Goal: Information Seeking & Learning: Learn about a topic

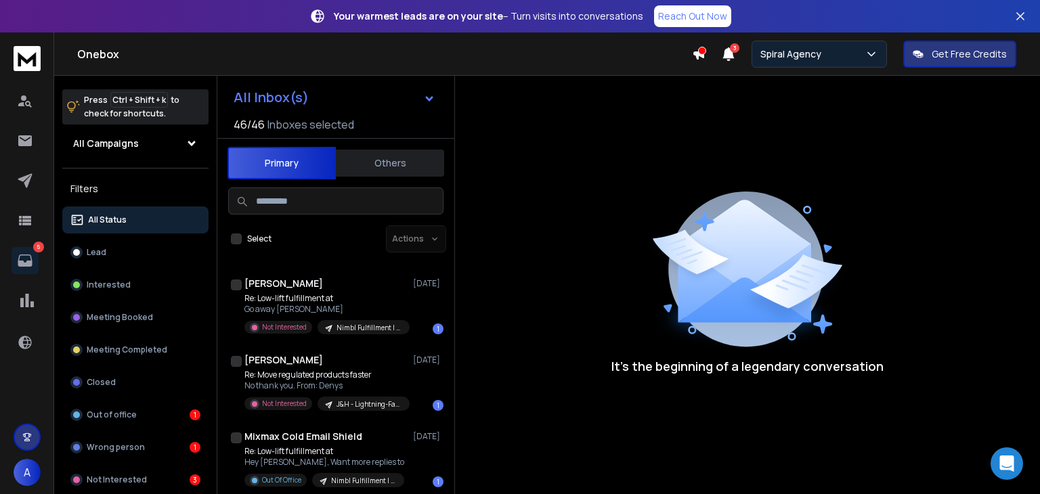
click at [826, 60] on p "Spiral Agency" at bounding box center [793, 54] width 66 height 14
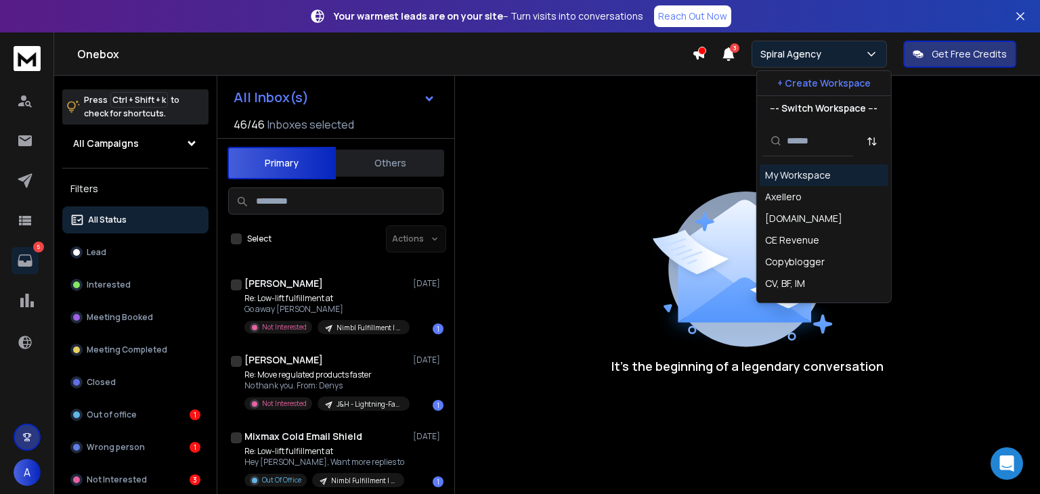
click at [826, 60] on p "Spiral Agency" at bounding box center [793, 54] width 66 height 14
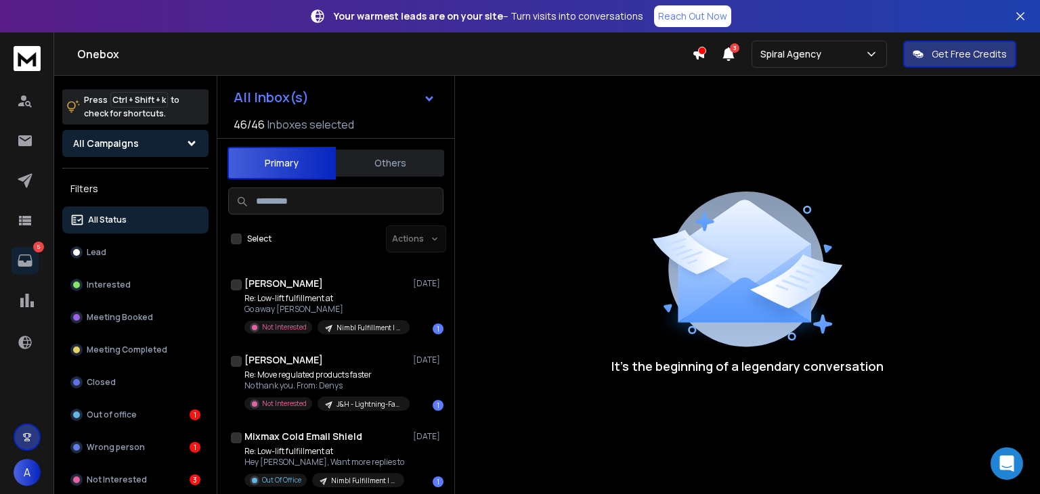
click at [187, 146] on icon at bounding box center [192, 143] width 12 height 12
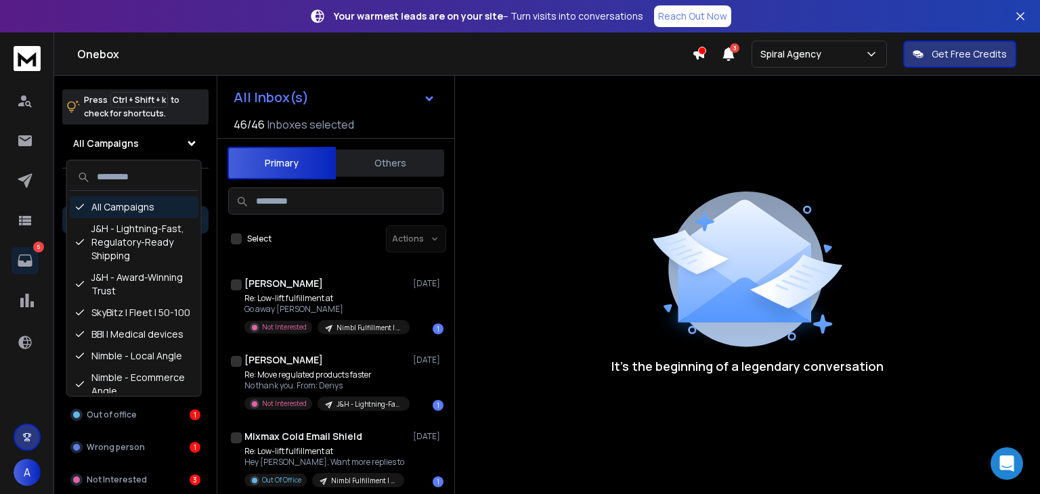
click at [89, 203] on div "All Campaigns" at bounding box center [134, 207] width 129 height 22
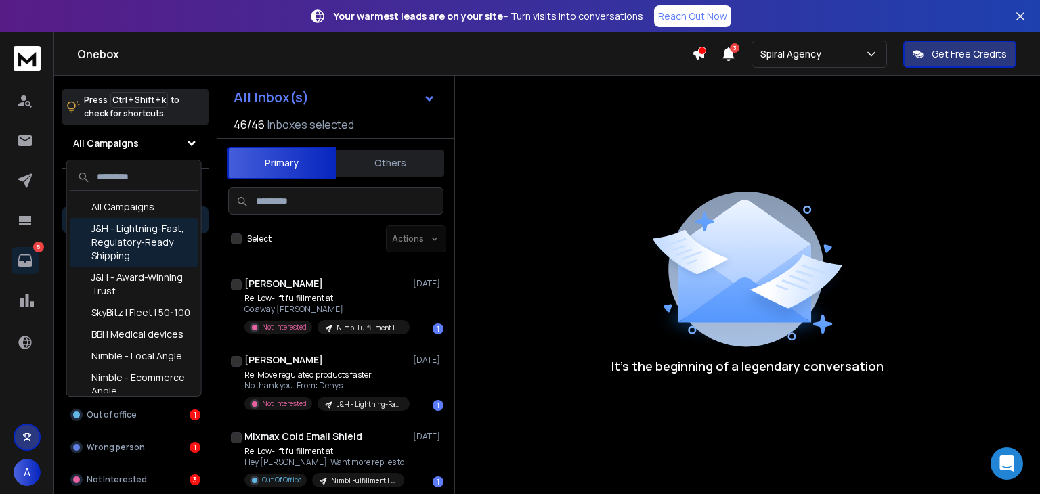
click at [106, 240] on div "J&H - Lightning-Fast, Regulatory-Ready Shipping" at bounding box center [134, 242] width 129 height 49
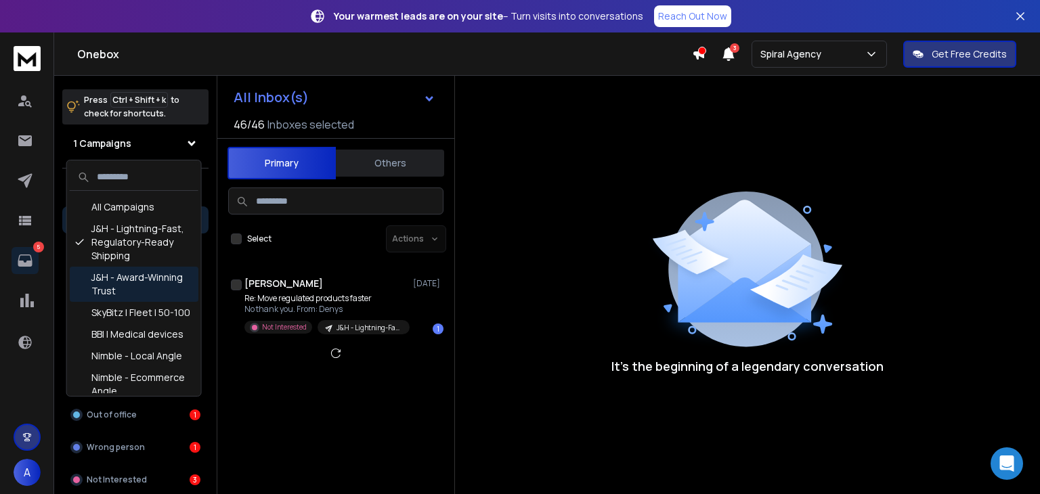
click at [117, 280] on div "J&H - Award-Winning Trust" at bounding box center [134, 284] width 129 height 35
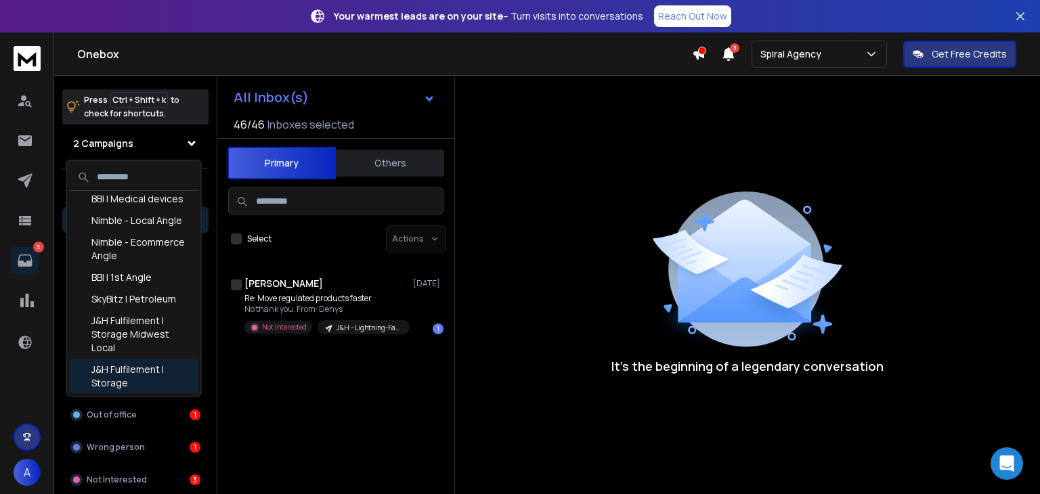
click at [134, 374] on div "J&H Fulfilement | Storage" at bounding box center [134, 376] width 129 height 35
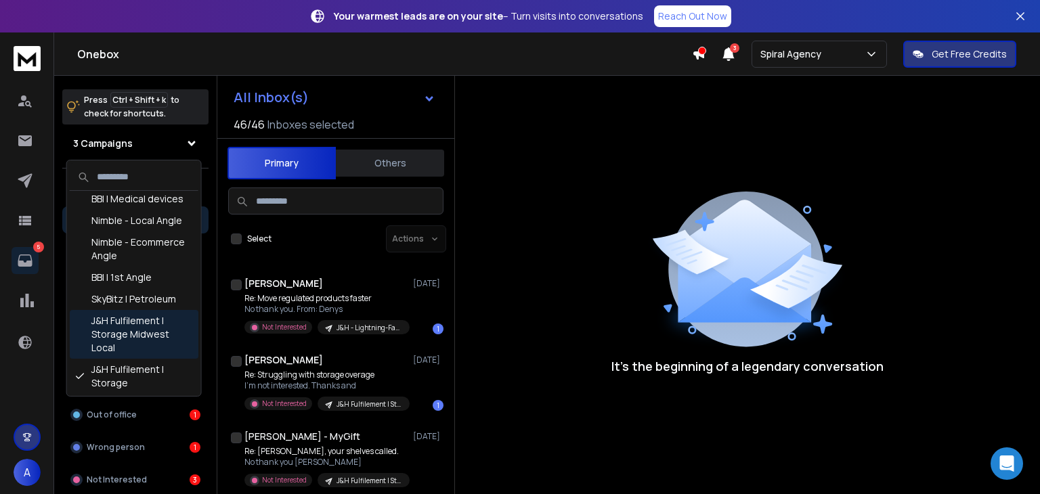
click at [142, 323] on div "J&H Fulfilement | Storage Midwest Local" at bounding box center [134, 334] width 129 height 49
click at [556, 297] on div "It’s the beginning of a legendary conversation" at bounding box center [747, 286] width 585 height 420
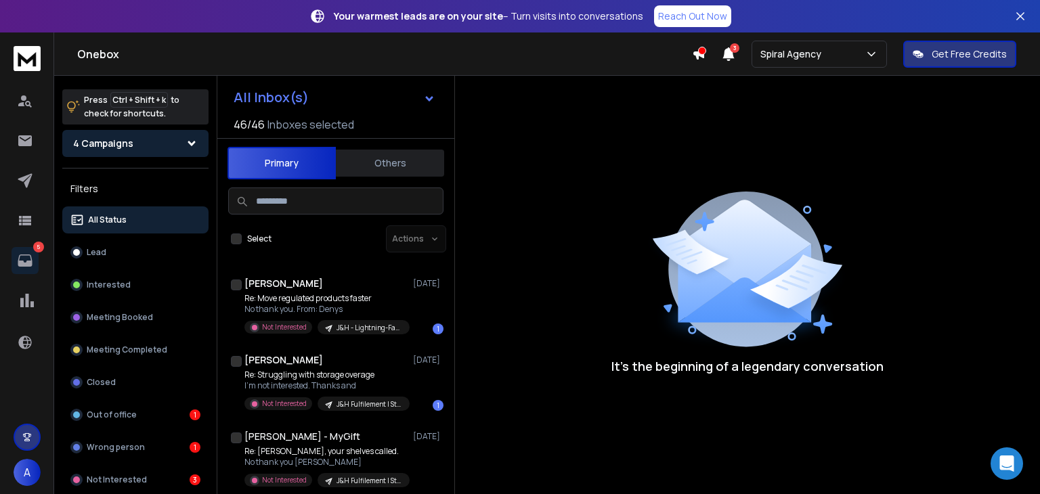
click at [188, 146] on icon at bounding box center [191, 143] width 7 height 5
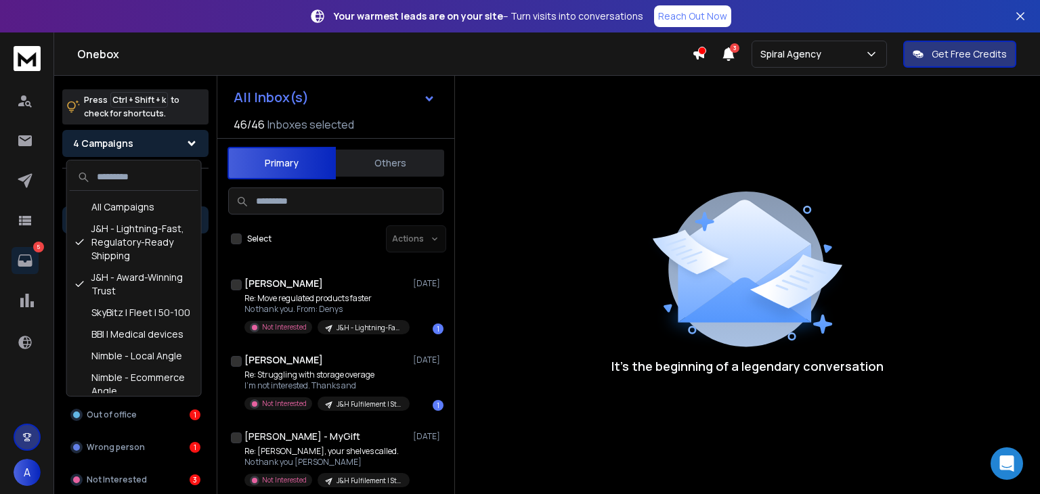
click at [188, 146] on icon at bounding box center [191, 143] width 7 height 5
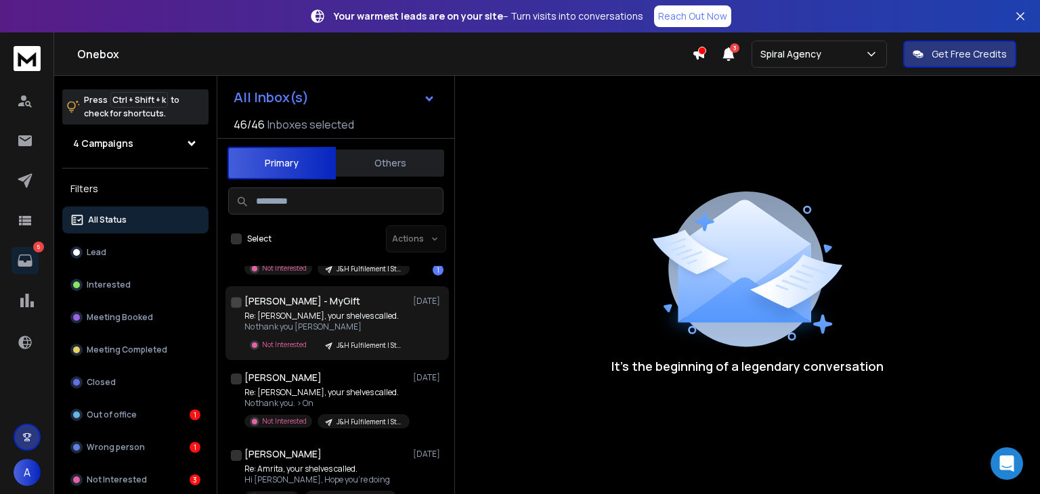
click at [322, 301] on h1 "[PERSON_NAME] - MyGift" at bounding box center [302, 302] width 116 height 14
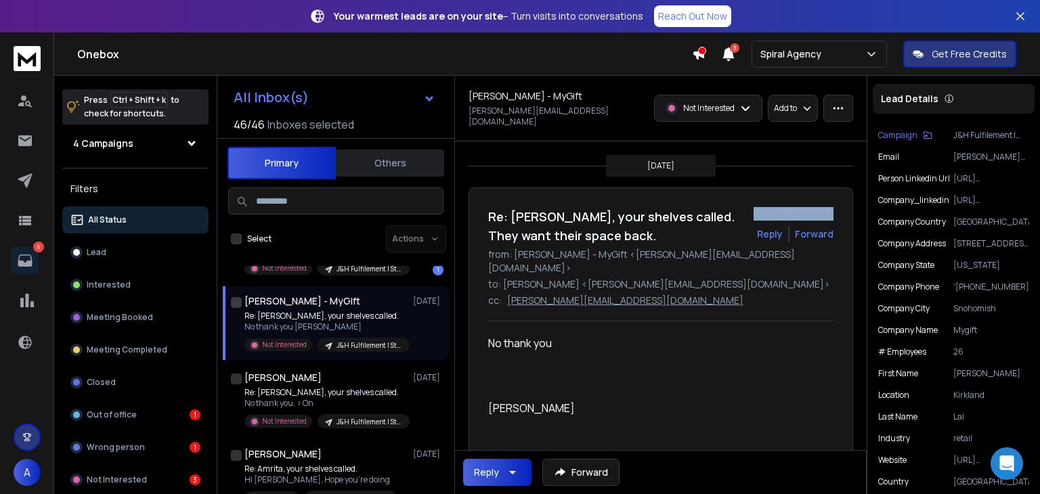
drag, startPoint x: 700, startPoint y: 199, endPoint x: 783, endPoint y: 209, distance: 83.2
click at [783, 209] on p "[DATE] : 01:00 am" at bounding box center [794, 214] width 80 height 14
copy p "[DATE]"
click at [977, 135] on p "J&H Fulfilement | Storage" at bounding box center [991, 135] width 76 height 11
click at [976, 133] on p "J&H Fulfilement | Storage" at bounding box center [991, 135] width 76 height 11
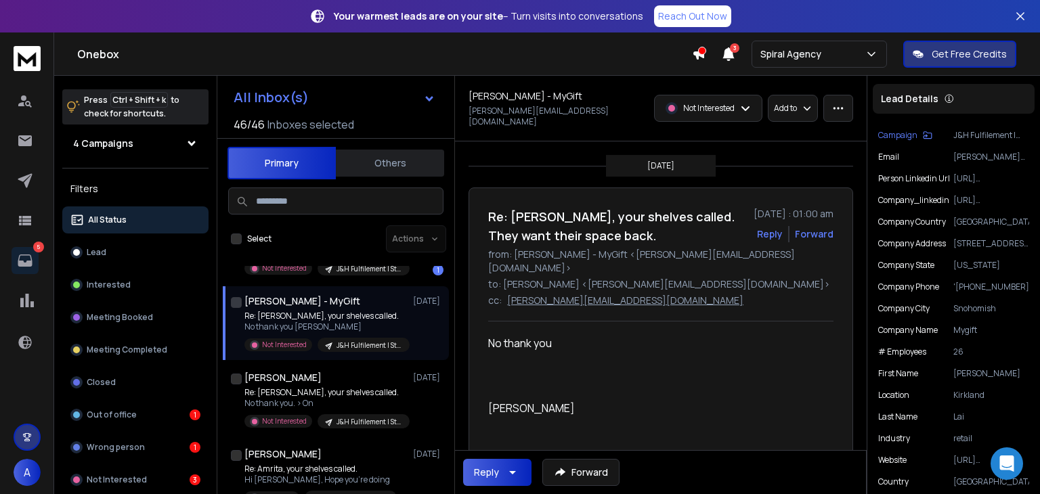
click at [962, 131] on p "J&H Fulfilement | Storage" at bounding box center [991, 135] width 76 height 11
copy p "J&H Fulfilement | Storage"
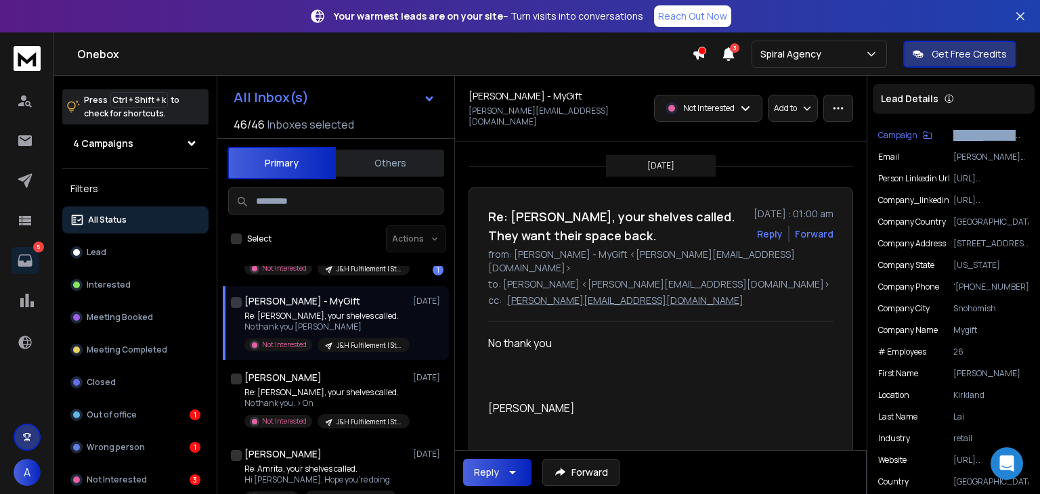
click at [956, 374] on p "[PERSON_NAME]" at bounding box center [991, 373] width 76 height 11
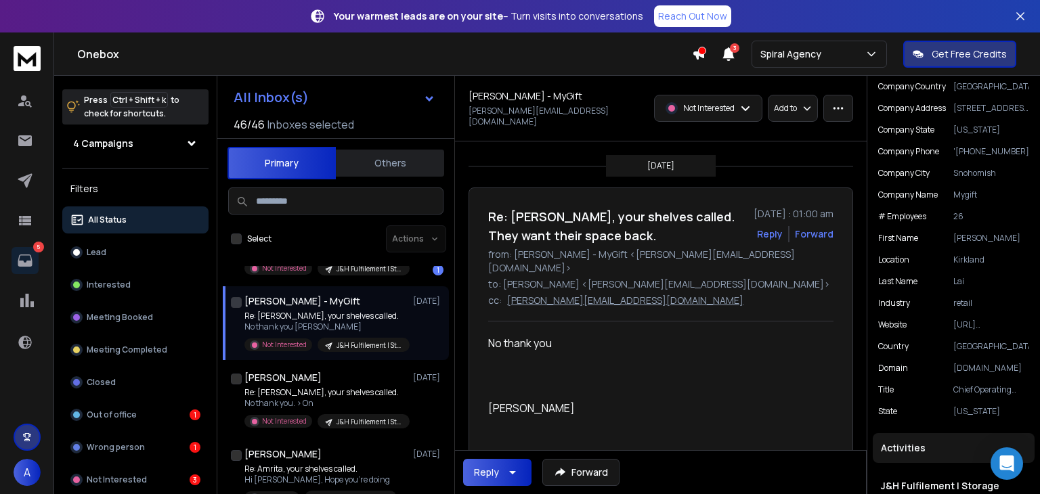
drag, startPoint x: 981, startPoint y: 384, endPoint x: 959, endPoint y: 360, distance: 32.6
click at [980, 385] on p "Chief Operating Officer" at bounding box center [991, 390] width 76 height 11
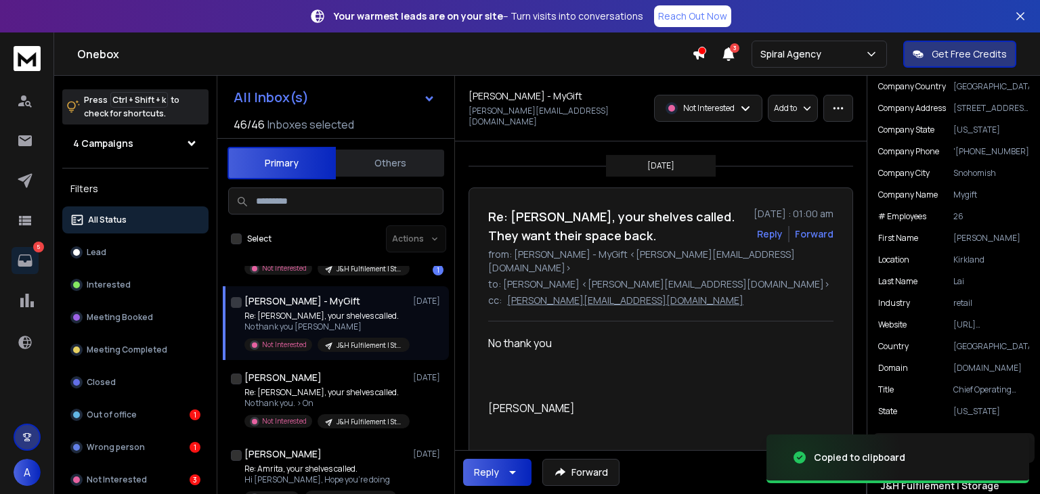
click at [959, 192] on p "Mygift" at bounding box center [991, 195] width 76 height 11
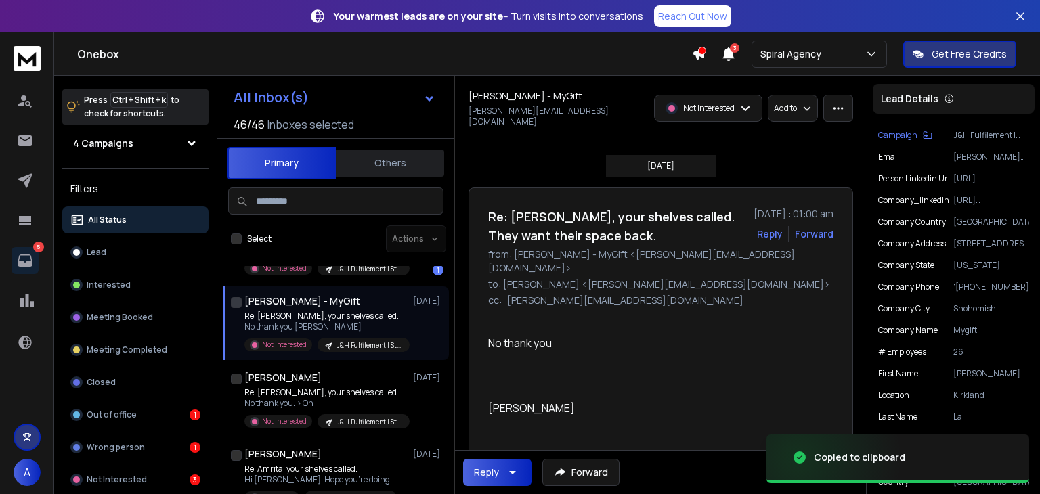
click at [965, 154] on p "[PERSON_NAME][EMAIL_ADDRESS][DOMAIN_NAME]" at bounding box center [991, 157] width 76 height 11
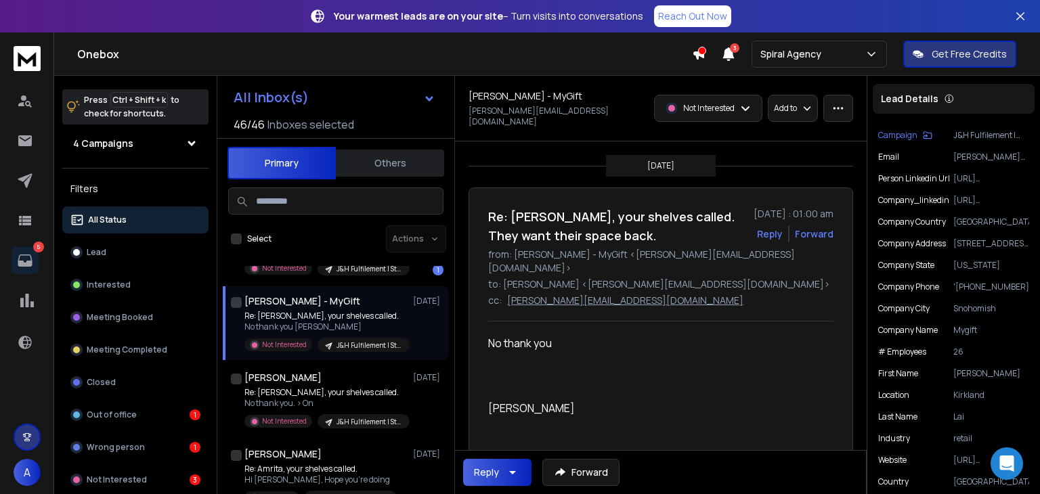
click at [955, 458] on p "[URL][DOMAIN_NAME]" at bounding box center [991, 460] width 76 height 11
click at [982, 174] on p "[URL][DOMAIN_NAME][PERSON_NAME]" at bounding box center [991, 178] width 76 height 11
drag, startPoint x: 485, startPoint y: 317, endPoint x: 544, endPoint y: 390, distance: 94.3
copy div "No thank you [PERSON_NAME]"
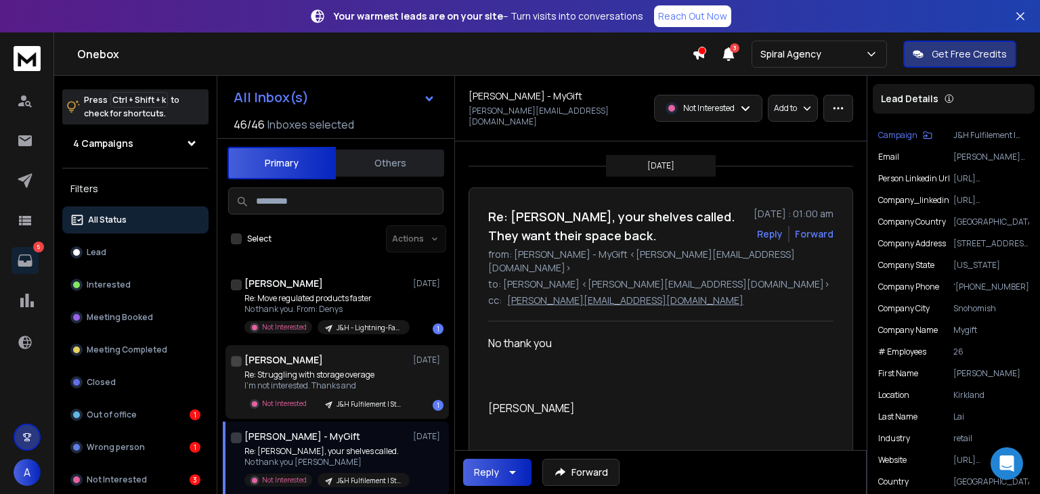
click at [330, 364] on div "[PERSON_NAME] [DATE]" at bounding box center [343, 360] width 199 height 14
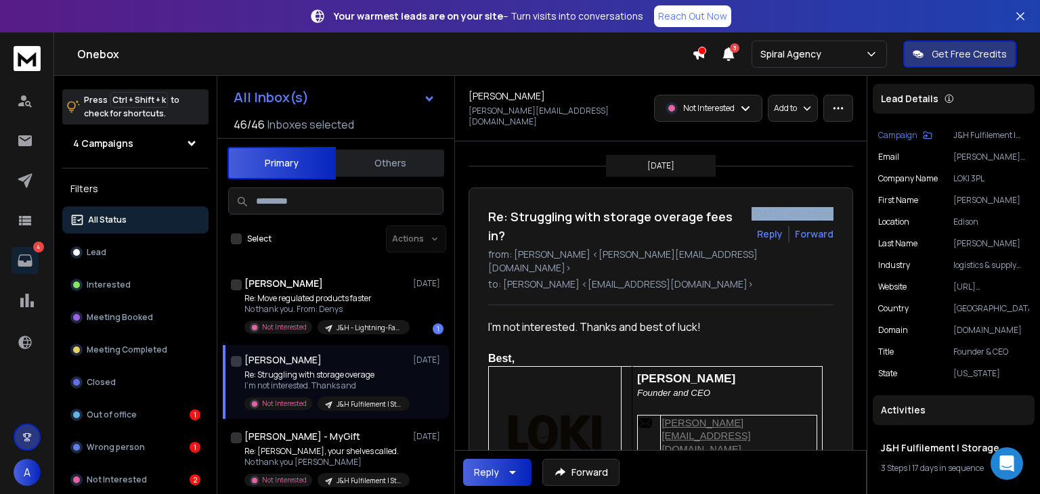
drag, startPoint x: 697, startPoint y: 202, endPoint x: 781, endPoint y: 202, distance: 84.6
click at [781, 207] on div "Re: Struggling with storage overage fees in? [DATE] : 04:39 pm Reply Forward" at bounding box center [660, 226] width 345 height 38
copy p "[DATE]"
click at [991, 133] on p "J&H Fulfilement | Storage" at bounding box center [991, 135] width 76 height 11
click at [978, 130] on p "J&H Fulfilement | Storage" at bounding box center [991, 135] width 76 height 11
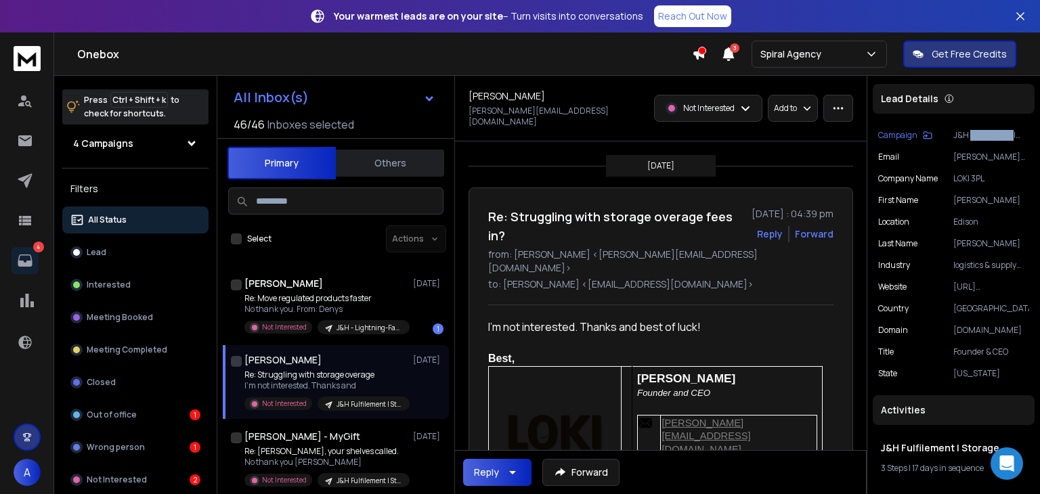
click at [978, 130] on p "J&H Fulfilement | Storage" at bounding box center [991, 135] width 76 height 11
copy p "J&H Fulfilement | Storage"
click at [961, 242] on p "[PERSON_NAME]" at bounding box center [991, 243] width 76 height 11
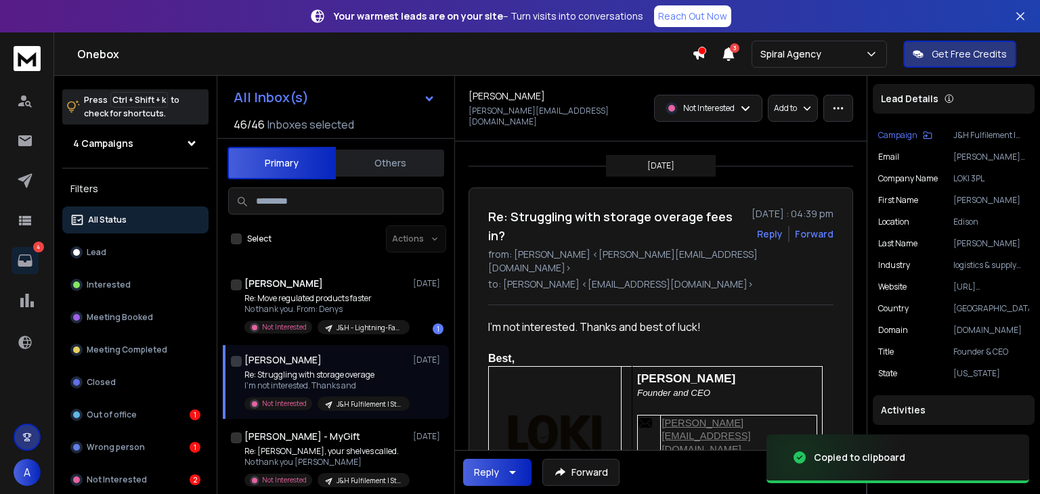
click at [974, 353] on p "Founder & CEO" at bounding box center [991, 352] width 76 height 11
click at [973, 174] on p "LOKI 3PL" at bounding box center [991, 178] width 76 height 11
click at [989, 153] on p "[PERSON_NAME][EMAIL_ADDRESS][DOMAIN_NAME]" at bounding box center [991, 157] width 76 height 11
drag, startPoint x: 972, startPoint y: 290, endPoint x: 957, endPoint y: 265, distance: 29.5
click at [972, 290] on p "[URL][DOMAIN_NAME]" at bounding box center [991, 287] width 76 height 11
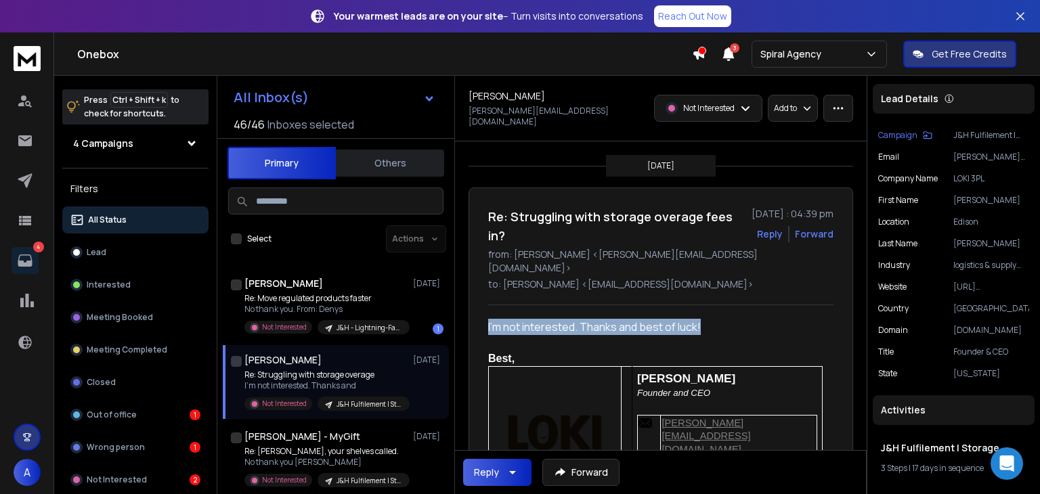
drag, startPoint x: 482, startPoint y: 295, endPoint x: 733, endPoint y: 301, distance: 250.6
copy div "I'm not interested. Thanks and best of luck!"
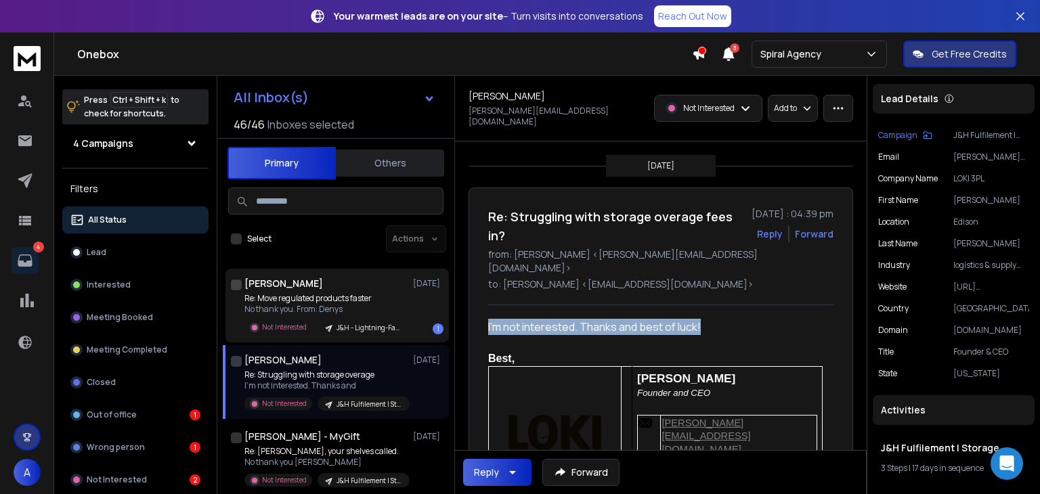
click at [301, 292] on div "[PERSON_NAME] [DATE] Re: Move regulated products faster No thank you. From: Den…" at bounding box center [343, 306] width 199 height 58
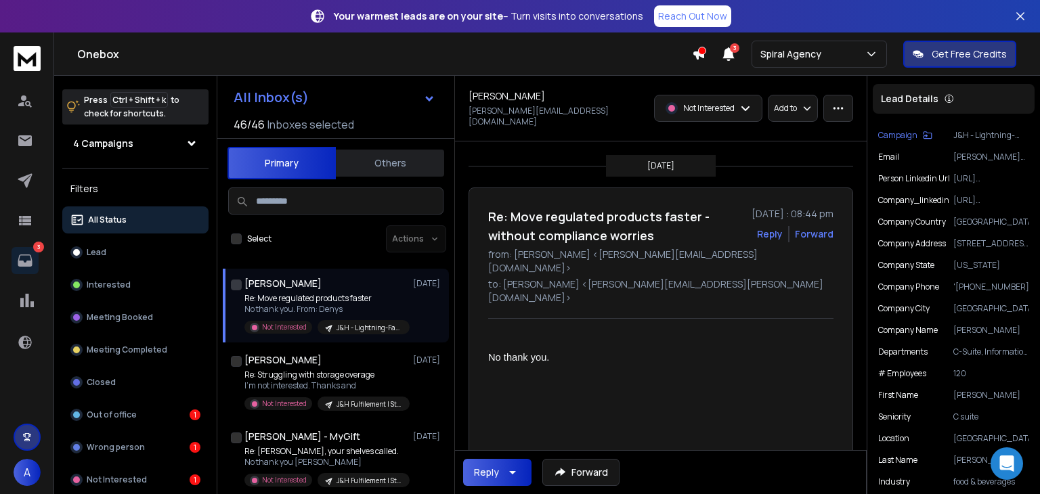
click at [698, 207] on div "Re: Move regulated products faster - without compliance worries [DATE] : 08:44 …" at bounding box center [660, 226] width 345 height 38
click at [752, 207] on p "[DATE] : 08:44 pm" at bounding box center [793, 214] width 82 height 14
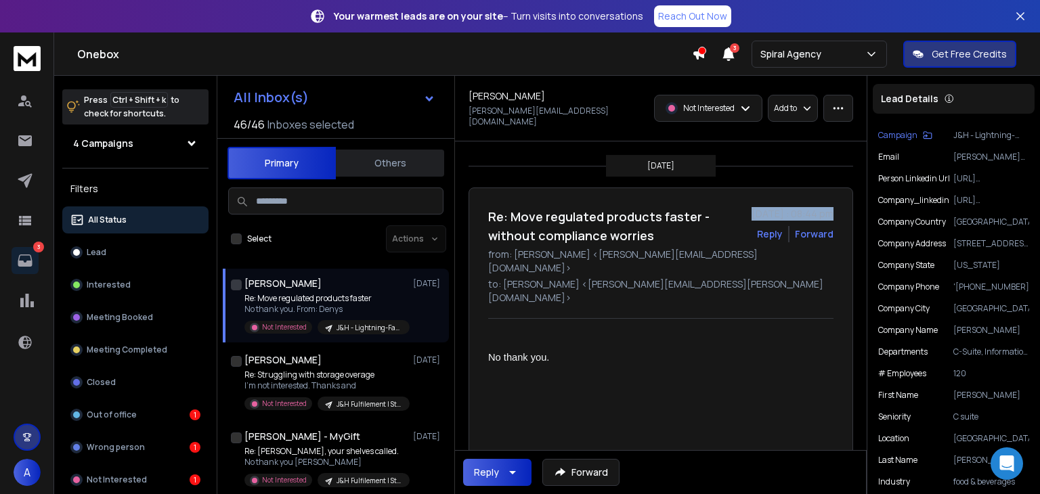
click at [804, 207] on p "[DATE] : 08:44 pm" at bounding box center [793, 214] width 82 height 14
click at [781, 207] on p "[DATE] : 08:44 pm" at bounding box center [793, 214] width 82 height 14
drag, startPoint x: 781, startPoint y: 204, endPoint x: 747, endPoint y: 207, distance: 34.0
click at [752, 207] on p "[DATE] : 08:44 pm" at bounding box center [793, 214] width 82 height 14
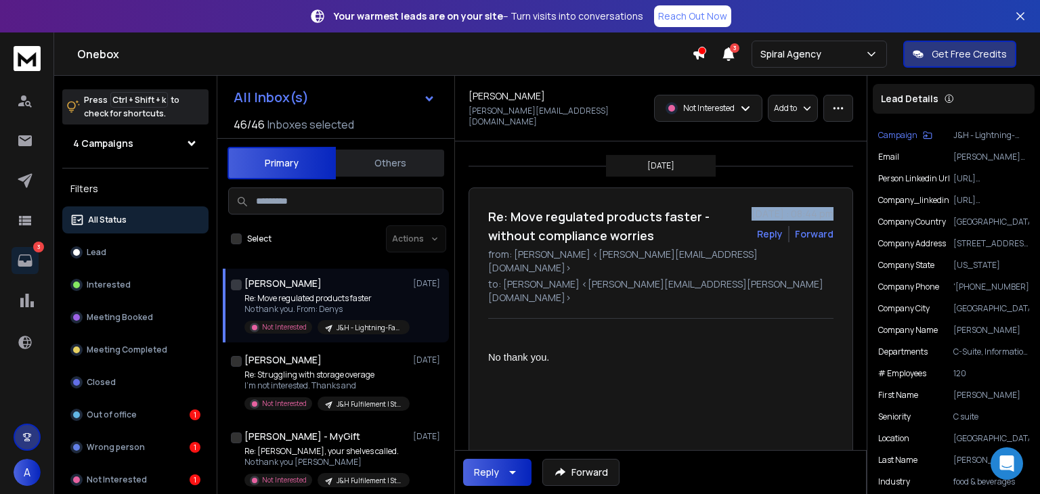
click at [752, 214] on div "[DATE] : 08:44 pm Reply Forward" at bounding box center [793, 224] width 82 height 35
drag, startPoint x: 781, startPoint y: 203, endPoint x: 702, endPoint y: 206, distance: 78.6
click at [752, 207] on p "[DATE] : 08:44 pm" at bounding box center [793, 214] width 82 height 14
click at [697, 207] on div "Re: Move regulated products faster - without compliance worries [DATE] : 08:44 …" at bounding box center [660, 226] width 345 height 38
drag, startPoint x: 698, startPoint y: 200, endPoint x: 784, endPoint y: 206, distance: 86.2
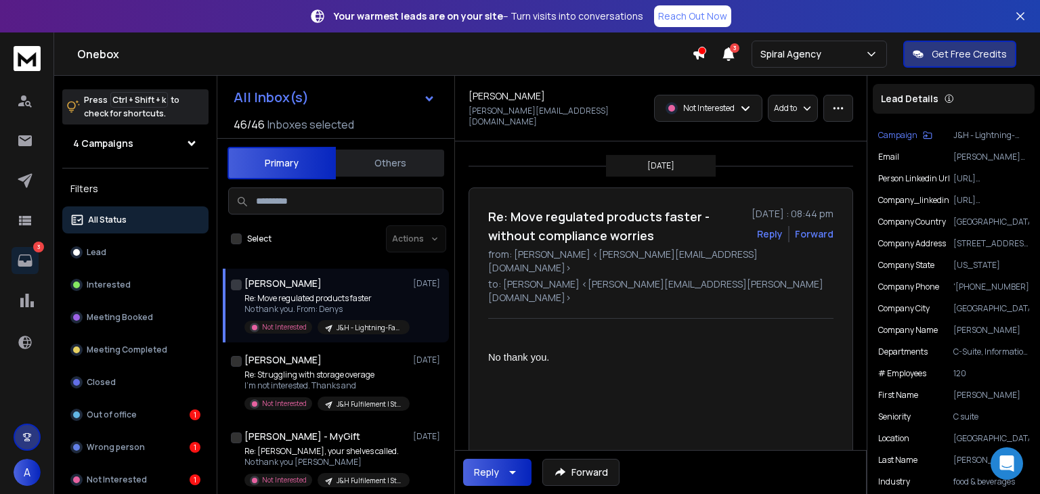
click at [784, 207] on div "Re: Move regulated products faster - without compliance worries [DATE] : 08:44 …" at bounding box center [660, 226] width 345 height 38
copy p "[DATE]"
click at [986, 135] on p "J&H - Lightning-Fast, Regulatory-Ready Shipping" at bounding box center [991, 135] width 76 height 11
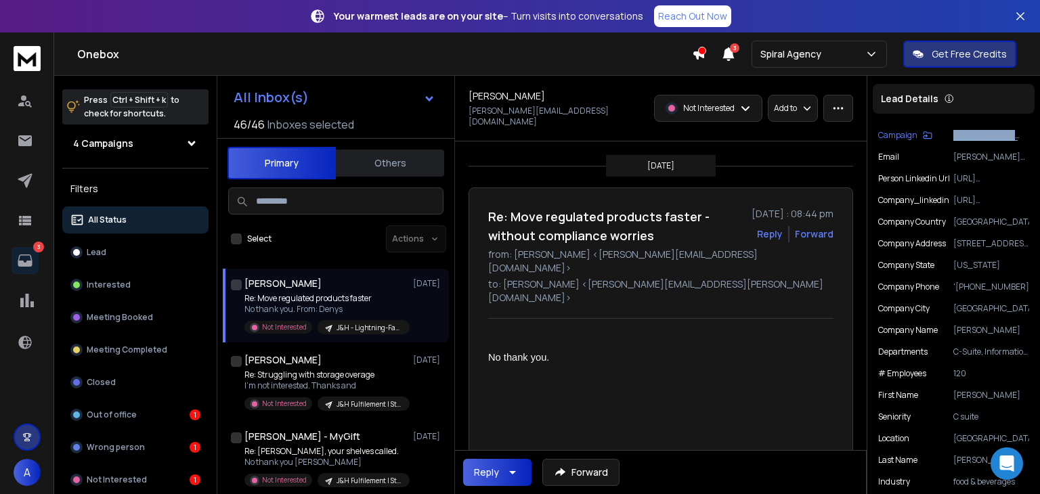
click at [986, 135] on p "J&H - Lightning-Fast, Regulatory-Ready Shipping" at bounding box center [991, 135] width 76 height 11
copy p "J&H - Lightning-Fast, Regulatory-Ready Shipping"
click at [967, 439] on p "[GEOGRAPHIC_DATA]" at bounding box center [991, 438] width 76 height 11
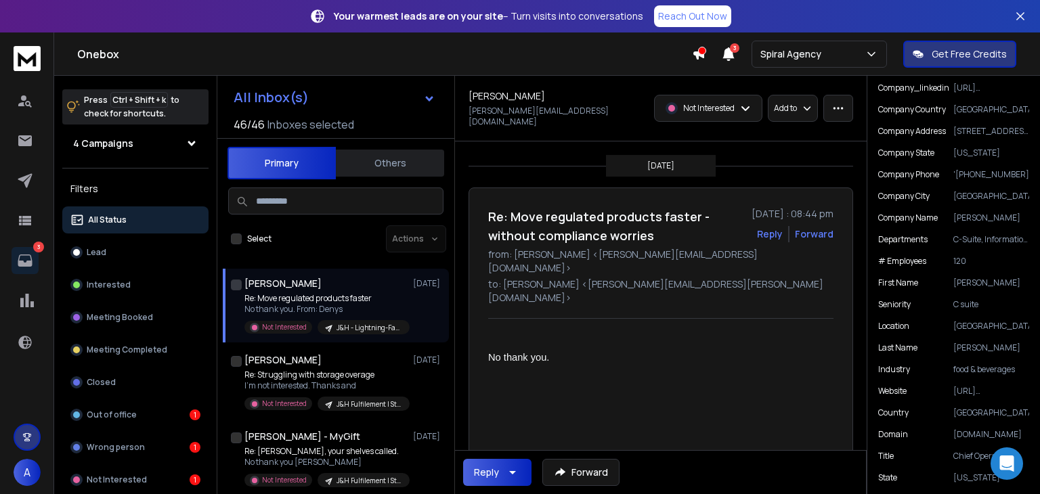
scroll to position [135, 0]
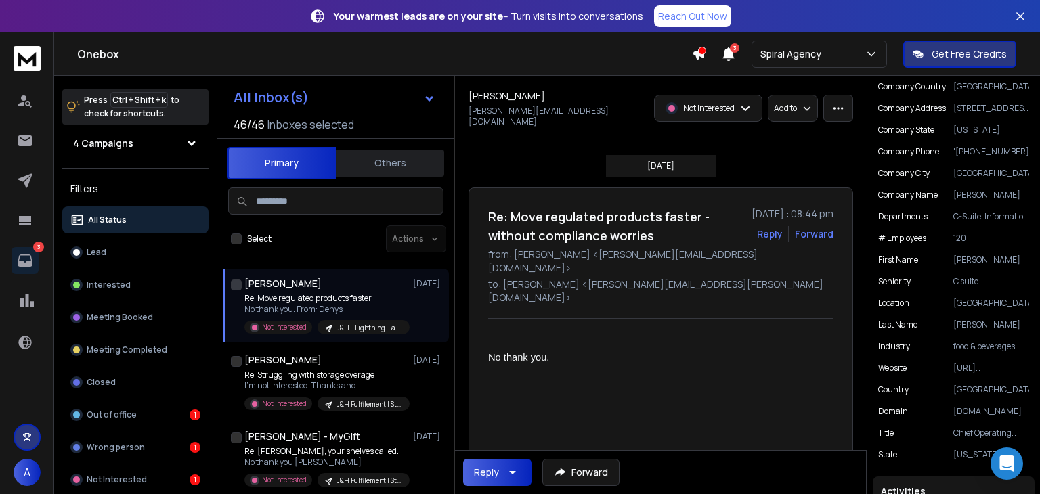
click at [980, 433] on p "Chief Operating Officer" at bounding box center [991, 433] width 76 height 11
click at [964, 194] on p "[PERSON_NAME]" at bounding box center [991, 195] width 76 height 11
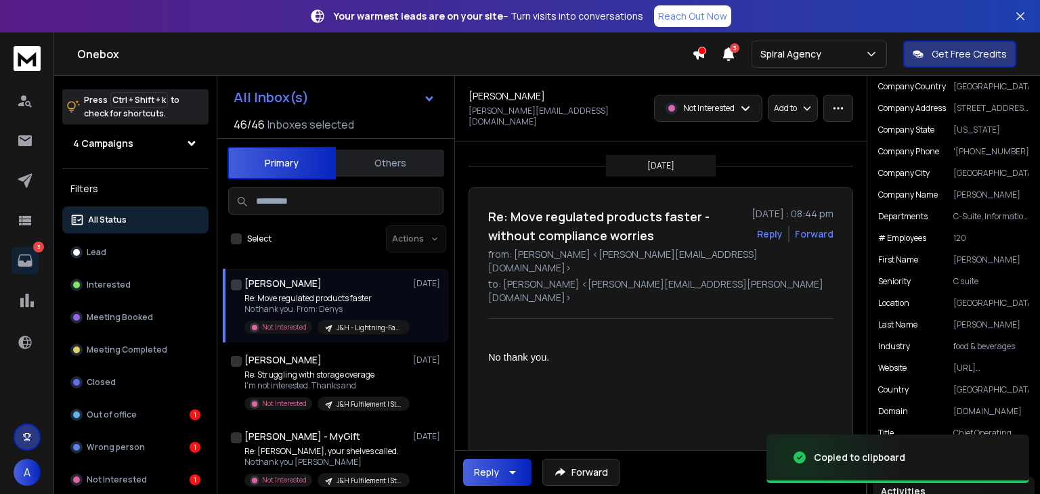
scroll to position [0, 0]
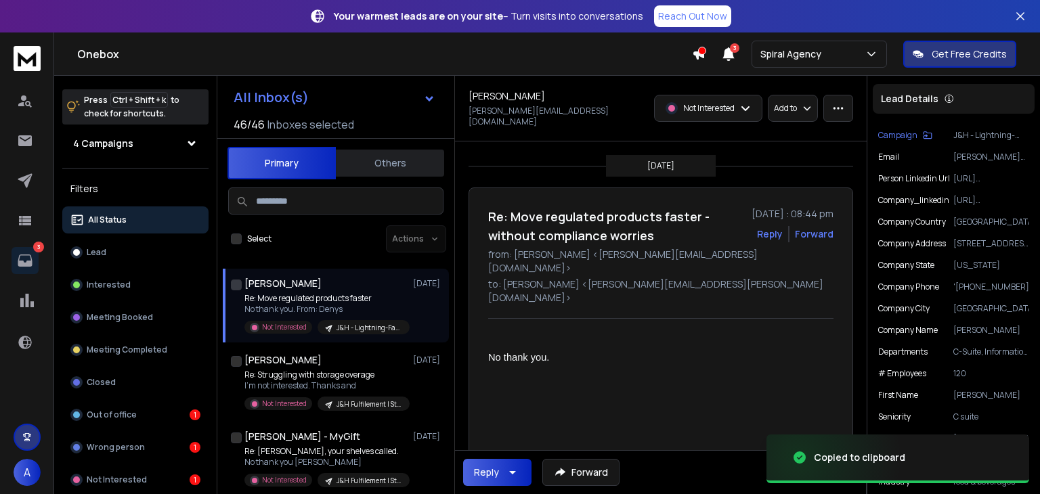
click at [972, 154] on p "[PERSON_NAME][EMAIL_ADDRESS][DOMAIN_NAME]" at bounding box center [991, 157] width 76 height 11
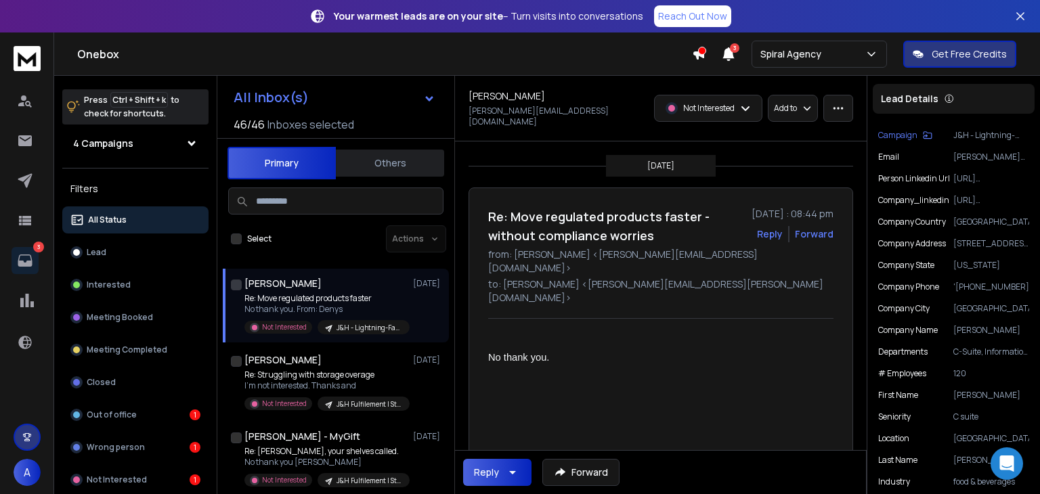
scroll to position [135, 0]
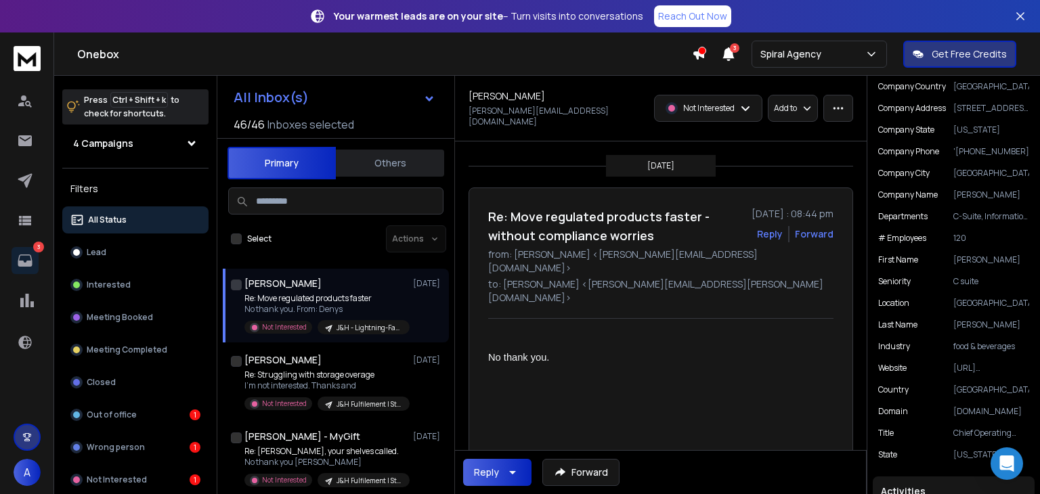
click at [975, 366] on p "[URL][DOMAIN_NAME]" at bounding box center [991, 368] width 76 height 11
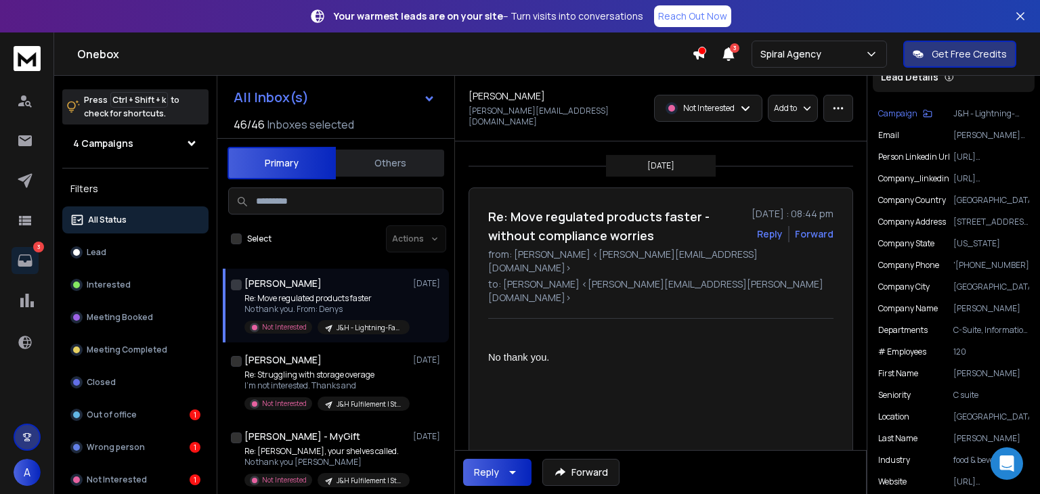
scroll to position [0, 0]
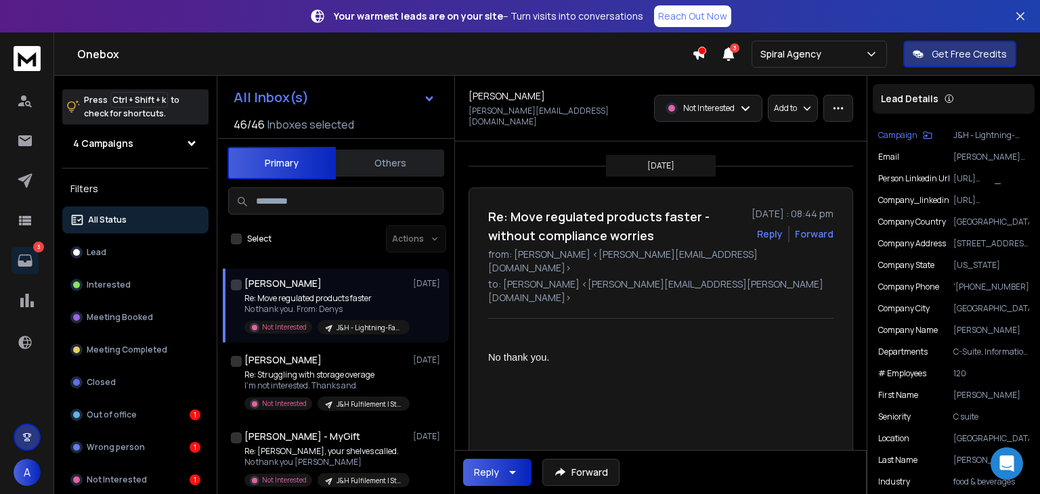
click at [998, 178] on p "[URL][DOMAIN_NAME]" at bounding box center [991, 178] width 76 height 11
drag, startPoint x: 485, startPoint y: 336, endPoint x: 563, endPoint y: 341, distance: 78.7
copy span "No thank you."
click at [175, 152] on button "4 Campaigns" at bounding box center [135, 143] width 146 height 27
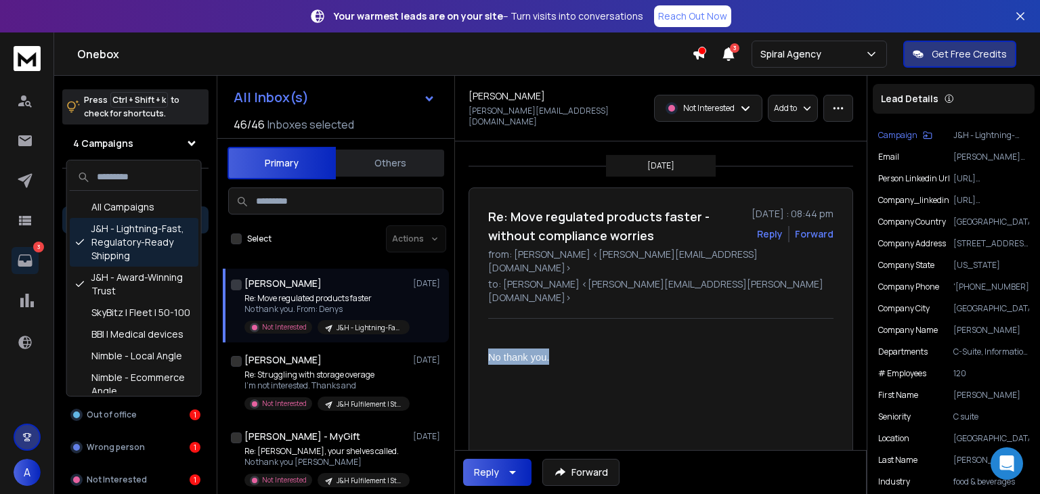
click at [81, 238] on icon at bounding box center [79, 242] width 11 height 11
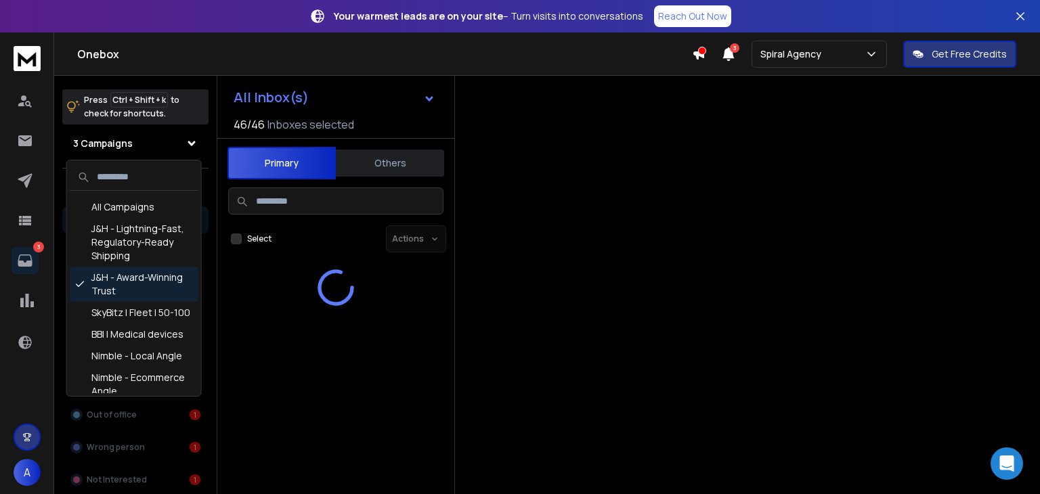
click at [74, 282] on icon at bounding box center [79, 284] width 11 height 11
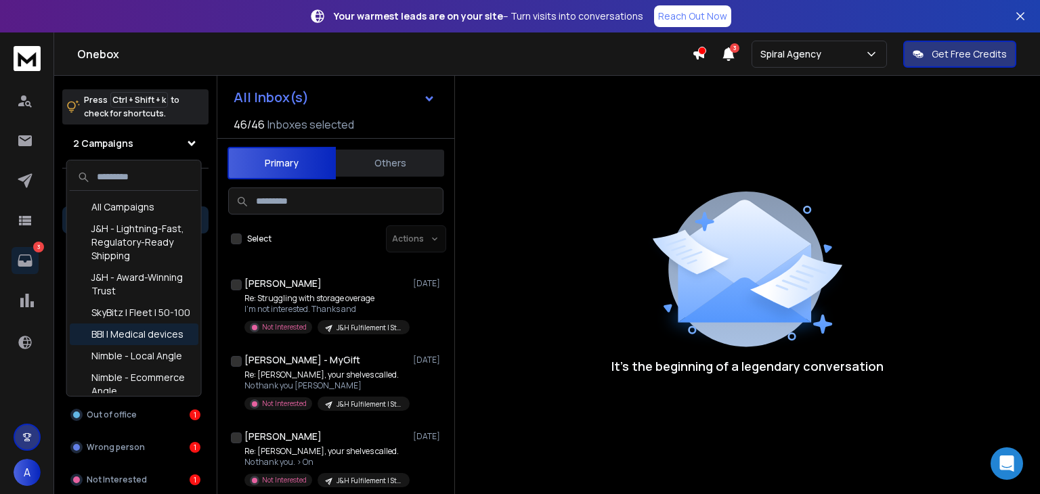
scroll to position [249, 0]
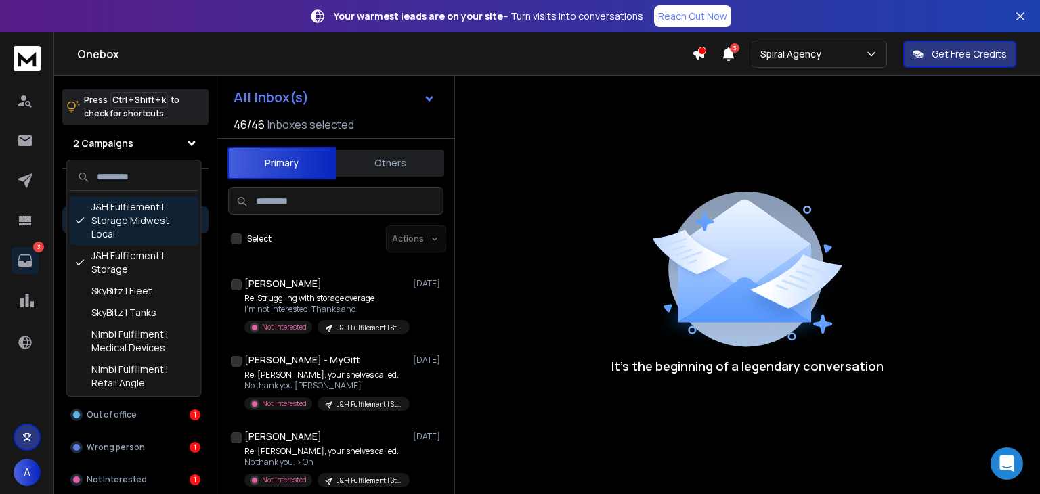
click at [84, 230] on div "J&H Fulfilement | Storage Midwest Local" at bounding box center [134, 220] width 129 height 49
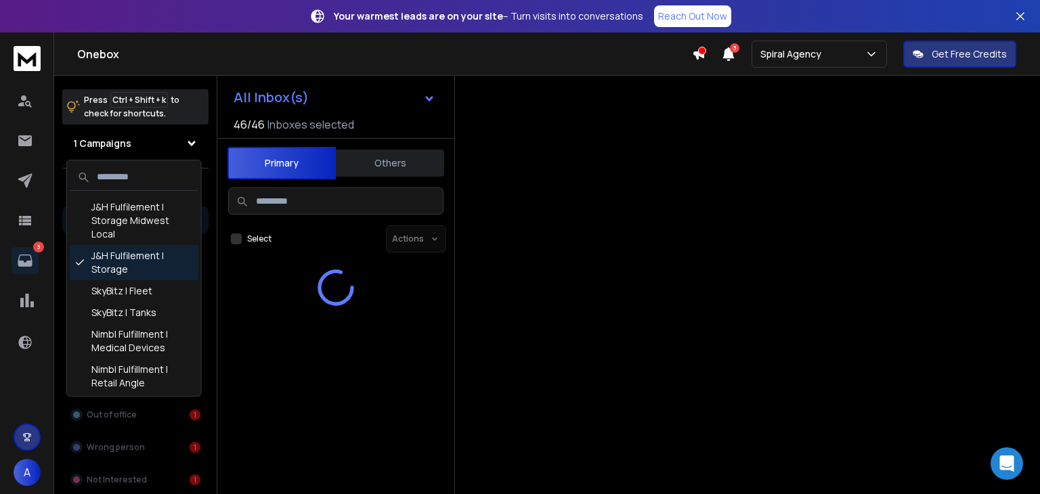
click at [77, 259] on icon at bounding box center [79, 262] width 11 height 11
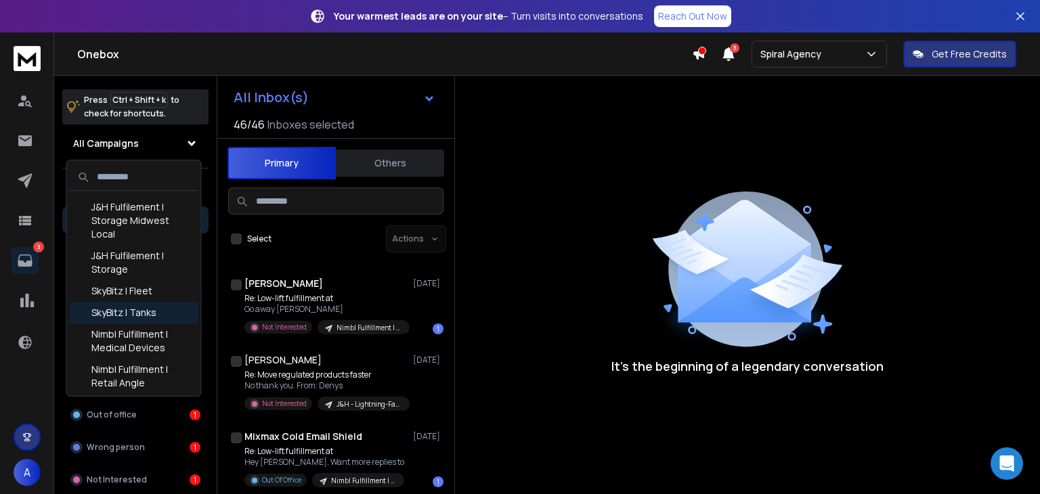
click at [114, 306] on div "SkyBitz | Tanks" at bounding box center [134, 313] width 129 height 22
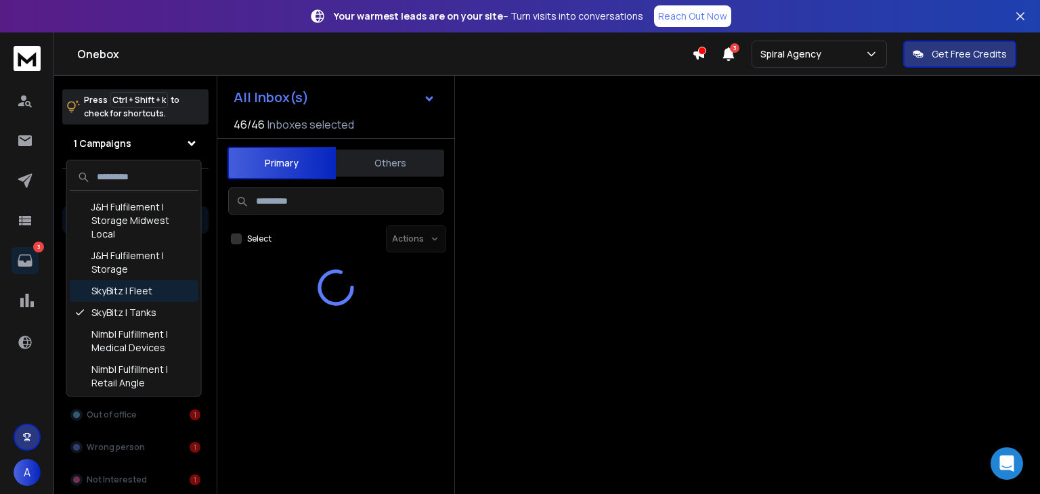
click at [119, 287] on div "SkyBitz | Fleet" at bounding box center [134, 291] width 129 height 22
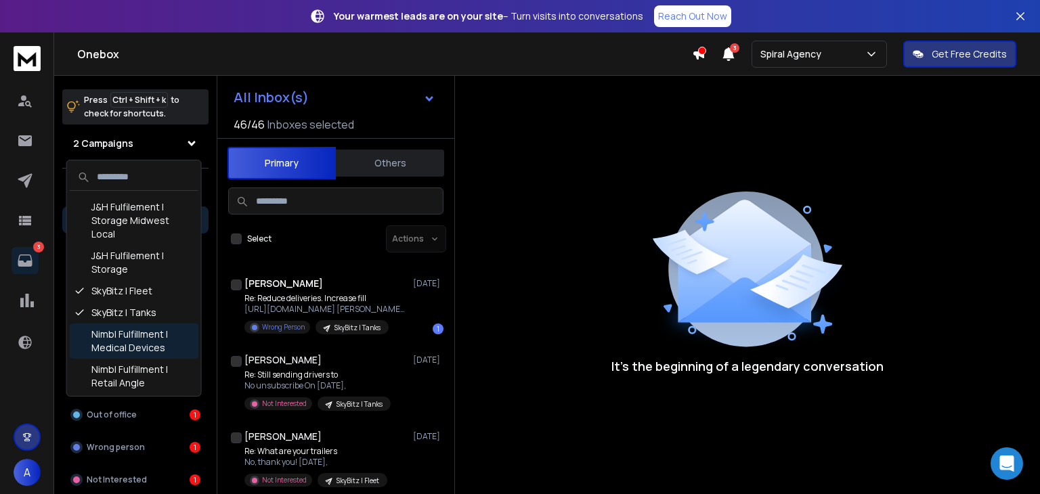
scroll to position [114, 0]
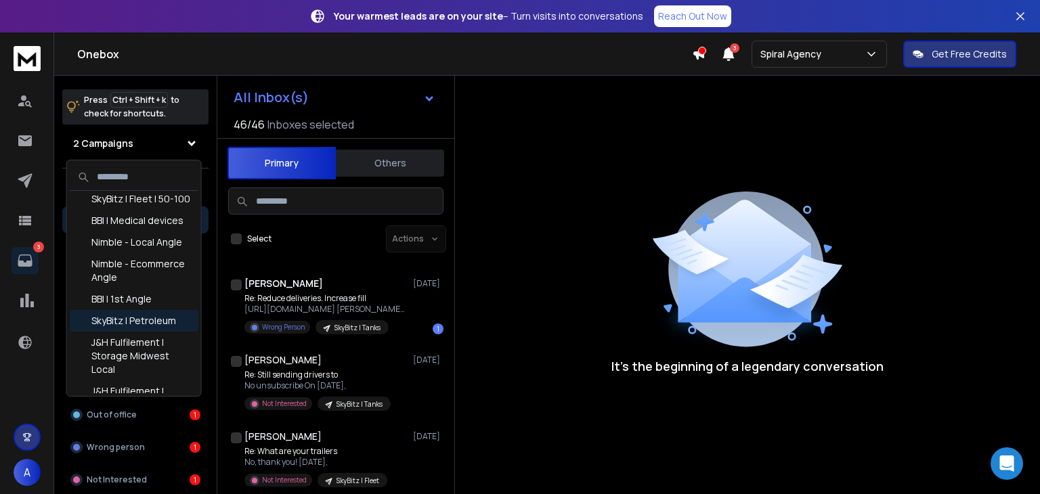
click at [142, 319] on div "SkyBitz | Petroleum" at bounding box center [134, 321] width 129 height 22
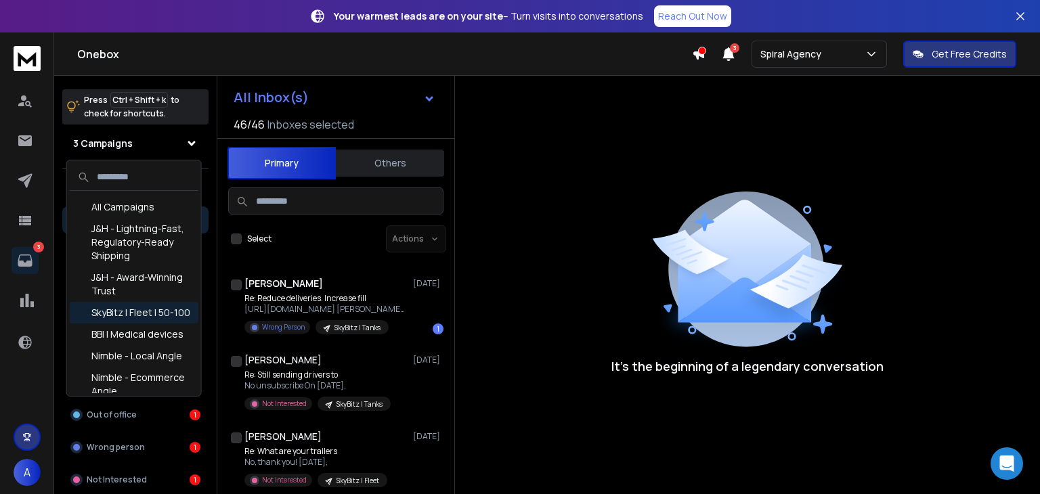
click at [140, 315] on div "SkyBitz | Fleet | 50-100" at bounding box center [134, 313] width 129 height 22
click at [560, 374] on div "It’s the beginning of a legendary conversation" at bounding box center [747, 286] width 585 height 420
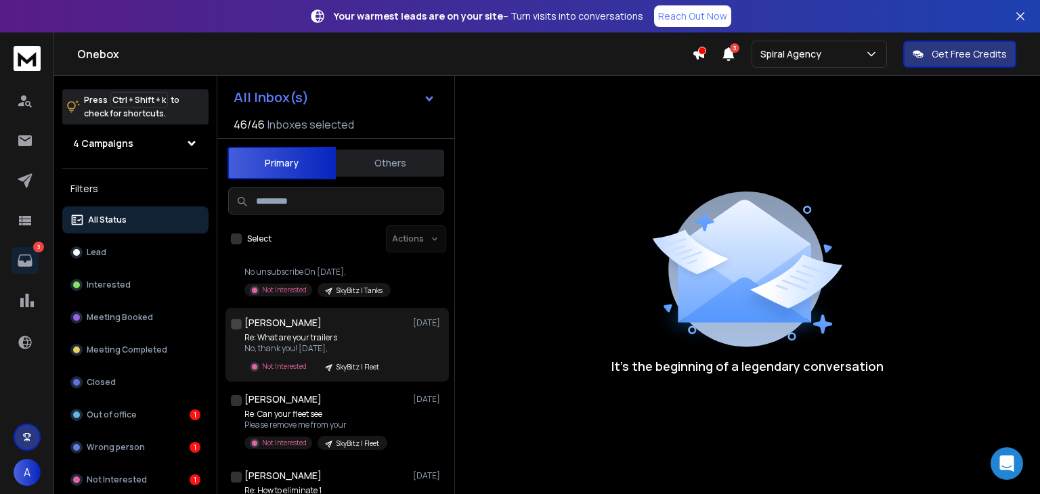
scroll to position [135, 0]
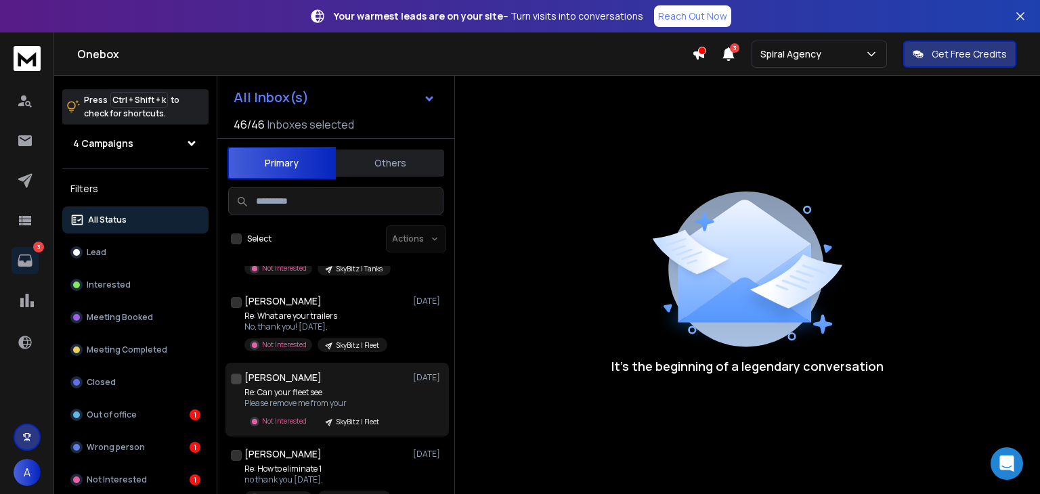
click at [325, 395] on p "Re: Can your fleet see" at bounding box center [315, 392] width 143 height 11
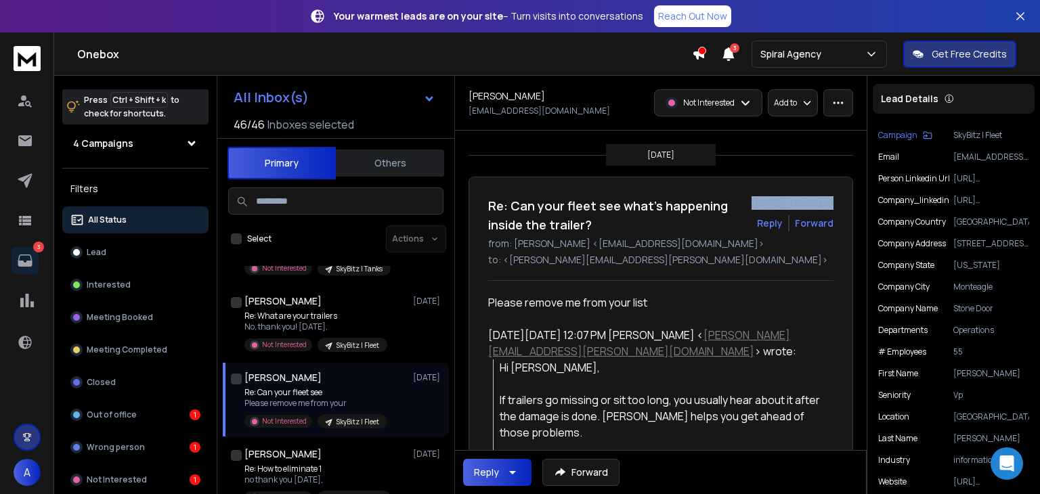
drag, startPoint x: 698, startPoint y: 198, endPoint x: 782, endPoint y: 204, distance: 84.2
click at [782, 204] on div "Re: Can your fleet see what’s happening inside the trailer? [DATE] : 08:26 pm R…" at bounding box center [660, 215] width 345 height 38
copy p "[DATE]"
click at [986, 131] on p "SkyBitz | Fleet" at bounding box center [991, 135] width 76 height 11
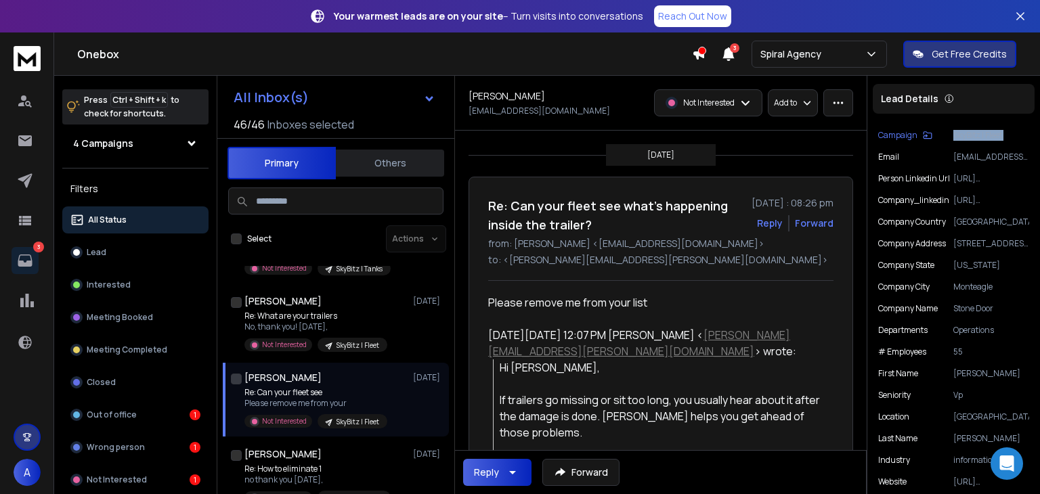
click at [986, 131] on p "SkyBitz | Fleet" at bounding box center [991, 135] width 76 height 11
click at [972, 436] on p "[PERSON_NAME]" at bounding box center [991, 438] width 76 height 11
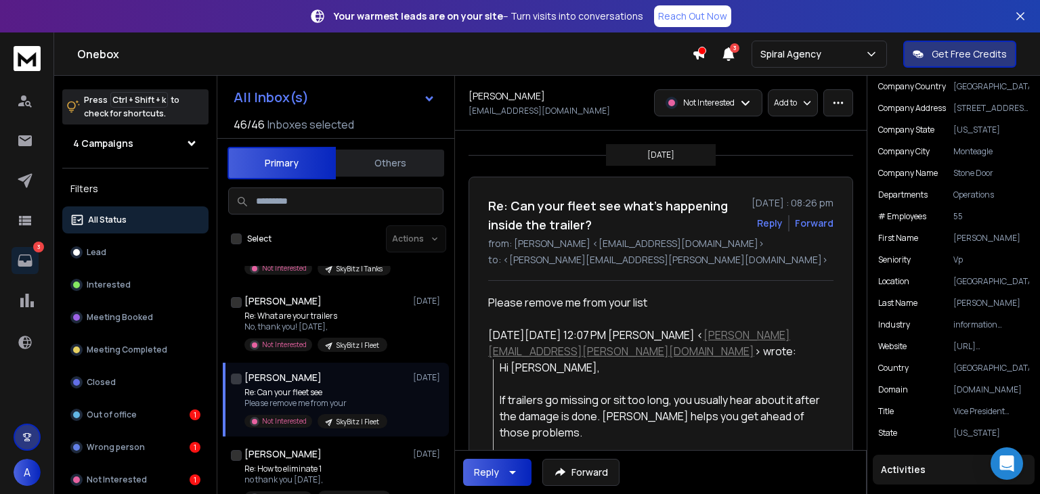
click at [972, 409] on p "Vice President Operations" at bounding box center [991, 411] width 76 height 11
click at [967, 174] on p "Stone Door" at bounding box center [991, 173] width 76 height 11
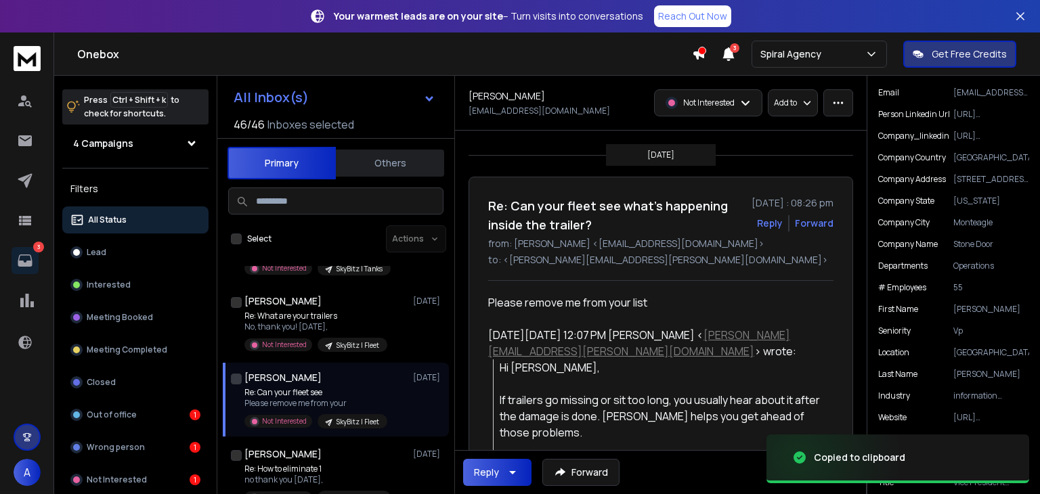
scroll to position [0, 0]
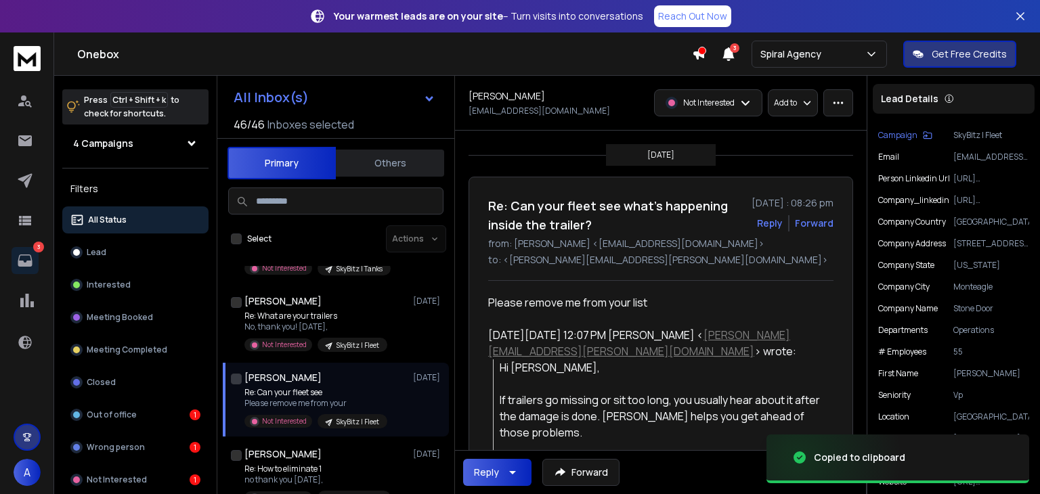
click at [980, 153] on p "[EMAIL_ADDRESS][DOMAIN_NAME]" at bounding box center [991, 157] width 76 height 11
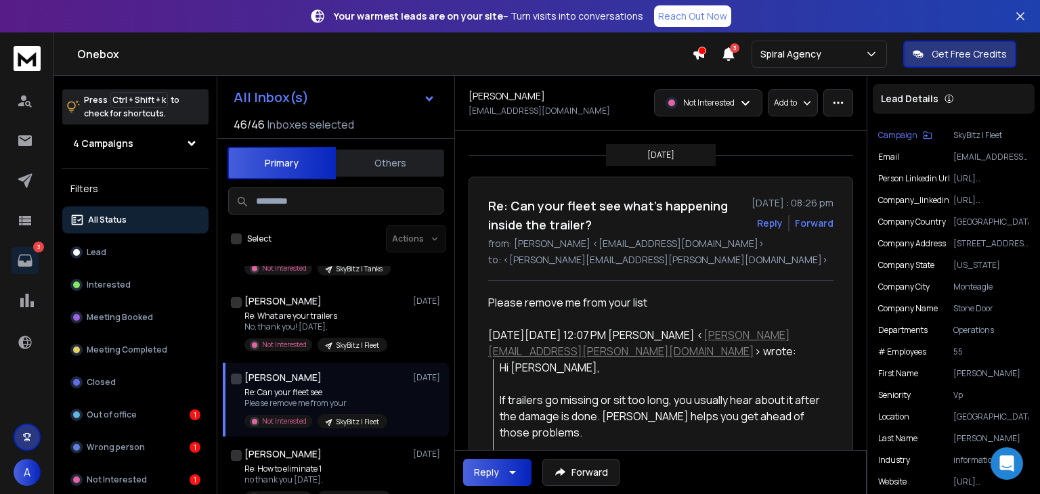
click at [956, 481] on p "[URL][DOMAIN_NAME]" at bounding box center [991, 482] width 76 height 11
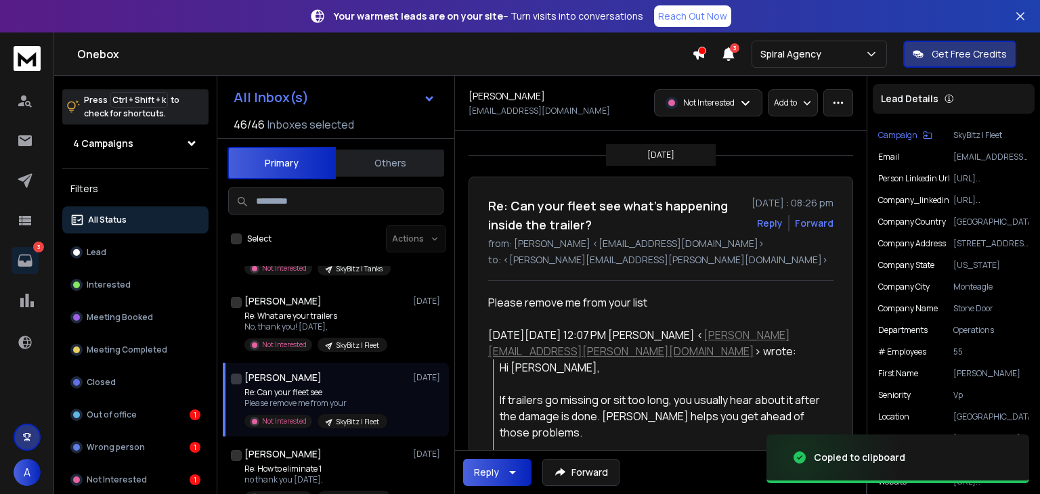
click at [974, 177] on p "[URL][DOMAIN_NAME][PERSON_NAME]" at bounding box center [991, 178] width 76 height 11
drag, startPoint x: 486, startPoint y: 296, endPoint x: 653, endPoint y: 290, distance: 166.6
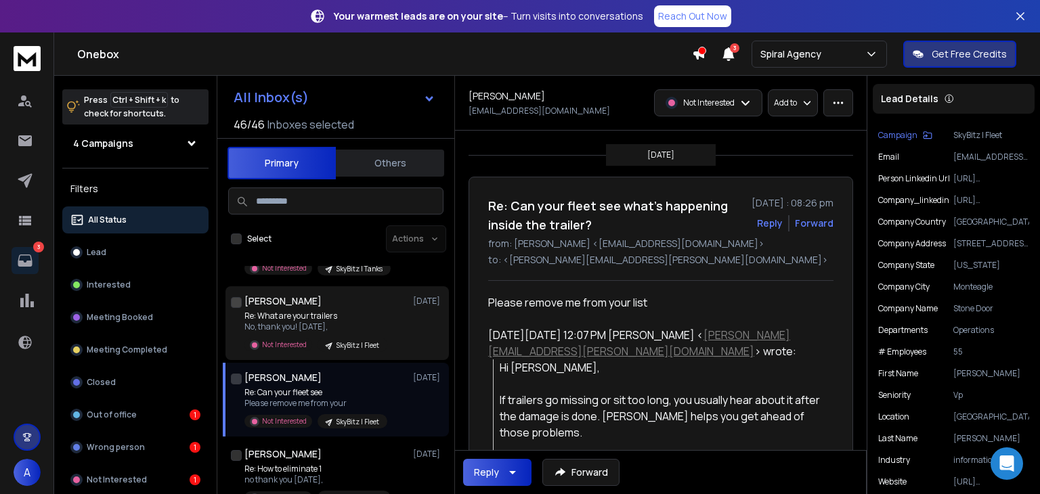
click at [294, 316] on p "Re: What are your trailers" at bounding box center [315, 316] width 143 height 11
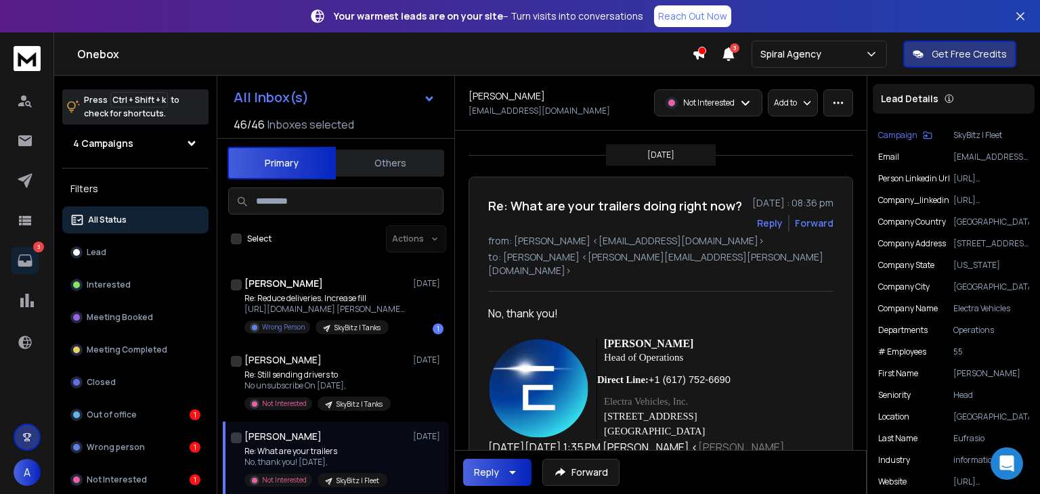
drag, startPoint x: 700, startPoint y: 198, endPoint x: 783, endPoint y: 204, distance: 83.5
click at [783, 204] on div "Re: What are your trailers doing right now? [DATE] : 08:36 pm Reply Forward" at bounding box center [660, 213] width 345 height 35
click at [970, 136] on p "SkyBitz | Fleet" at bounding box center [991, 135] width 76 height 11
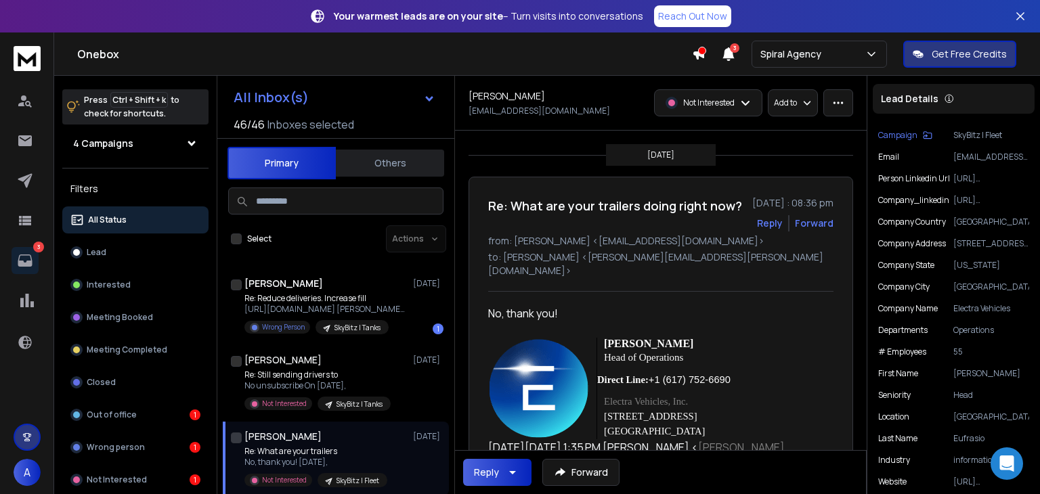
click at [964, 373] on p "[PERSON_NAME]" at bounding box center [991, 373] width 76 height 11
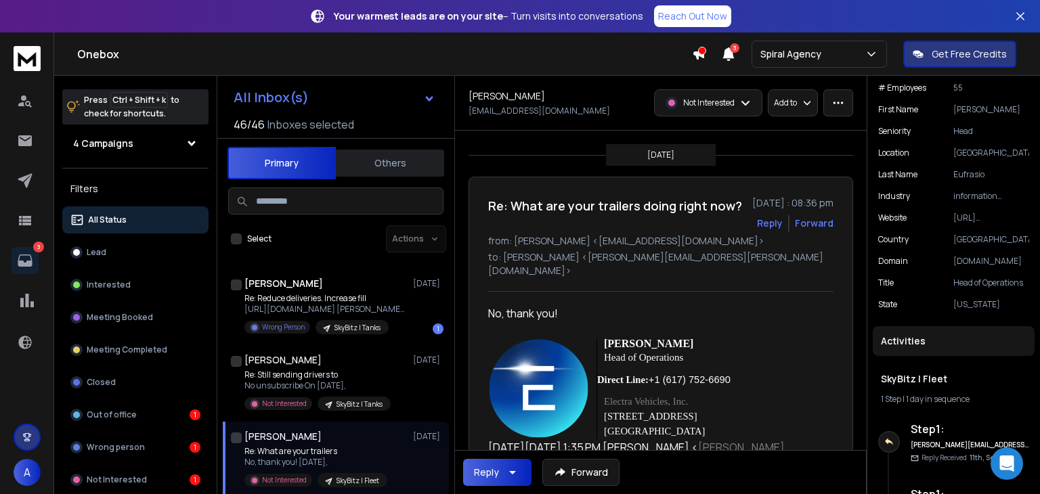
scroll to position [271, 0]
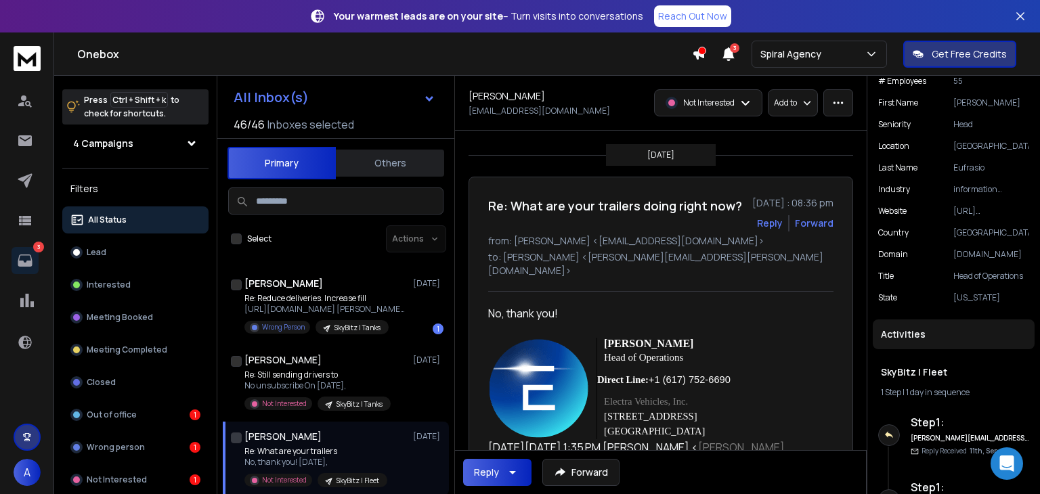
click at [963, 279] on p "Head of Operations" at bounding box center [991, 276] width 76 height 11
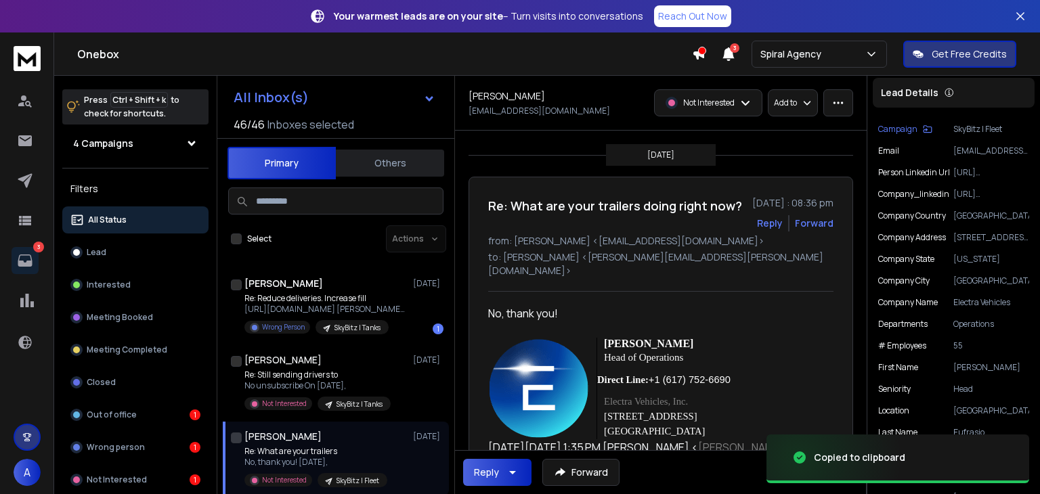
scroll to position [0, 0]
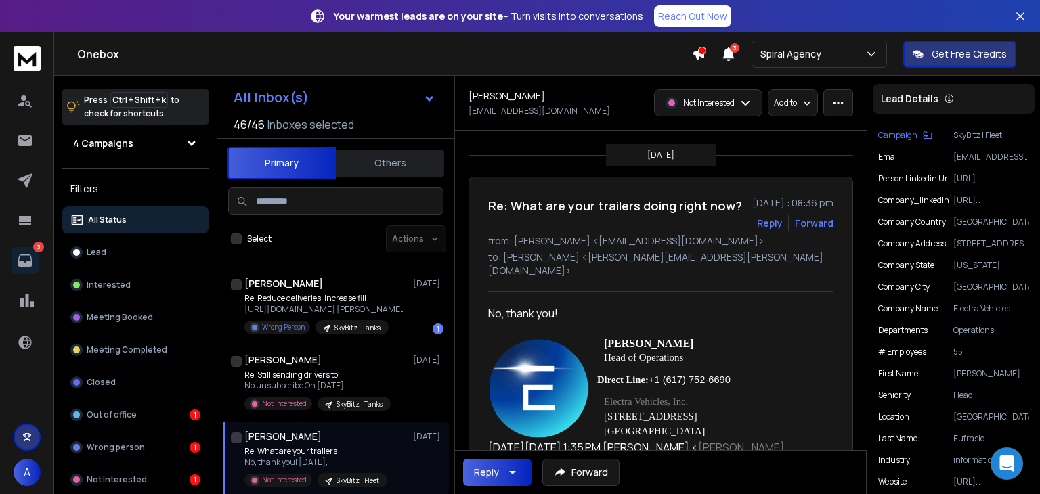
click at [968, 309] on p "Electra Vehicles" at bounding box center [991, 308] width 76 height 11
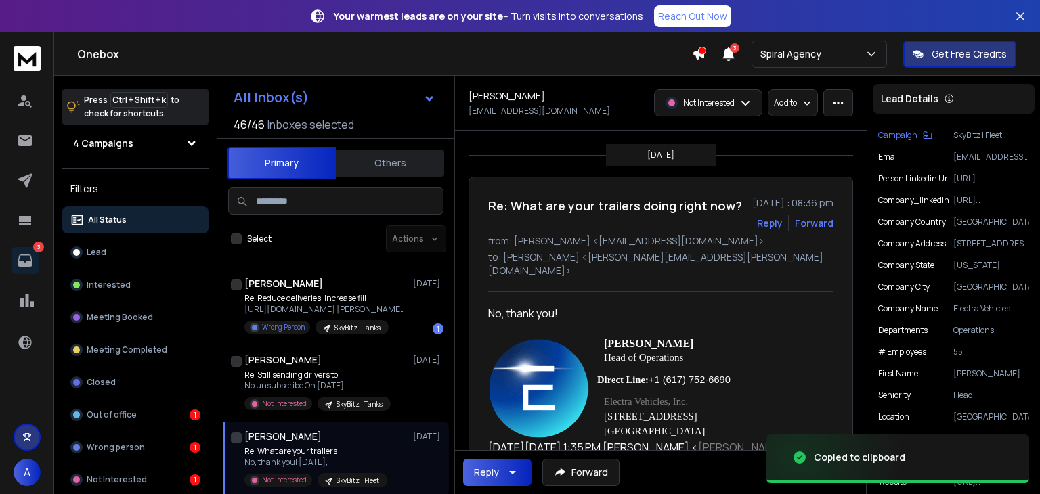
click at [972, 156] on p "[EMAIL_ADDRESS][DOMAIN_NAME]" at bounding box center [991, 157] width 76 height 11
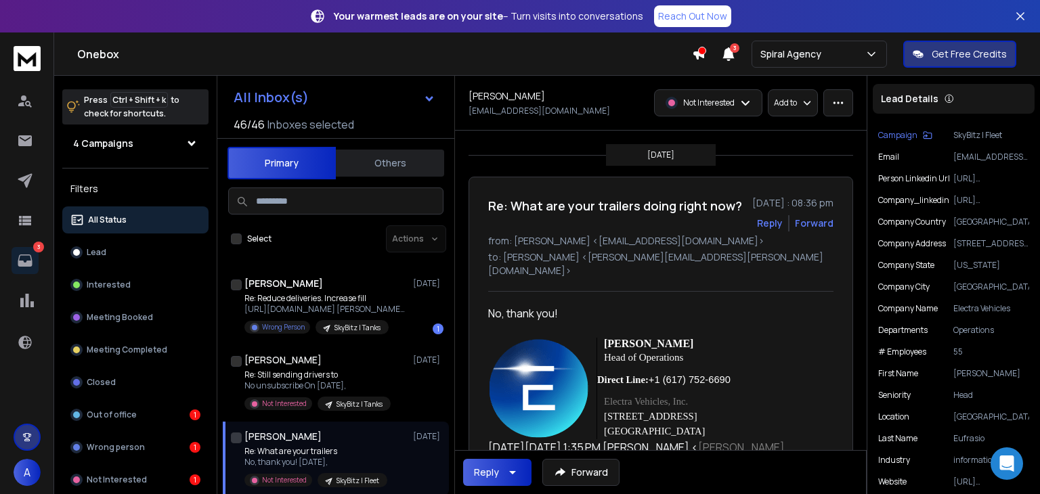
click at [957, 482] on p "[URL][DOMAIN_NAME]" at bounding box center [991, 482] width 76 height 11
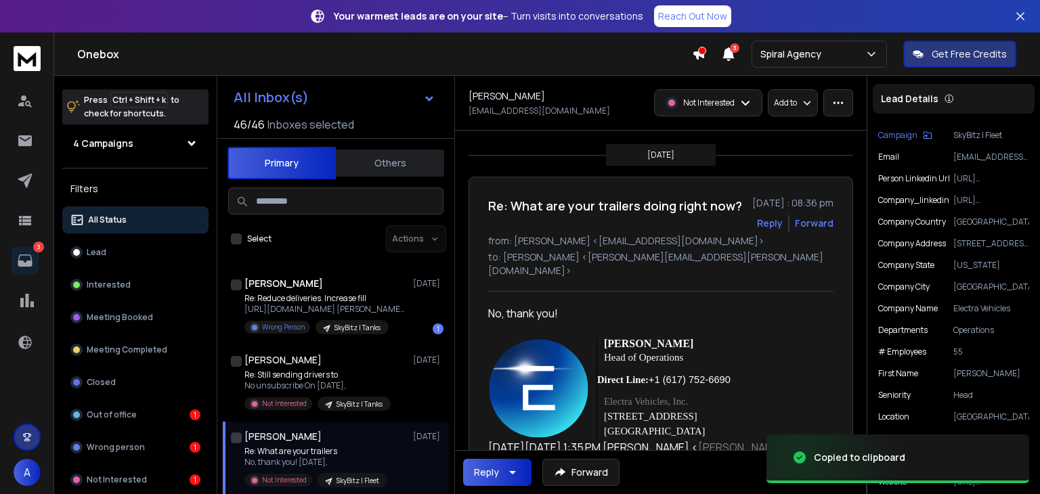
click at [963, 179] on p "[URL][DOMAIN_NAME]" at bounding box center [991, 178] width 76 height 11
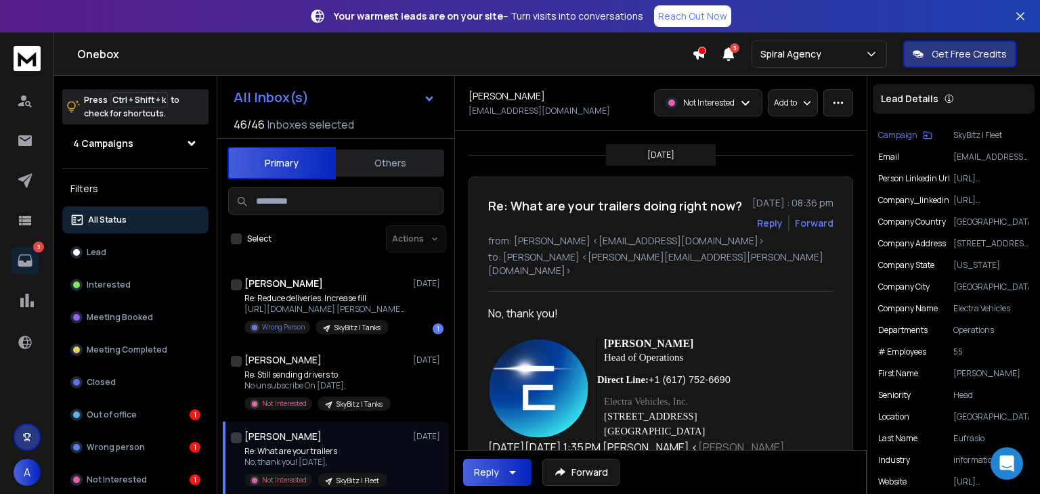
drag, startPoint x: 485, startPoint y: 297, endPoint x: 571, endPoint y: 295, distance: 86.0
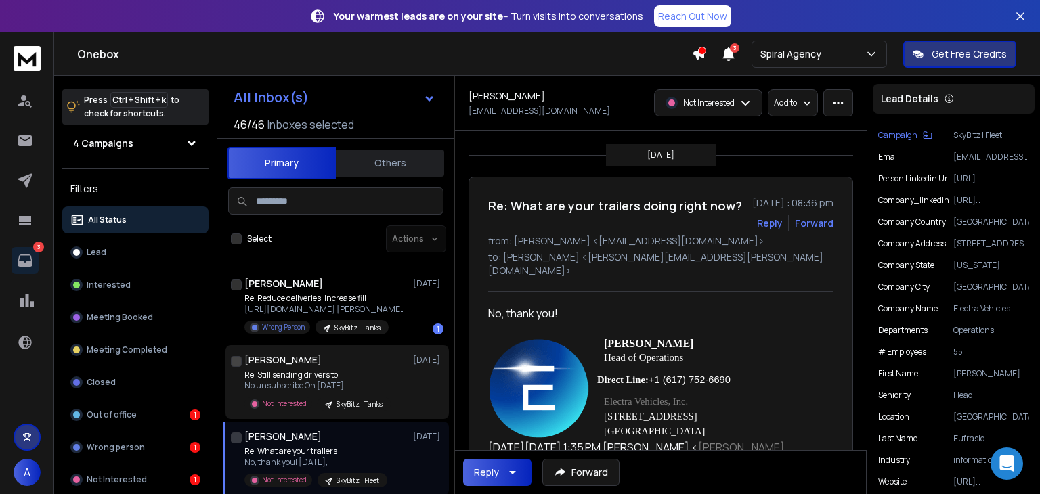
click at [264, 358] on h1 "[PERSON_NAME]" at bounding box center [282, 360] width 77 height 14
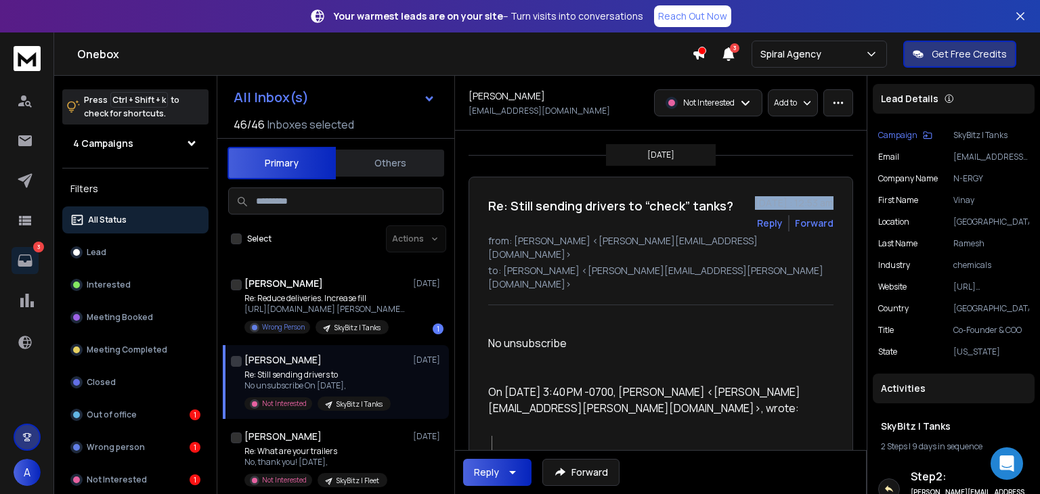
drag, startPoint x: 703, startPoint y: 200, endPoint x: 785, endPoint y: 198, distance: 82.6
click at [785, 198] on p "[DATE] : 12:53 am" at bounding box center [794, 203] width 79 height 14
click at [961, 131] on p "SkyBitz | Tanks" at bounding box center [991, 135] width 76 height 11
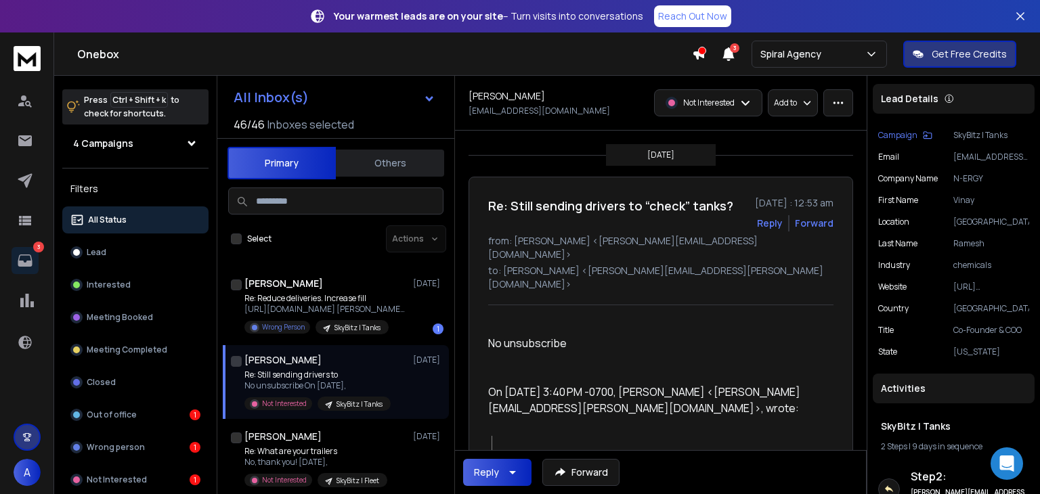
click at [955, 245] on p "Ramesh" at bounding box center [991, 243] width 76 height 11
click at [969, 330] on p "Co-Founder & COO" at bounding box center [991, 330] width 76 height 11
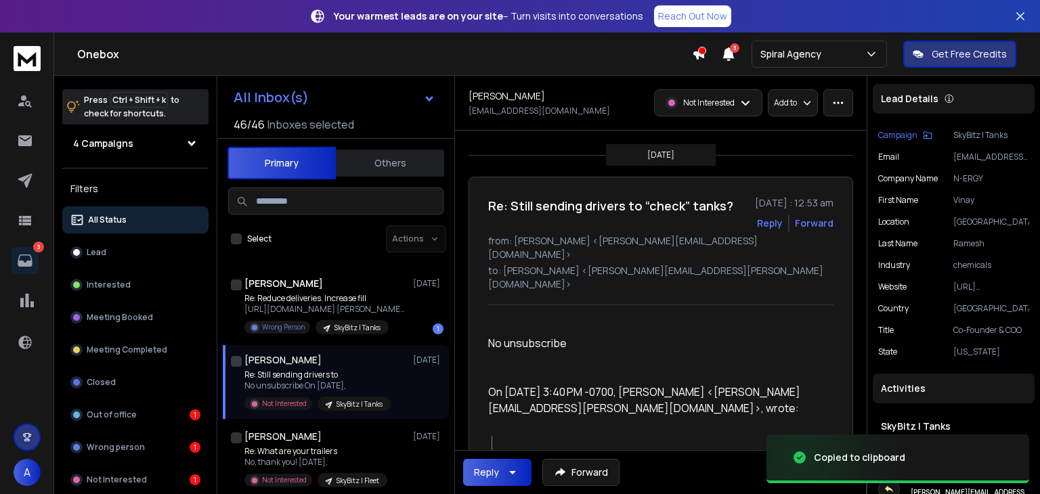
click at [953, 177] on p "N-ERGY" at bounding box center [991, 178] width 76 height 11
click at [963, 159] on p "[EMAIL_ADDRESS][DOMAIN_NAME]" at bounding box center [991, 157] width 76 height 11
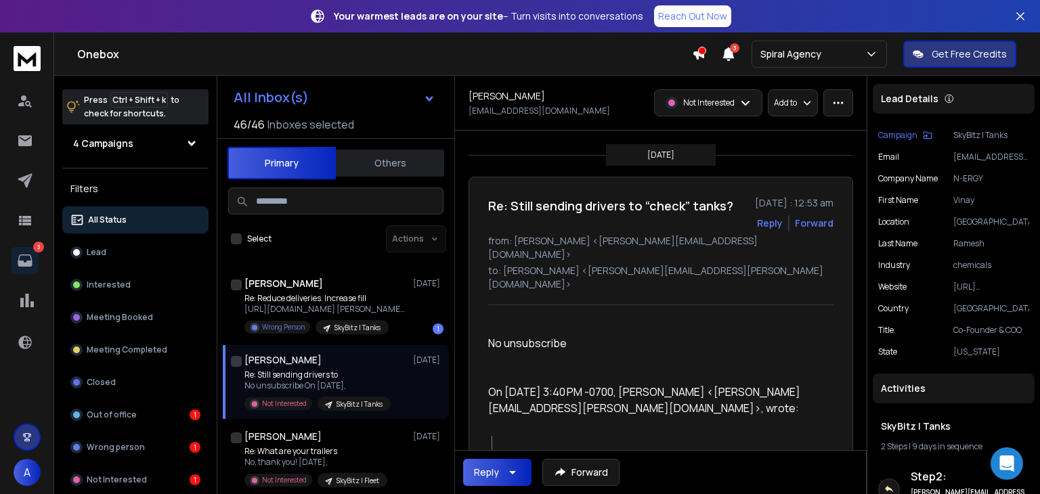
click at [958, 288] on p "[URL][DOMAIN_NAME]" at bounding box center [991, 287] width 76 height 11
drag, startPoint x: 485, startPoint y: 318, endPoint x: 569, endPoint y: 336, distance: 86.1
click at [187, 137] on button "4 Campaigns" at bounding box center [135, 143] width 146 height 27
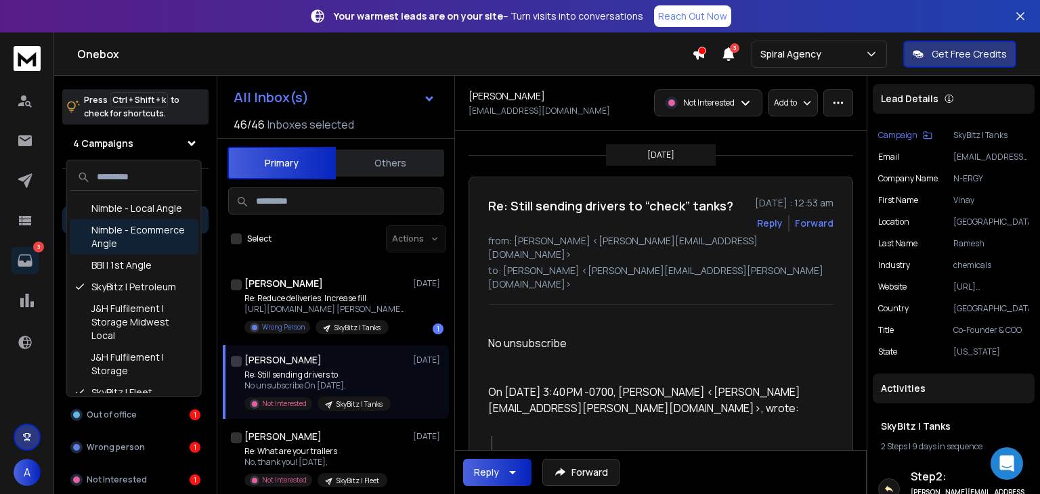
scroll to position [249, 0]
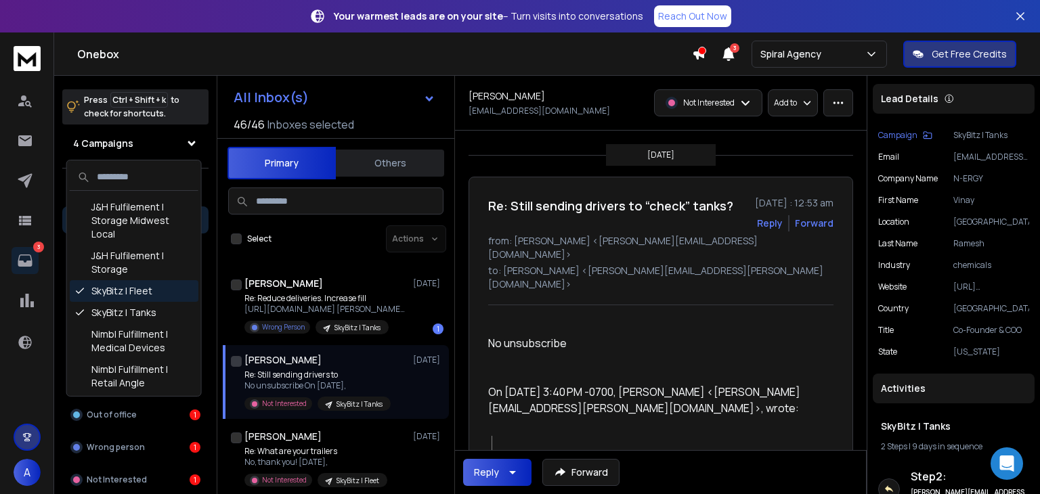
click at [108, 290] on div "SkyBitz | Fleet" at bounding box center [134, 291] width 129 height 22
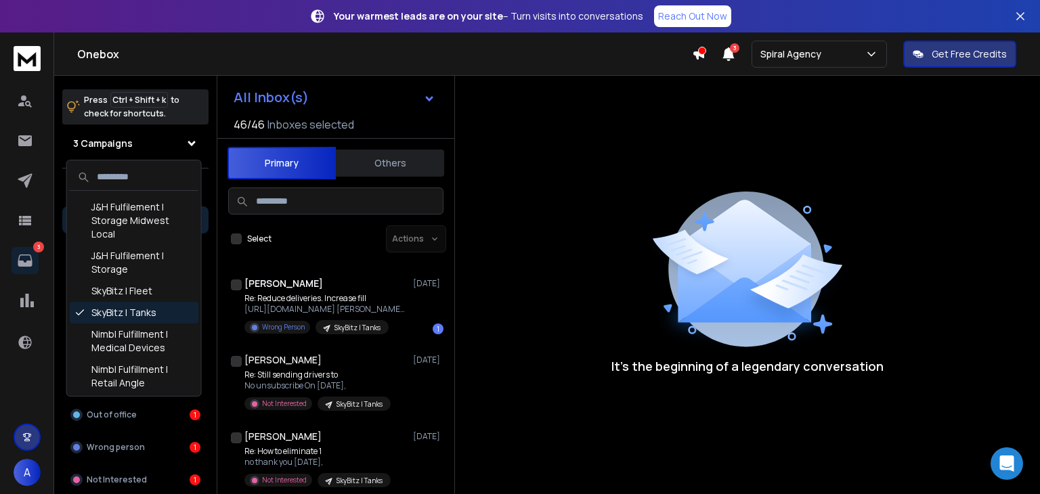
click at [95, 318] on div "SkyBitz | Tanks" at bounding box center [134, 313] width 129 height 22
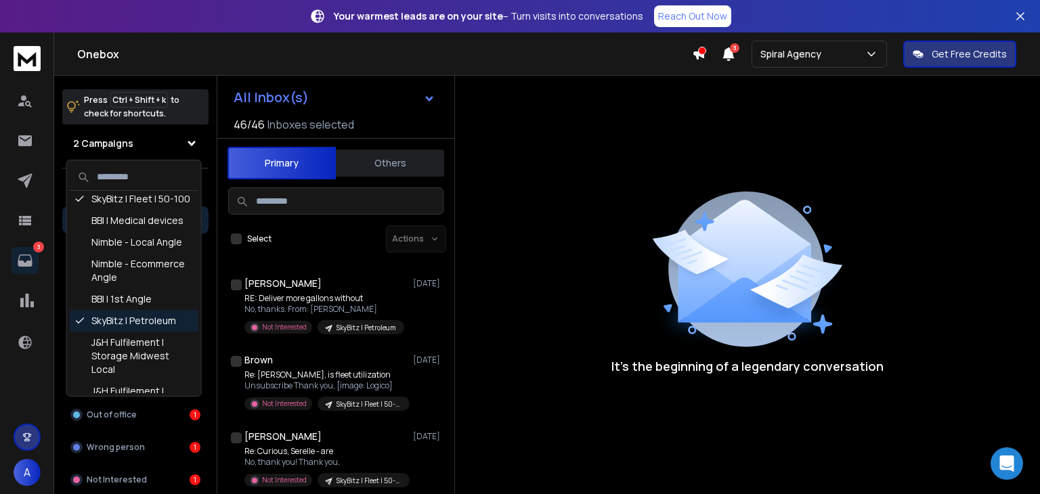
drag, startPoint x: 124, startPoint y: 315, endPoint x: 131, endPoint y: 279, distance: 36.6
click at [124, 314] on div "SkyBitz | Petroleum" at bounding box center [134, 321] width 129 height 22
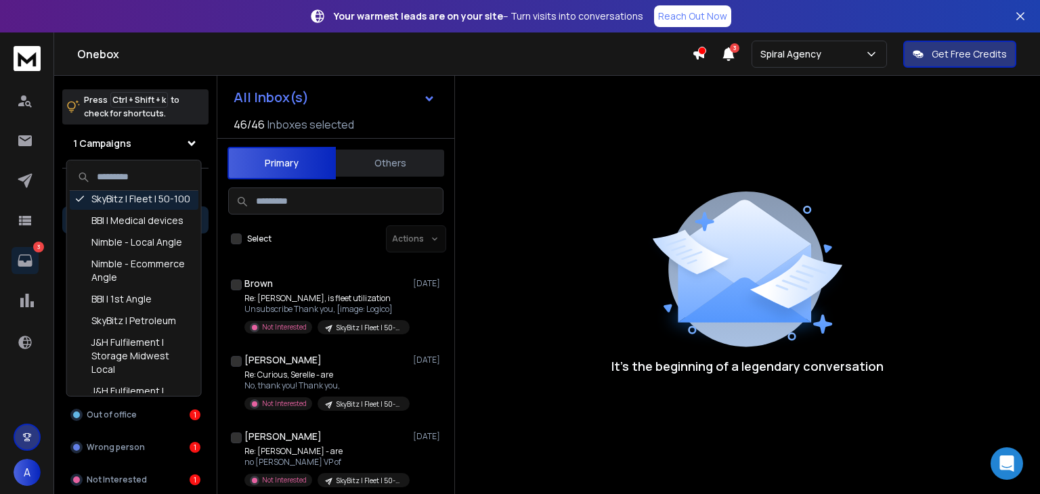
click at [152, 196] on div "SkyBitz | Fleet | 50-100" at bounding box center [134, 199] width 129 height 22
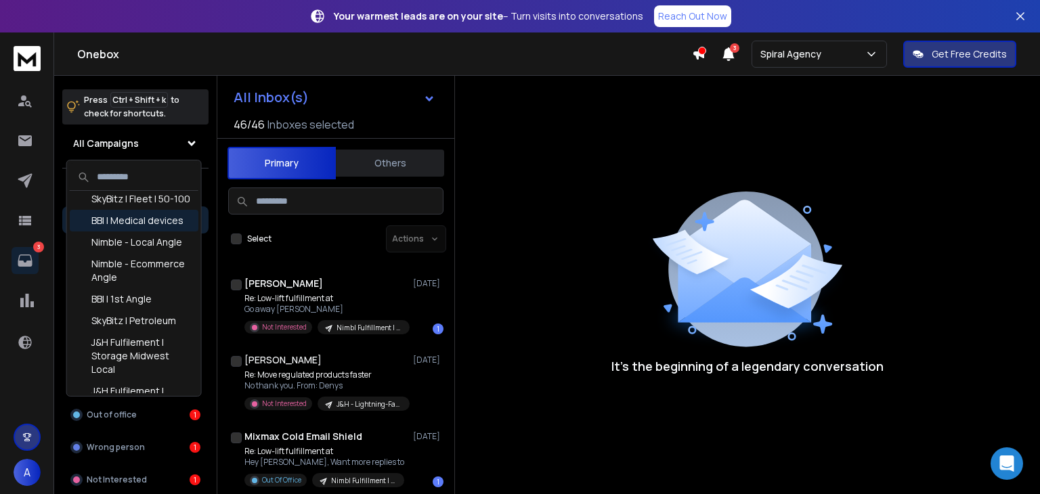
click at [162, 217] on div "BBI | Medical devices" at bounding box center [134, 221] width 129 height 22
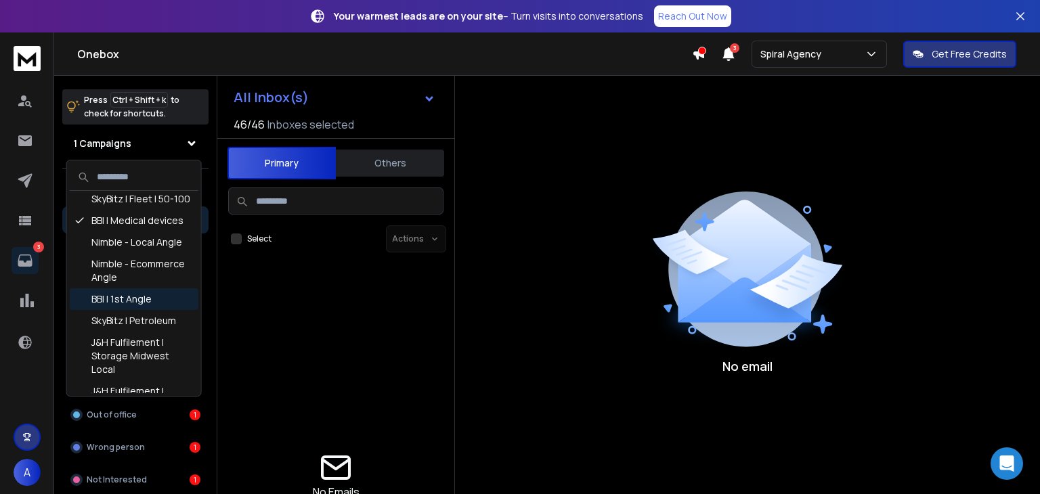
click at [154, 302] on div "BBI | 1st Angle" at bounding box center [134, 299] width 129 height 22
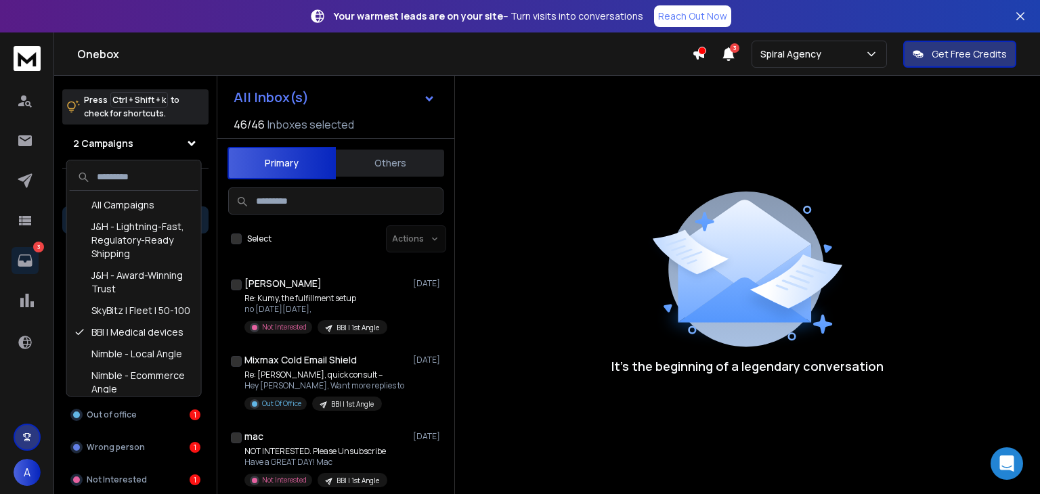
scroll to position [0, 0]
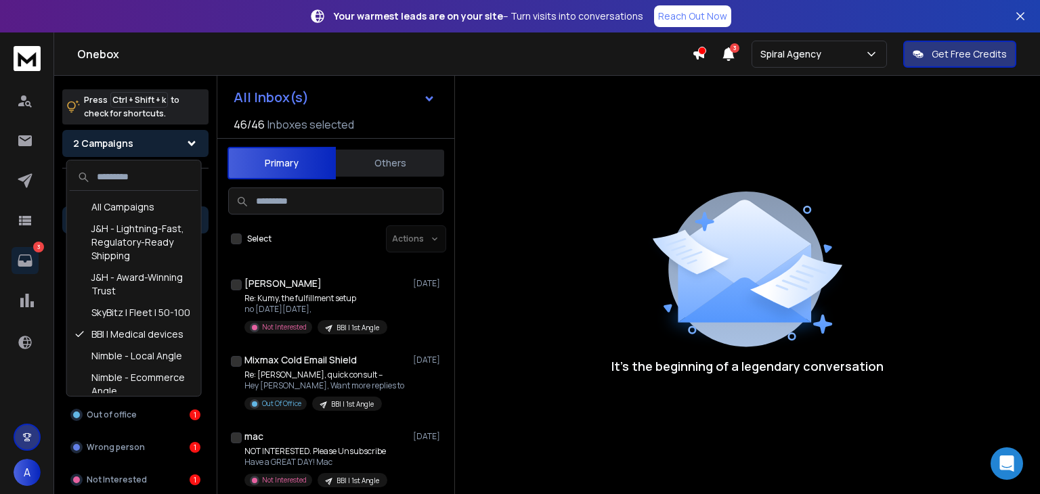
click at [173, 148] on button "2 Campaigns" at bounding box center [135, 143] width 146 height 27
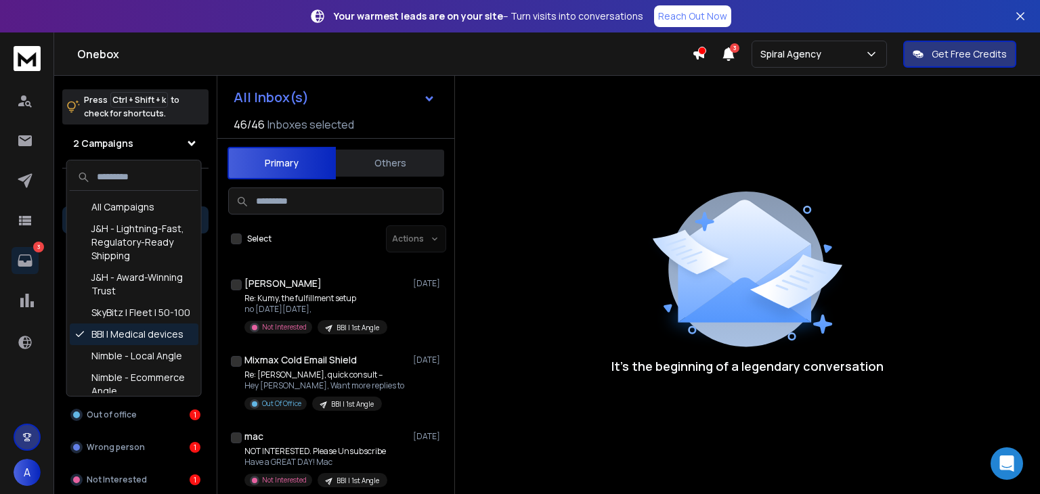
click at [88, 329] on div "BBI | Medical devices" at bounding box center [134, 335] width 129 height 22
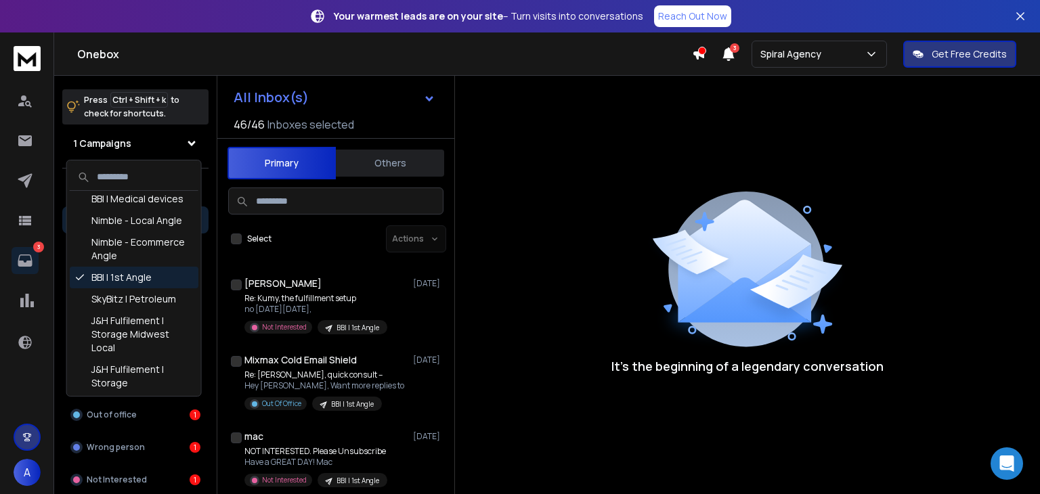
click at [103, 278] on div "BBI | 1st Angle" at bounding box center [134, 278] width 129 height 22
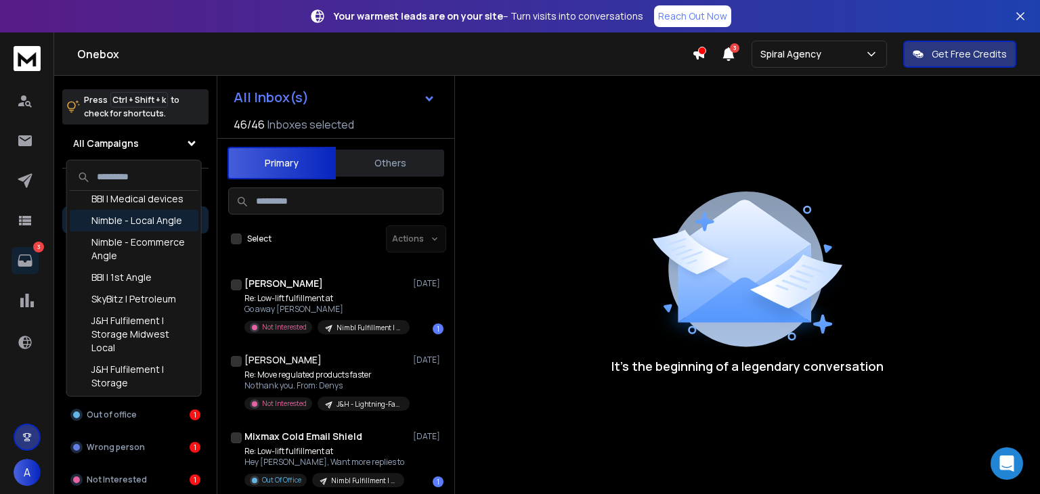
click at [133, 221] on div "Nimble - Local Angle" at bounding box center [134, 221] width 129 height 22
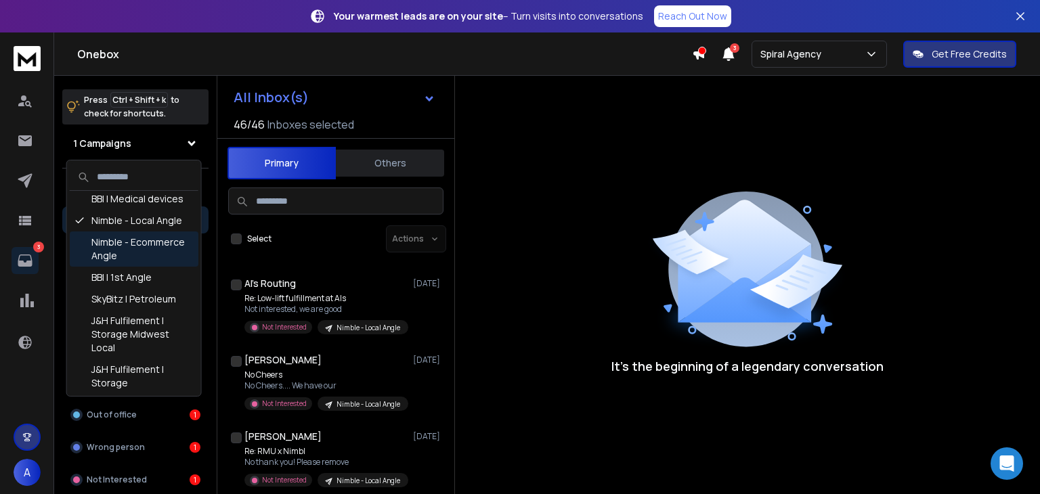
click at [118, 247] on div "Nimble - Ecommerce Angle" at bounding box center [134, 249] width 129 height 35
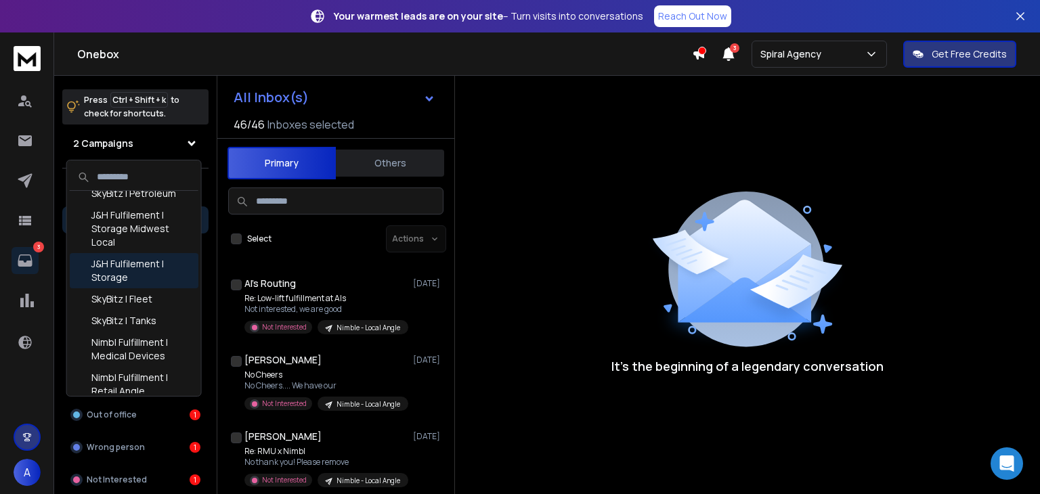
scroll to position [249, 0]
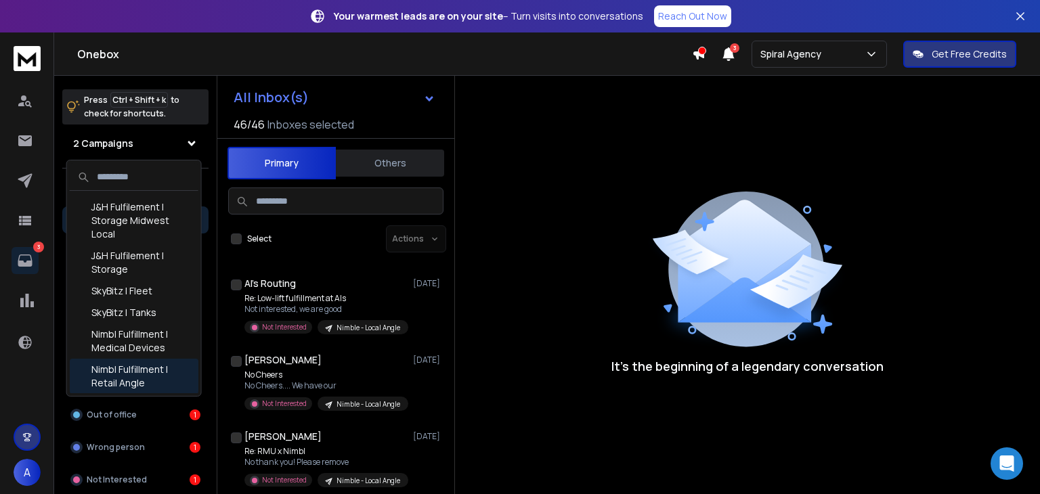
click at [133, 377] on div "Nimbl Fulfillment | Retail Angle" at bounding box center [134, 376] width 129 height 35
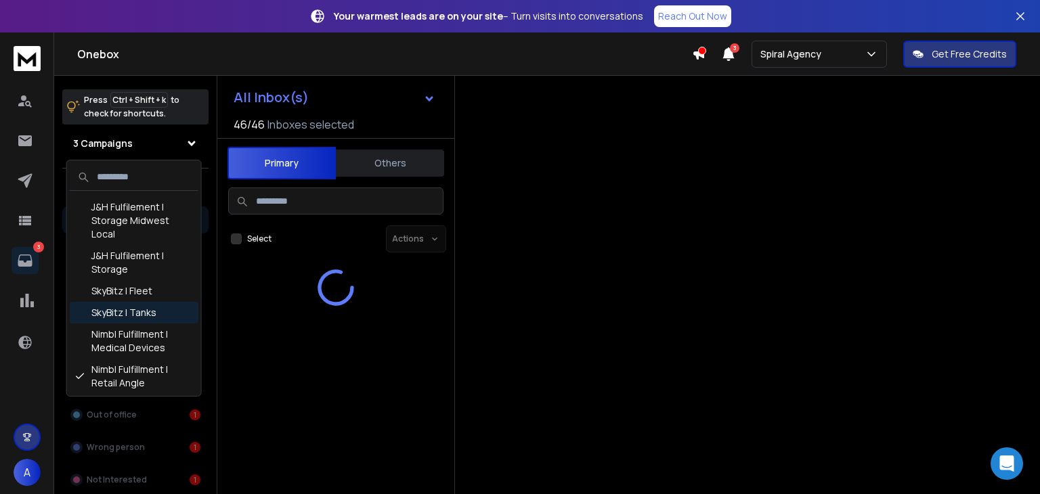
click at [138, 318] on div "SkyBitz | Tanks" at bounding box center [134, 313] width 129 height 22
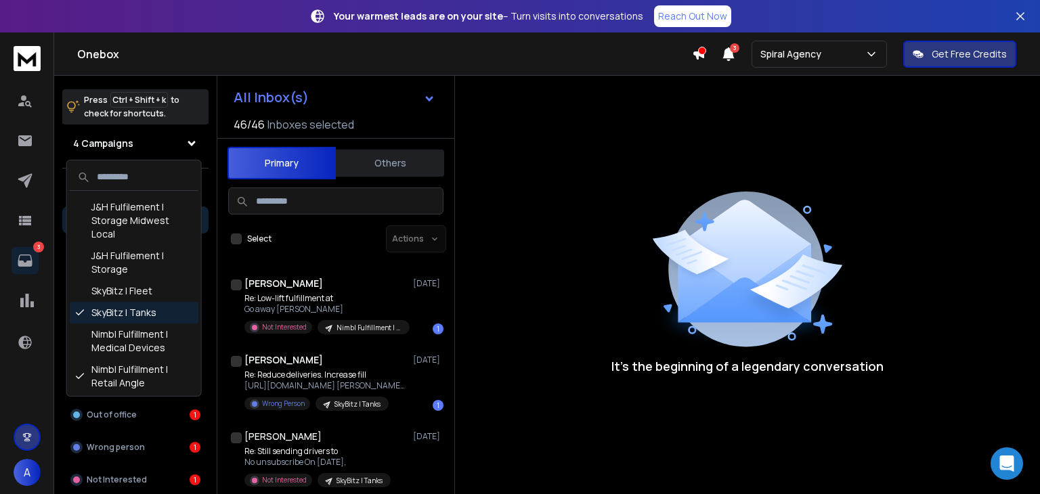
click at [148, 315] on div "SkyBitz | Tanks" at bounding box center [134, 313] width 129 height 22
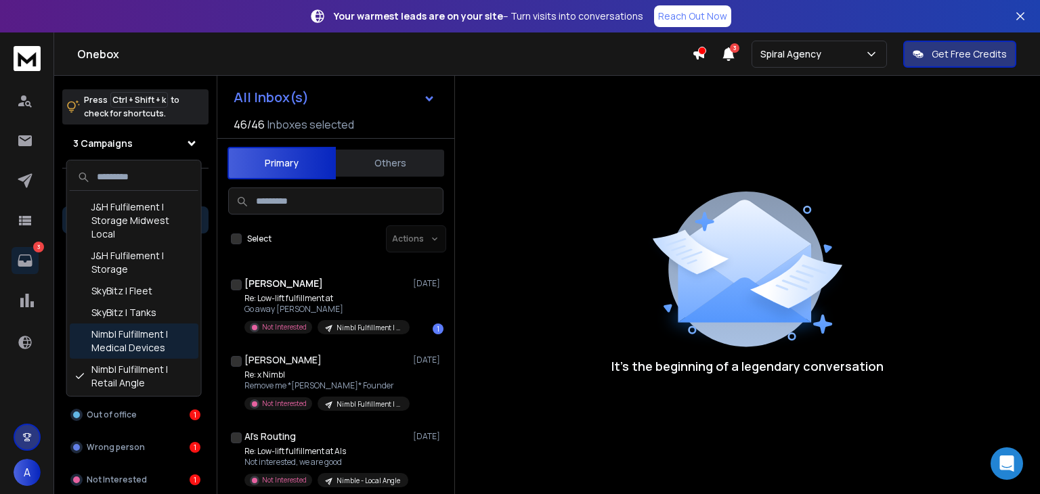
click at [135, 337] on div "Nimbl Fulfillment | Medical Devices" at bounding box center [134, 341] width 129 height 35
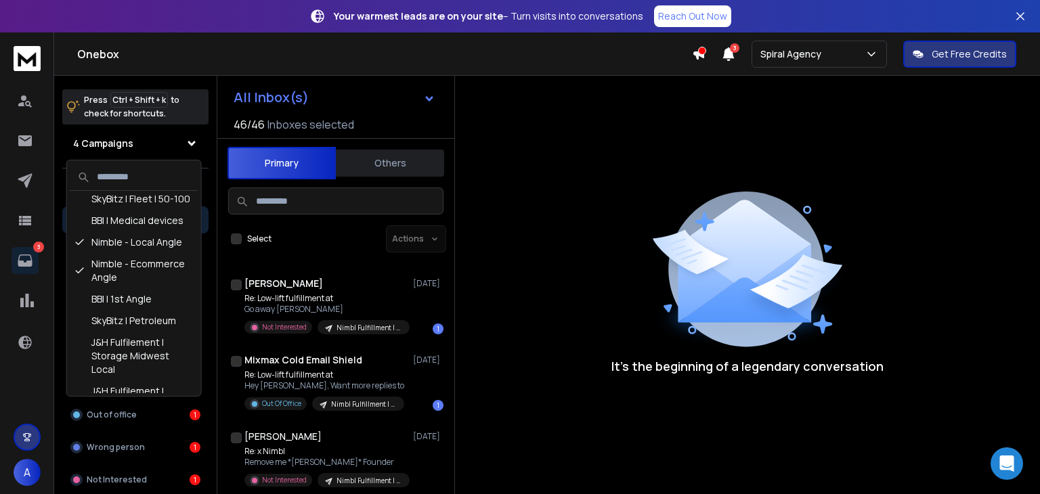
click at [562, 234] on div "It’s the beginning of a legendary conversation" at bounding box center [747, 286] width 585 height 420
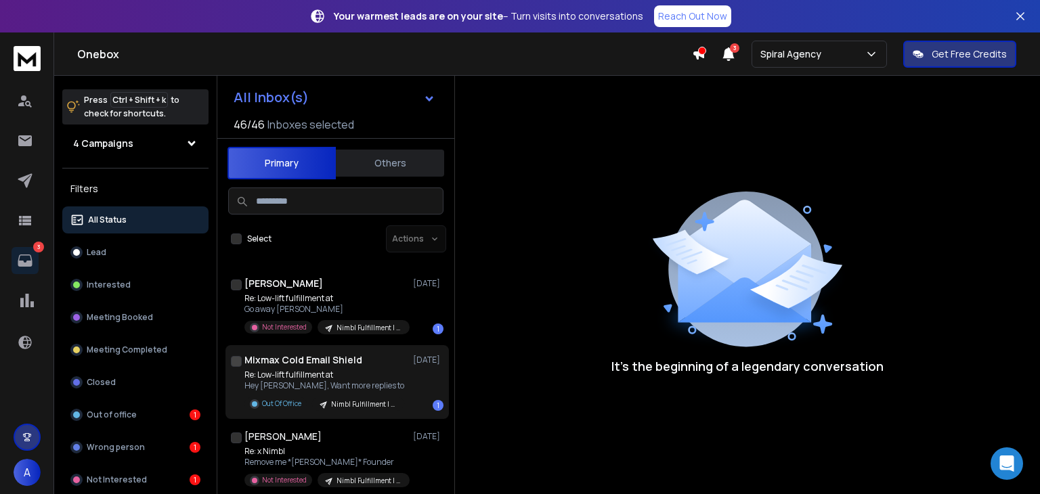
drag, startPoint x: 302, startPoint y: 358, endPoint x: 347, endPoint y: 353, distance: 45.0
click at [303, 358] on h1 "Mixmax Cold Email Shield" at bounding box center [303, 360] width 118 height 14
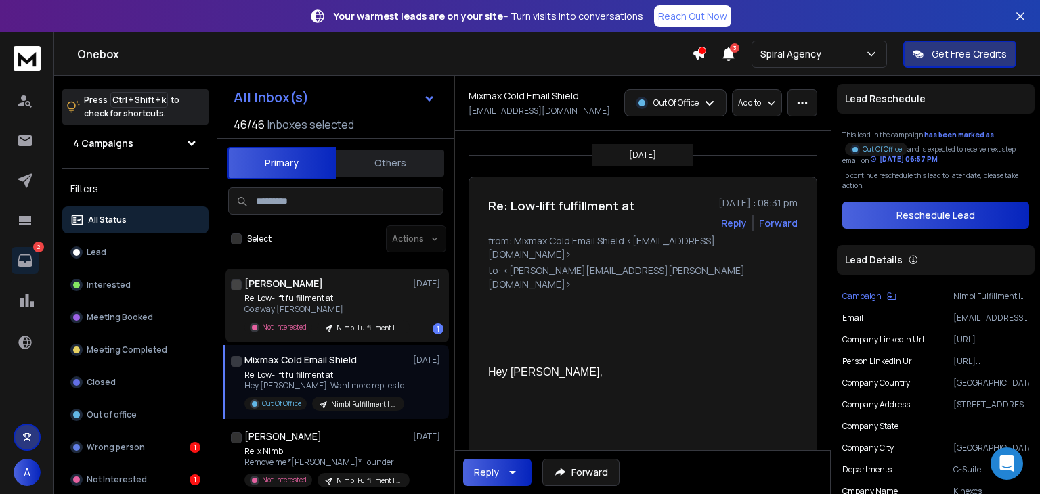
click at [317, 287] on h1 "Zachary Goldberg" at bounding box center [283, 284] width 79 height 14
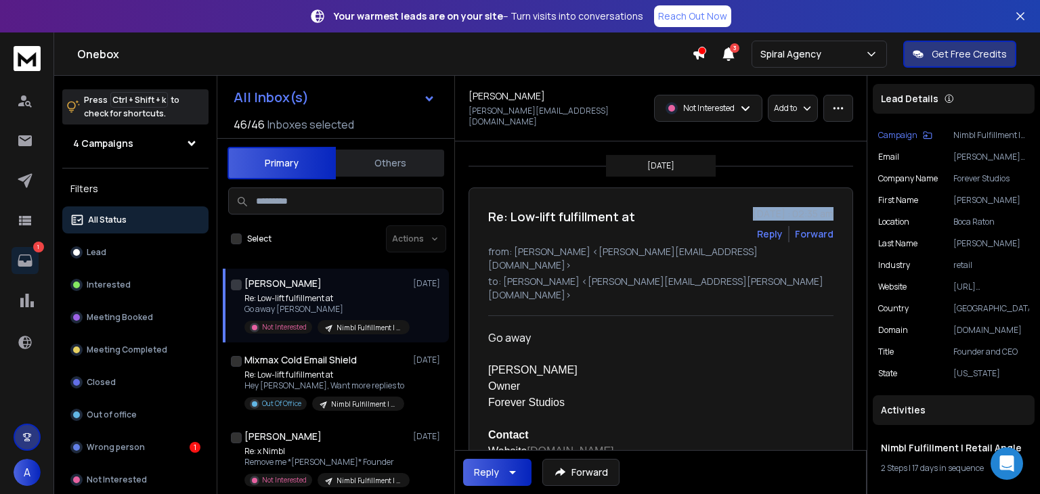
drag, startPoint x: 699, startPoint y: 199, endPoint x: 783, endPoint y: 198, distance: 84.6
click at [783, 207] on div "Re: Low-lift fulfillment at 13 September 2025 : 02:35 am Reply Forward" at bounding box center [660, 224] width 345 height 35
click at [961, 134] on p "Nimbl Fulfillment | Retail Angle" at bounding box center [991, 135] width 76 height 11
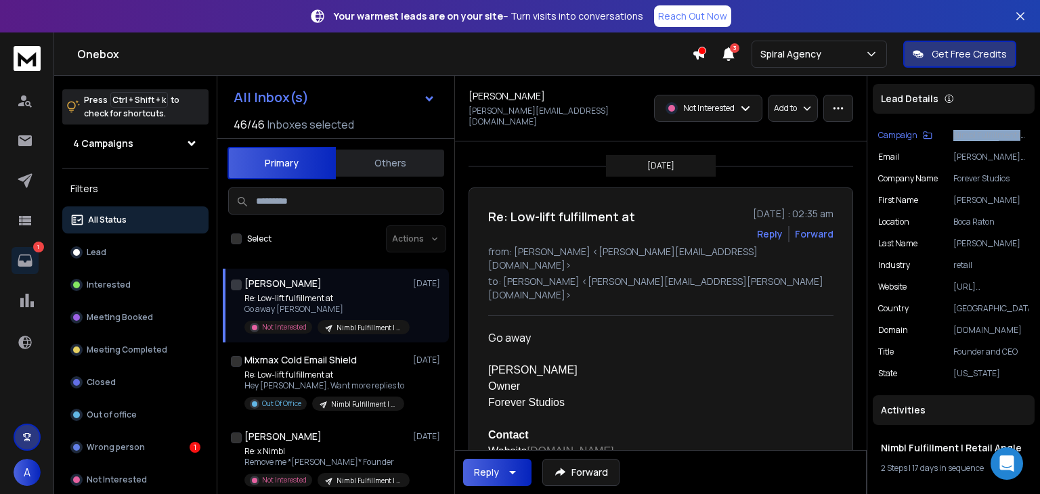
click at [961, 134] on p "Nimbl Fulfillment | Retail Angle" at bounding box center [991, 135] width 76 height 11
drag, startPoint x: 965, startPoint y: 197, endPoint x: 952, endPoint y: 178, distance: 23.3
click at [964, 197] on p "Zachary" at bounding box center [991, 200] width 76 height 11
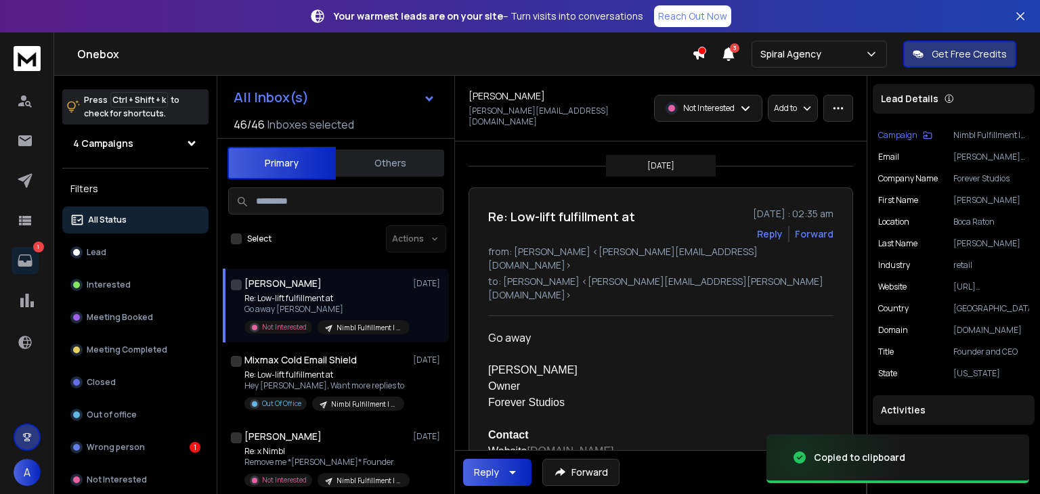
drag, startPoint x: 955, startPoint y: 355, endPoint x: 936, endPoint y: 328, distance: 33.6
click at [955, 354] on p "Founder and CEO" at bounding box center [991, 352] width 76 height 11
click at [968, 177] on p "Forever Studios" at bounding box center [991, 178] width 76 height 11
drag, startPoint x: 986, startPoint y: 156, endPoint x: 897, endPoint y: 92, distance: 109.2
click at [986, 155] on p "zachary@foreverstudios.com" at bounding box center [991, 157] width 76 height 11
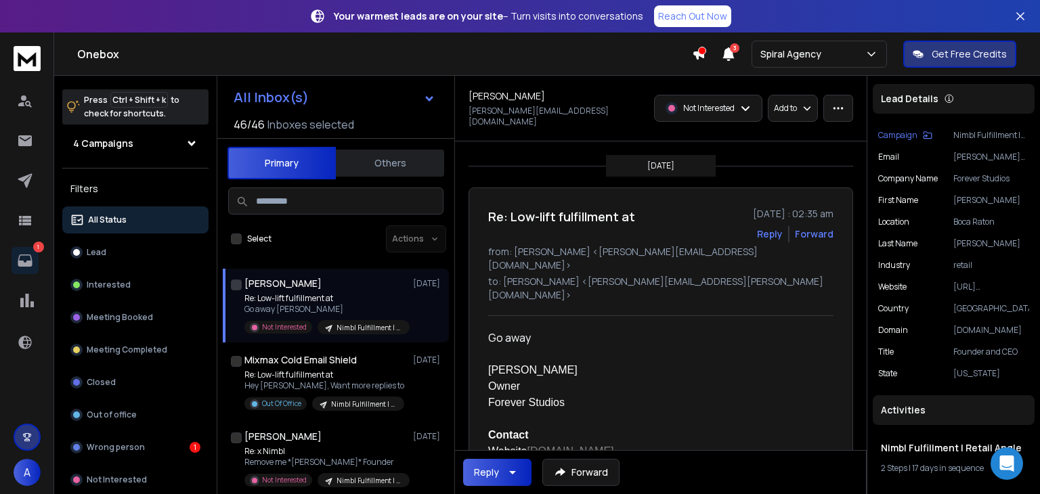
click at [963, 289] on p "https://foreverstudios.com" at bounding box center [991, 287] width 76 height 11
drag, startPoint x: 486, startPoint y: 297, endPoint x: 536, endPoint y: 304, distance: 50.6
click at [181, 145] on button "4 Campaigns" at bounding box center [135, 143] width 146 height 27
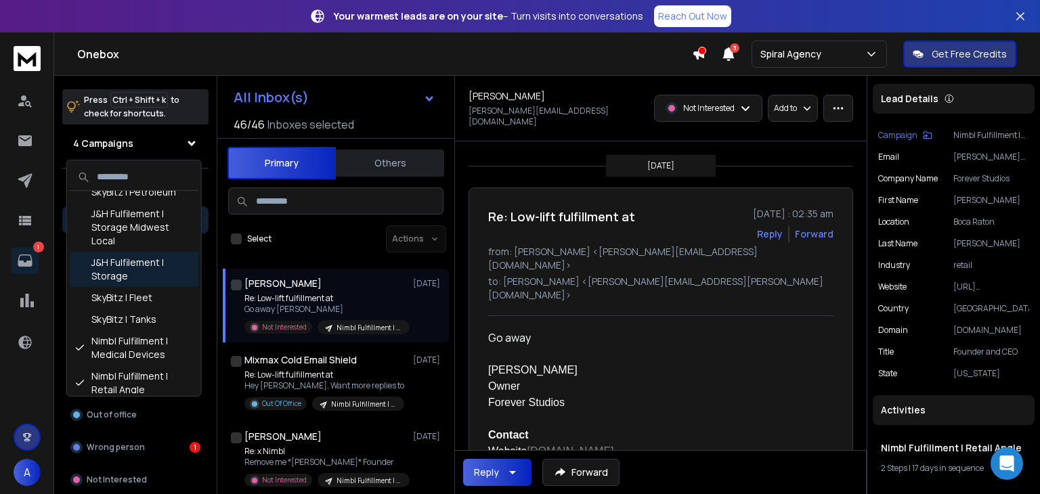
scroll to position [249, 0]
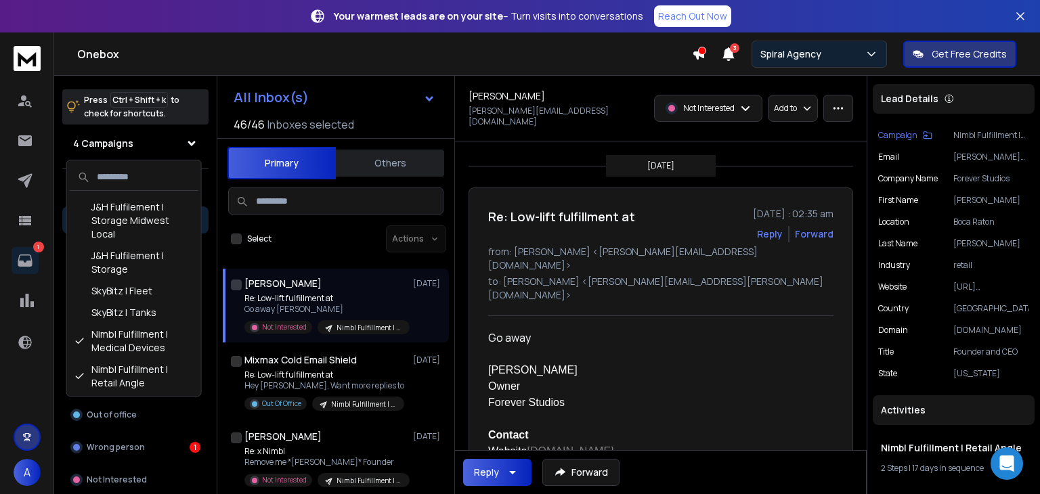
click at [884, 53] on button "Spiral Agency" at bounding box center [819, 54] width 135 height 27
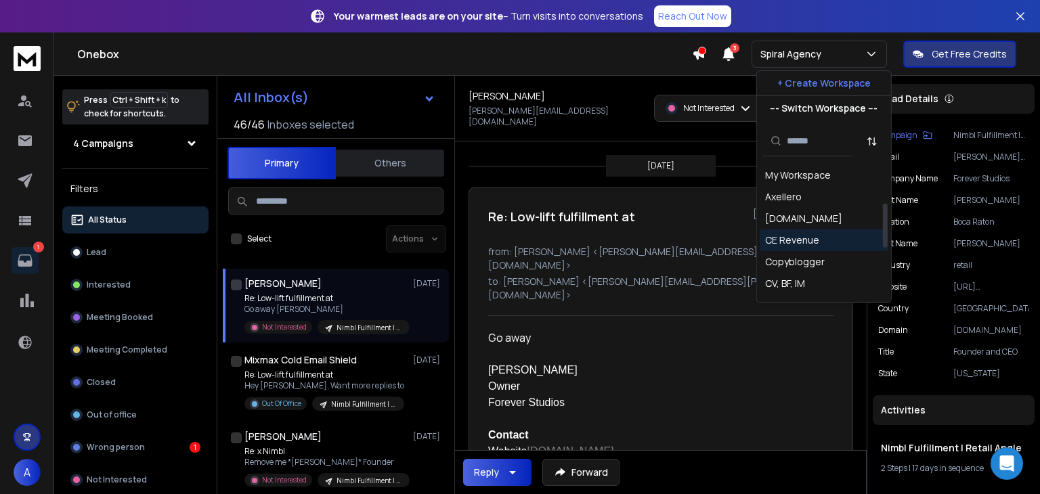
scroll to position [271, 0]
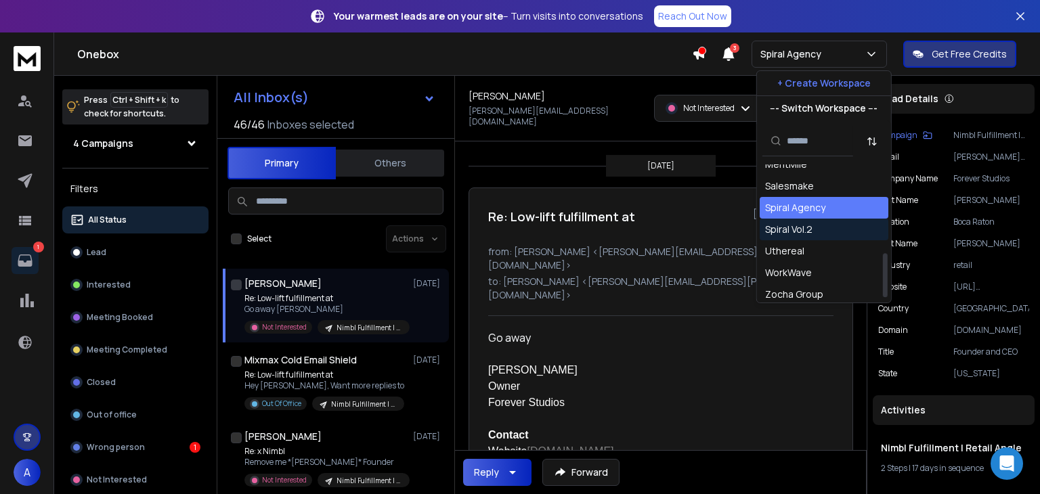
click at [828, 233] on div "Spiral Vol.2" at bounding box center [824, 230] width 129 height 22
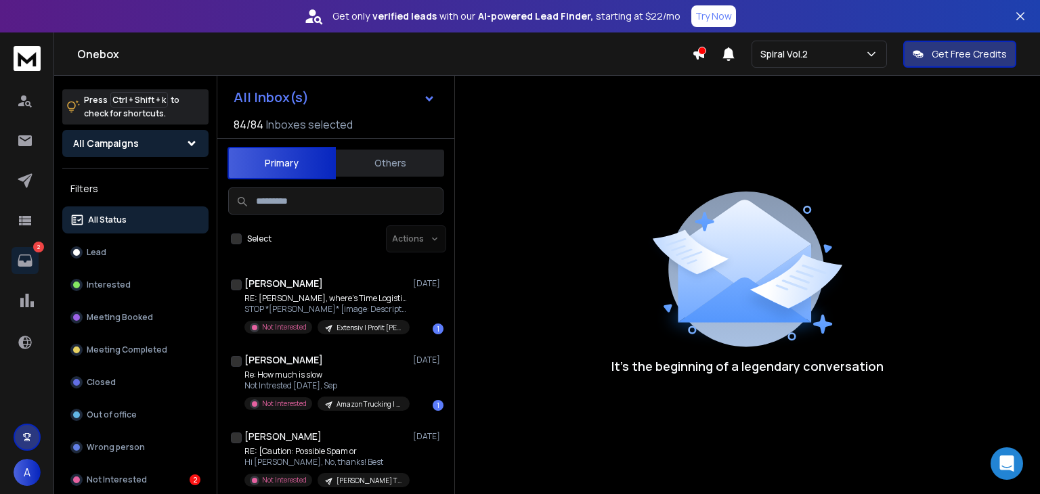
click at [178, 135] on button "All Campaigns" at bounding box center [135, 143] width 146 height 27
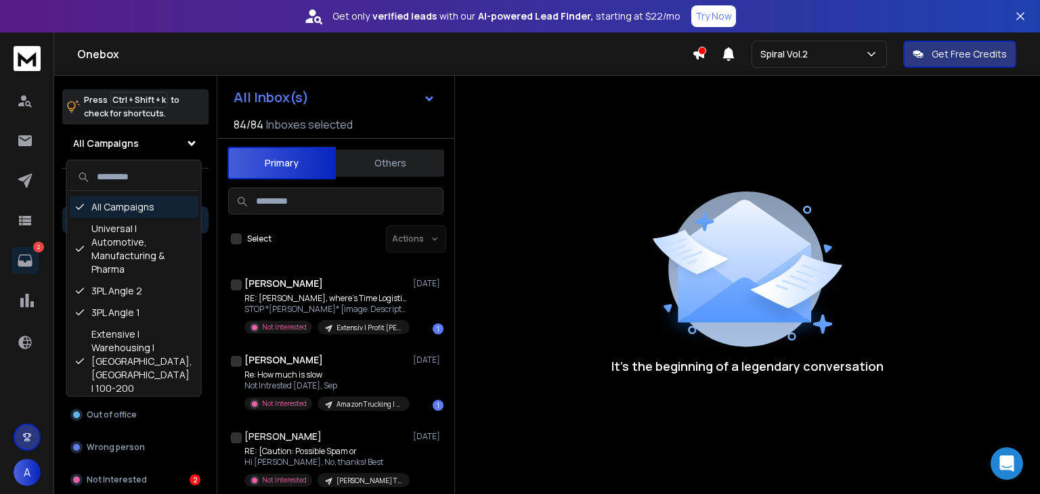
click at [106, 201] on div "All Campaigns" at bounding box center [134, 207] width 129 height 22
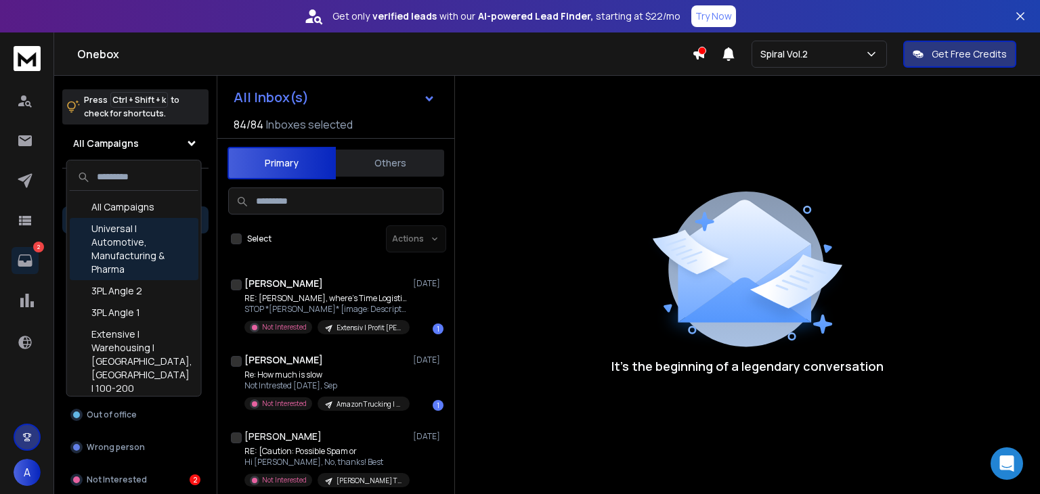
click at [108, 247] on div "Universal | Automotive, Manufacturing & Pharma" at bounding box center [134, 249] width 129 height 62
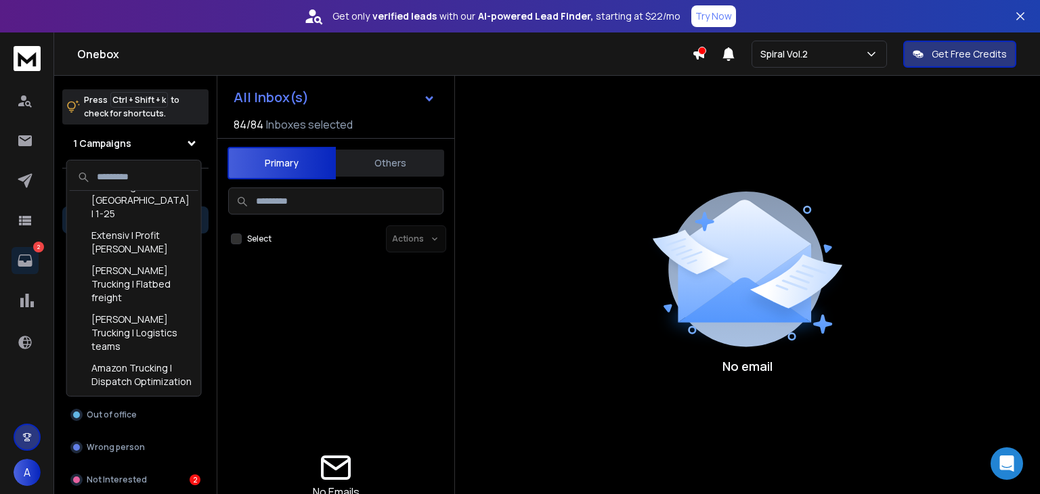
scroll to position [406, 0]
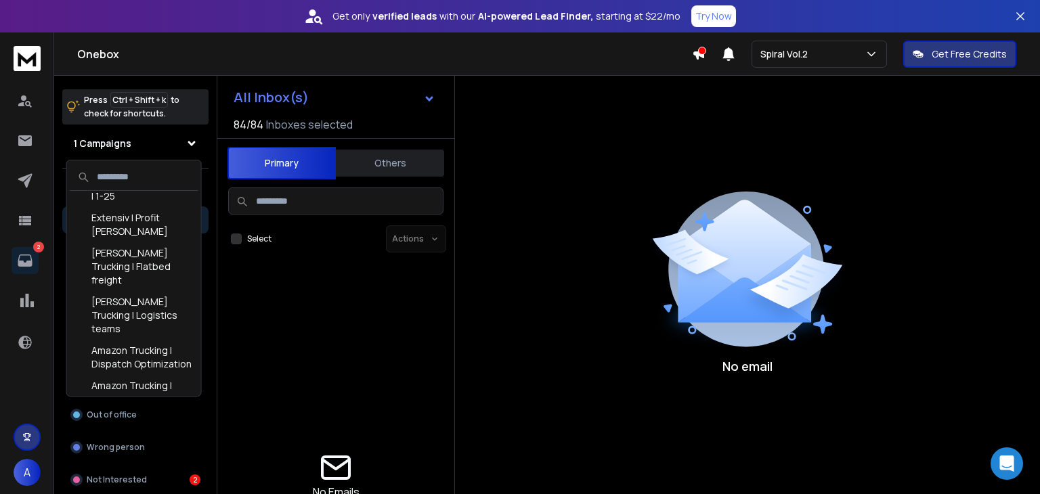
click at [116, 467] on div "Universal Logistics | Pharma" at bounding box center [134, 484] width 129 height 35
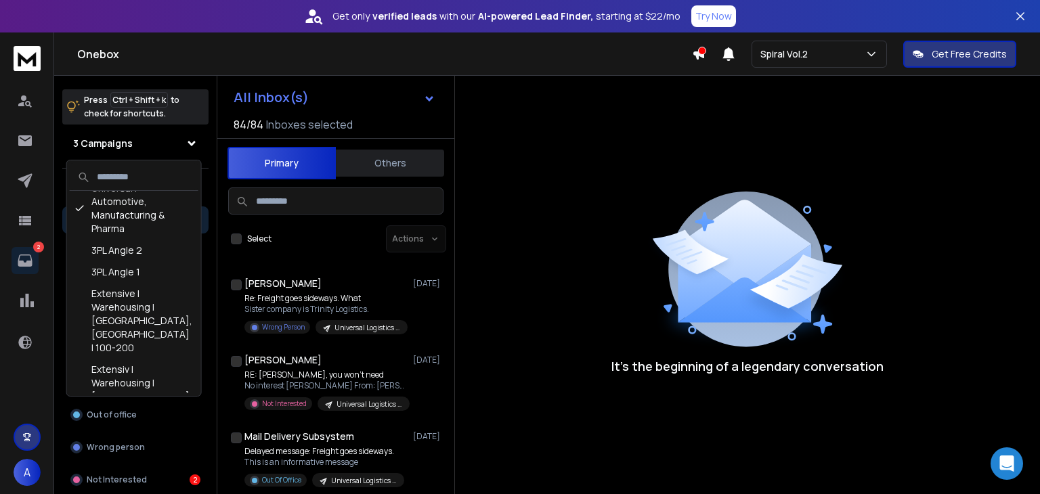
scroll to position [0, 0]
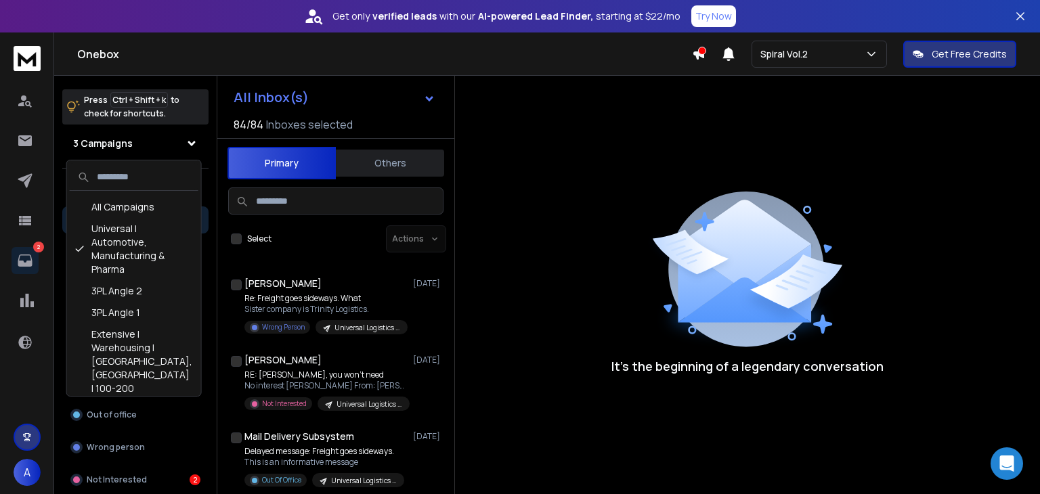
click at [544, 290] on div "It’s the beginning of a legendary conversation" at bounding box center [747, 286] width 585 height 420
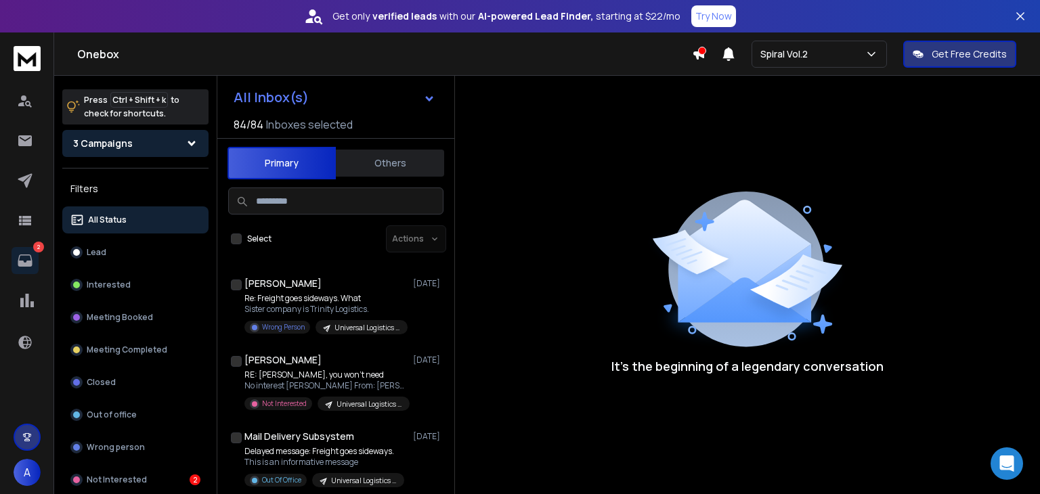
click at [193, 140] on icon at bounding box center [192, 143] width 12 height 12
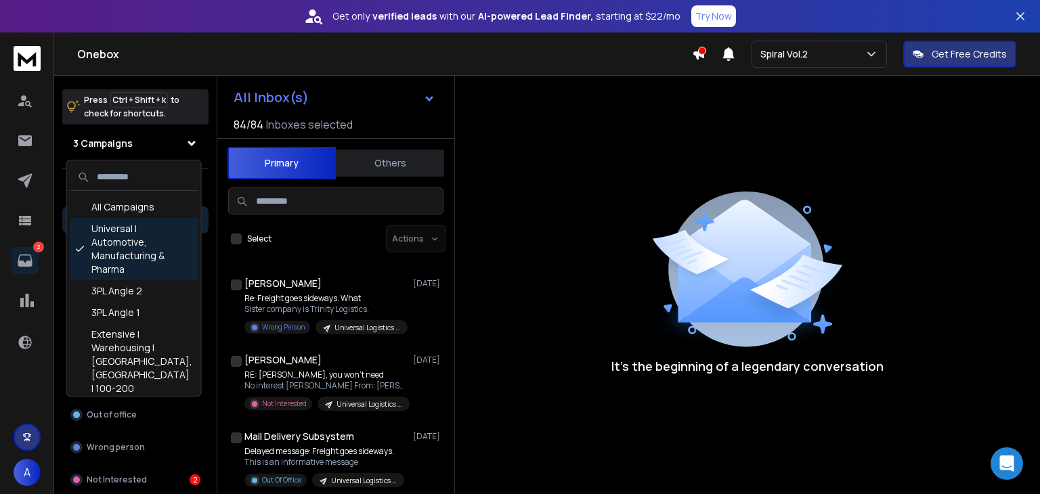
click at [93, 242] on div "Universal | Automotive, Manufacturing & Pharma" at bounding box center [134, 249] width 129 height 62
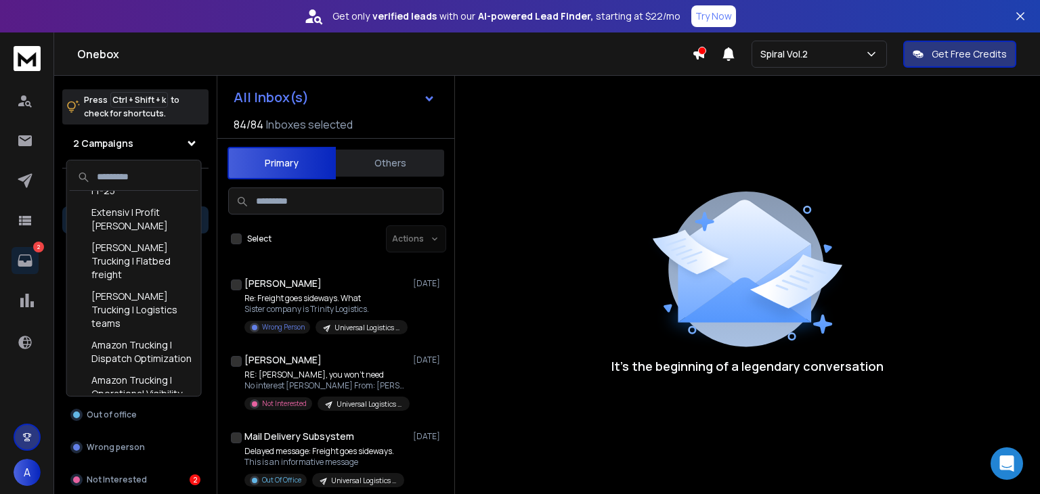
scroll to position [485, 0]
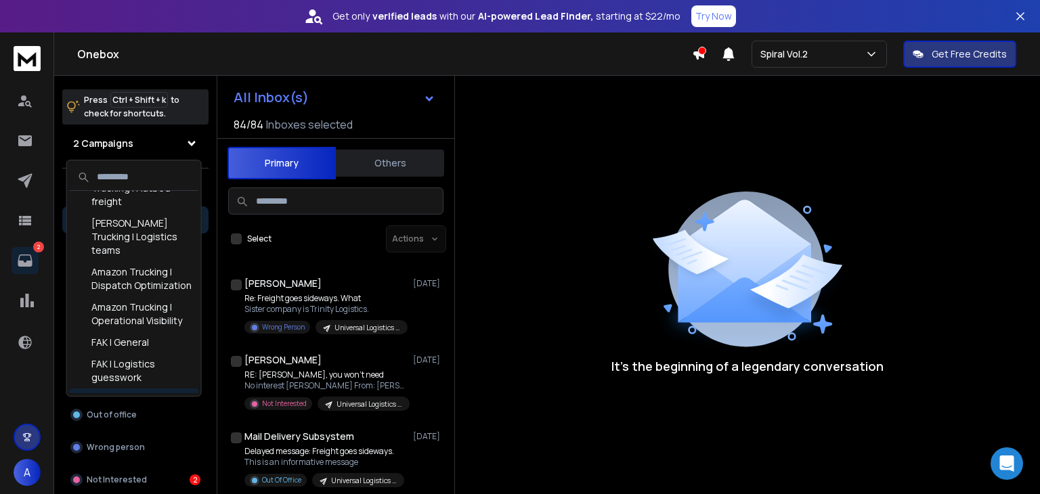
click at [114, 389] on div "Universal Logistics | Pharma" at bounding box center [134, 406] width 129 height 35
click at [105, 424] on div "Universal Logistics | Food & beverage" at bounding box center [134, 441] width 129 height 35
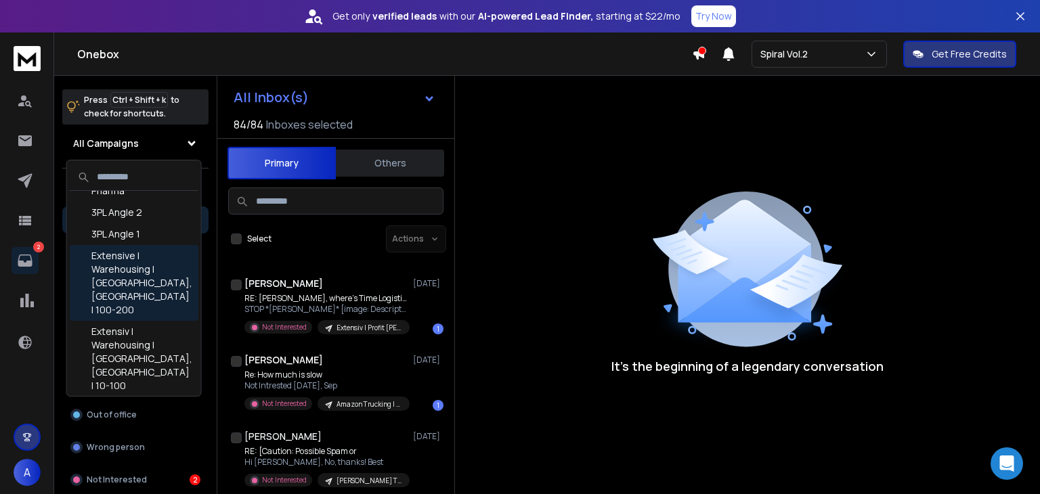
scroll to position [0, 0]
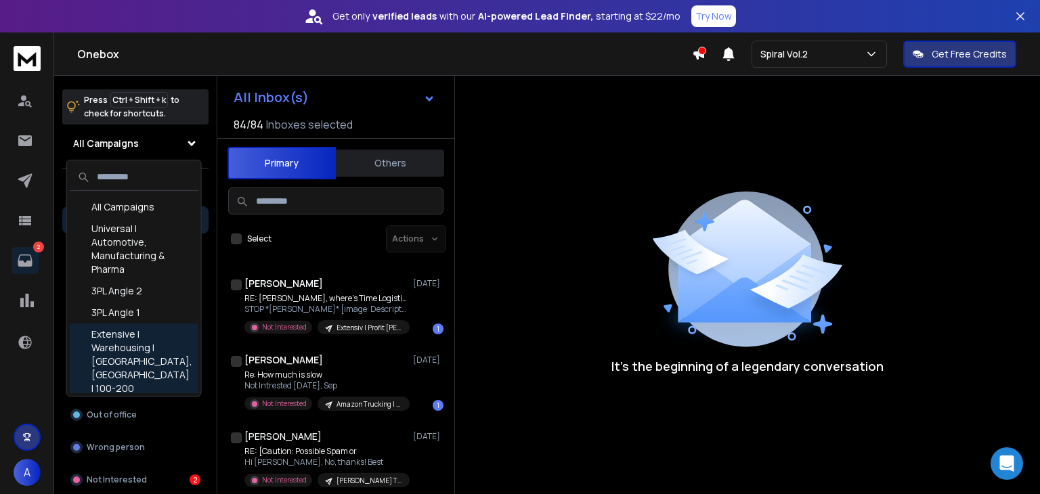
click at [119, 345] on div "Extensive | Warehousing | USA,Canada | 100-200" at bounding box center [134, 362] width 129 height 76
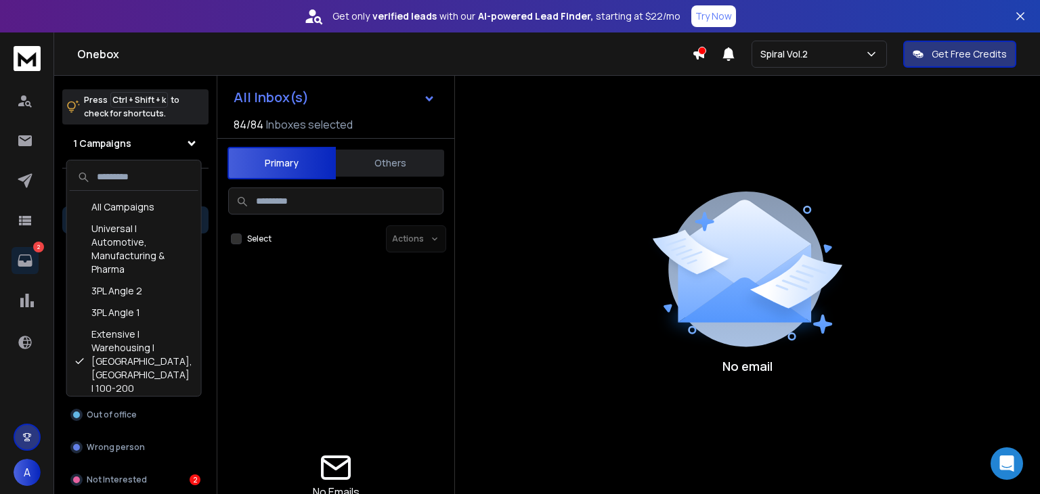
click at [127, 399] on div "Extensiv | Warehousing | USA,Canada | 10-100" at bounding box center [134, 437] width 129 height 76
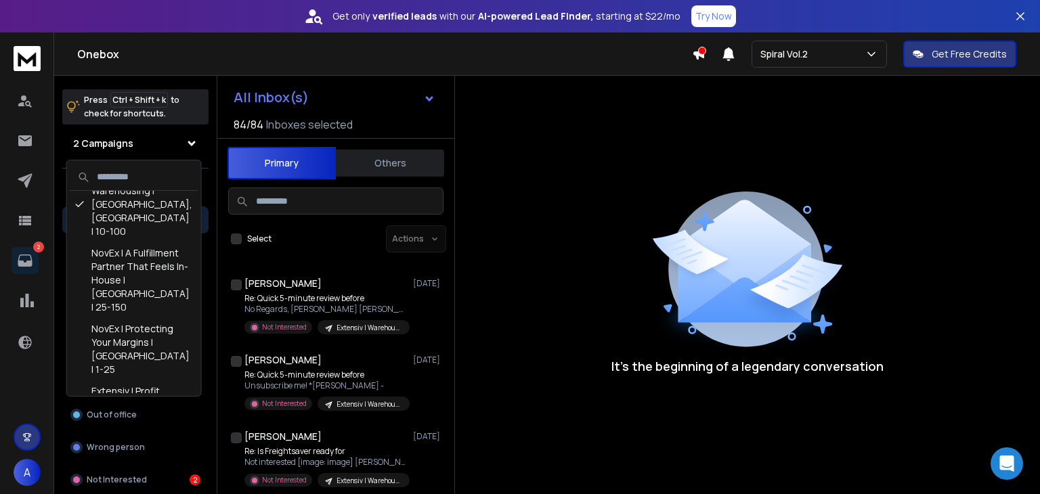
scroll to position [235, 0]
click at [181, 378] on div "Extensiv | Profit Leak" at bounding box center [134, 395] width 129 height 35
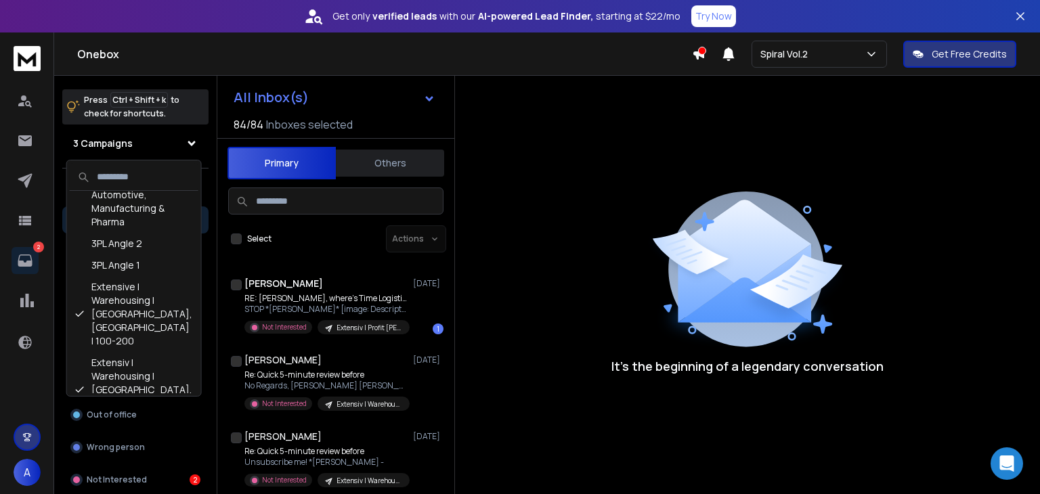
scroll to position [35, 0]
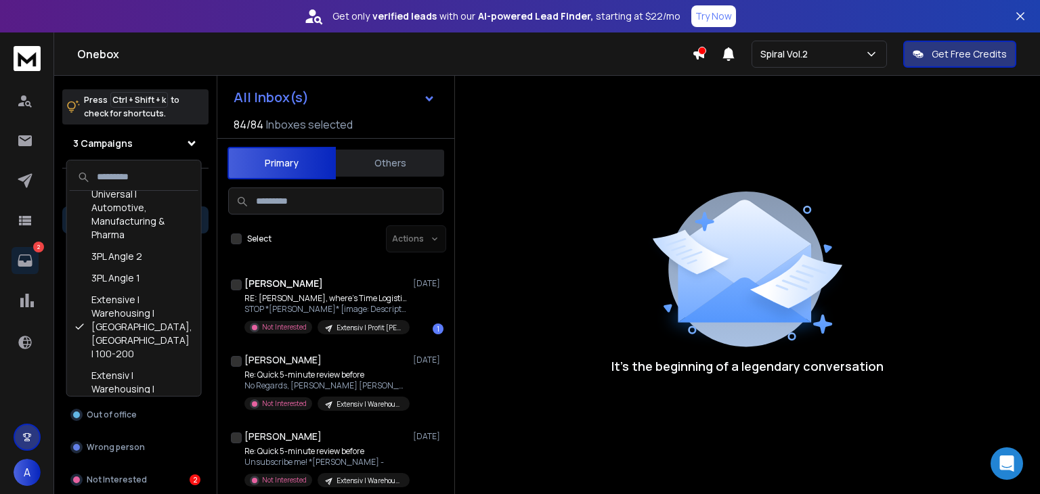
click at [557, 258] on div "It’s the beginning of a legendary conversation" at bounding box center [747, 286] width 585 height 420
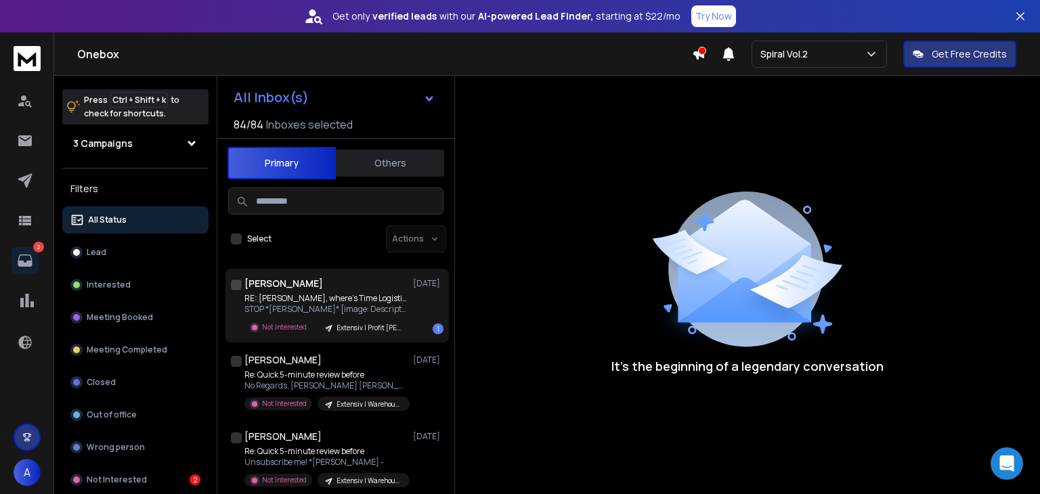
click at [314, 289] on div "Paul Gast 12 Sep" at bounding box center [343, 284] width 199 height 14
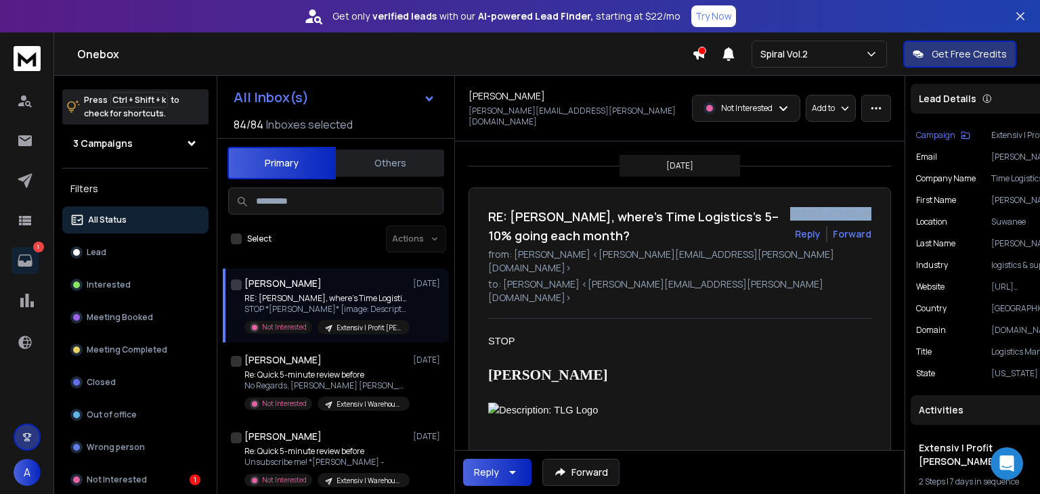
drag, startPoint x: 743, startPoint y: 201, endPoint x: 827, endPoint y: 201, distance: 83.3
click at [827, 207] on div "RE: Paul, where’s Time Logistics’s 5–10% going each month? 12 September 2025 : …" at bounding box center [679, 226] width 383 height 38
copy p "[DATE]"
click at [1010, 136] on p "Extensiv | Profit Leak" at bounding box center [1029, 135] width 76 height 11
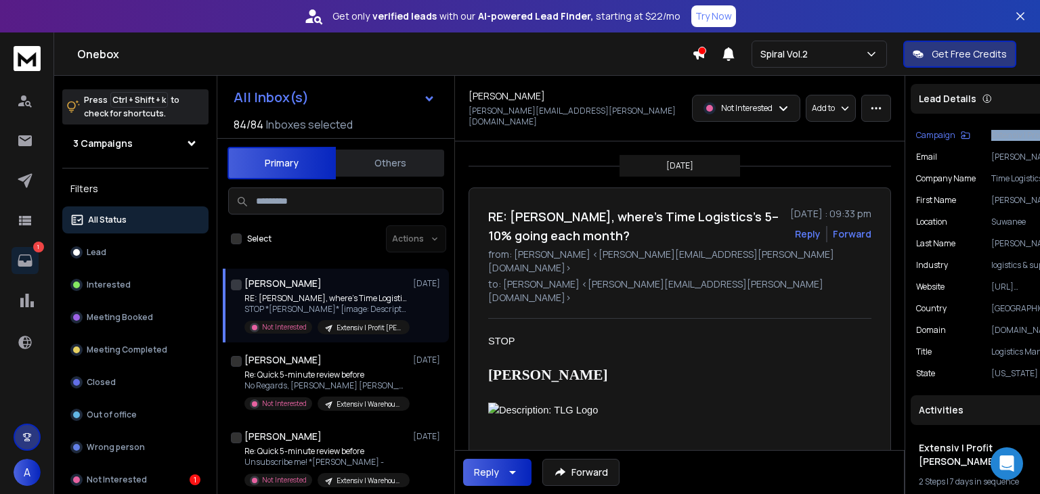
click at [1010, 136] on p "Extensiv | Profit Leak" at bounding box center [1029, 135] width 76 height 11
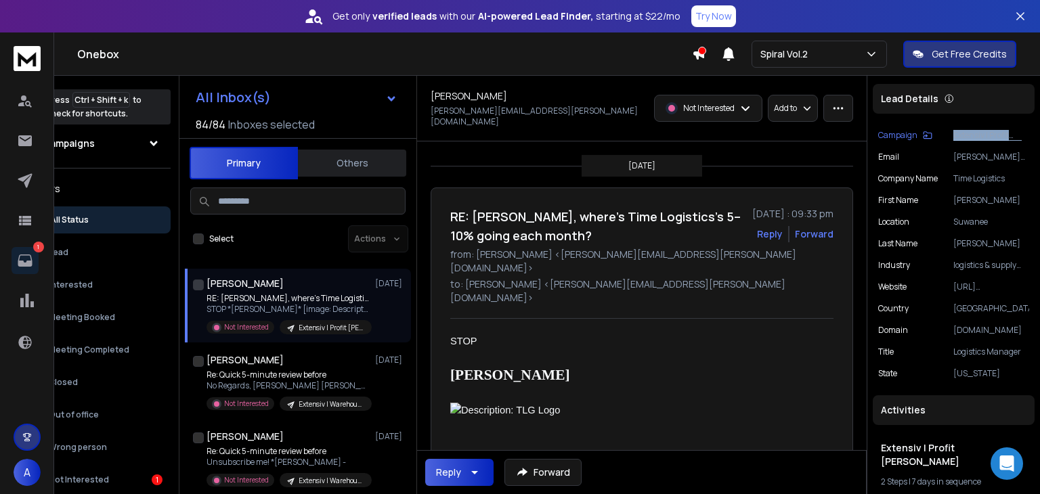
drag, startPoint x: 1010, startPoint y: 136, endPoint x: 1039, endPoint y: 125, distance: 31.1
click at [1039, 125] on div "Press Ctrl + Shift + k to check for shortcuts. 3 Campaigns 3 Campaigns Filters …" at bounding box center [547, 323] width 986 height 494
copy p "Extensiv | Profit Leak"
click at [953, 245] on p "Gast" at bounding box center [991, 243] width 76 height 11
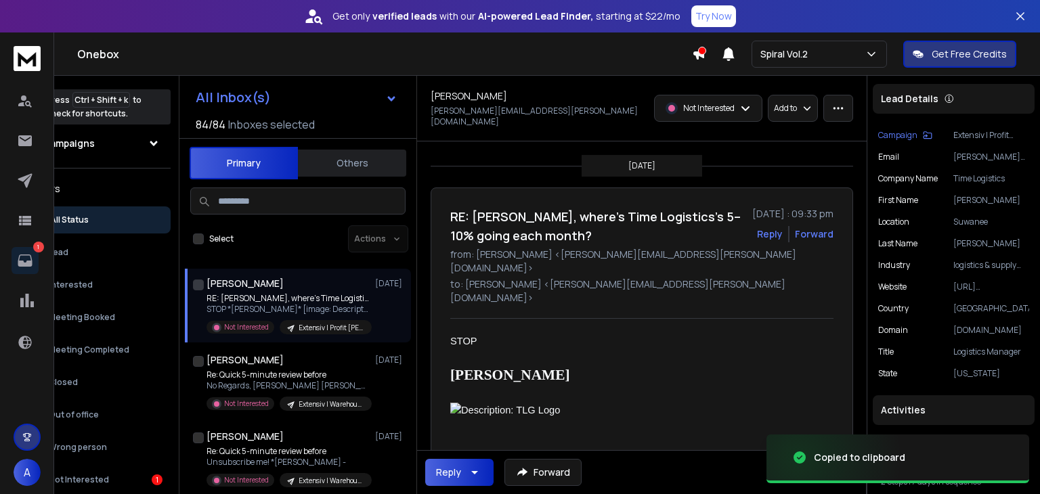
click at [953, 353] on p "Logistics Manager" at bounding box center [991, 352] width 76 height 11
click at [970, 178] on p "Time Logistics" at bounding box center [991, 178] width 76 height 11
drag, startPoint x: 952, startPoint y: 155, endPoint x: 912, endPoint y: 131, distance: 46.8
click at [953, 155] on p "paul.gast@usetlg.com" at bounding box center [991, 157] width 76 height 11
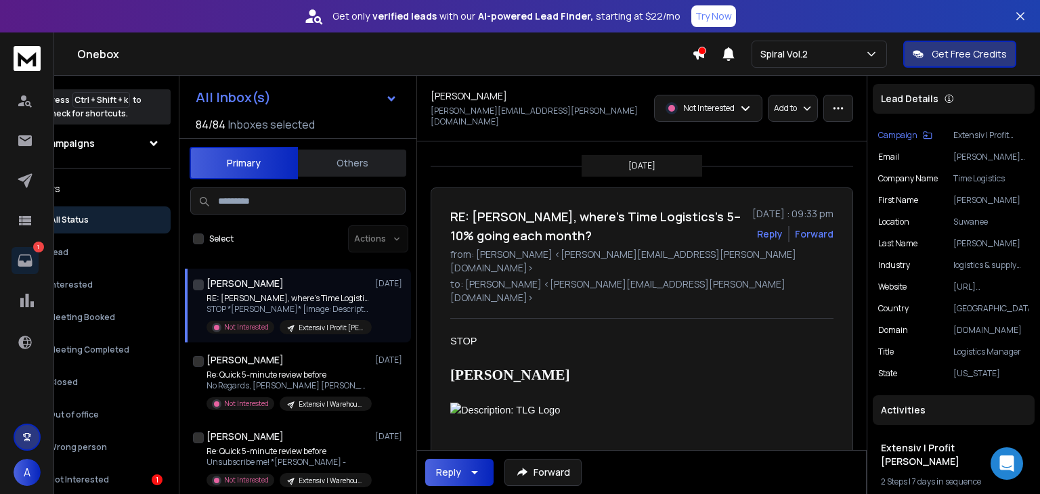
drag, startPoint x: 951, startPoint y: 289, endPoint x: 921, endPoint y: 234, distance: 62.7
click at [953, 288] on p "https://usetlg.com" at bounding box center [991, 287] width 76 height 11
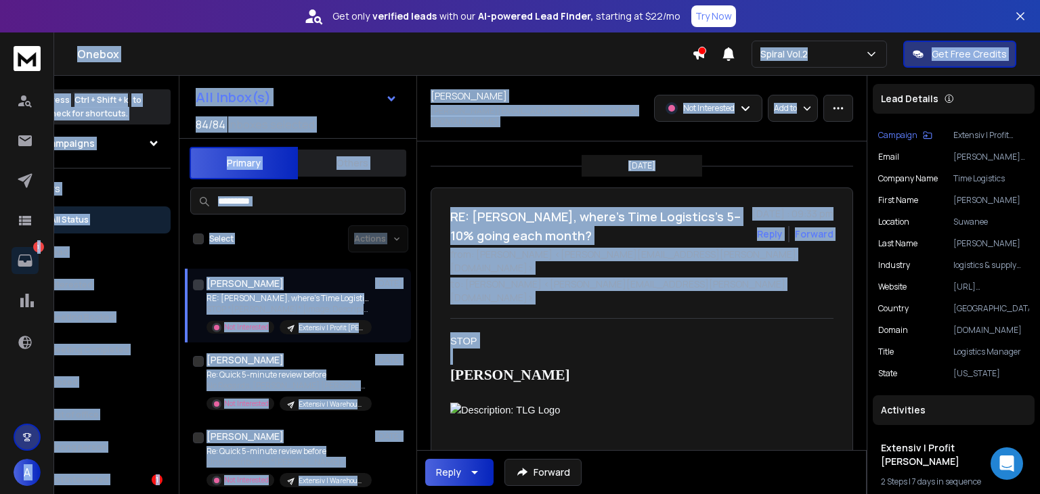
scroll to position [0, 0]
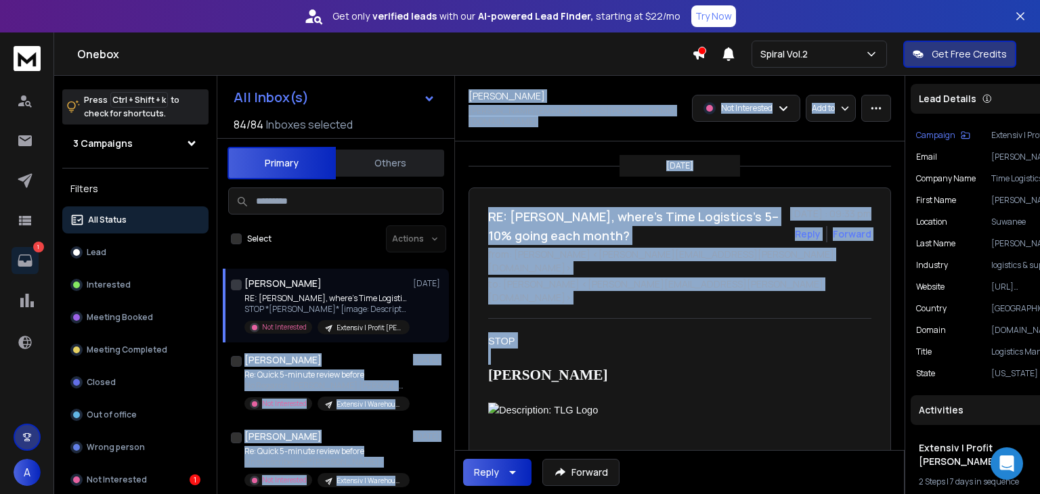
drag, startPoint x: 558, startPoint y: 326, endPoint x: 442, endPoint y: 318, distance: 116.1
click at [442, 318] on div "All Inbox(s) 84 / 84 Inboxes selected Primary Others Select Actions Paul Gast 1…" at bounding box center [647, 323] width 861 height 494
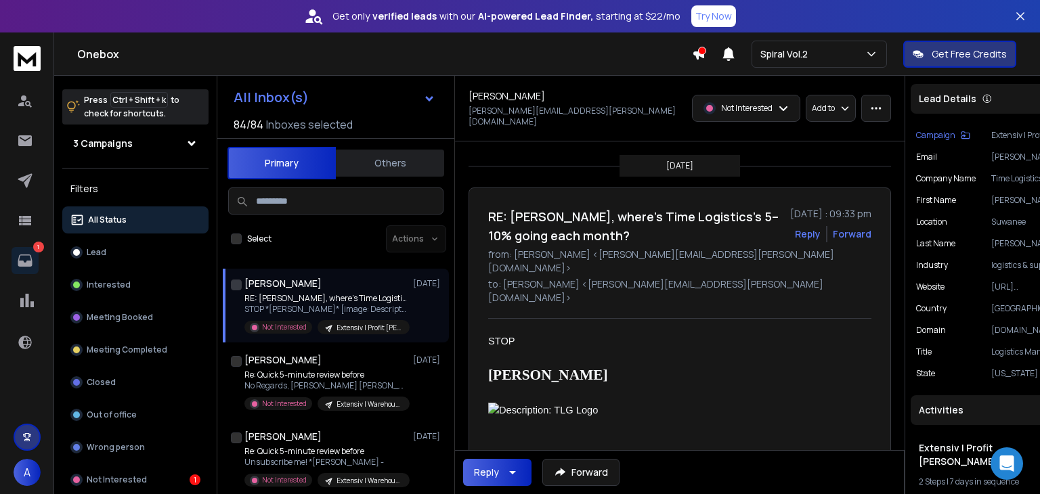
click at [597, 365] on p "Paul Gast" at bounding box center [674, 376] width 372 height 22
click at [186, 141] on icon at bounding box center [192, 143] width 12 height 12
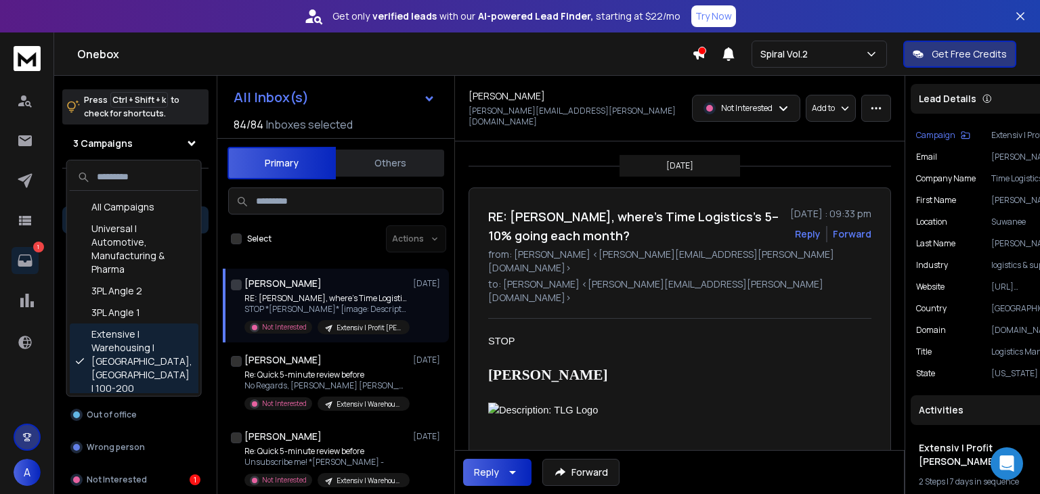
click at [96, 341] on div "Extensive | Warehousing | USA,Canada | 100-200" at bounding box center [134, 362] width 129 height 76
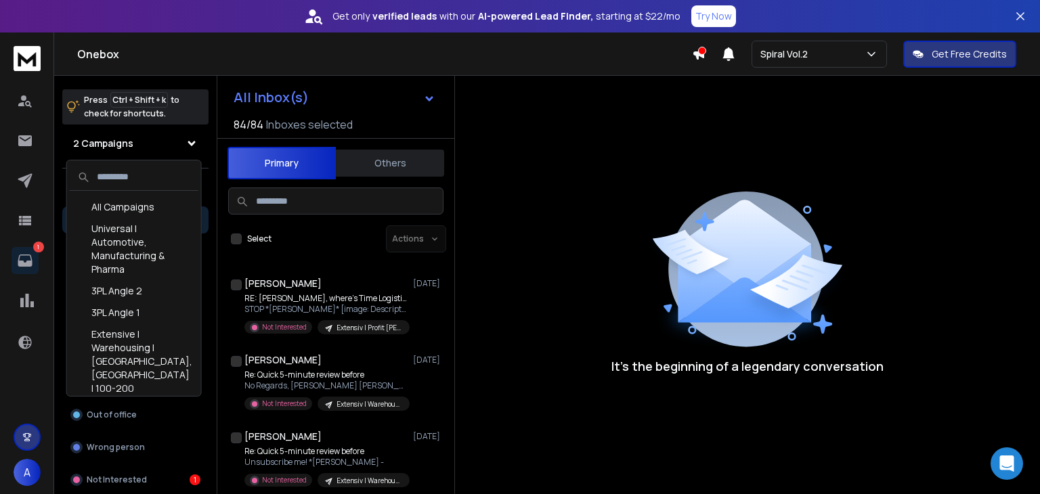
scroll to position [135, 0]
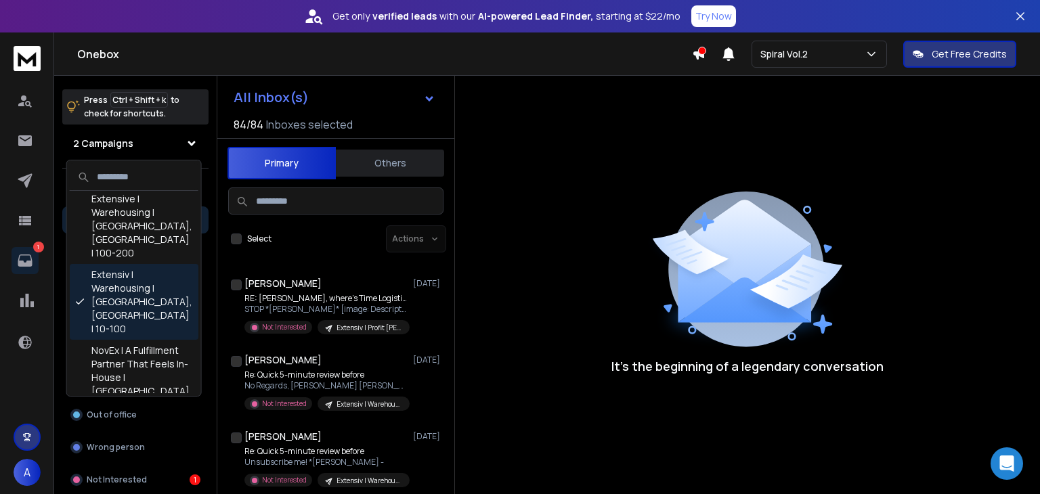
click at [122, 264] on div "Extensiv | Warehousing | USA,Canada | 10-100" at bounding box center [134, 302] width 129 height 76
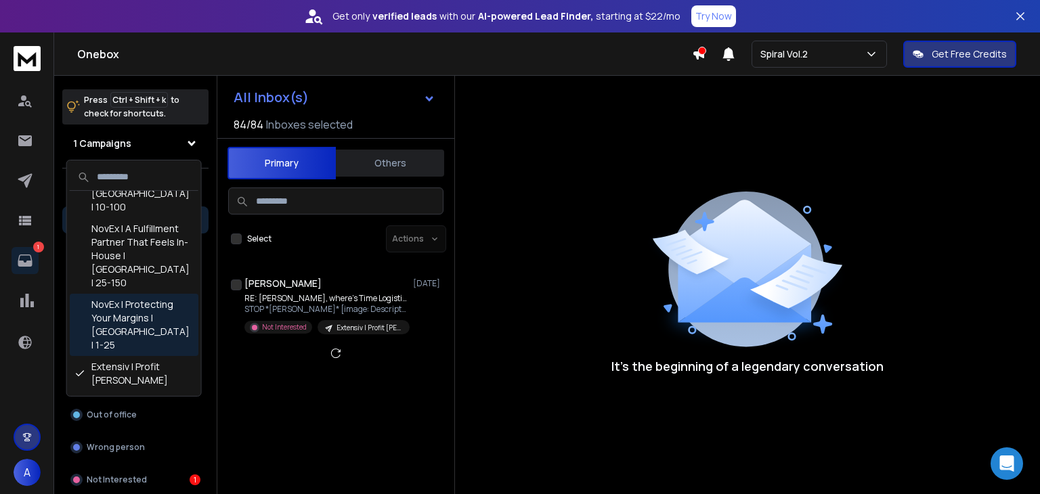
scroll to position [271, 0]
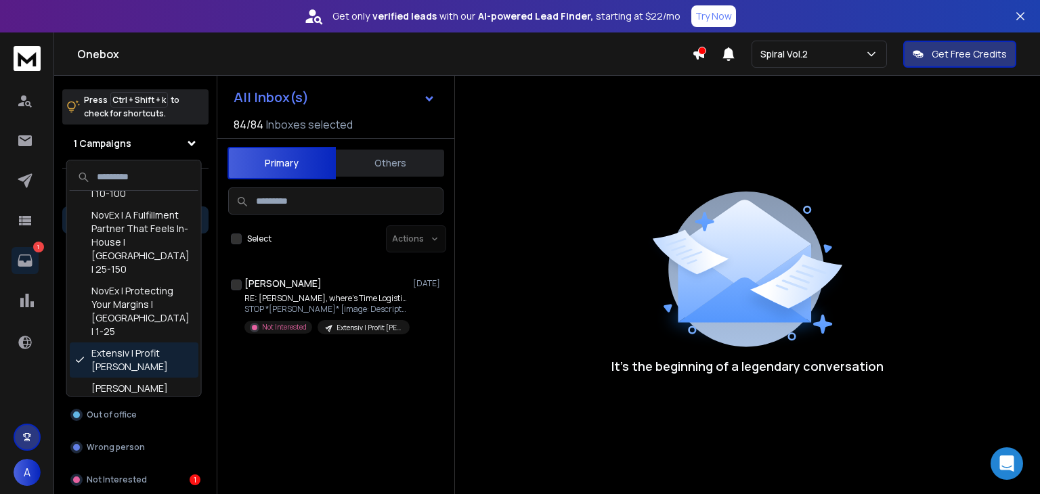
click at [127, 343] on div "Extensiv | Profit Leak" at bounding box center [134, 360] width 129 height 35
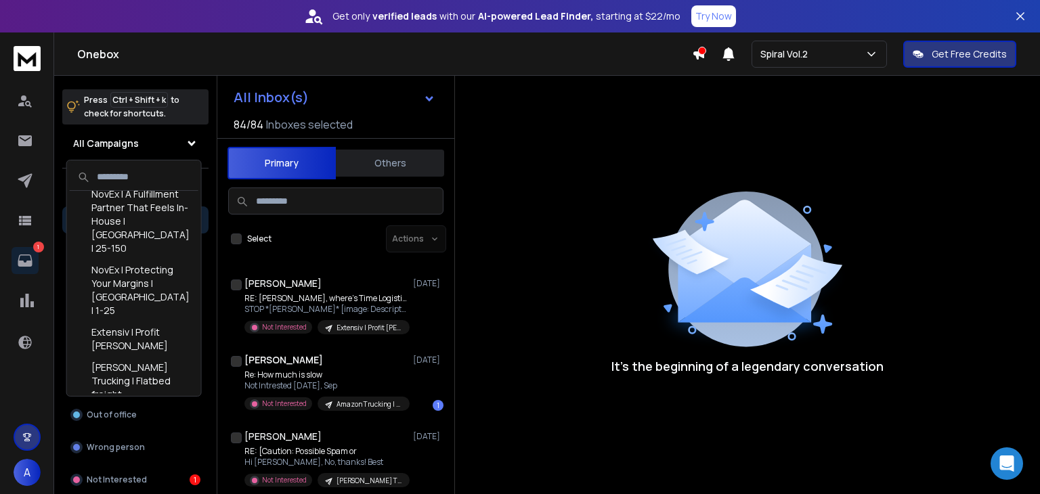
scroll to position [325, 0]
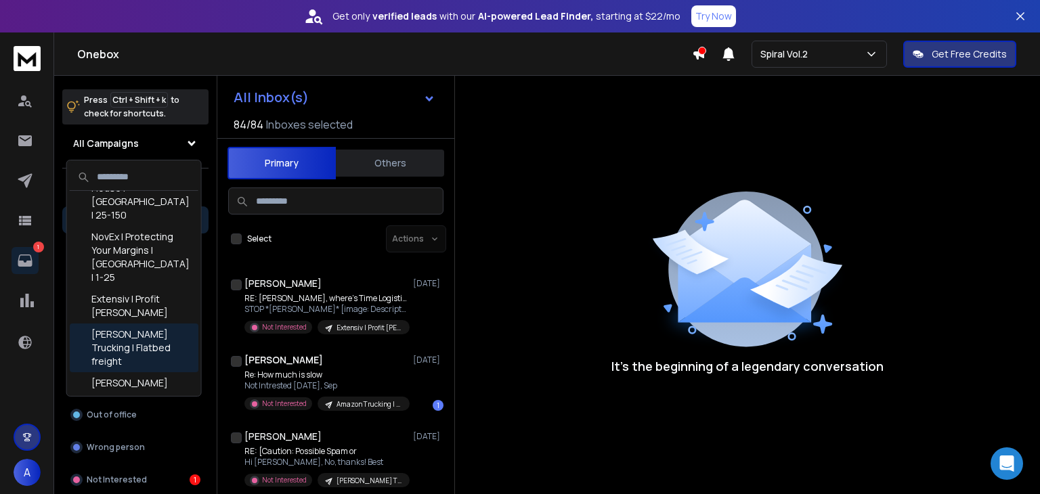
click at [156, 324] on div "Doss Trucking | Flatbed freight" at bounding box center [134, 348] width 129 height 49
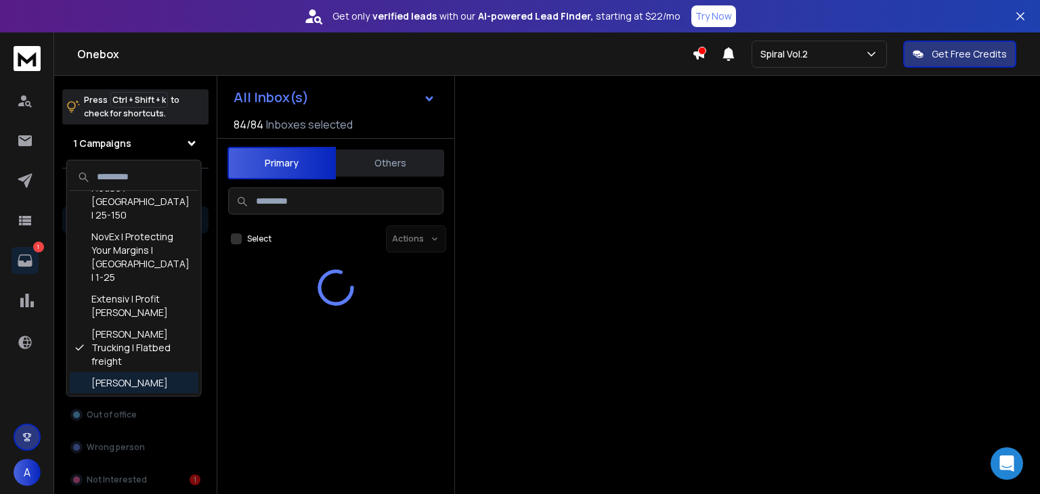
click at [132, 372] on div "Doss Trucking | Logistics teams" at bounding box center [134, 396] width 129 height 49
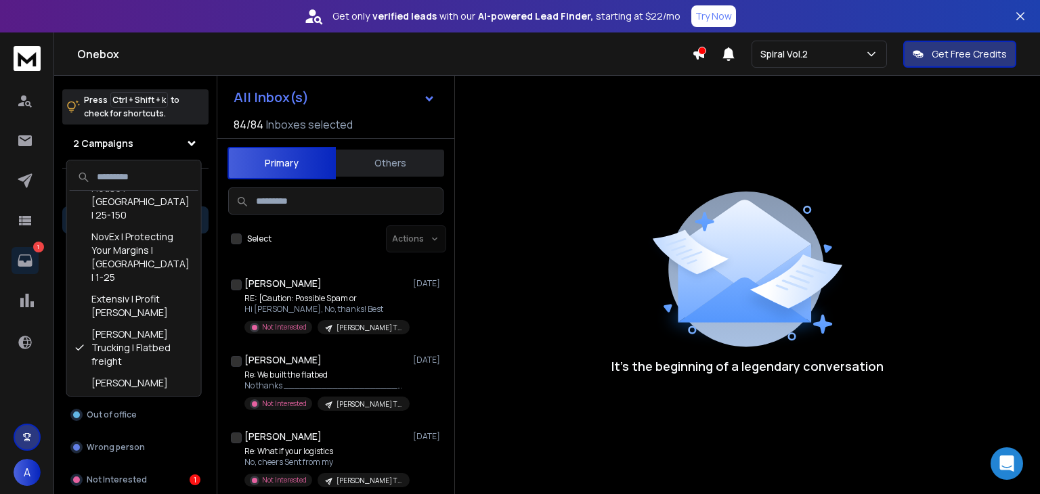
drag, startPoint x: 192, startPoint y: 295, endPoint x: 195, endPoint y: 304, distance: 9.4
click at [195, 304] on div "All Campaigns Universal | Automotive, Manufacturing & Pharma 3PL Angle 2 3PL An…" at bounding box center [134, 291] width 129 height 203
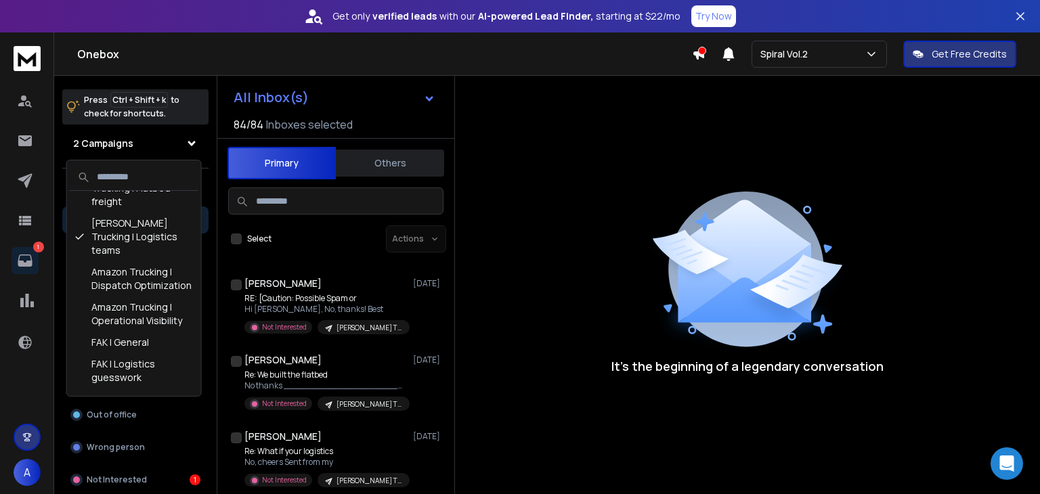
scroll to position [349, 0]
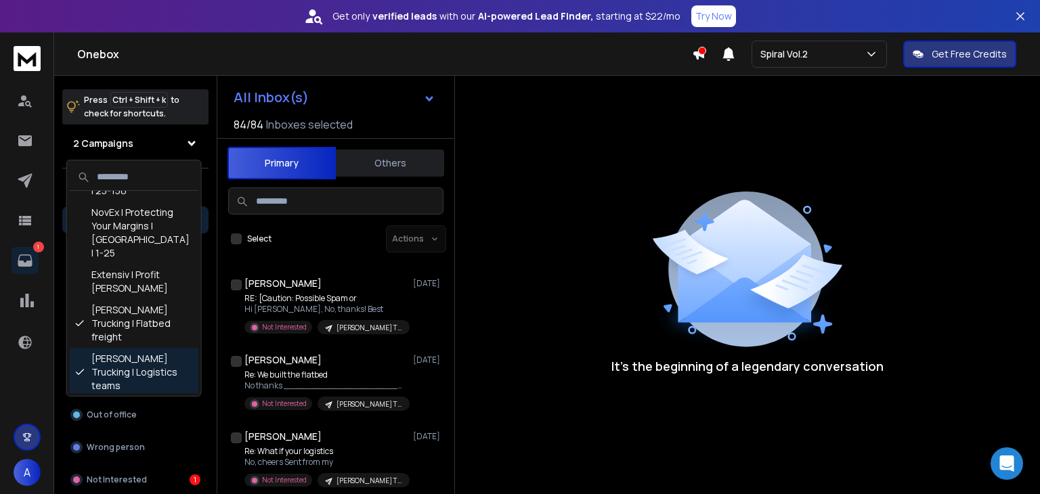
click at [131, 348] on div "Doss Trucking | Logistics teams" at bounding box center [134, 372] width 129 height 49
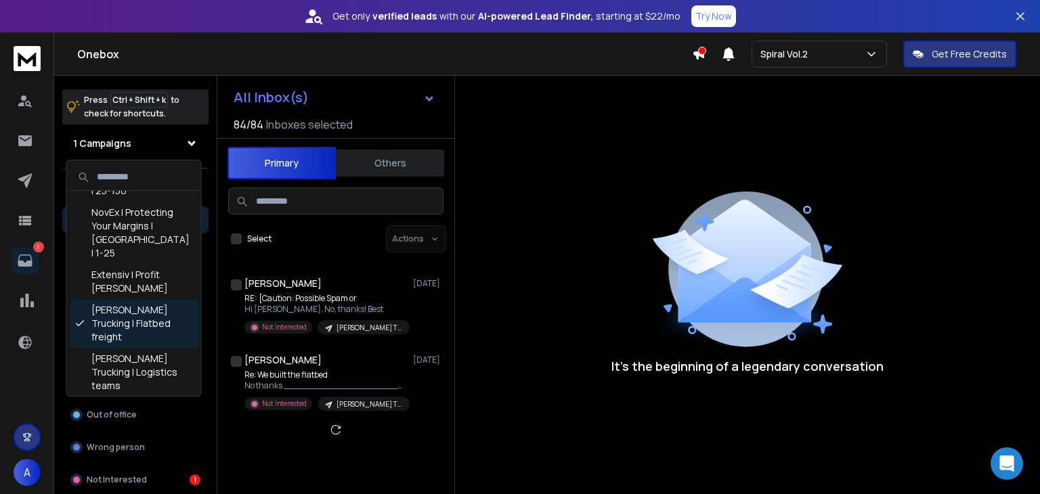
click at [135, 299] on div "Doss Trucking | Flatbed freight" at bounding box center [134, 323] width 129 height 49
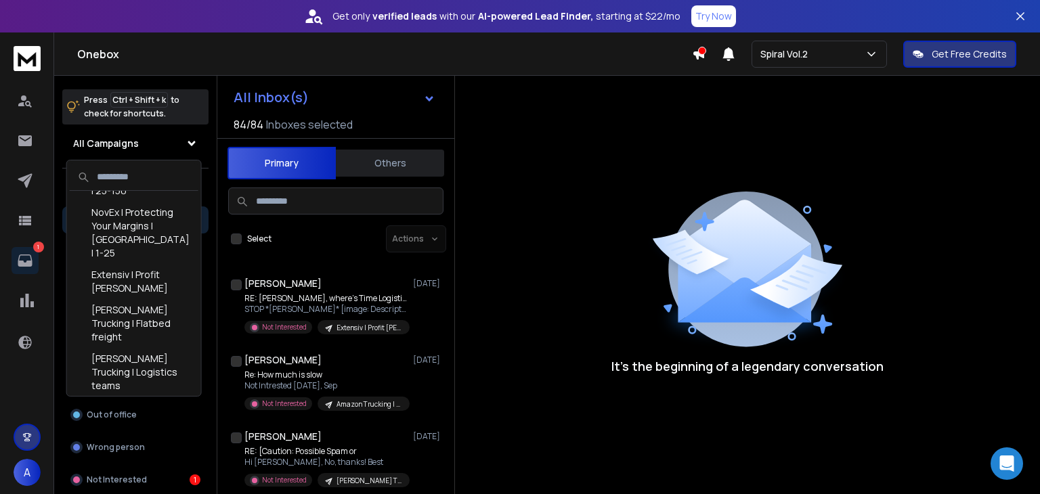
click at [135, 397] on div "Amazon Trucking | Dispatch Optimization" at bounding box center [134, 414] width 129 height 35
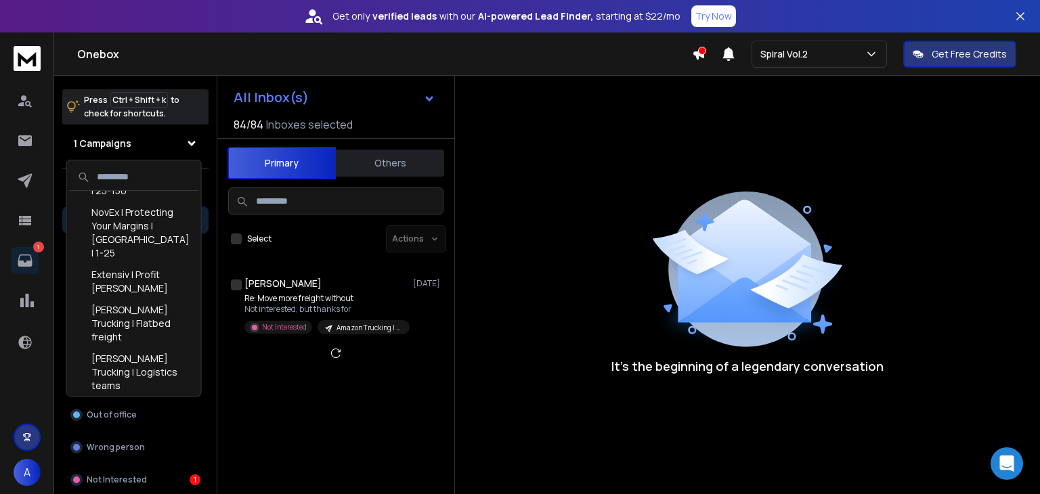
click at [134, 432] on div "Amazon Trucking | Operational Visibility" at bounding box center [134, 449] width 129 height 35
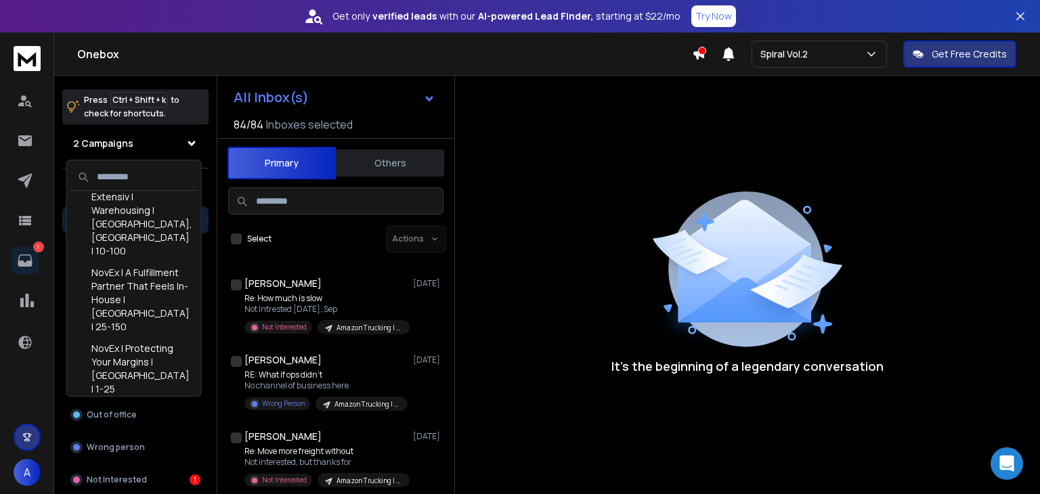
scroll to position [181, 0]
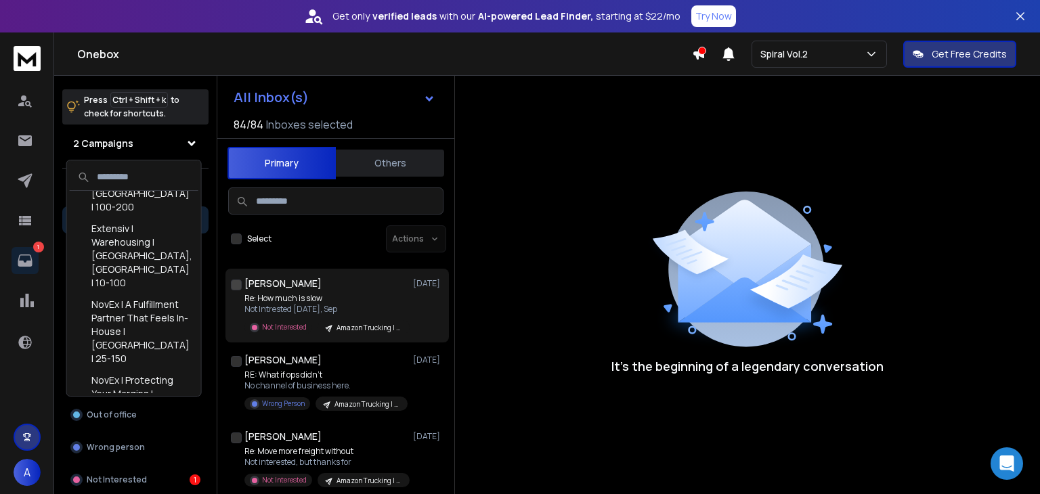
click at [395, 288] on div "Kelvin Manchanda 12 Sep" at bounding box center [343, 284] width 199 height 14
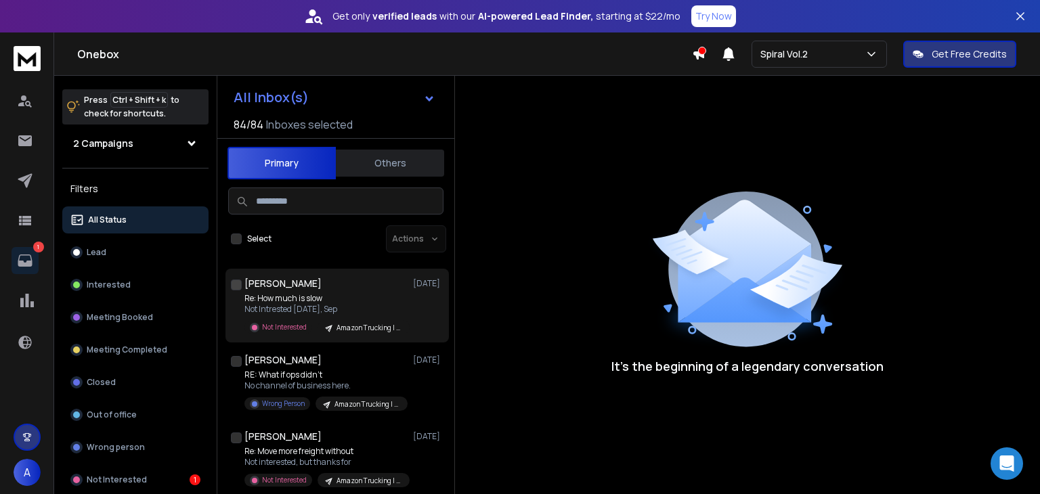
click at [308, 291] on div "Kelvin Manchanda 12 Sep Re: How much is slow Not Intrested On Thu, Sep Not Inte…" at bounding box center [343, 306] width 199 height 58
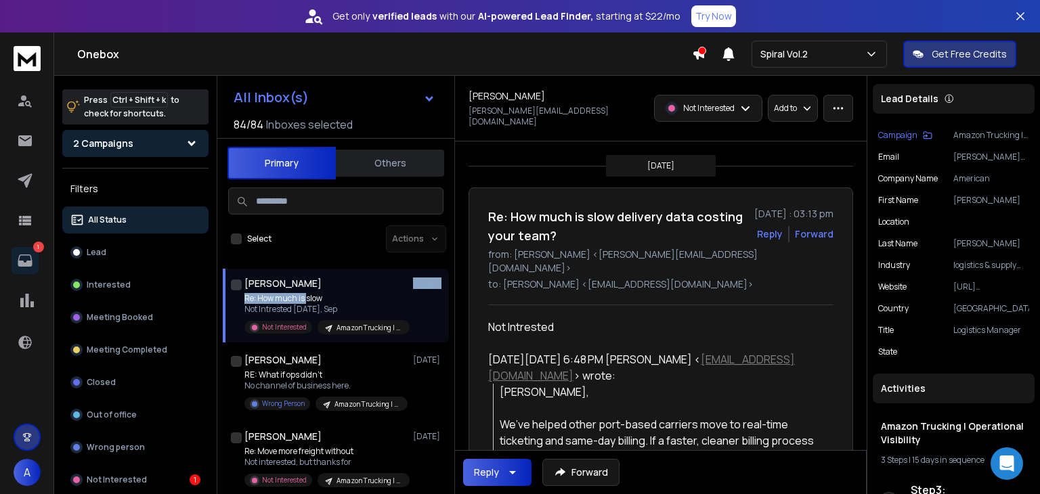
click at [133, 146] on button "2 Campaigns" at bounding box center [135, 143] width 146 height 27
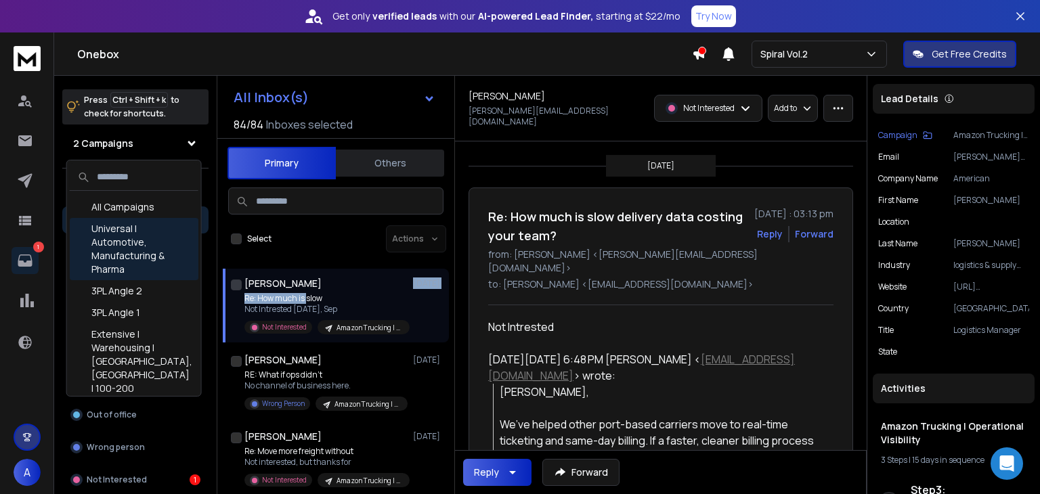
scroll to position [271, 0]
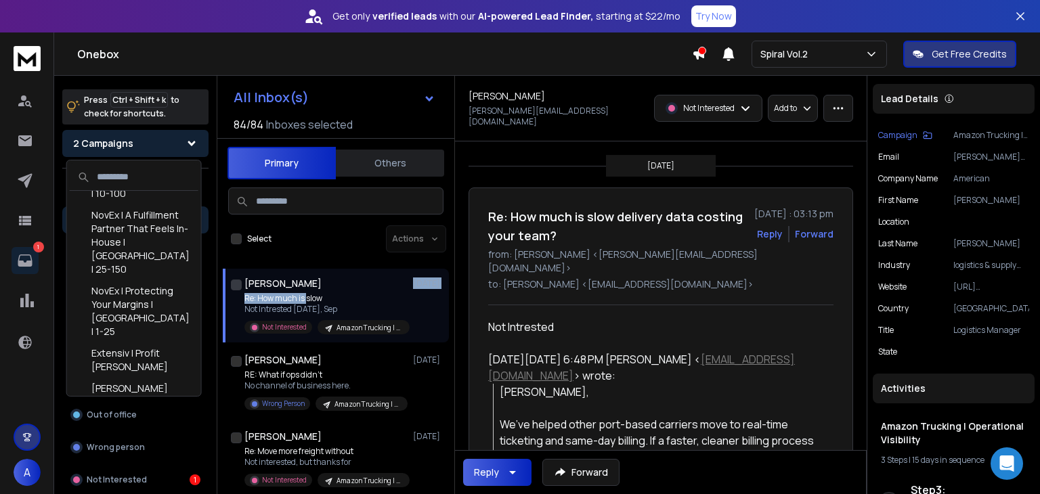
click at [137, 150] on button "2 Campaigns" at bounding box center [135, 143] width 146 height 27
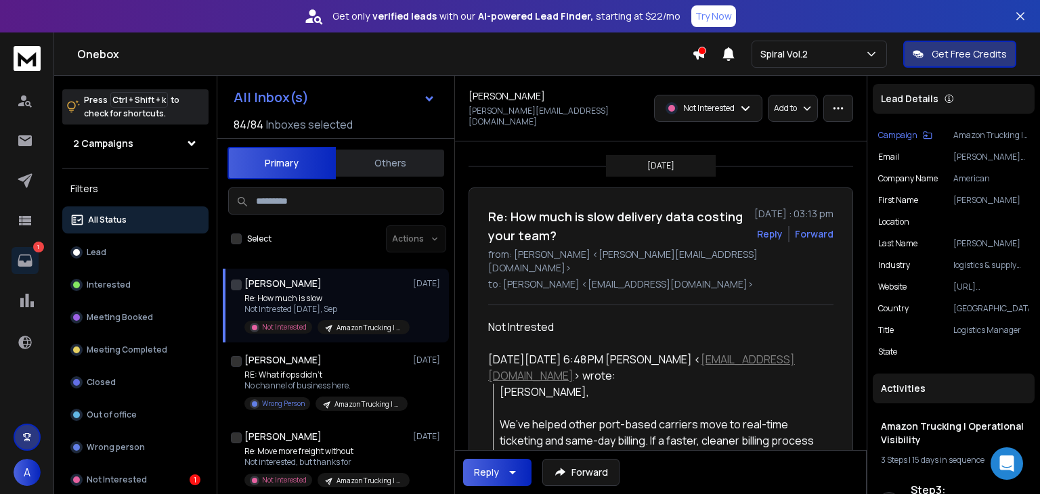
click at [483, 59] on h1 "Onebox" at bounding box center [384, 54] width 615 height 16
drag, startPoint x: 701, startPoint y: 198, endPoint x: 783, endPoint y: 207, distance: 81.7
click at [783, 207] on p "12 September 2025 : 03:13 pm" at bounding box center [793, 214] width 79 height 14
copy p "[DATE]"
click at [983, 133] on p "Amazon Trucking | Operational Visibility" at bounding box center [991, 135] width 76 height 11
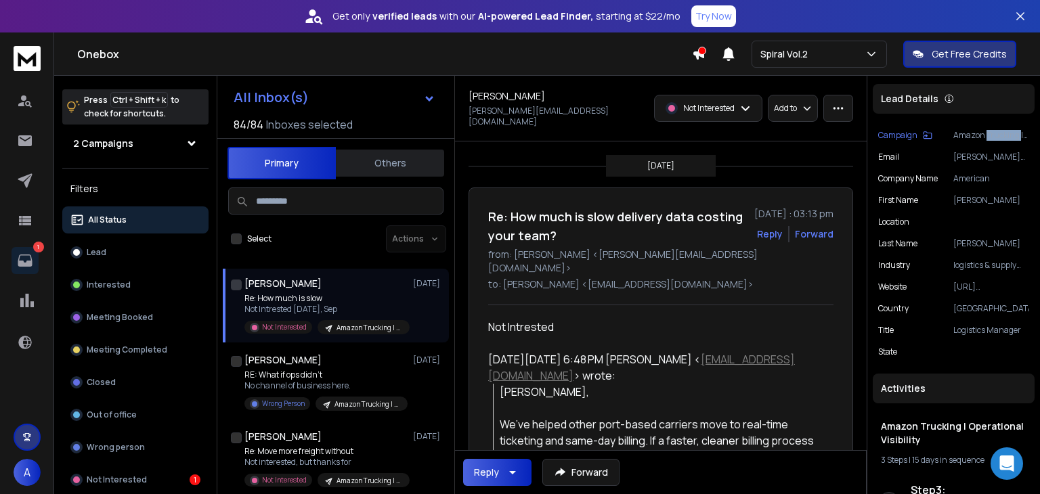
click at [983, 133] on p "Amazon Trucking | Operational Visibility" at bounding box center [991, 135] width 76 height 11
copy p "Amazon Trucking | Operational Visibility"
click at [962, 201] on p "Kelvin" at bounding box center [991, 200] width 76 height 11
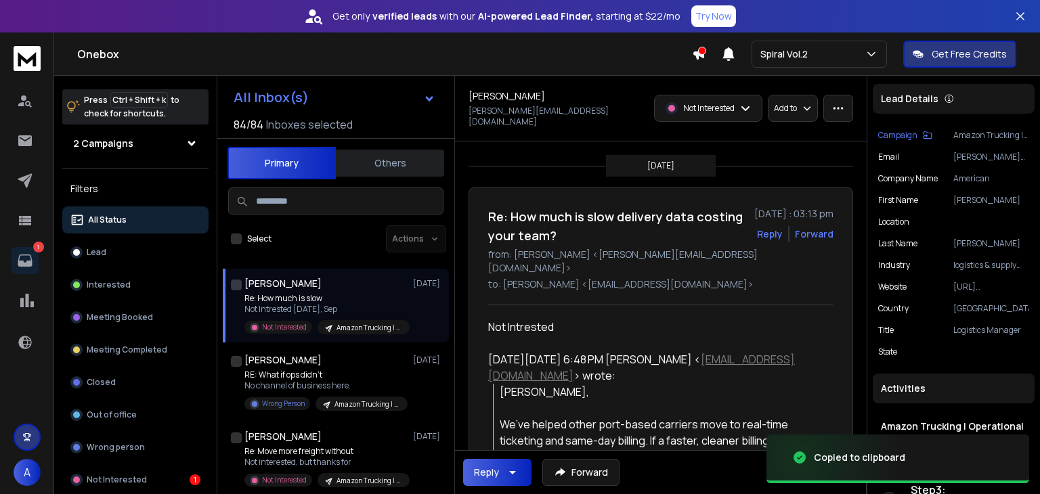
click at [953, 244] on p "Manchanda" at bounding box center [991, 243] width 76 height 11
click at [144, 412] on button "Out of office" at bounding box center [135, 414] width 146 height 27
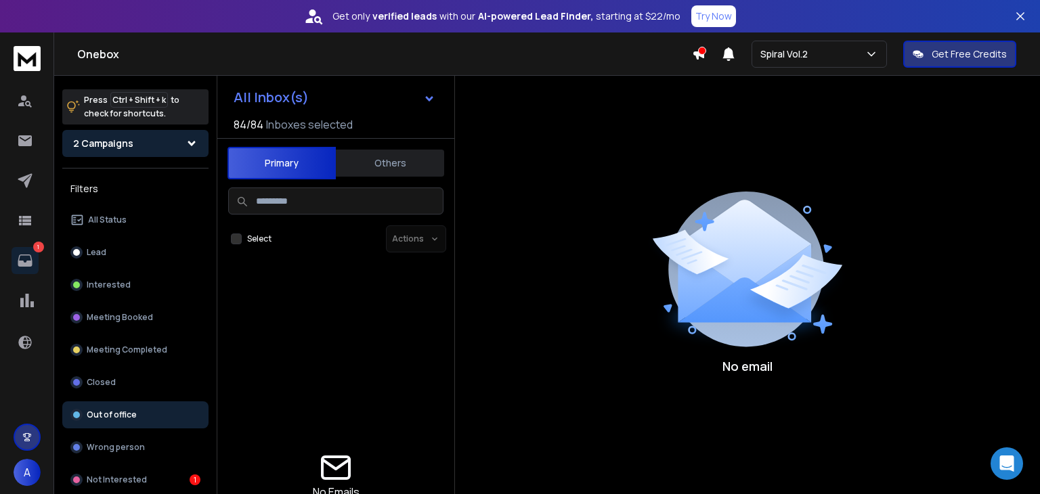
click at [138, 139] on button "2 Campaigns" at bounding box center [135, 143] width 146 height 27
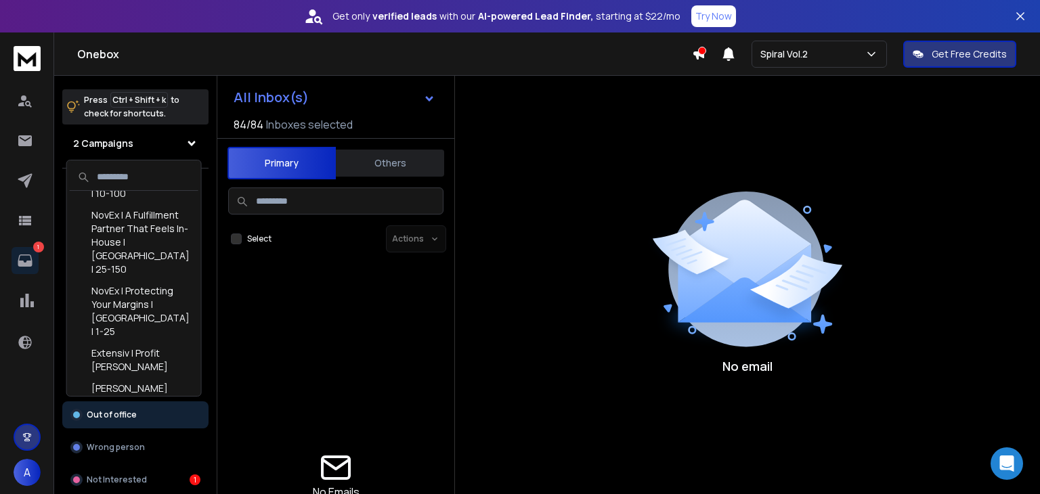
click at [316, 302] on div "No Emails" at bounding box center [336, 449] width 226 height 366
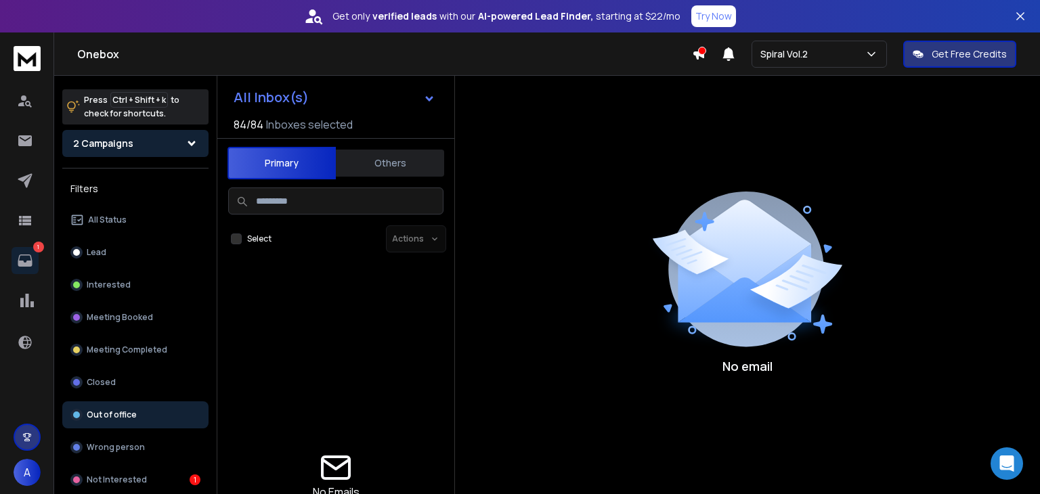
click at [162, 150] on button "2 Campaigns" at bounding box center [135, 143] width 146 height 27
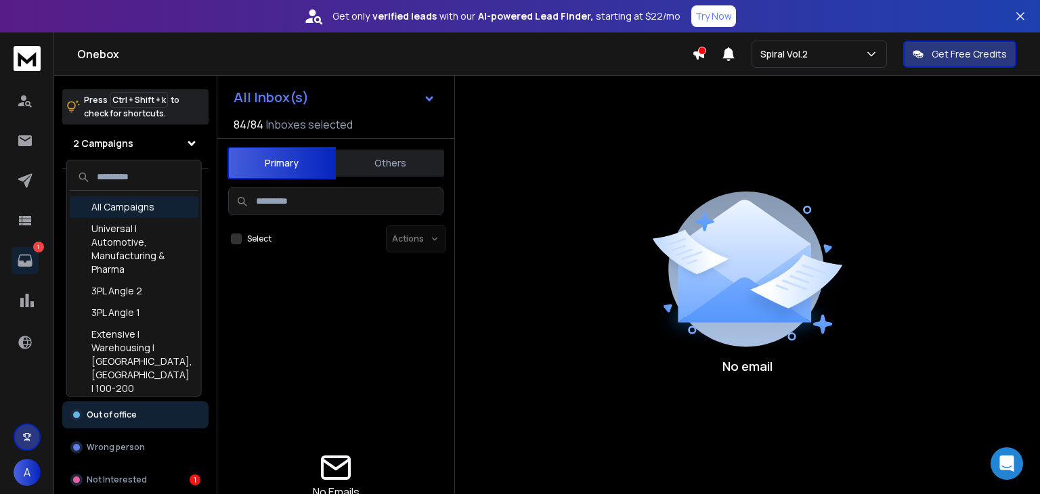
click at [95, 211] on div "All Campaigns" at bounding box center [134, 207] width 129 height 22
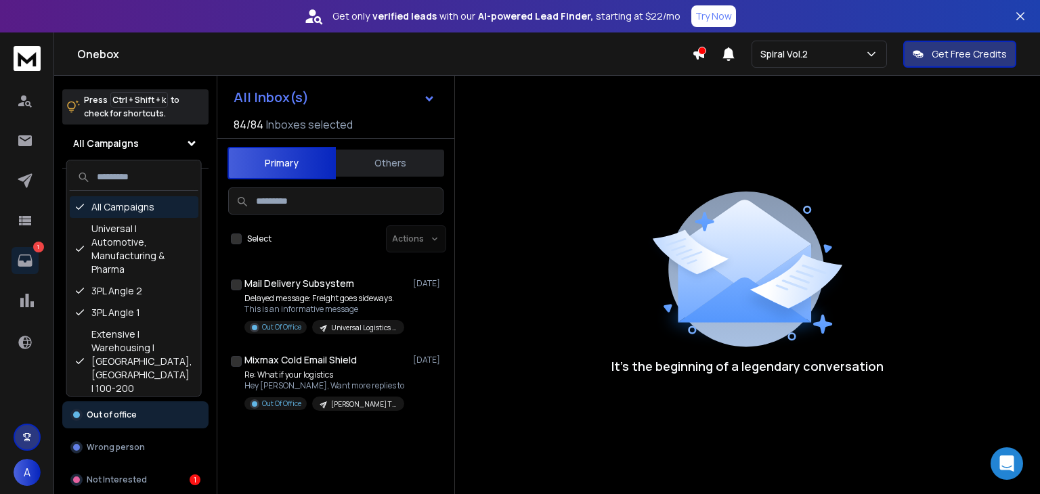
click at [93, 213] on div "All Campaigns" at bounding box center [134, 207] width 129 height 22
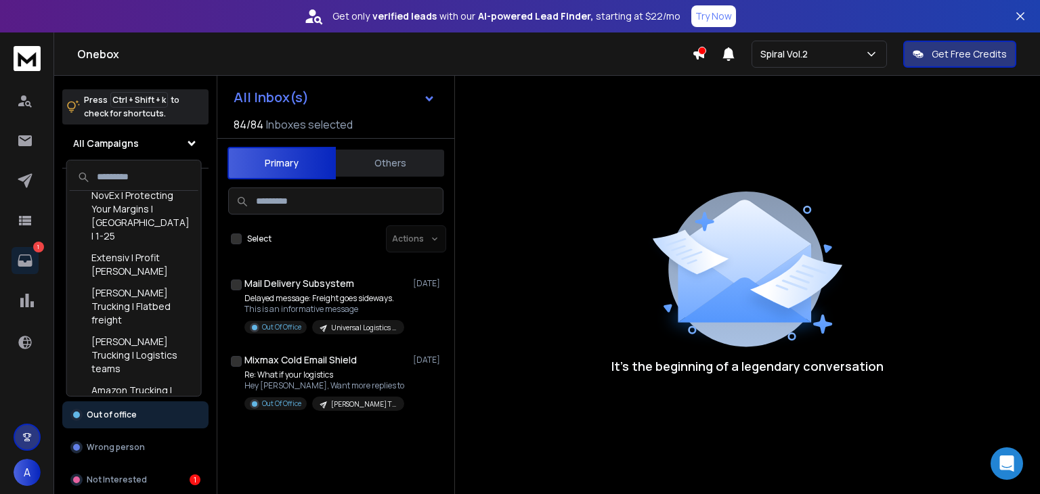
scroll to position [349, 0]
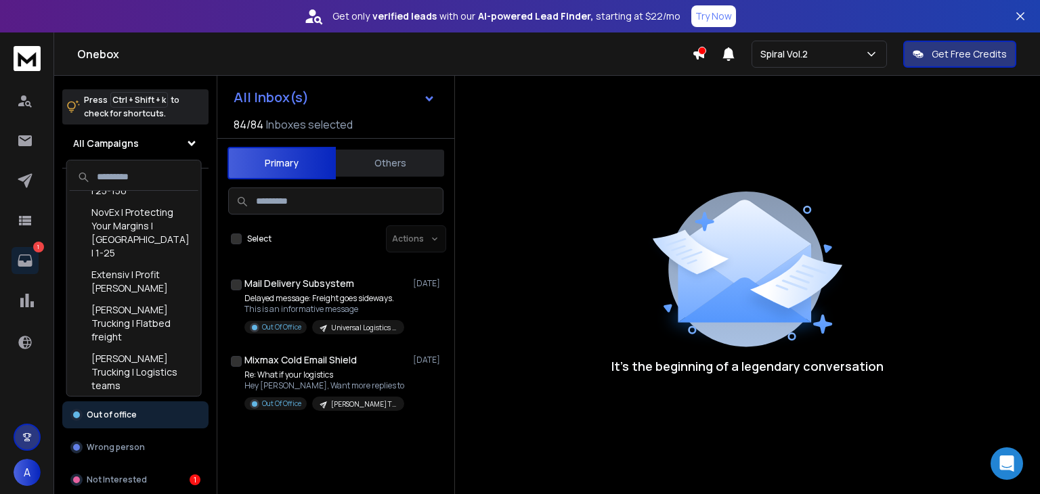
click at [135, 397] on div "Amazon Trucking | Dispatch Optimization" at bounding box center [134, 414] width 129 height 35
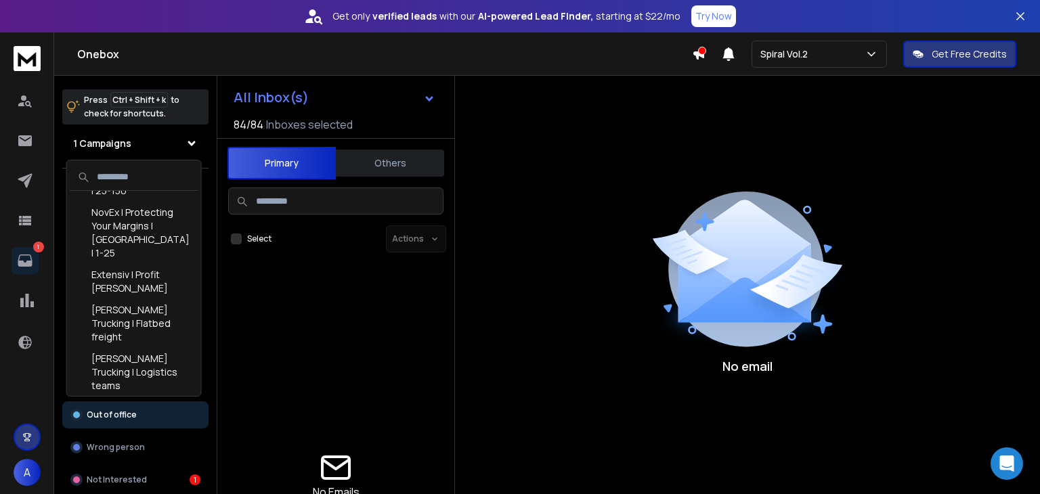
click at [139, 432] on div "Amazon Trucking | Operational Visibility" at bounding box center [134, 449] width 129 height 35
click at [401, 375] on div "No Emails" at bounding box center [336, 449] width 226 height 366
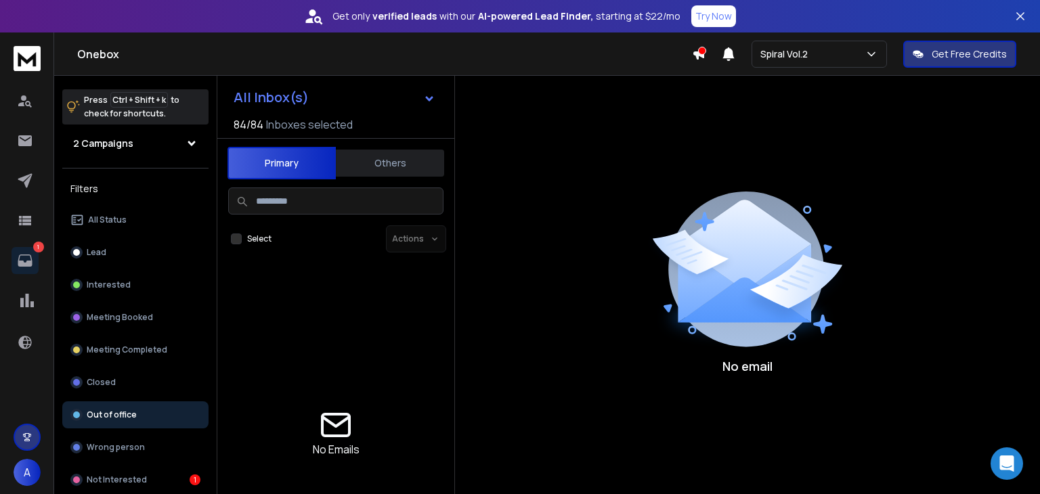
scroll to position [0, 0]
click at [441, 238] on div "Actions" at bounding box center [416, 238] width 60 height 27
click at [410, 154] on button "Others" at bounding box center [390, 163] width 108 height 30
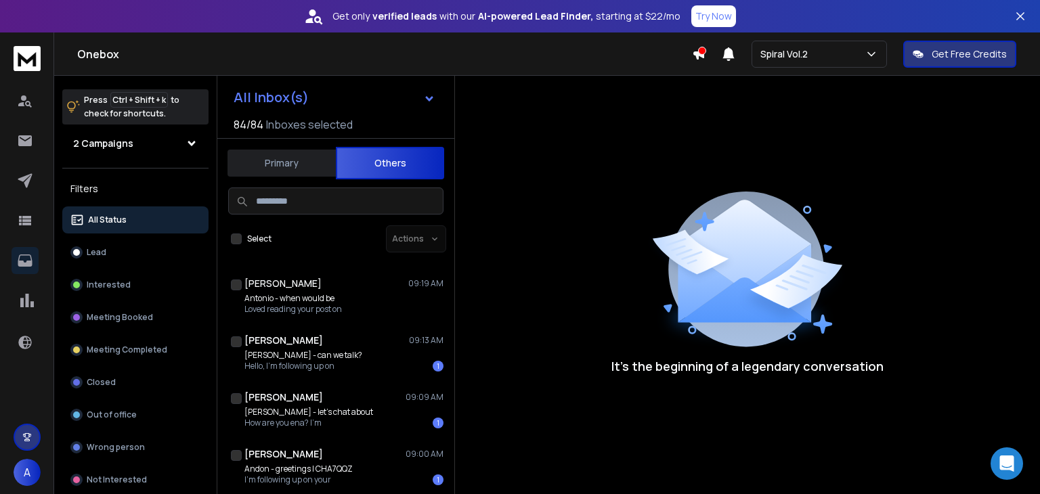
click at [267, 166] on button "Primary" at bounding box center [281, 163] width 108 height 30
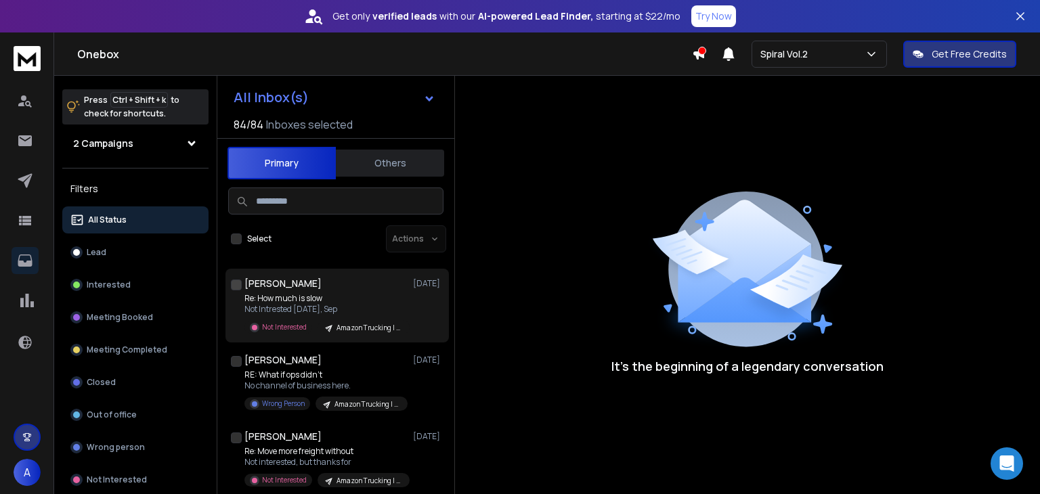
click at [292, 281] on h1 "Kelvin Manchanda" at bounding box center [282, 284] width 77 height 14
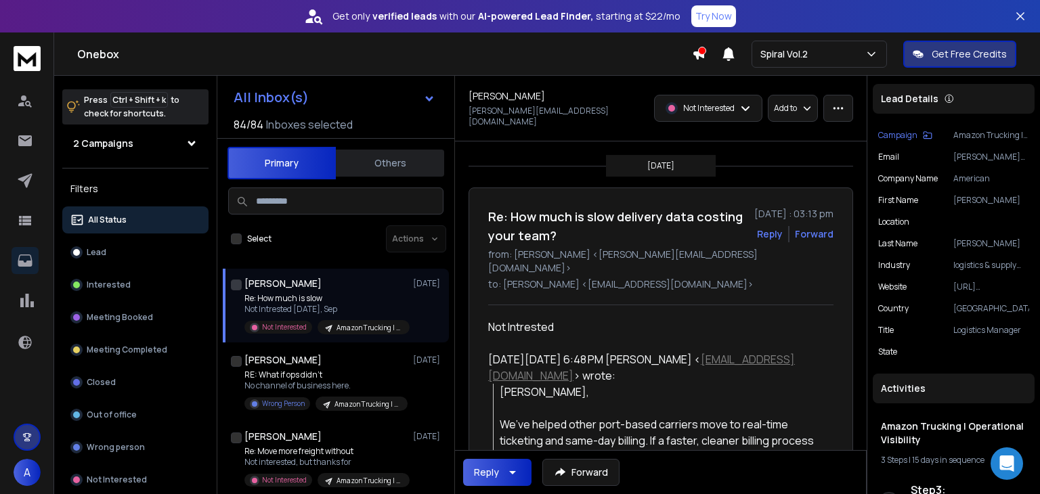
click at [964, 137] on p "Amazon Trucking | Operational Visibility" at bounding box center [991, 135] width 76 height 11
copy p "Amazon Trucking | Operational Visibility"
click at [973, 239] on p "Manchanda" at bounding box center [991, 243] width 76 height 11
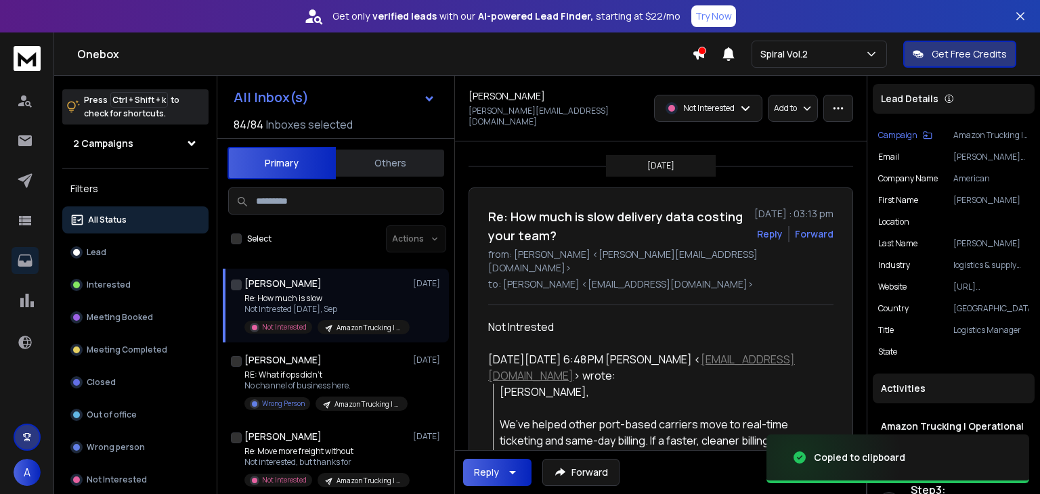
click at [959, 332] on p "Logistics Manager" at bounding box center [991, 330] width 76 height 11
click at [968, 180] on p "American" at bounding box center [991, 178] width 76 height 11
click at [964, 152] on p "kelvin@alg.us.com" at bounding box center [991, 157] width 76 height 11
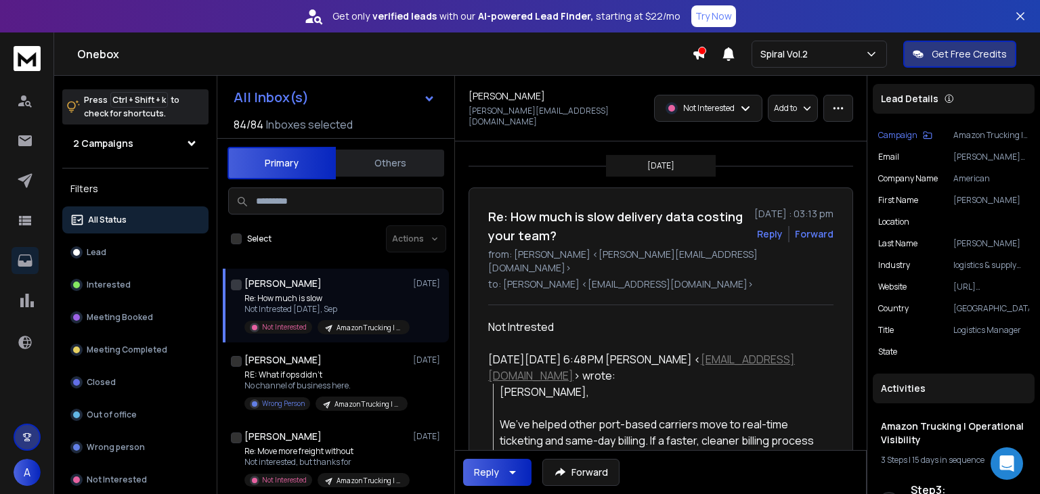
click at [961, 290] on p "https://alg.us.com" at bounding box center [991, 287] width 76 height 11
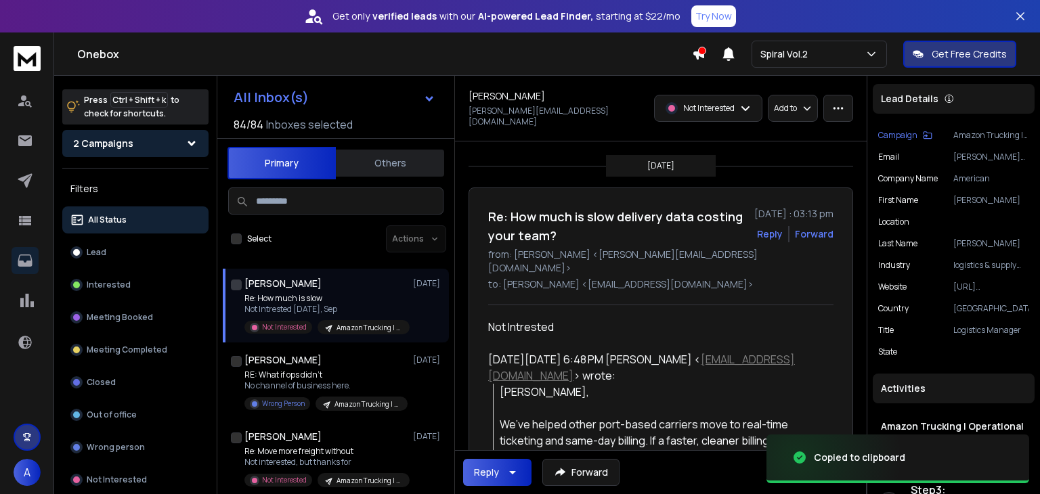
click at [155, 148] on button "2 Campaigns" at bounding box center [135, 143] width 146 height 27
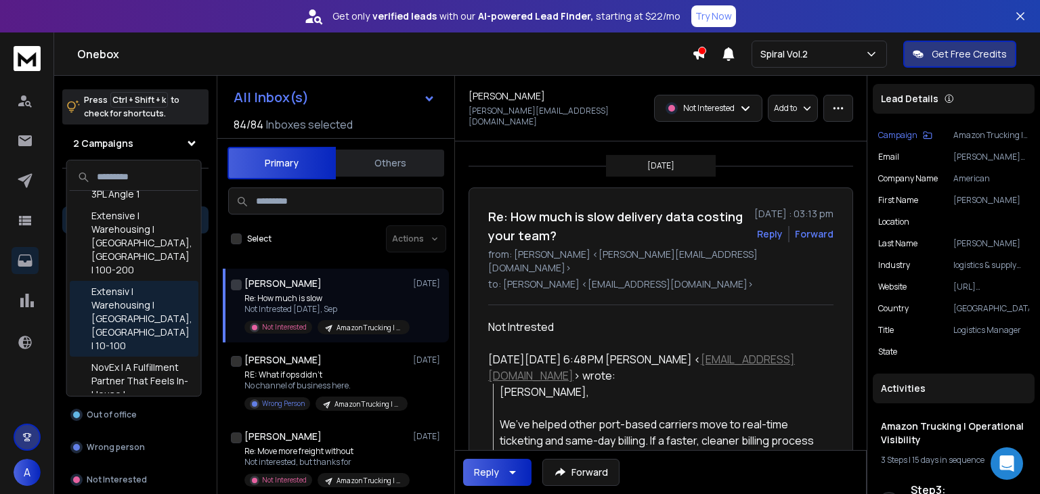
scroll to position [271, 0]
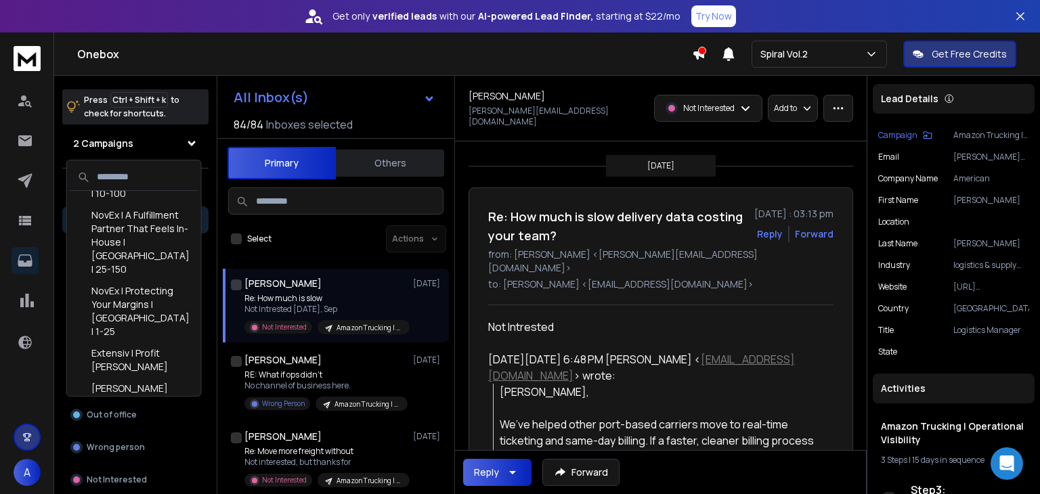
click at [116, 475] on div "Amazon Trucking | Dispatch Optimization" at bounding box center [134, 492] width 129 height 35
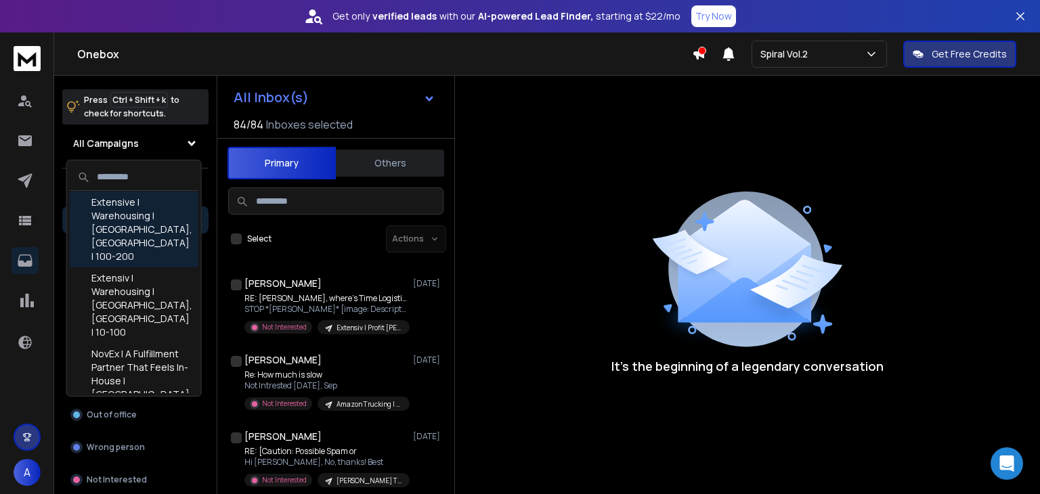
scroll to position [135, 0]
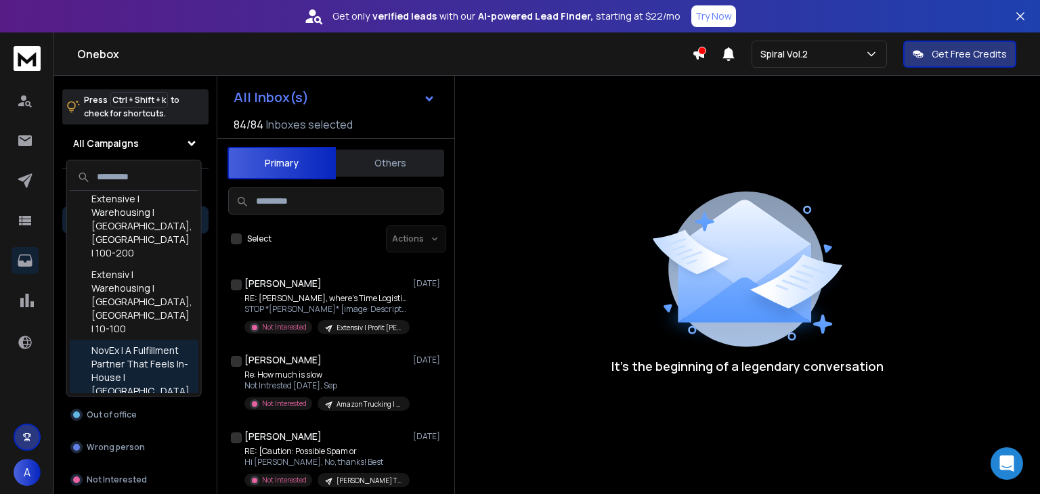
click at [122, 340] on div "NovEx | A Fulfillment Partner That Feels In-House | USA | 25-150" at bounding box center [134, 378] width 129 height 76
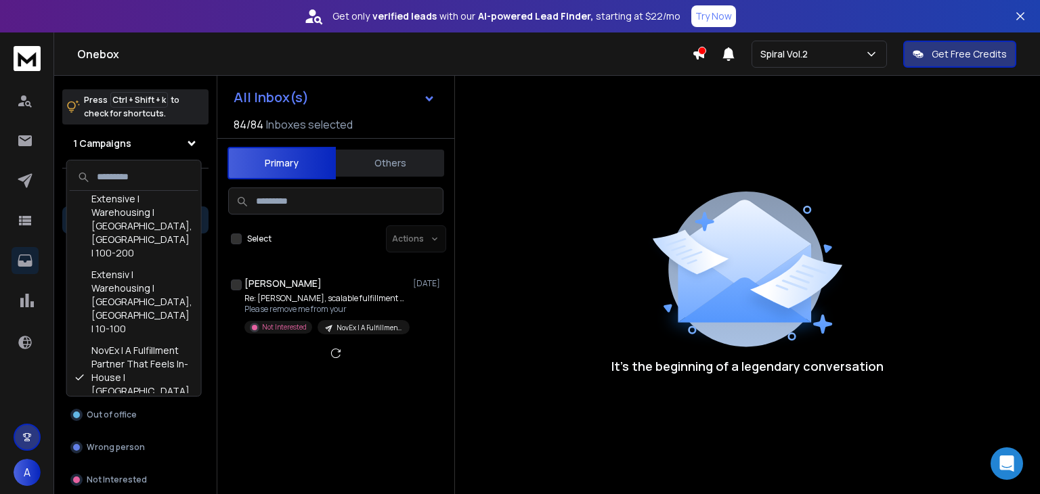
click at [142, 416] on div "NovEx | Protecting Your Margins | USA | 1-25" at bounding box center [134, 447] width 129 height 62
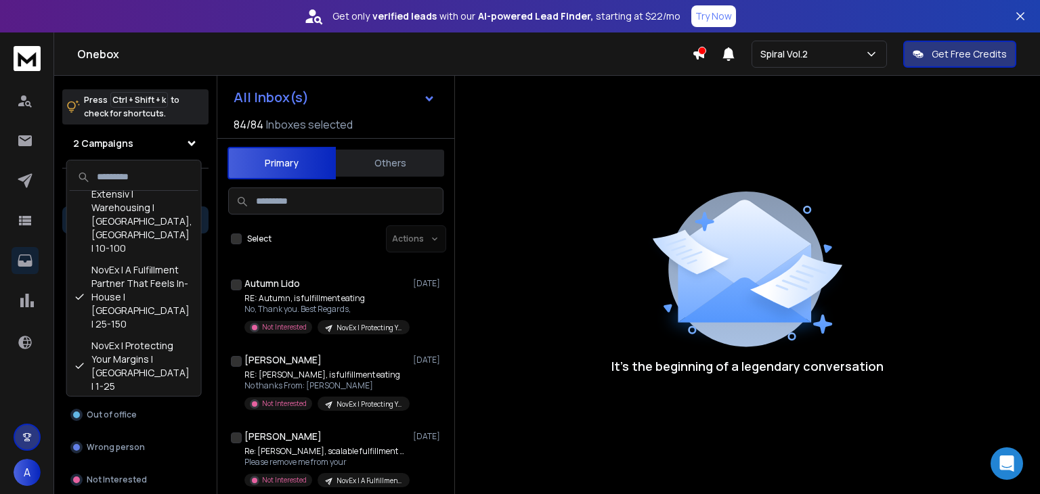
scroll to position [214, 0]
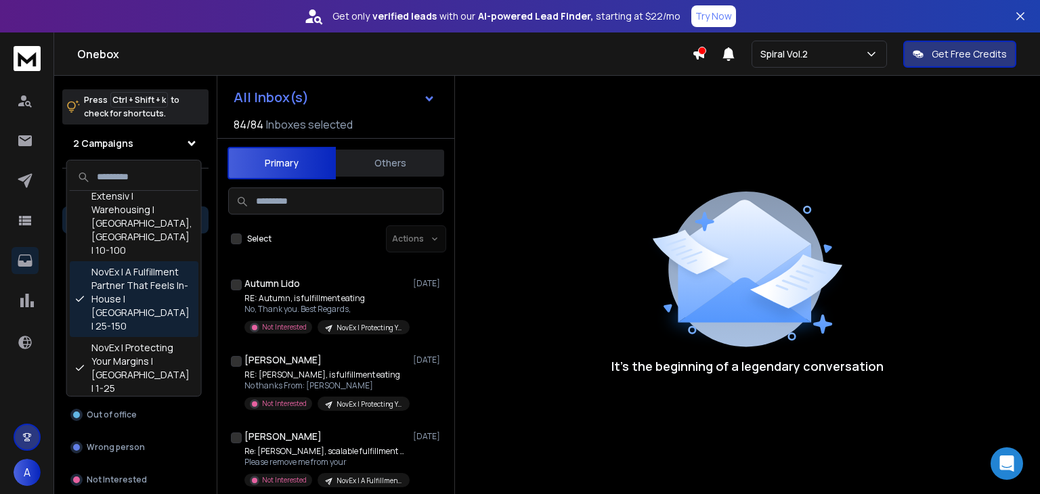
click at [121, 261] on div "NovEx | A Fulfillment Partner That Feels In-House | USA | 25-150" at bounding box center [134, 299] width 129 height 76
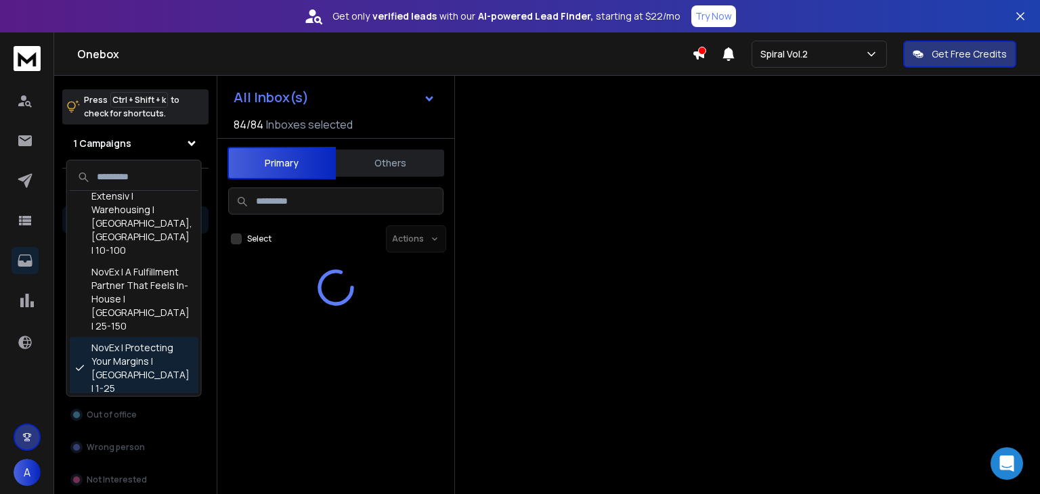
click at [114, 337] on div "NovEx | Protecting Your Margins | USA | 1-25" at bounding box center [134, 368] width 129 height 62
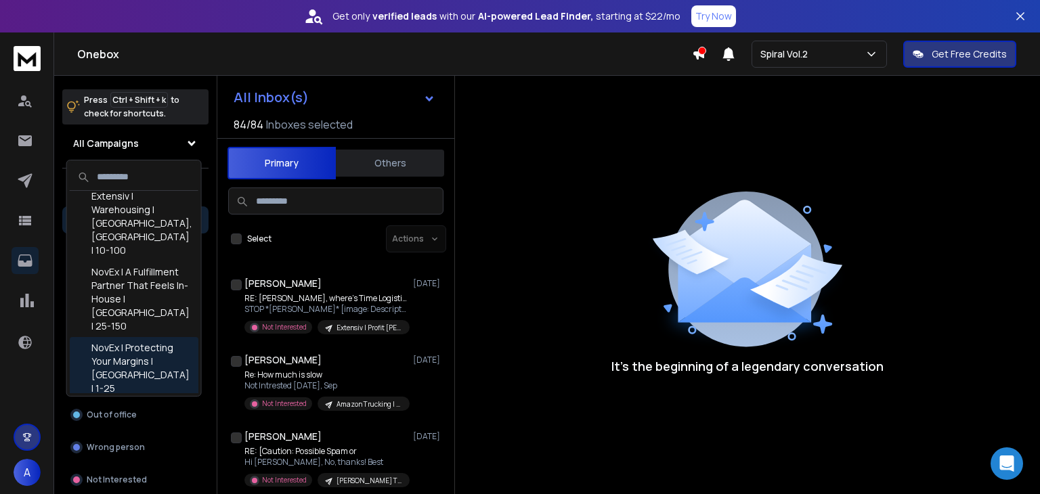
scroll to position [349, 0]
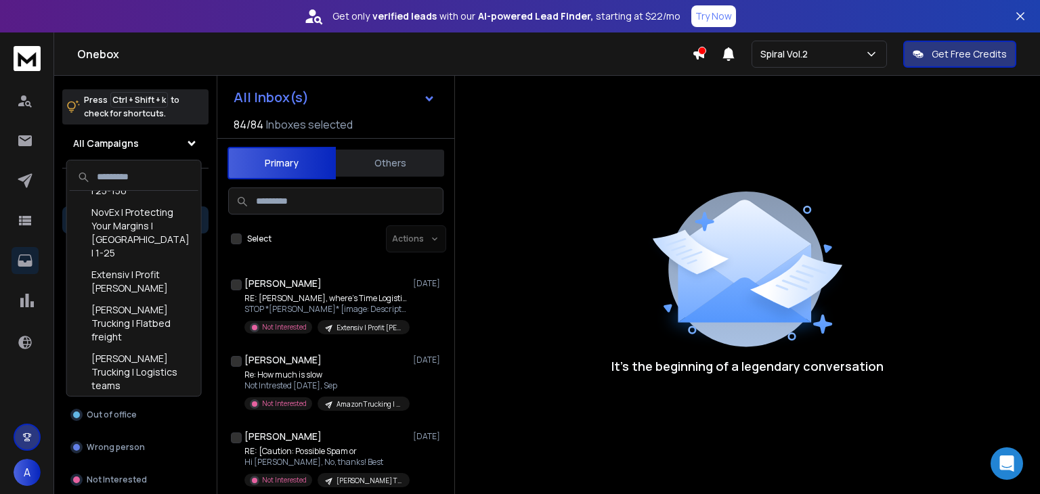
click at [133, 467] on div "FAK | General" at bounding box center [134, 478] width 129 height 22
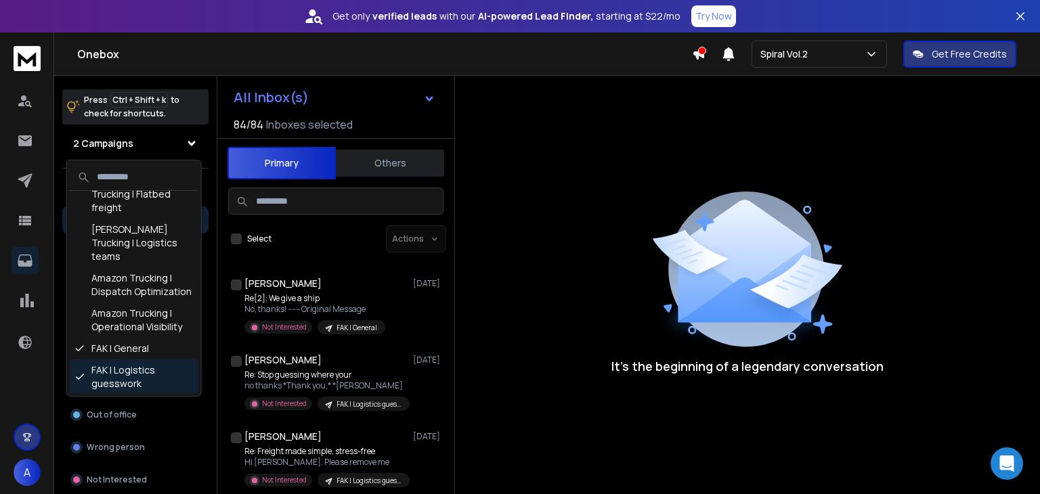
scroll to position [485, 0]
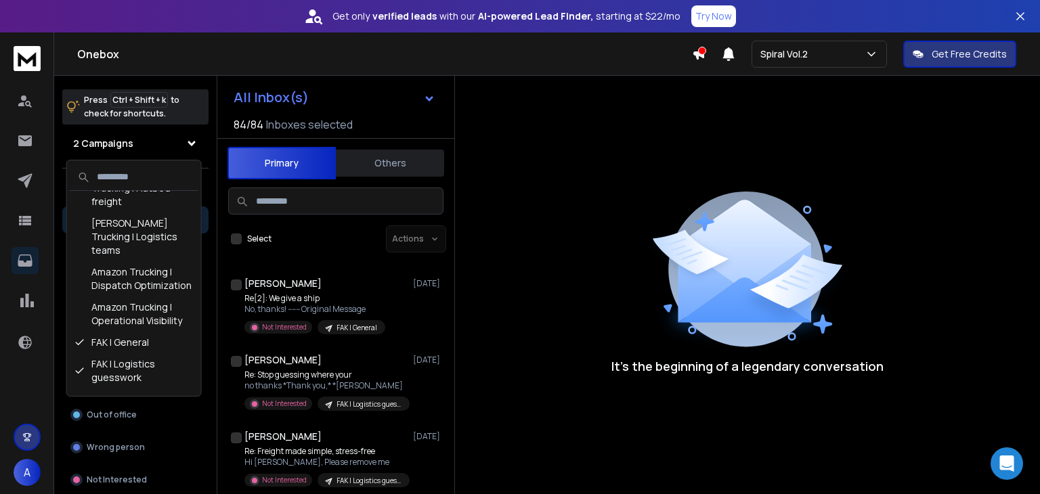
click at [540, 267] on div "It’s the beginning of a legendary conversation" at bounding box center [747, 286] width 585 height 420
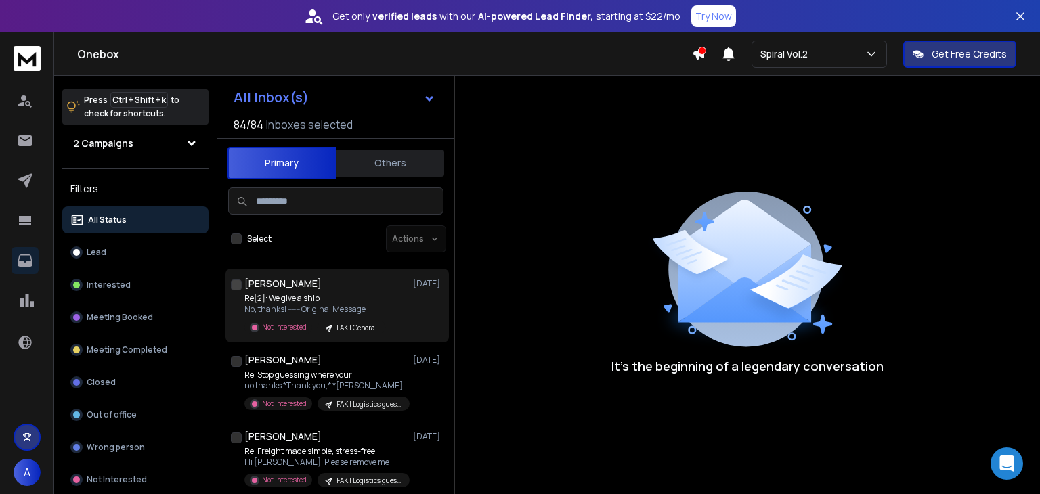
click at [267, 290] on div "Josh Shropa 11 Sep Re[2]: We give a ship No, thanks! ------ Original Message No…" at bounding box center [343, 306] width 199 height 58
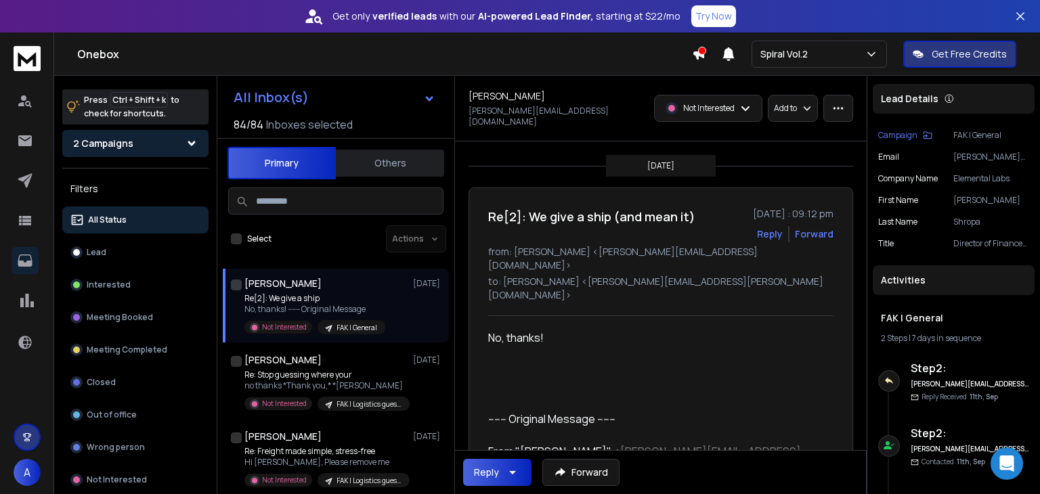
click at [123, 137] on h1 "2 Campaigns" at bounding box center [103, 144] width 60 height 14
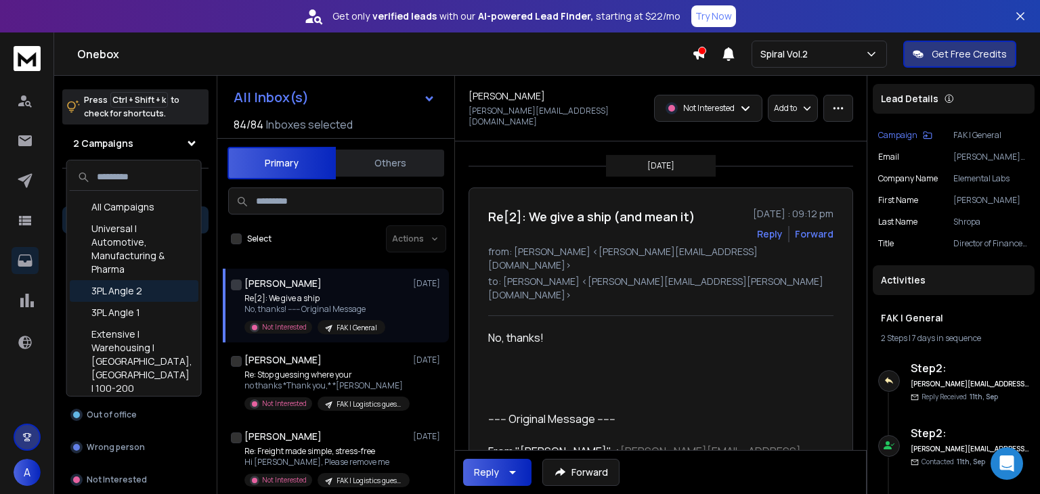
scroll to position [406, 0]
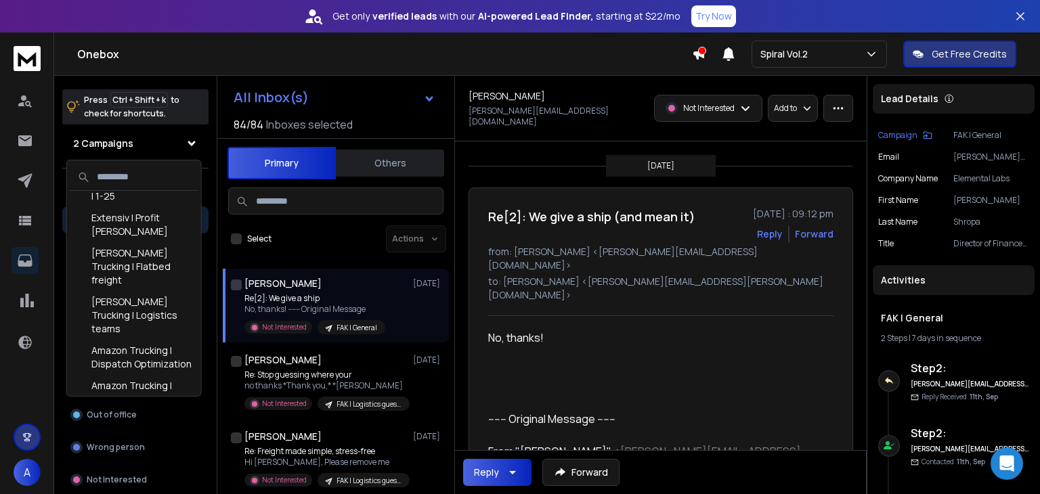
click at [105, 410] on div "FAK | General" at bounding box center [134, 421] width 129 height 22
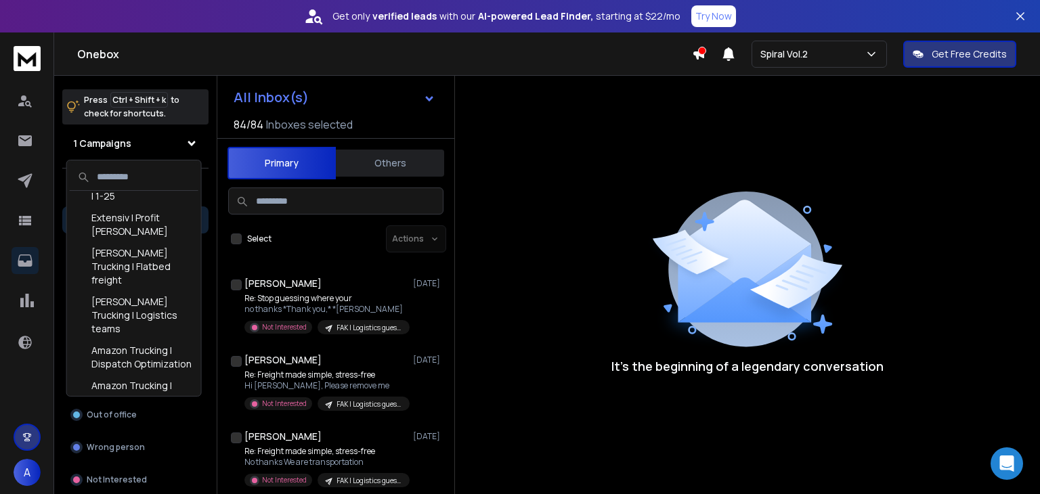
click at [106, 432] on div "FAK | Logistics guesswork" at bounding box center [134, 449] width 129 height 35
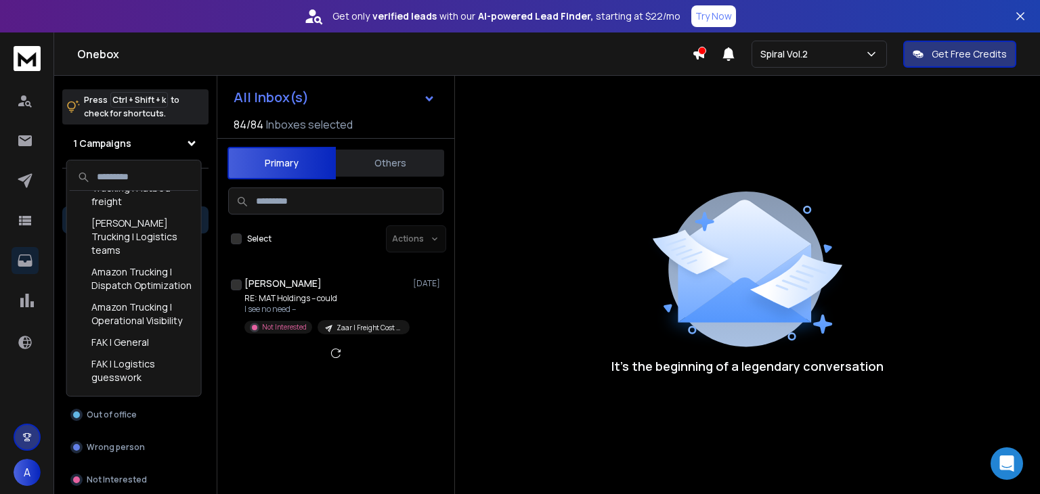
click at [131, 459] on div "Zaar | Vendor Compliance Solution" at bounding box center [134, 476] width 129 height 35
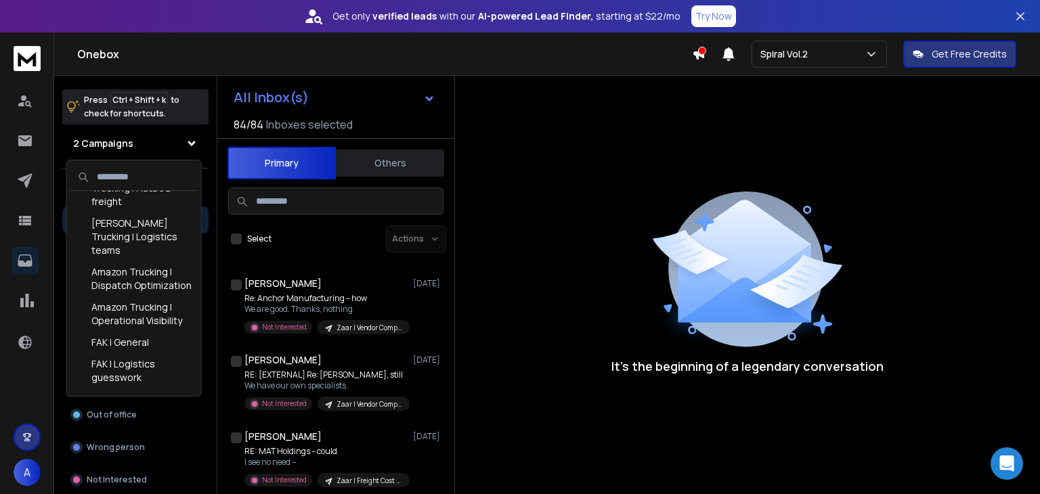
drag, startPoint x: 109, startPoint y: 343, endPoint x: 108, endPoint y: 351, distance: 8.2
click at [109, 459] on div "Zaar | Vendor Compliance Solution" at bounding box center [134, 476] width 129 height 35
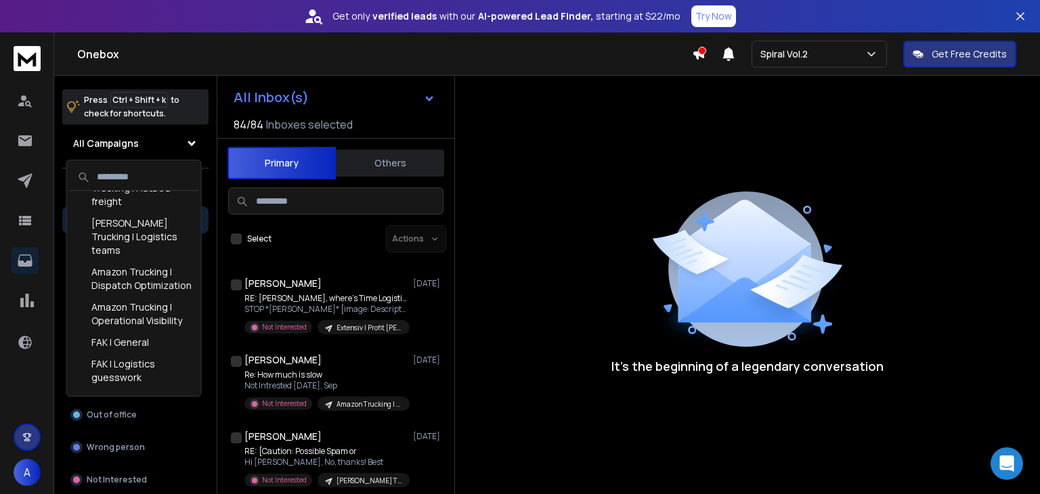
scroll to position [0, 0]
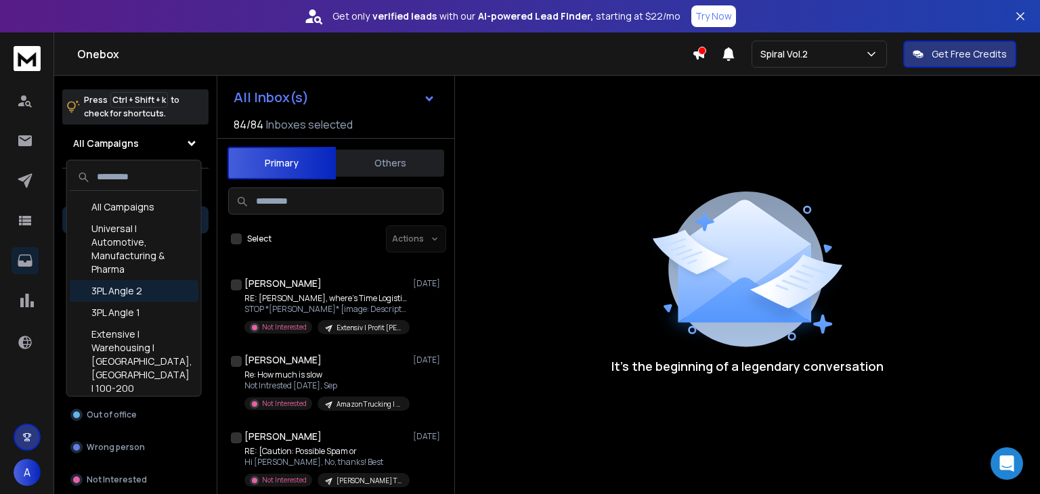
click at [135, 288] on div "3PL Angle 2" at bounding box center [134, 291] width 129 height 22
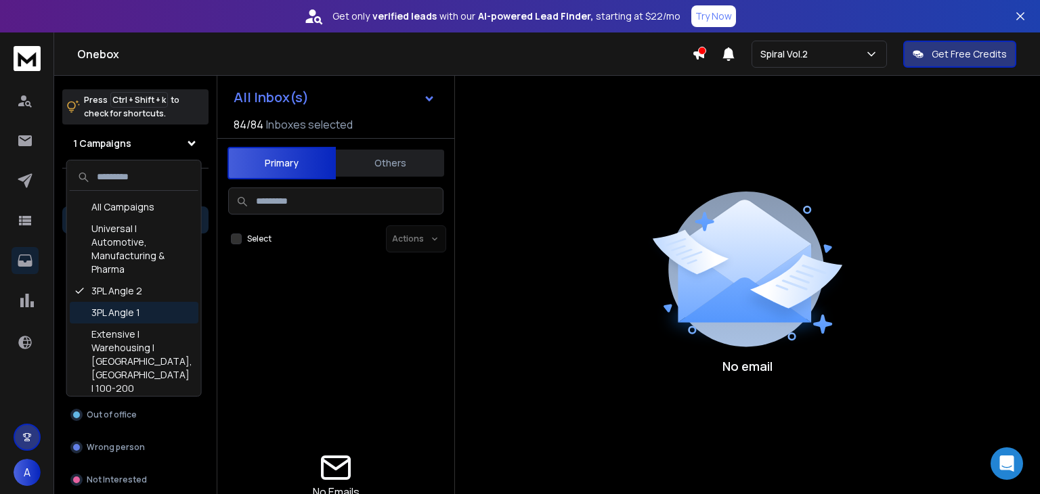
click at [135, 307] on div "3PL Angle 1" at bounding box center [134, 313] width 129 height 22
click at [114, 299] on div "3PL Angle 2" at bounding box center [134, 291] width 129 height 22
click at [112, 305] on div "3PL Angle 1" at bounding box center [134, 313] width 129 height 22
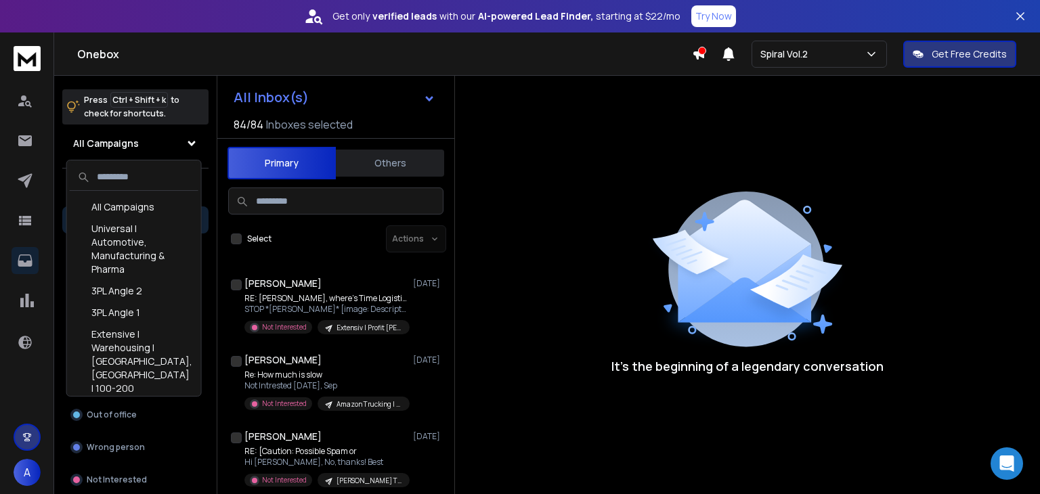
click at [856, 36] on div "Onebox Spiral Vol.2 Get Free Credits" at bounding box center [520, 53] width 1040 height 43
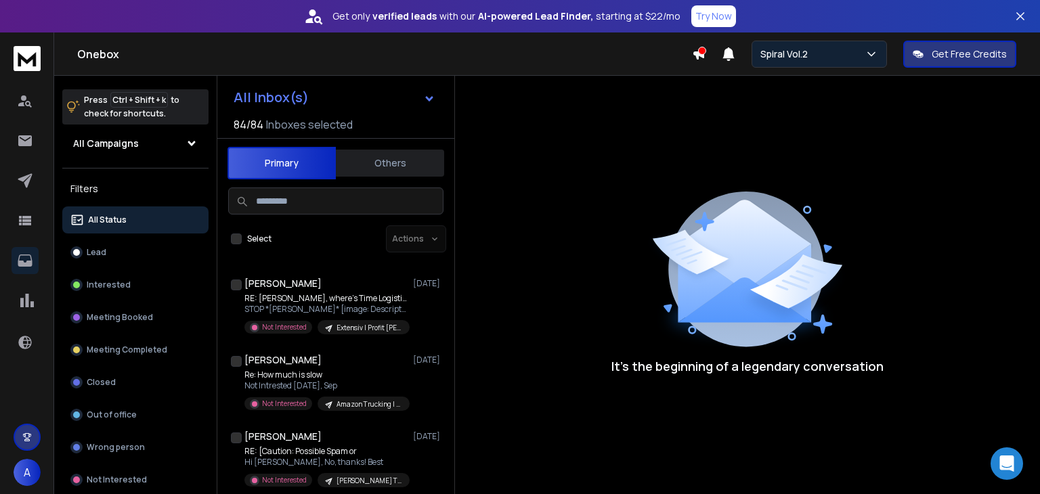
click at [846, 49] on div "Spiral Vol.2" at bounding box center [819, 54] width 118 height 14
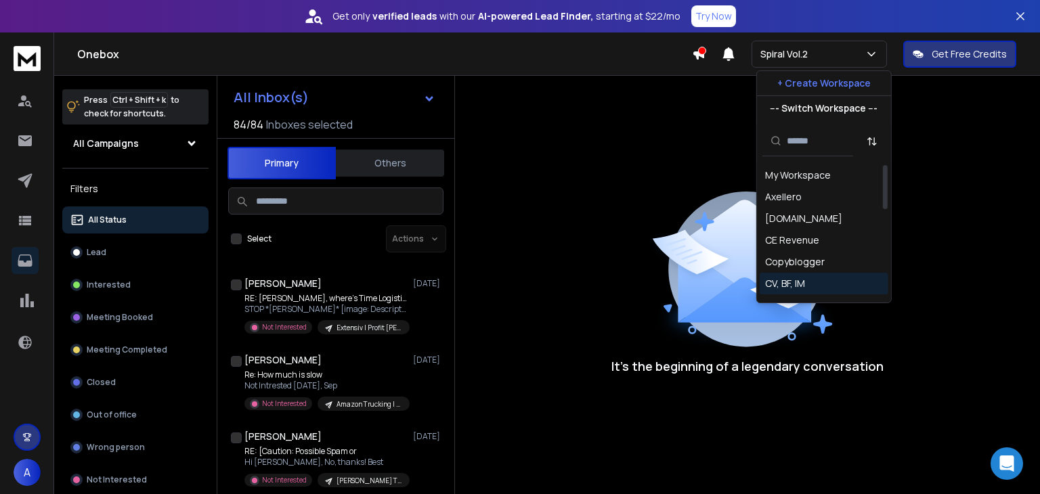
scroll to position [271, 0]
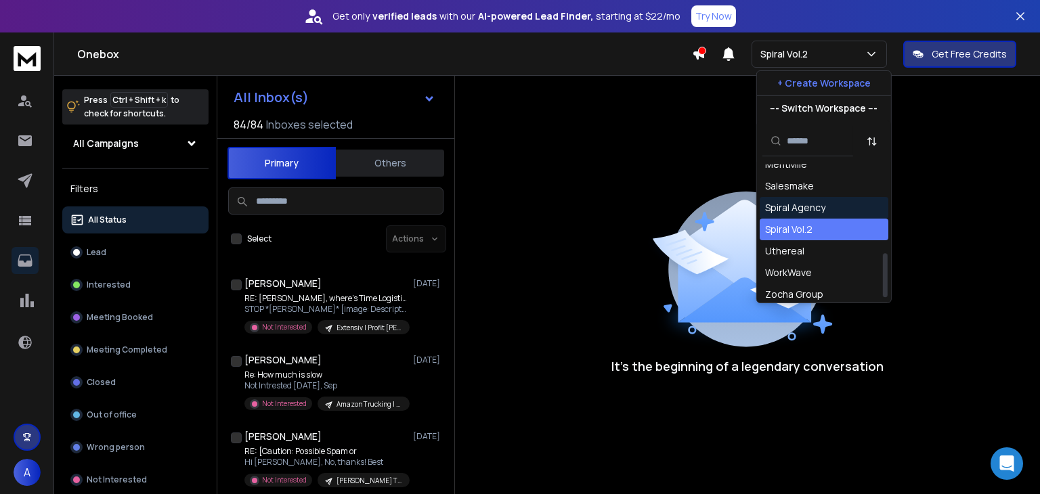
click at [796, 201] on div "Spiral Agency" at bounding box center [795, 208] width 60 height 14
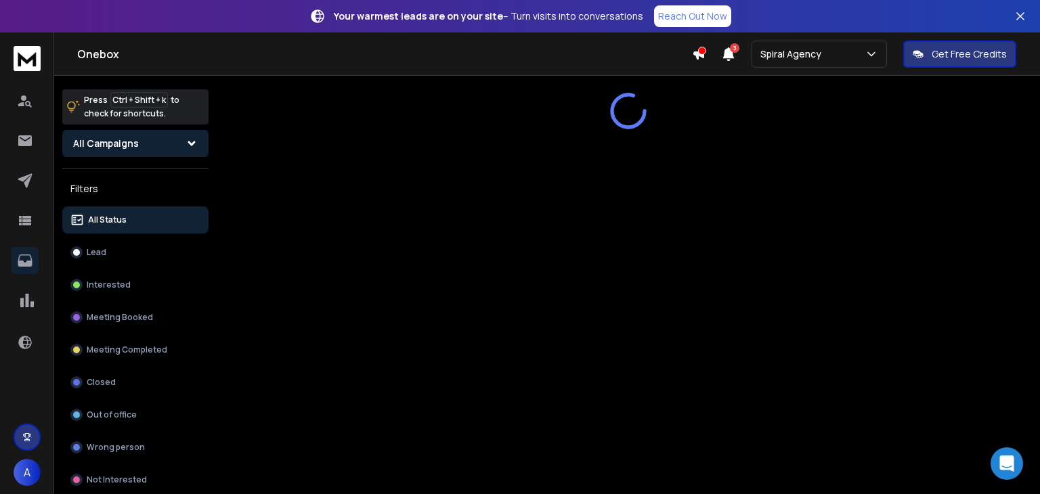
click at [190, 139] on icon at bounding box center [192, 143] width 12 height 12
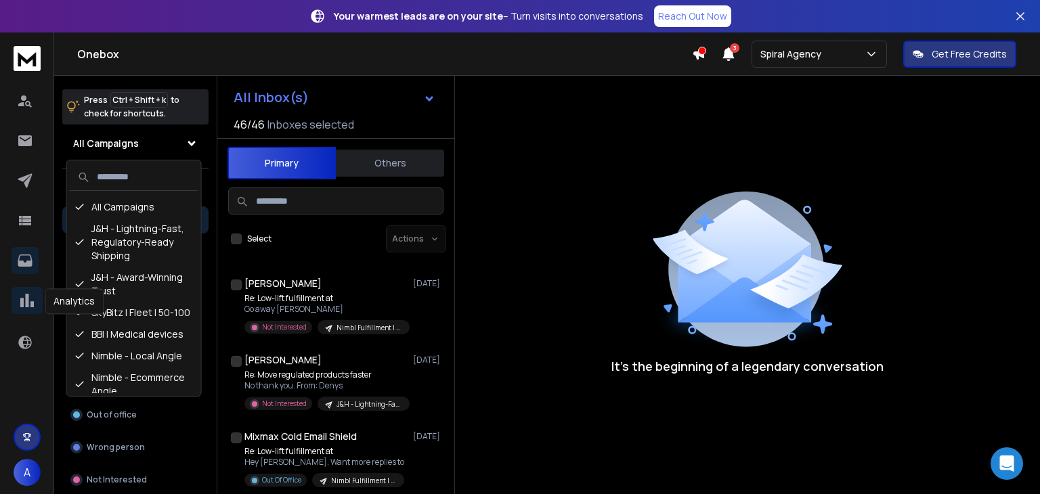
click at [30, 309] on icon at bounding box center [27, 300] width 20 height 20
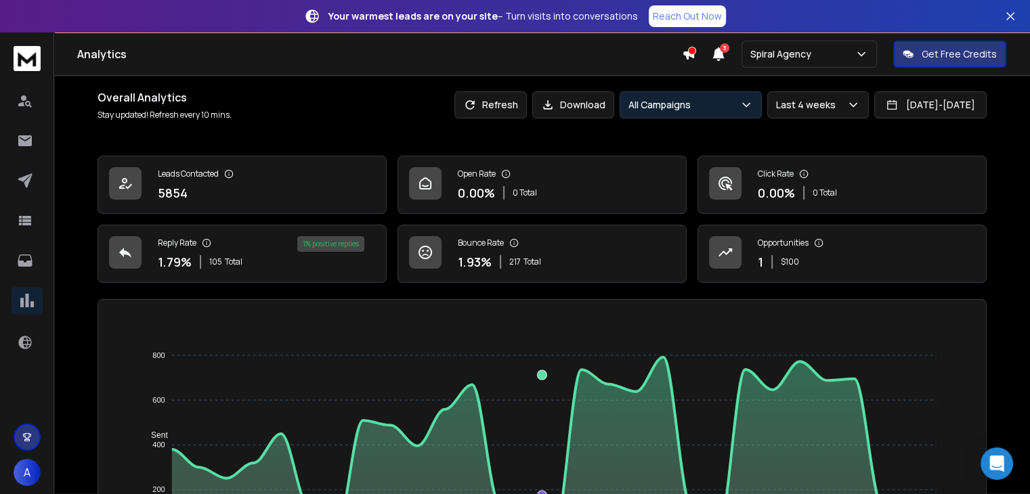
click at [701, 117] on button "All Campaigns" at bounding box center [691, 104] width 142 height 27
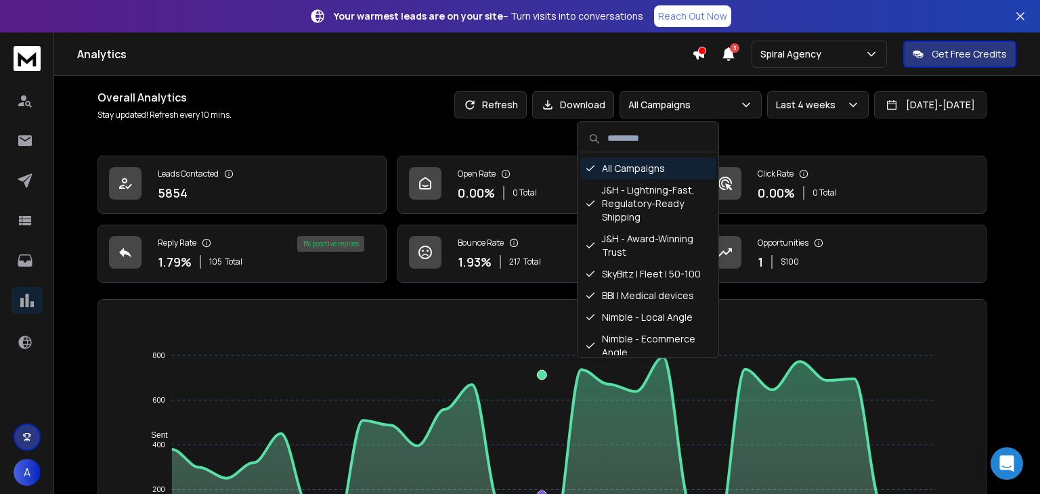
click at [623, 169] on div "All Campaigns" at bounding box center [647, 169] width 135 height 22
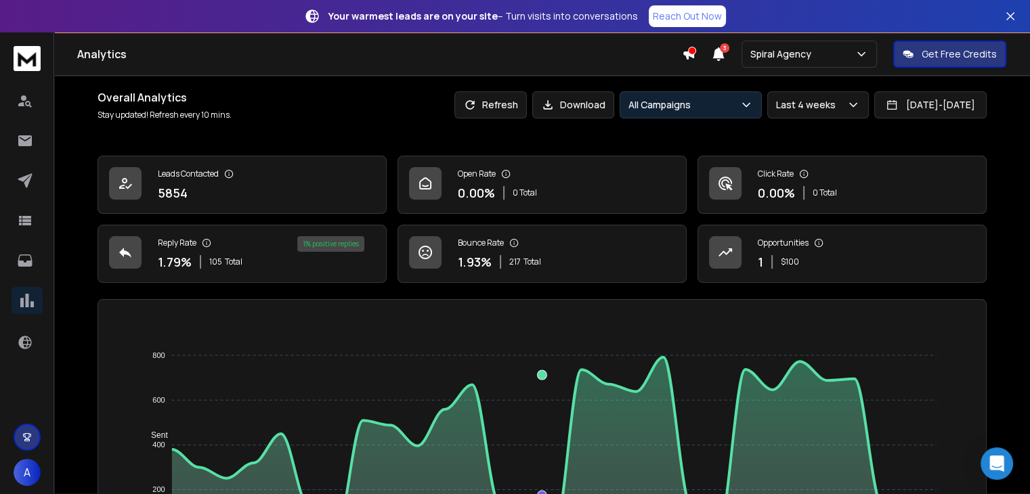
click at [685, 109] on div "All Campaigns" at bounding box center [690, 105] width 125 height 14
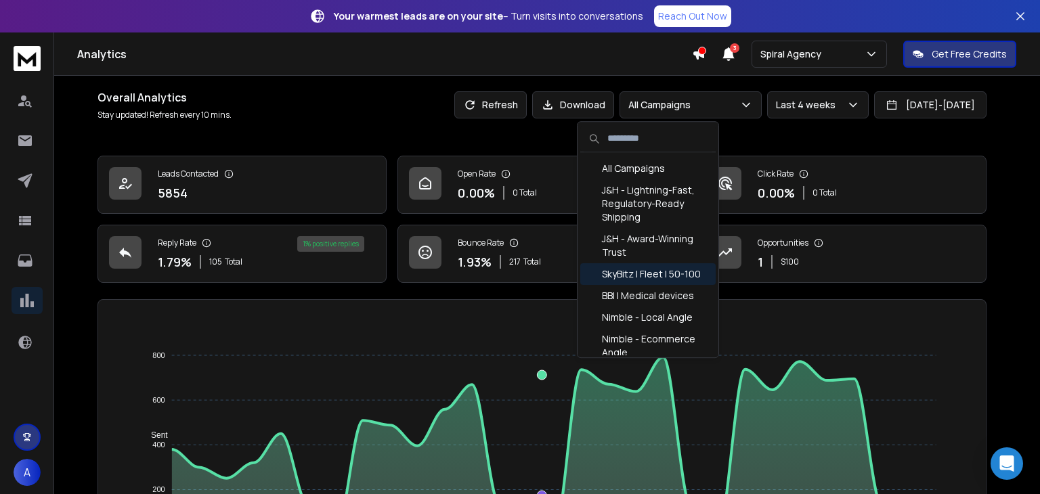
click at [640, 269] on div "SkyBitz | Fleet | 50-100" at bounding box center [647, 274] width 135 height 22
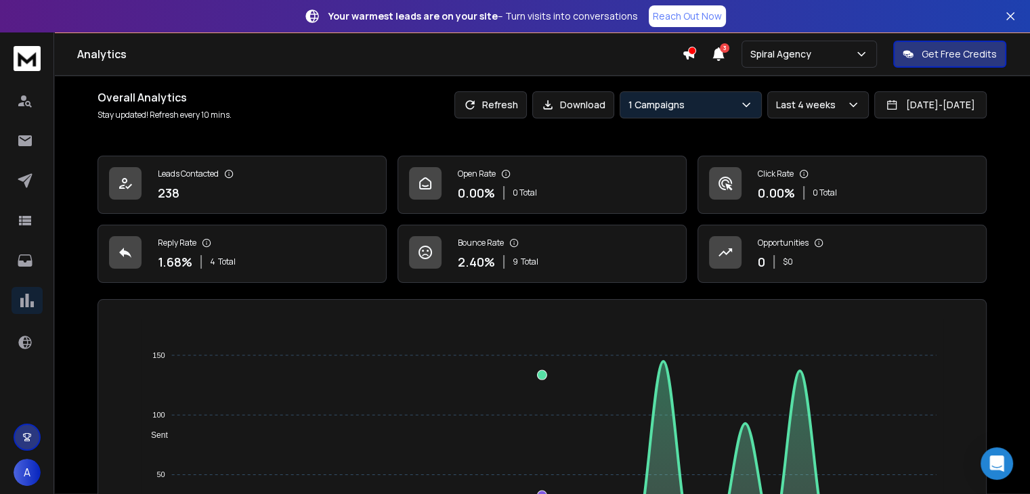
click at [678, 114] on button "1 Campaigns" at bounding box center [691, 104] width 142 height 27
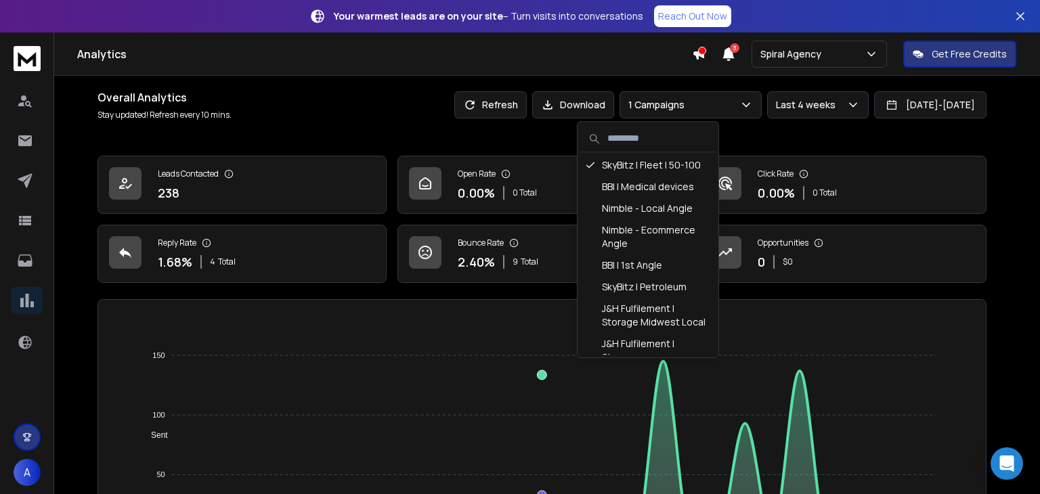
scroll to position [111, 0]
click at [685, 285] on div "SkyBitz | Petroleum" at bounding box center [647, 285] width 135 height 22
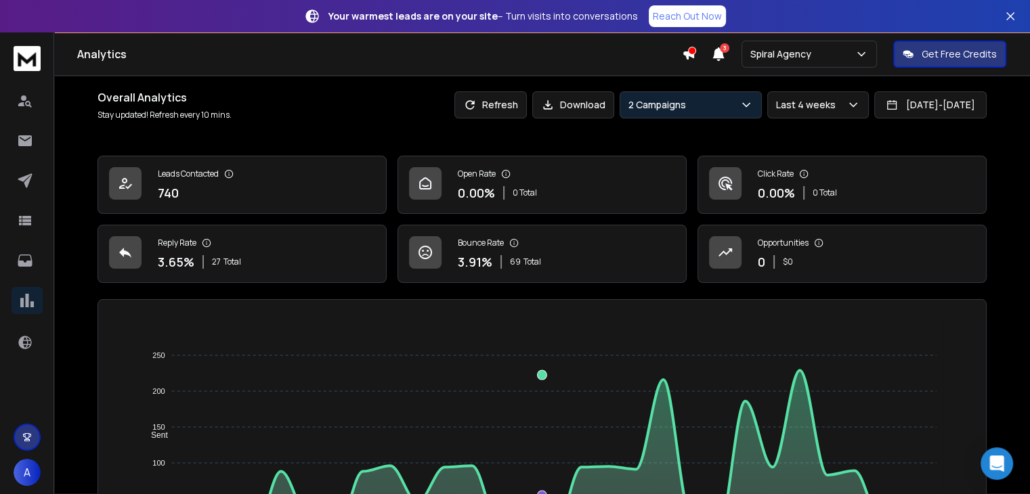
click at [714, 108] on button "2 Campaigns" at bounding box center [691, 104] width 142 height 27
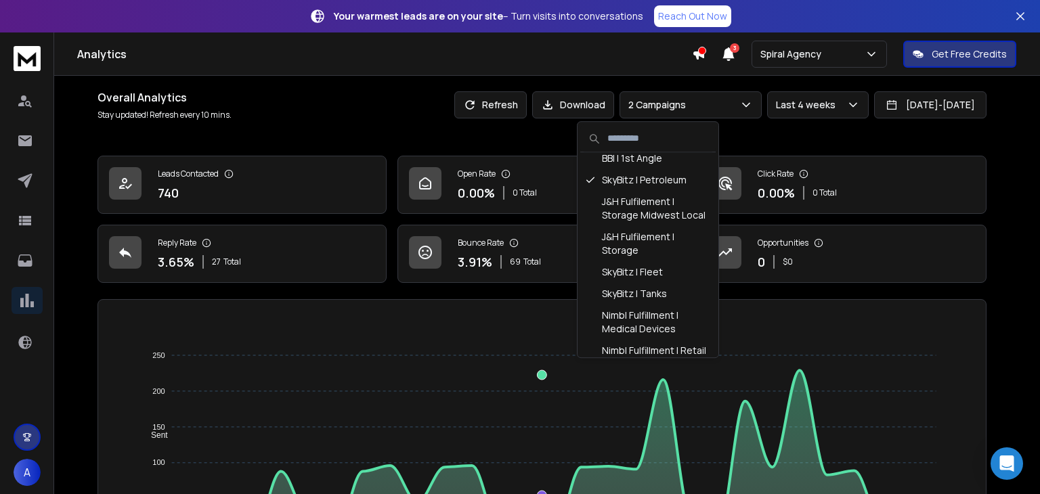
scroll to position [236, 0]
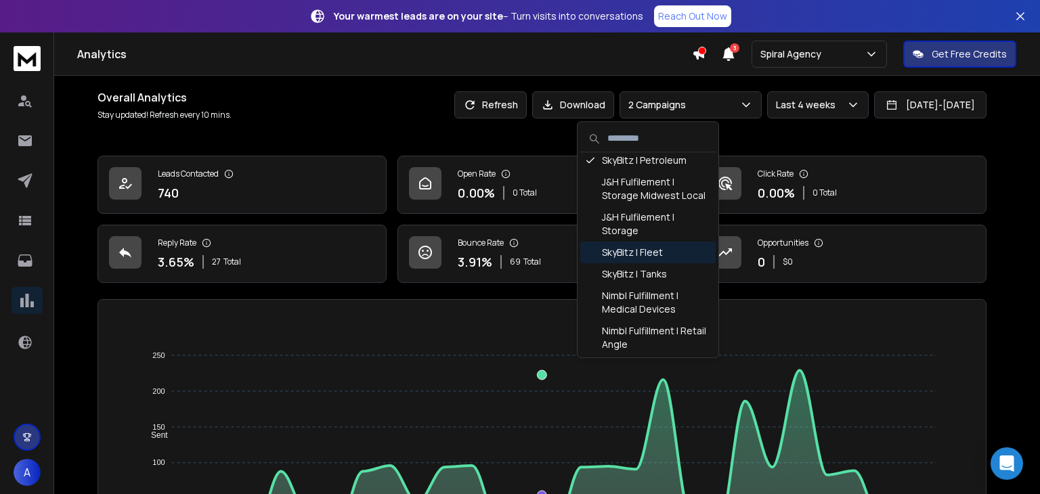
click at [657, 253] on div "SkyBitz | Fleet" at bounding box center [647, 253] width 135 height 22
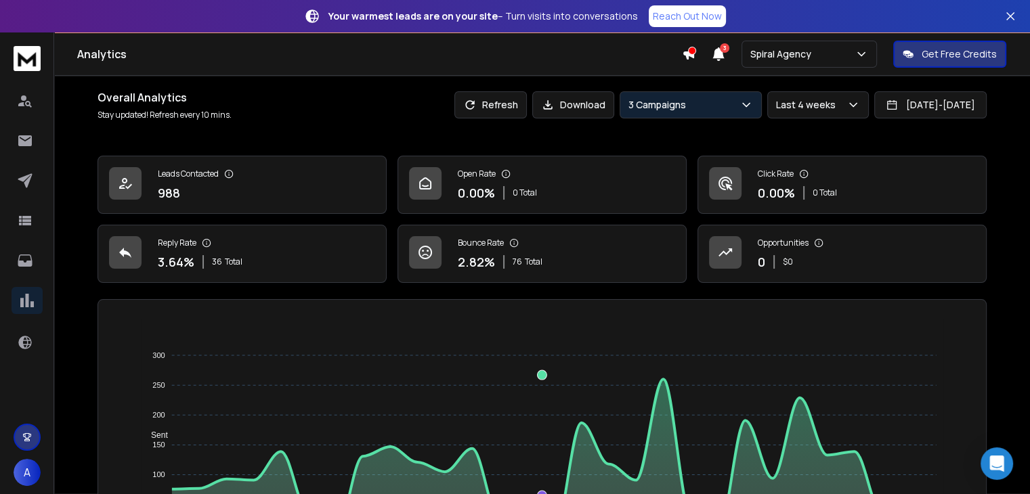
click at [739, 108] on icon at bounding box center [746, 105] width 14 height 14
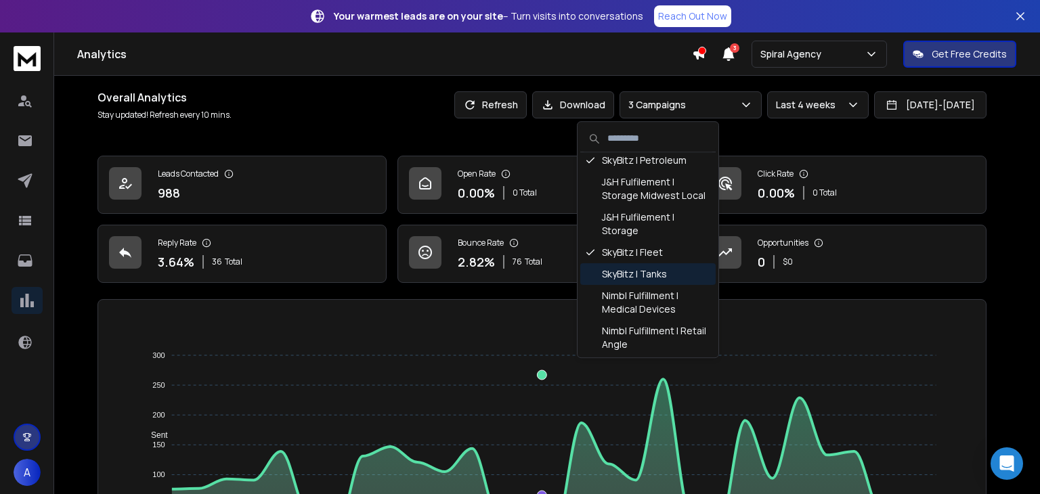
click at [632, 276] on div "SkyBitz | Tanks" at bounding box center [647, 274] width 135 height 22
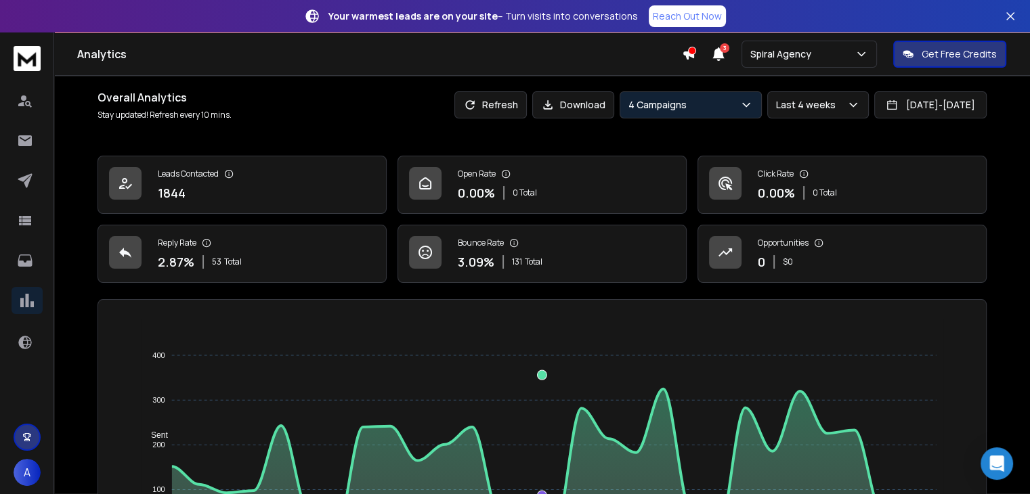
click at [696, 106] on div "4 Campaigns" at bounding box center [690, 105] width 125 height 14
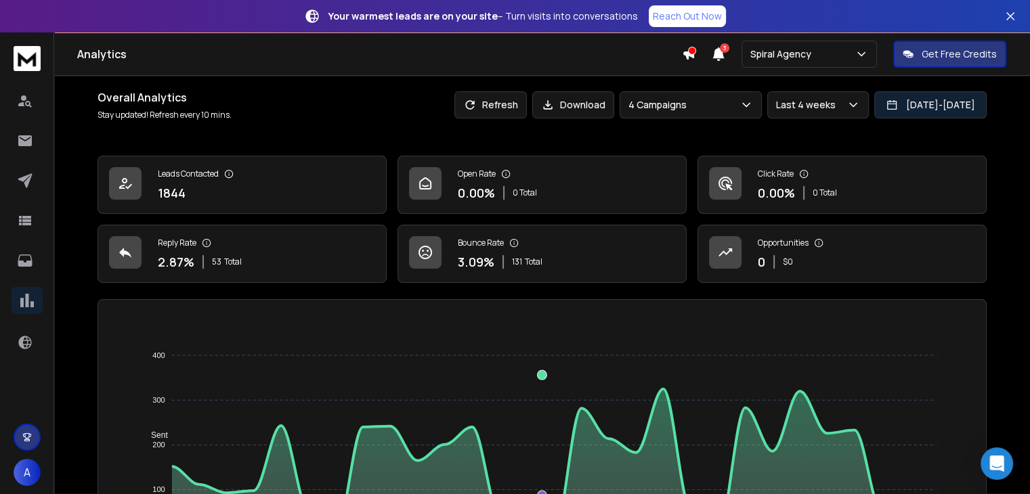
click at [959, 109] on button "18 Aug 2025 - 15 Sep 2025" at bounding box center [930, 104] width 112 height 27
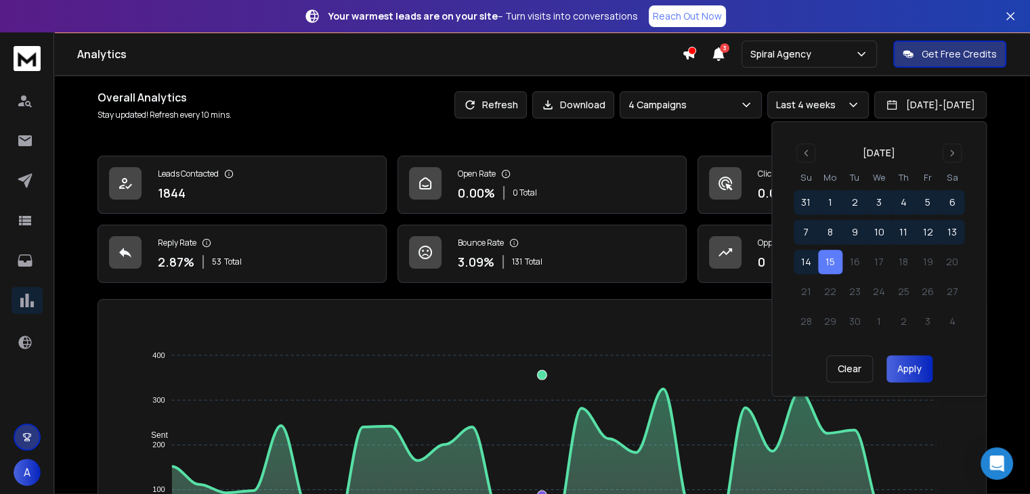
click at [829, 233] on button "8" at bounding box center [830, 232] width 24 height 24
click at [808, 261] on button "14" at bounding box center [806, 262] width 24 height 24
click at [846, 374] on button "Clear" at bounding box center [849, 368] width 47 height 27
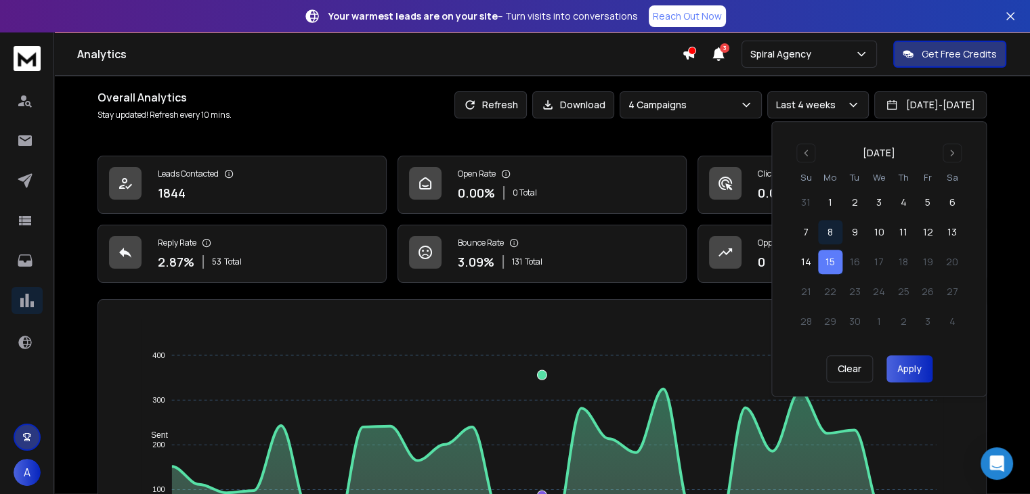
click at [833, 231] on button "8" at bounding box center [830, 232] width 24 height 24
click at [802, 259] on button "14" at bounding box center [806, 262] width 24 height 24
click at [905, 367] on button "Apply" at bounding box center [909, 368] width 46 height 27
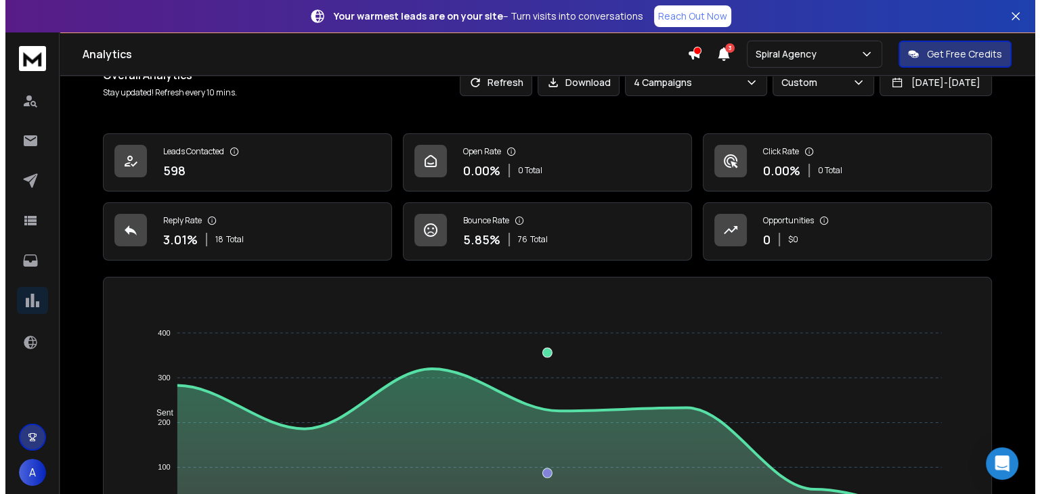
scroll to position [0, 0]
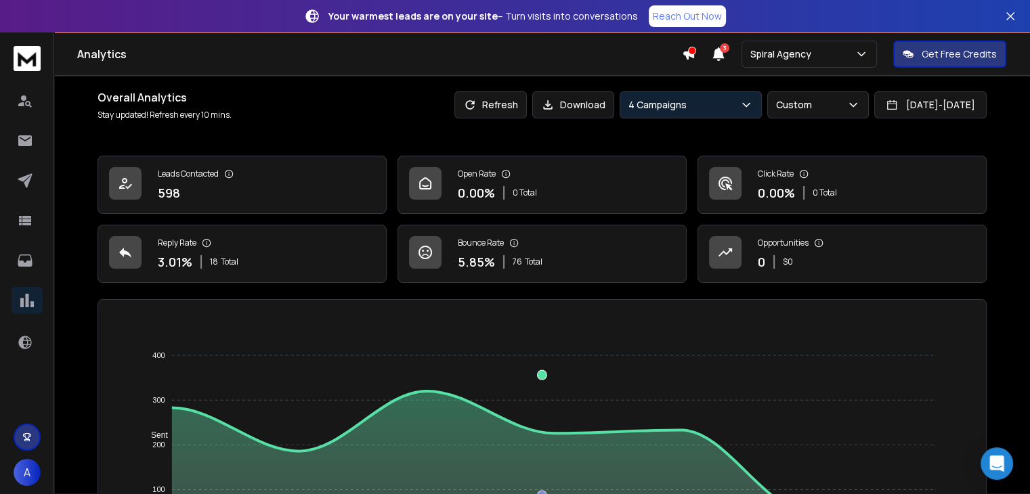
click at [739, 102] on icon at bounding box center [746, 105] width 14 height 14
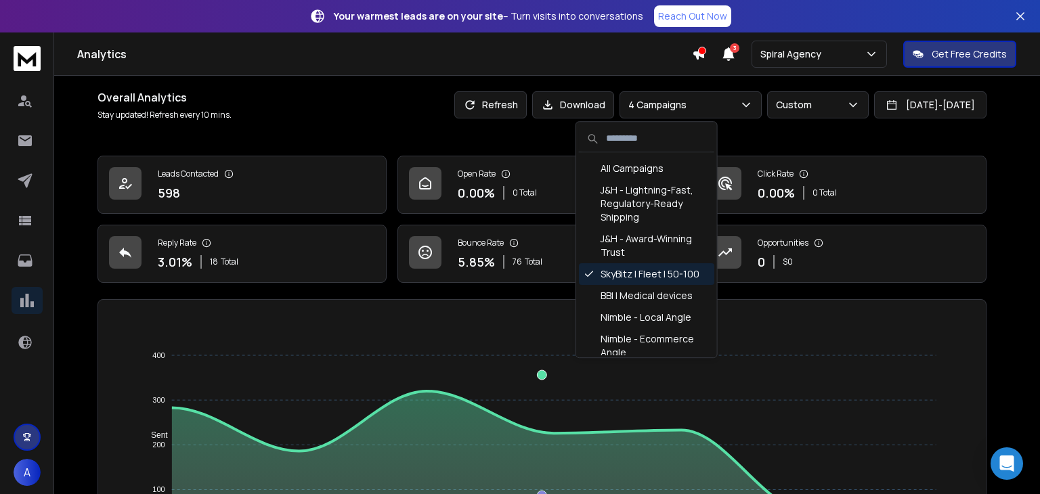
click at [593, 276] on icon at bounding box center [589, 274] width 11 height 11
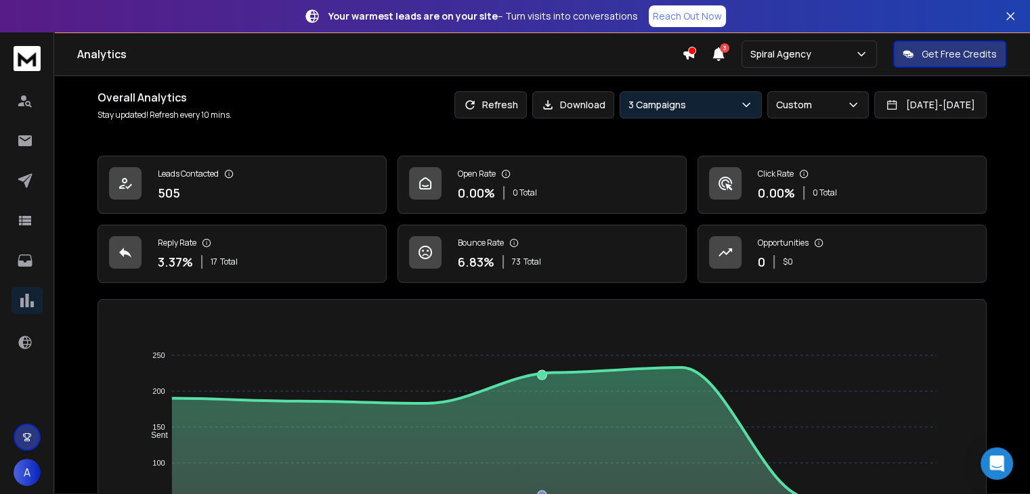
click at [668, 117] on button "3 Campaigns" at bounding box center [691, 104] width 142 height 27
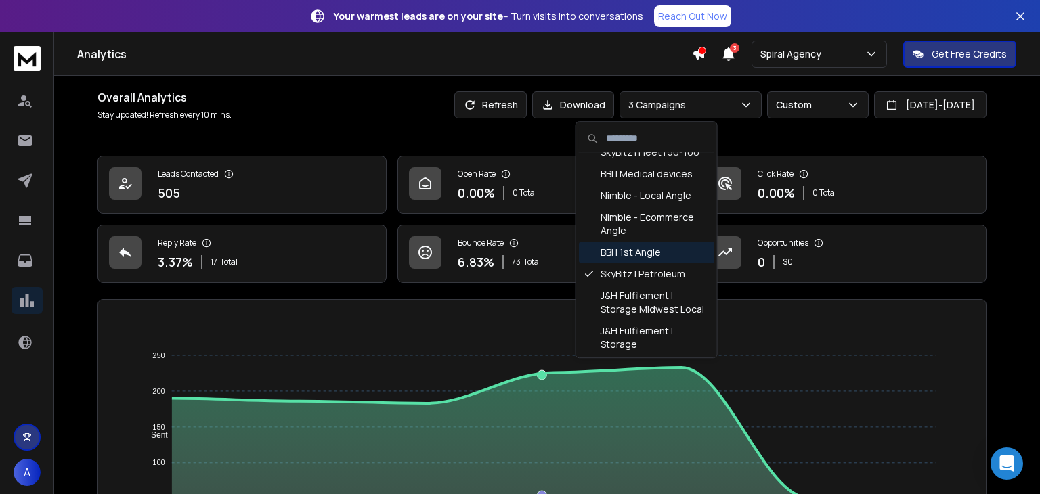
scroll to position [135, 0]
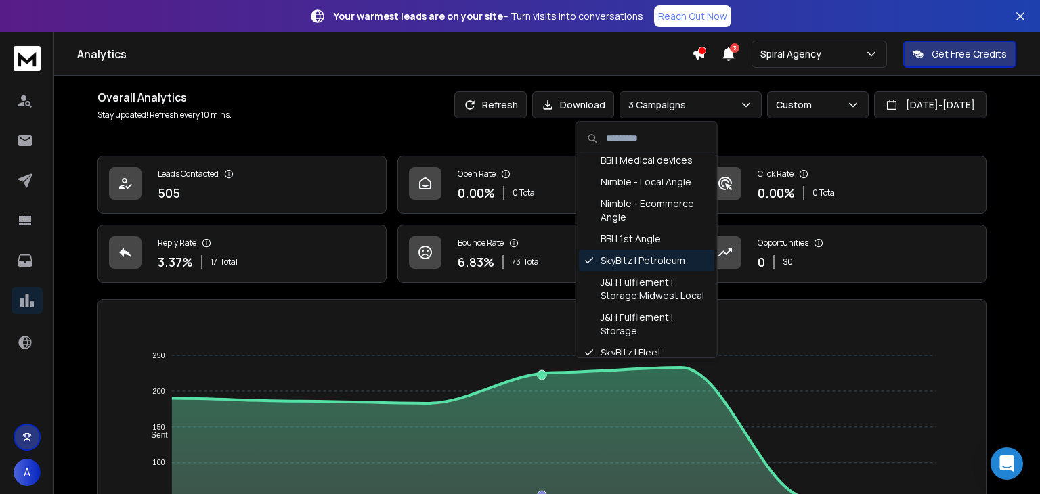
click at [611, 269] on div "SkyBitz | Petroleum" at bounding box center [646, 261] width 135 height 22
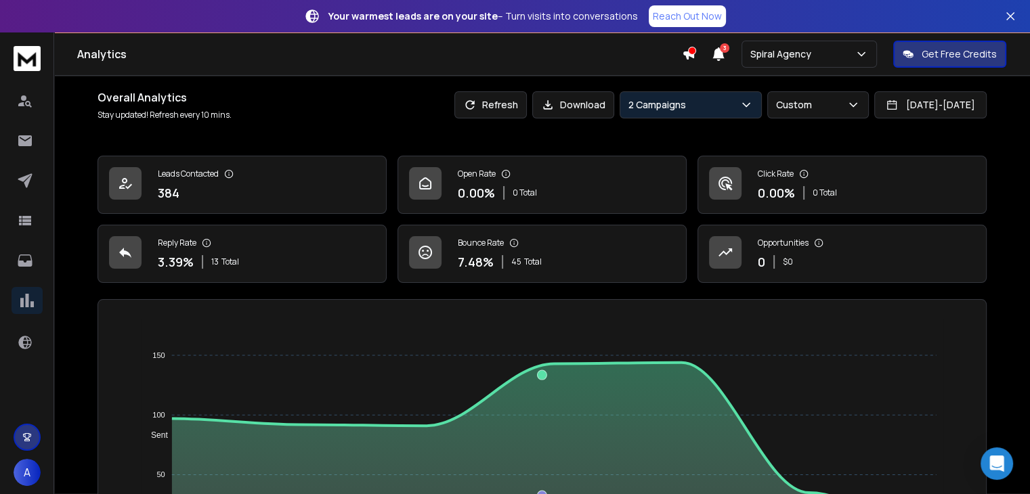
click at [628, 104] on p "2 Campaigns" at bounding box center [659, 105] width 63 height 14
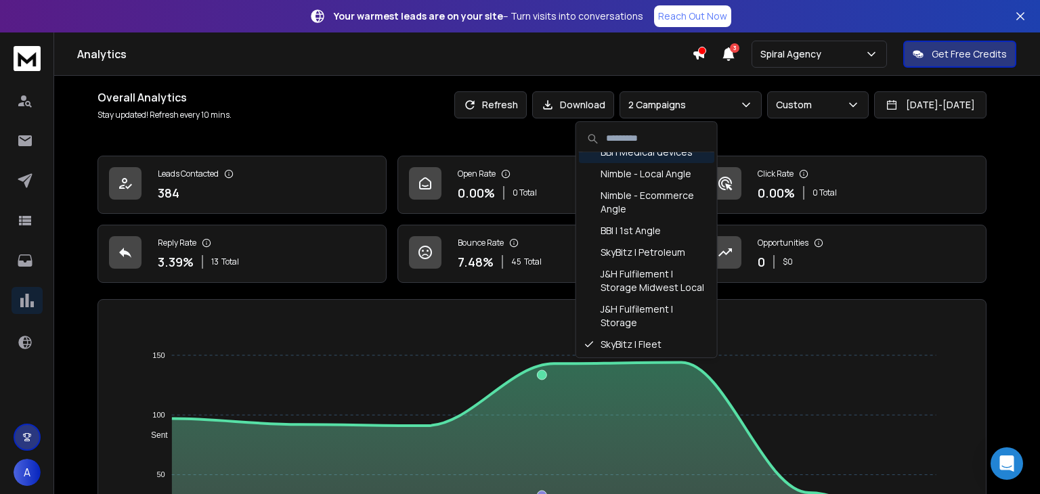
scroll to position [236, 0]
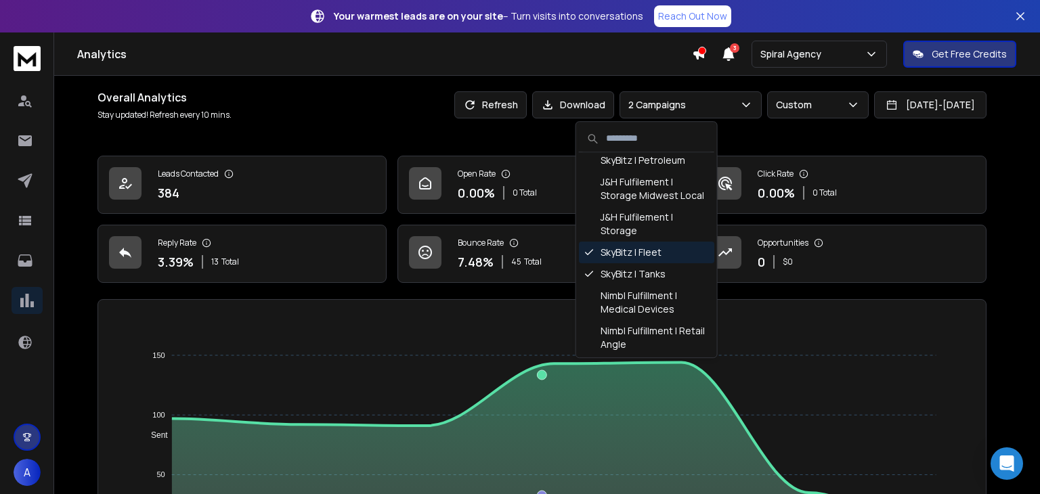
click at [634, 259] on div "SkyBitz | Fleet" at bounding box center [646, 253] width 135 height 22
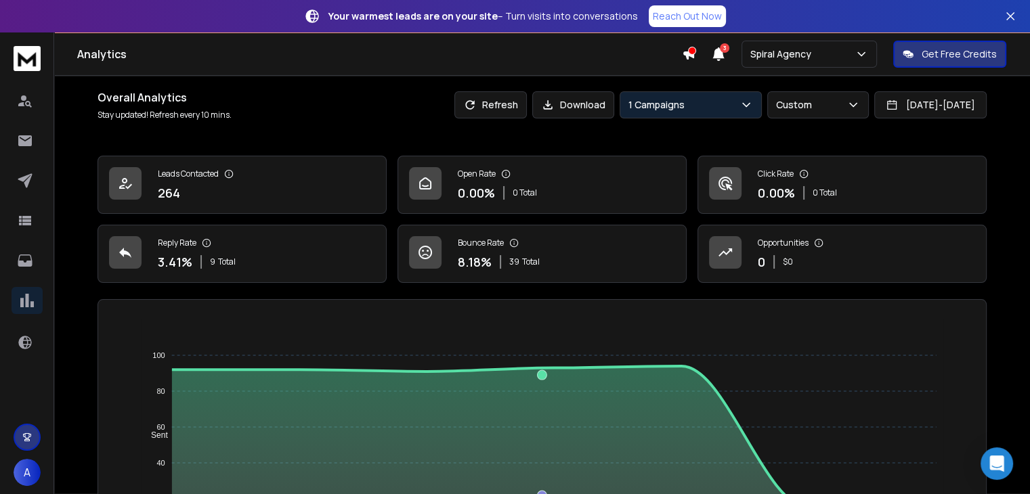
click at [691, 93] on button "1 Campaigns" at bounding box center [691, 104] width 142 height 27
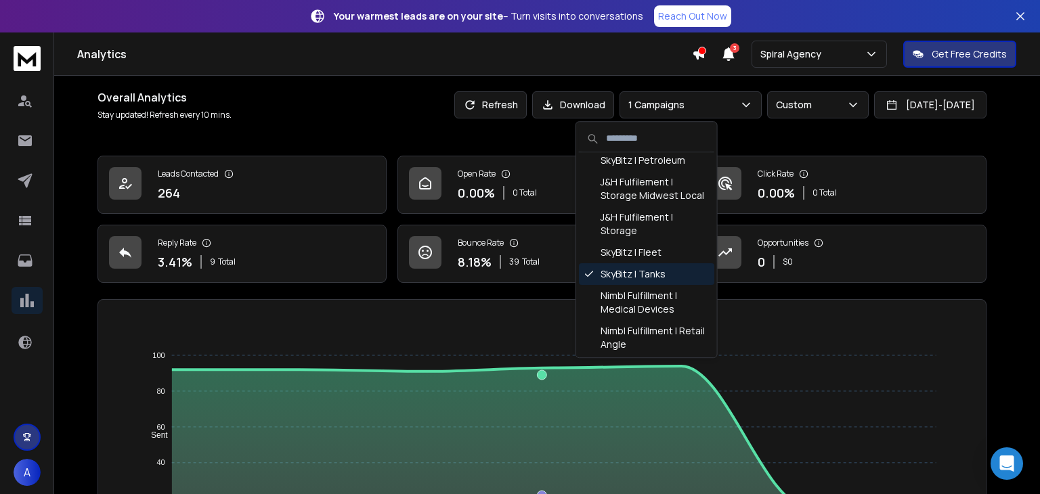
click at [621, 278] on div "SkyBitz | Tanks" at bounding box center [646, 274] width 135 height 22
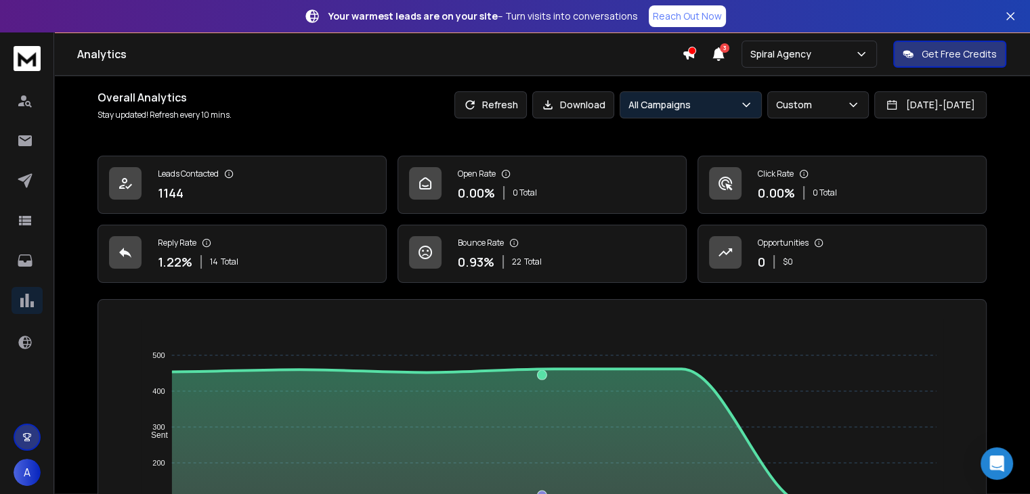
click at [691, 101] on div "All Campaigns" at bounding box center [690, 105] width 125 height 14
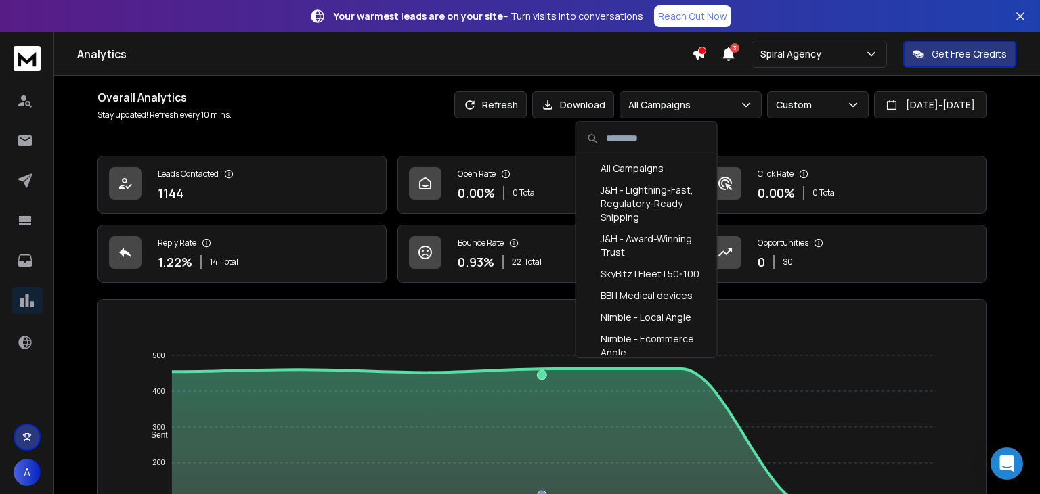
scroll to position [135, 0]
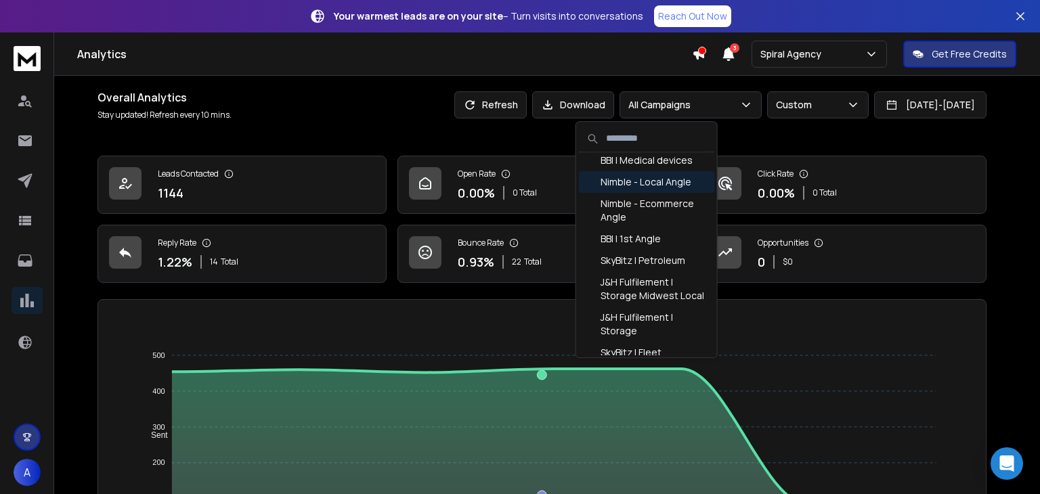
click at [650, 179] on div "Nimble - Local Angle" at bounding box center [646, 182] width 135 height 22
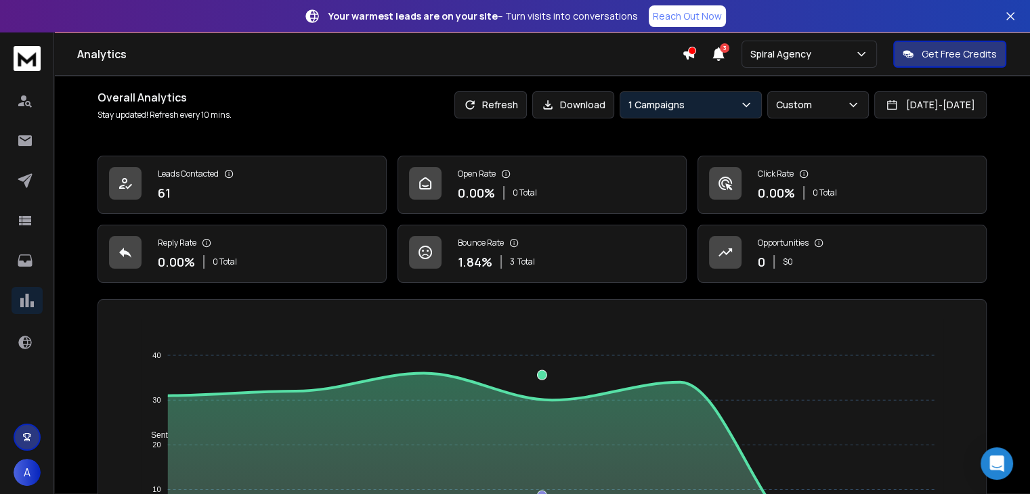
click at [668, 108] on div "1 Campaigns" at bounding box center [690, 105] width 125 height 14
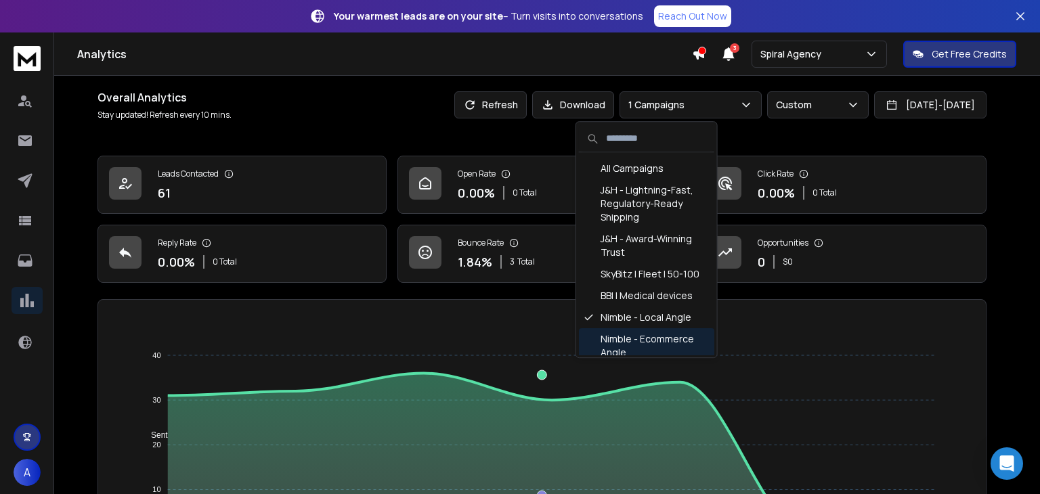
click at [634, 332] on div "Nimble - Ecommerce Angle" at bounding box center [646, 345] width 135 height 35
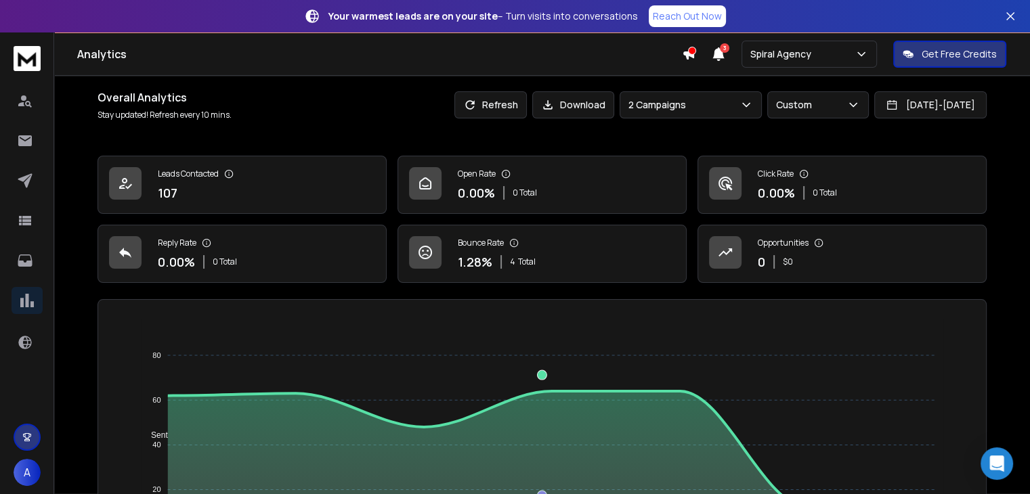
click at [705, 95] on button "2 Campaigns" at bounding box center [691, 104] width 142 height 27
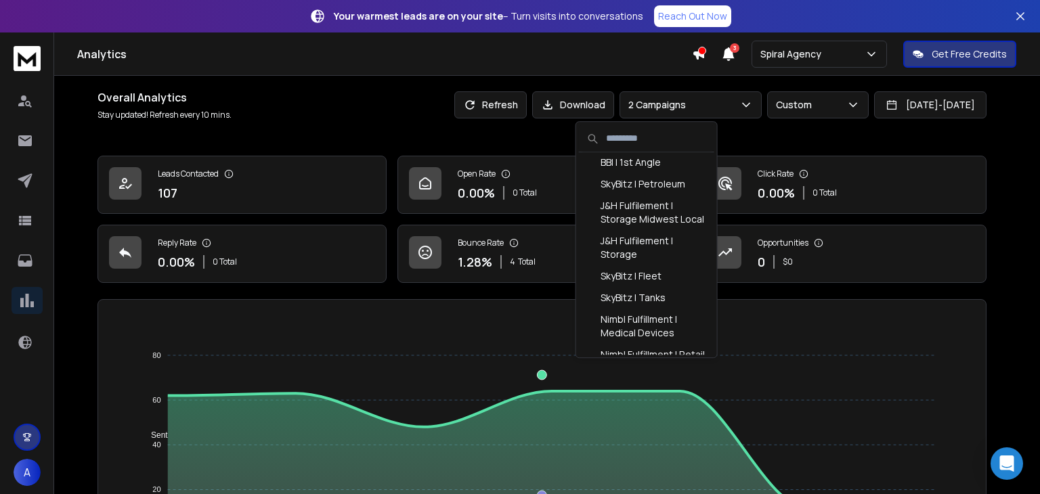
scroll to position [236, 0]
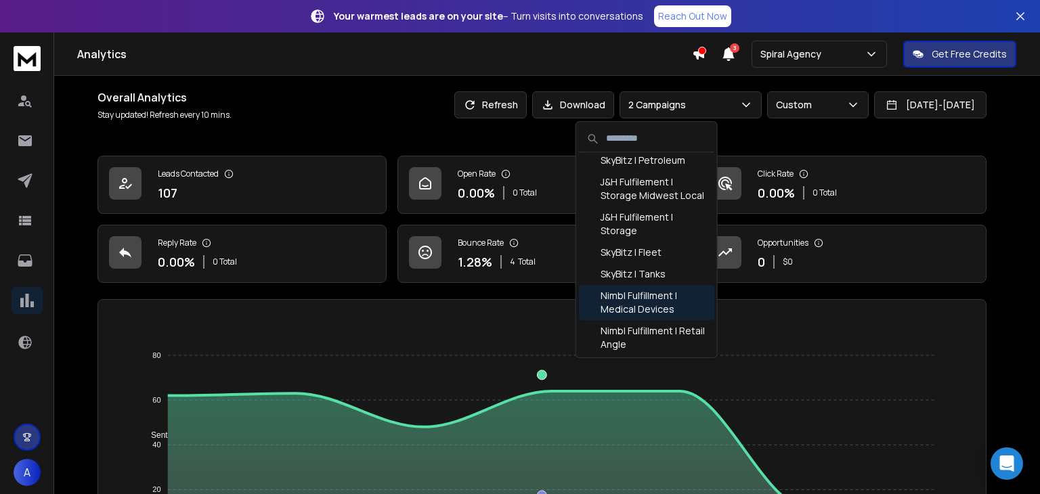
click at [645, 296] on div "Nimbl Fulfillment | Medical Devices" at bounding box center [646, 302] width 135 height 35
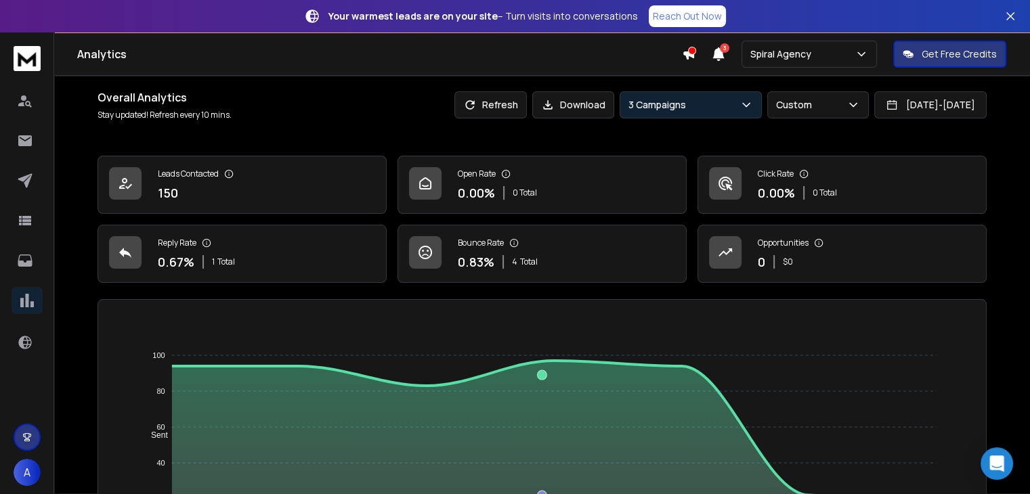
click at [666, 109] on div "3 Campaigns" at bounding box center [690, 105] width 125 height 14
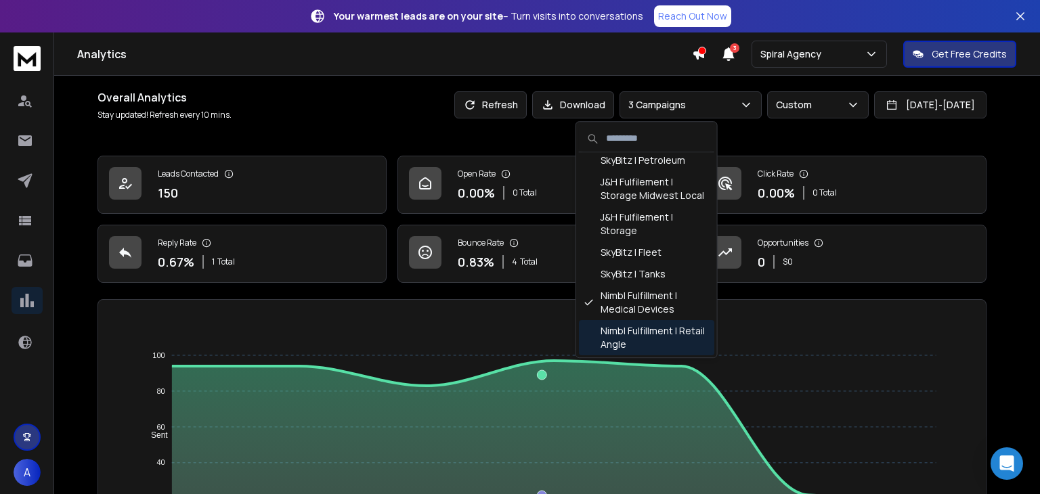
click at [622, 331] on div "Nimbl Fulfillment | Retail Angle" at bounding box center [646, 337] width 135 height 35
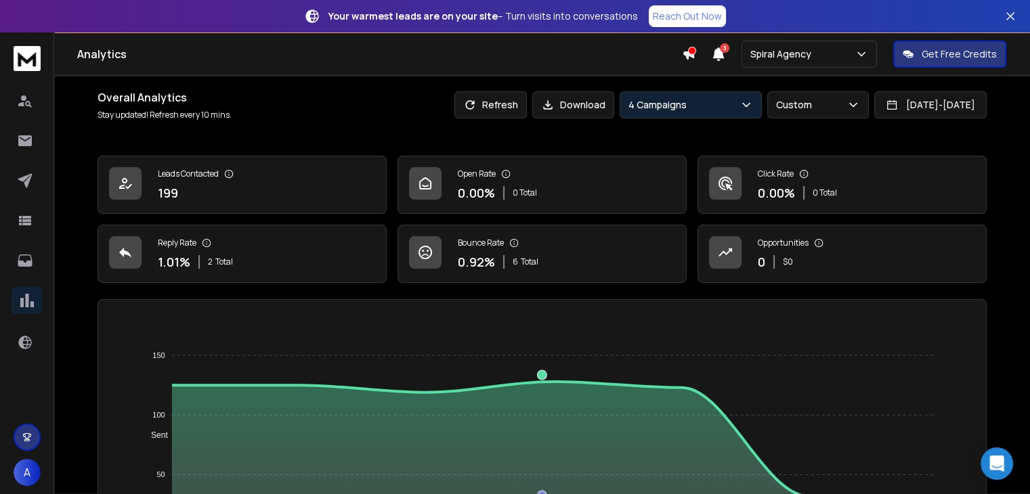
click at [670, 110] on div "4 Campaigns" at bounding box center [690, 105] width 125 height 14
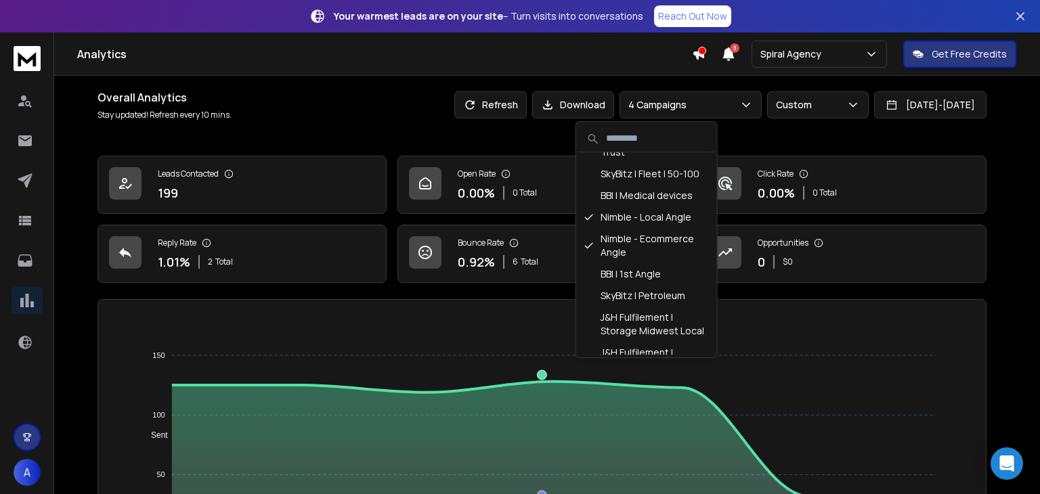
scroll to position [0, 0]
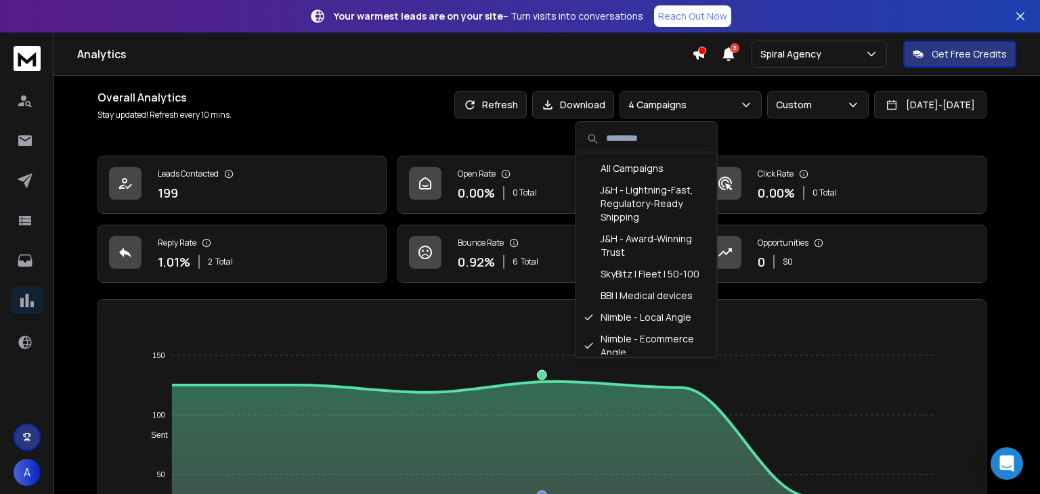
click at [242, 60] on h1 "Analytics" at bounding box center [384, 54] width 615 height 16
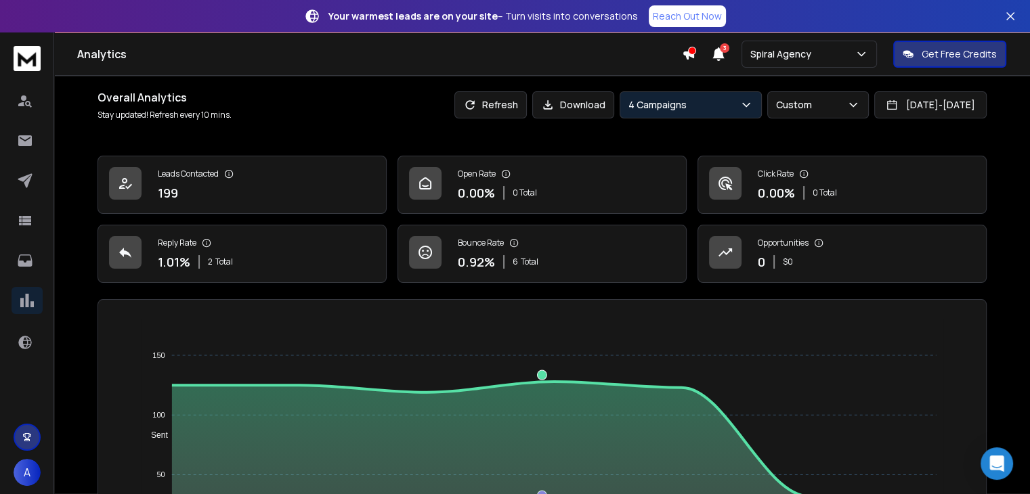
click at [687, 107] on div "4 Campaigns" at bounding box center [690, 105] width 125 height 14
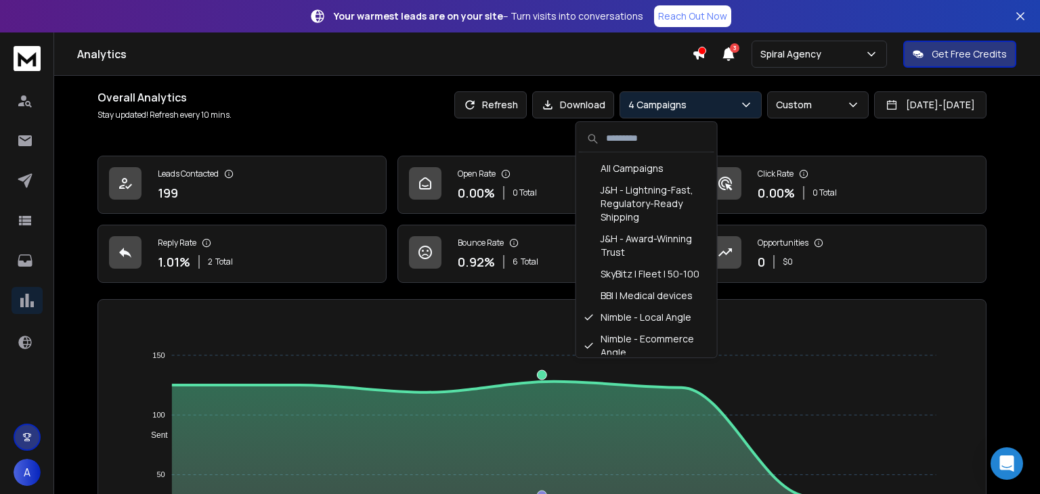
click at [687, 107] on div "4 Campaigns" at bounding box center [690, 105] width 125 height 14
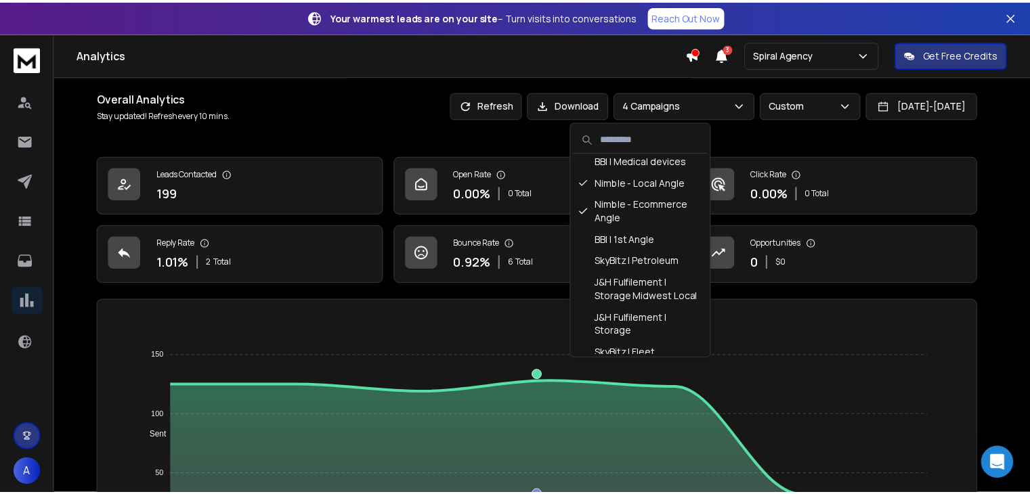
scroll to position [236, 0]
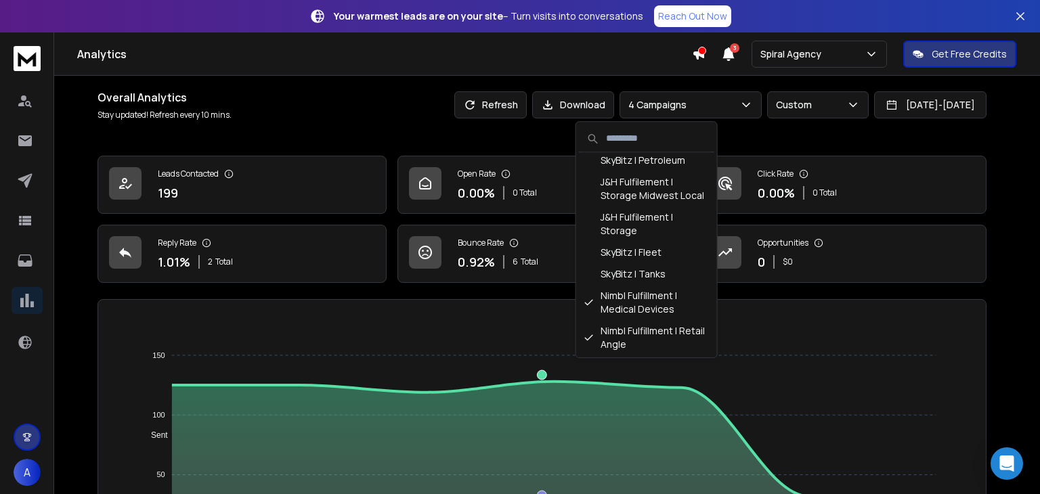
click at [942, 124] on div "Overall Analytics Stay updated! Refresh every 10 mins. Refresh Download 4 Campa…" at bounding box center [541, 108] width 889 height 39
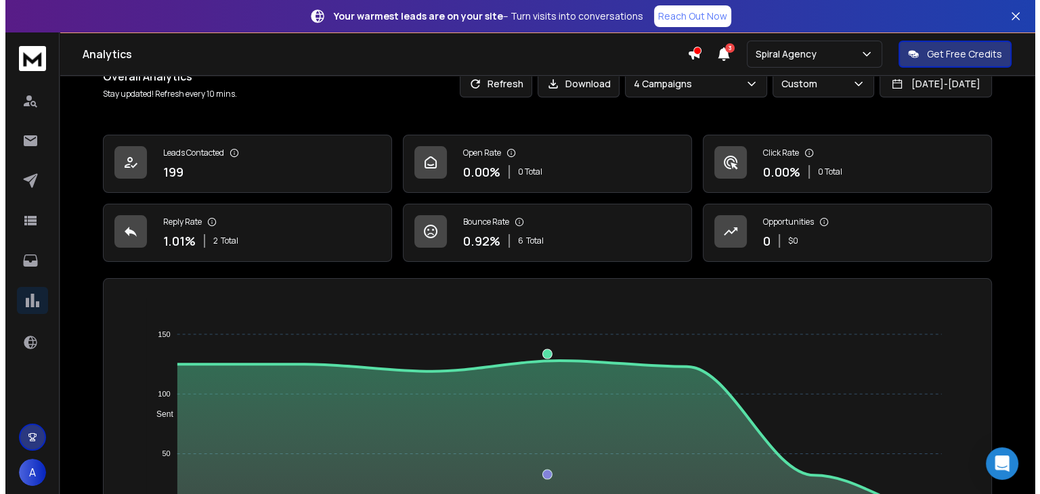
scroll to position [0, 0]
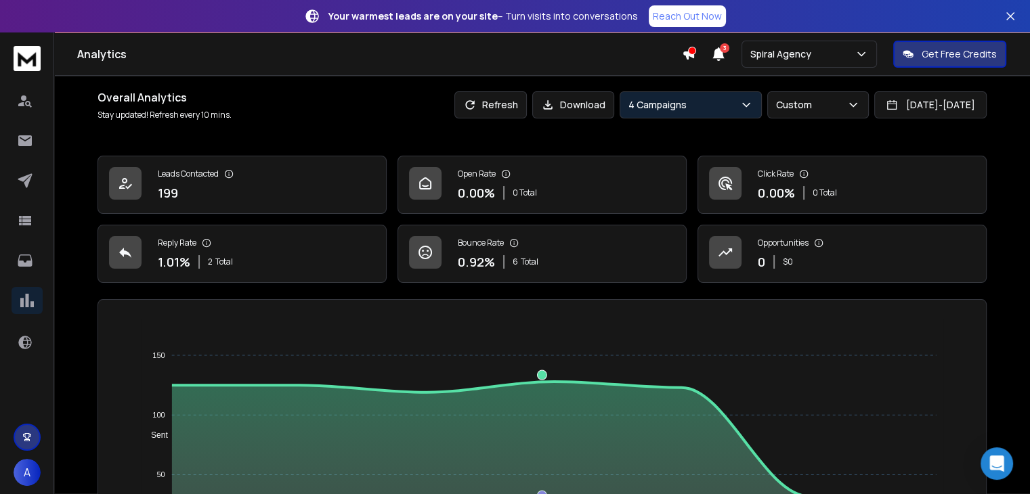
click at [699, 112] on button "4 Campaigns" at bounding box center [691, 104] width 142 height 27
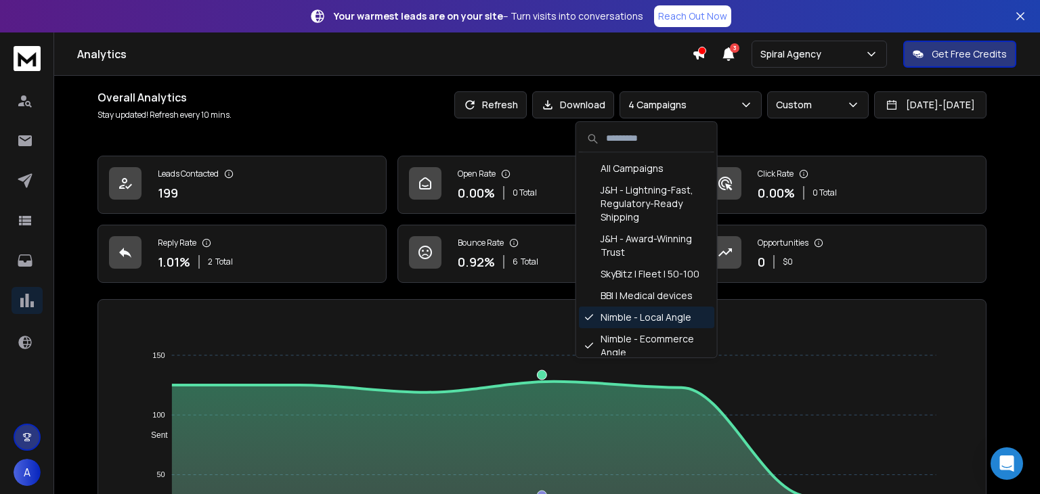
click at [612, 315] on div "Nimble - Local Angle" at bounding box center [646, 318] width 135 height 22
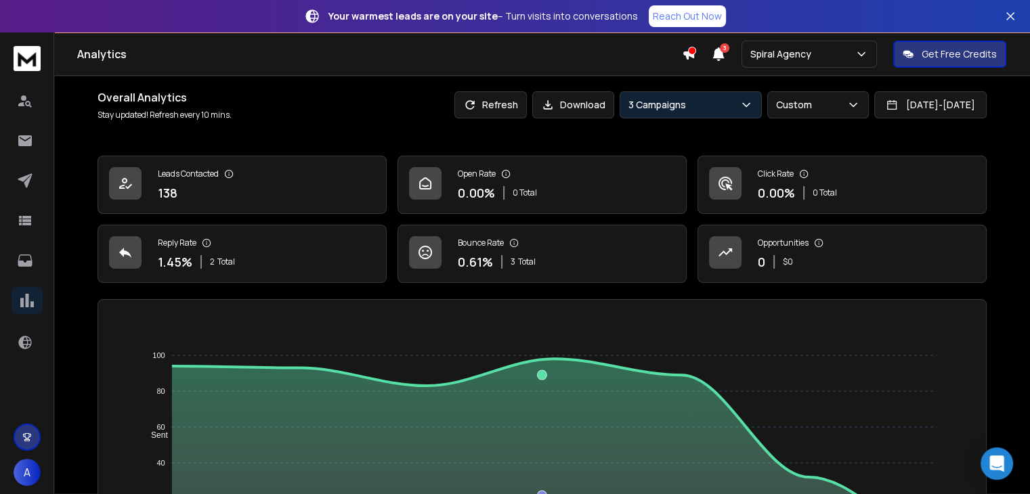
click at [626, 116] on button "3 Campaigns" at bounding box center [691, 104] width 142 height 27
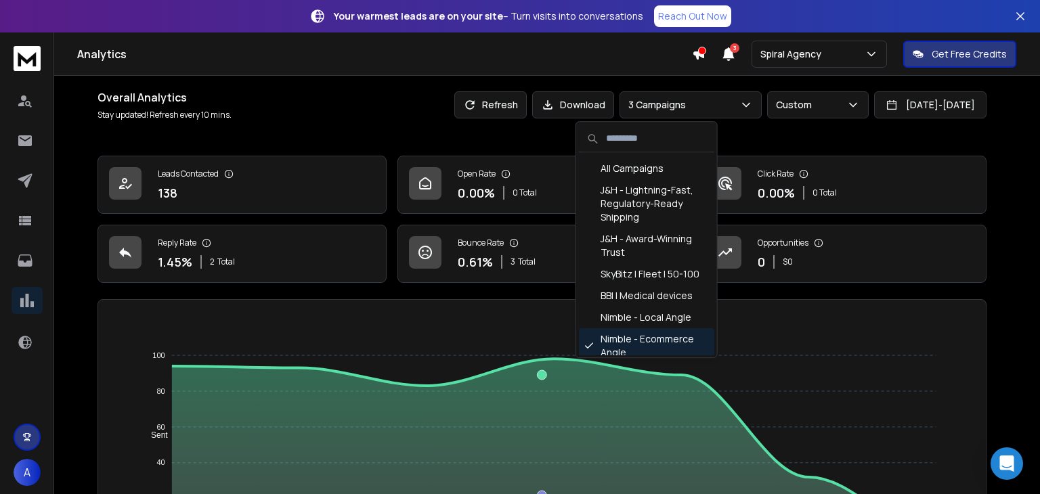
click at [600, 341] on div "Nimble - Ecommerce Angle" at bounding box center [646, 345] width 135 height 35
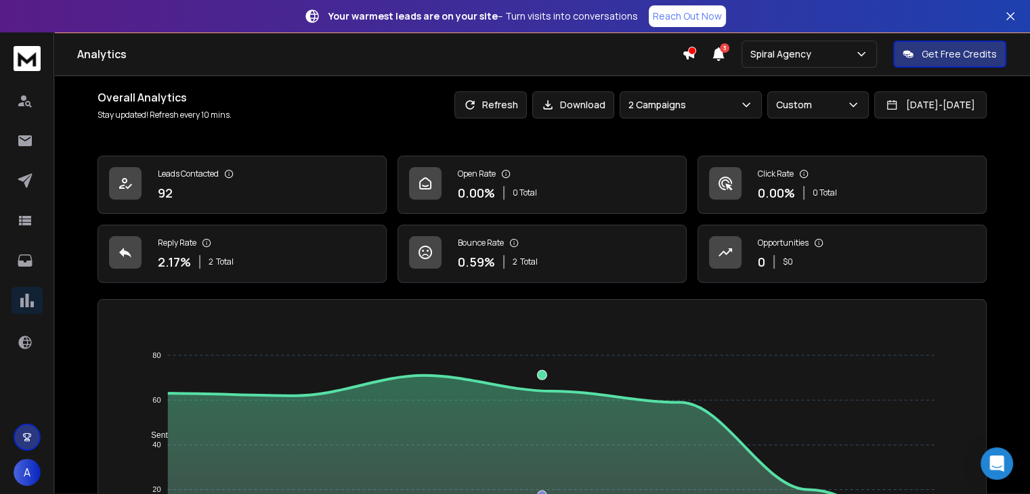
click at [655, 106] on div "2 Campaigns" at bounding box center [690, 105] width 125 height 14
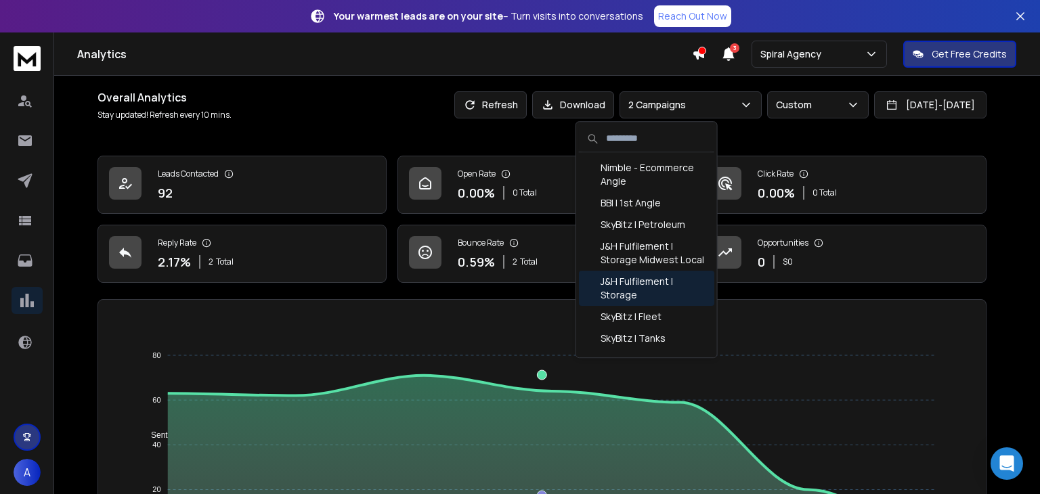
scroll to position [236, 0]
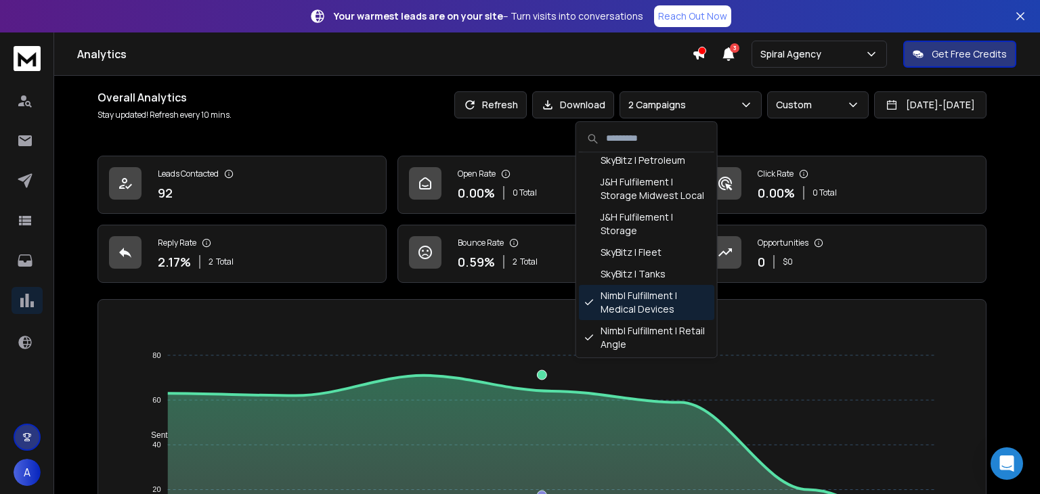
click at [624, 304] on div "Nimbl Fulfillment | Medical Devices" at bounding box center [646, 302] width 135 height 35
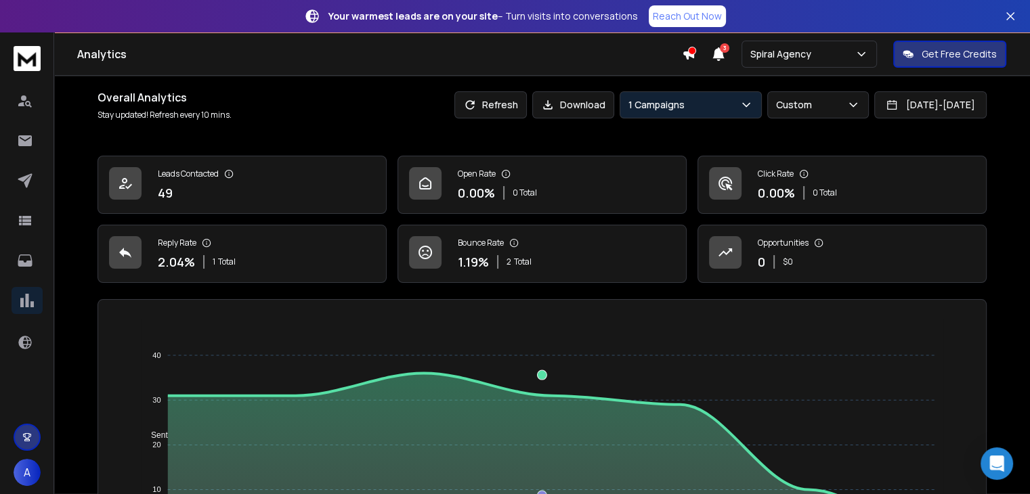
click at [655, 112] on button "1 Campaigns" at bounding box center [691, 104] width 142 height 27
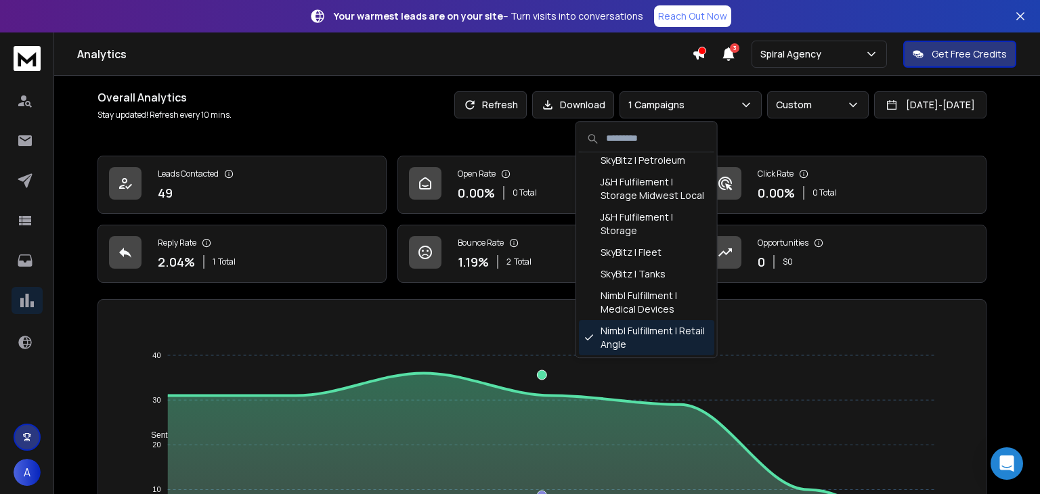
click at [632, 330] on div "Nimbl Fulfillment | Retail Angle" at bounding box center [646, 337] width 135 height 35
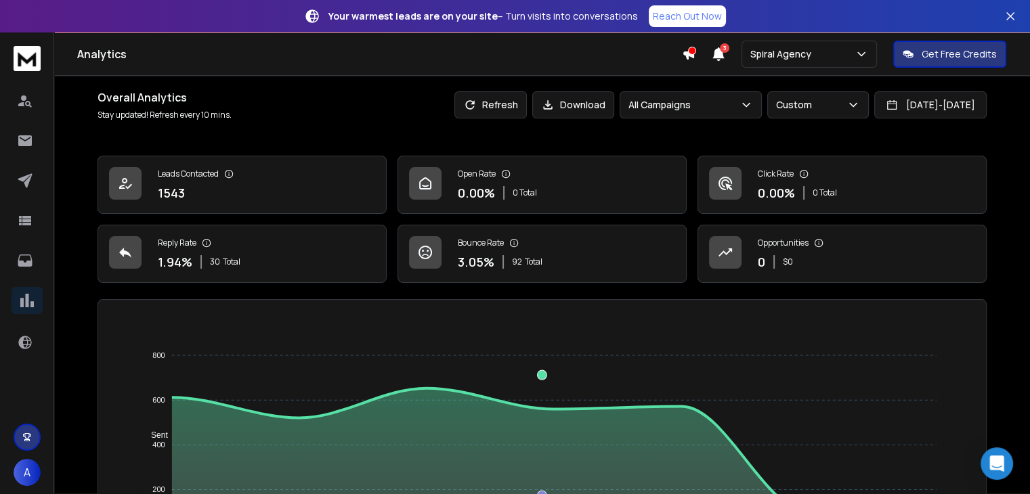
click at [669, 115] on button "All Campaigns" at bounding box center [691, 104] width 142 height 27
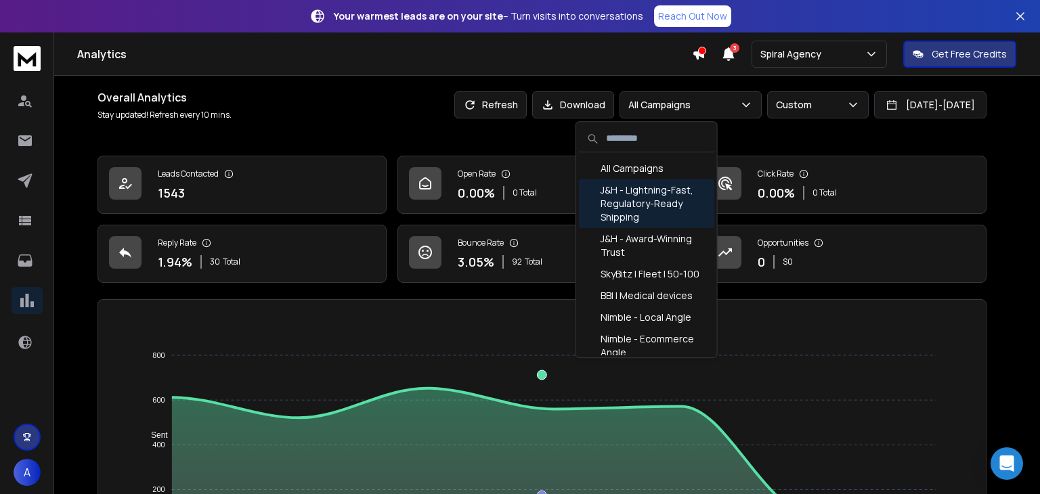
click at [639, 196] on div "J&H - Lightning-Fast, Regulatory-Ready Shipping" at bounding box center [646, 203] width 135 height 49
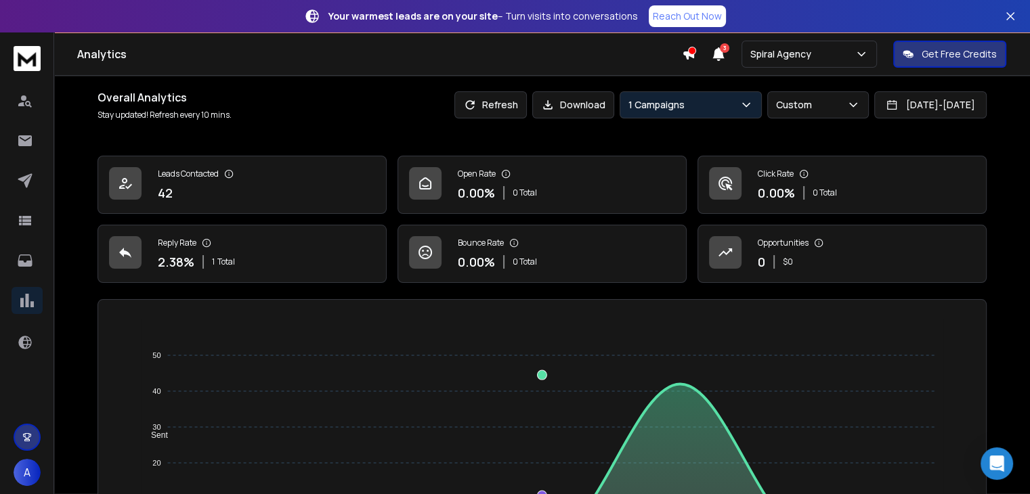
click at [691, 101] on div "1 Campaigns" at bounding box center [690, 105] width 125 height 14
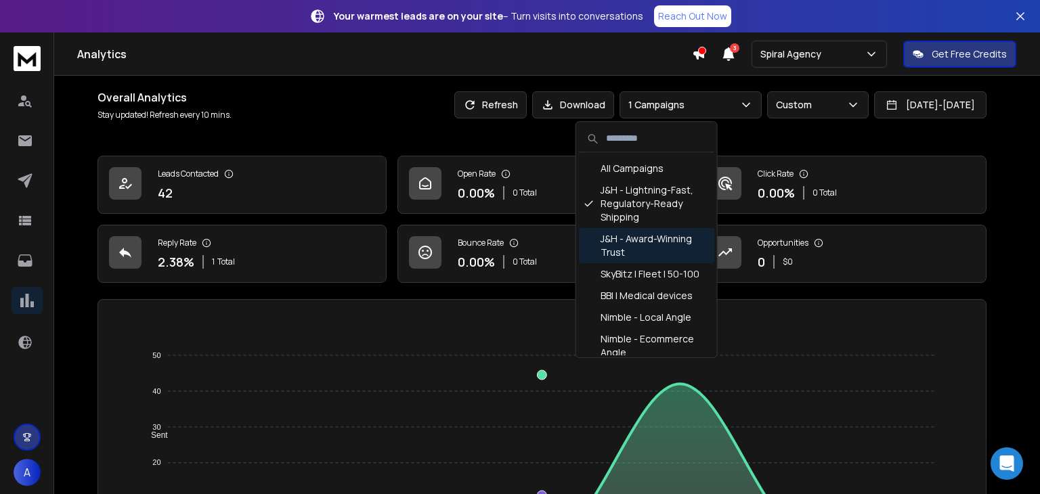
click at [645, 240] on div "J&H - Award-Winning Trust" at bounding box center [646, 245] width 135 height 35
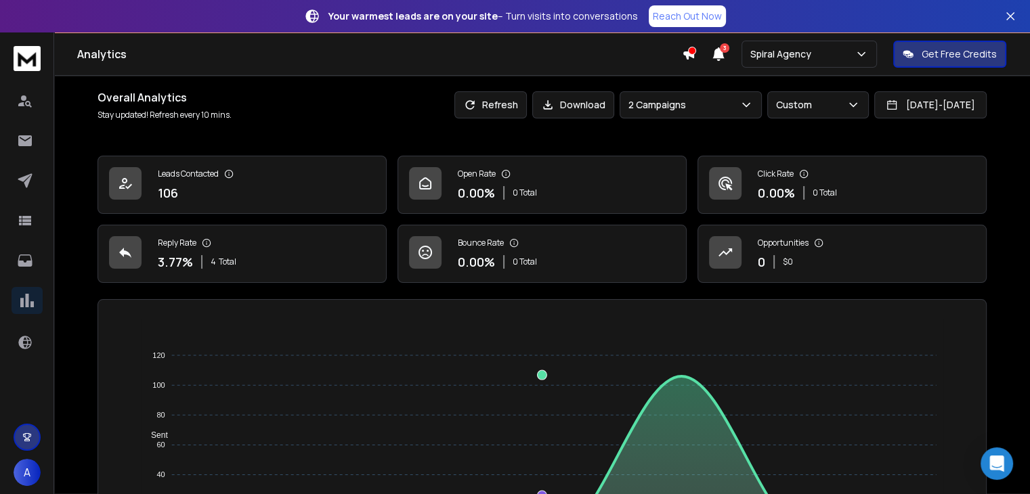
click at [739, 102] on icon at bounding box center [746, 105] width 14 height 14
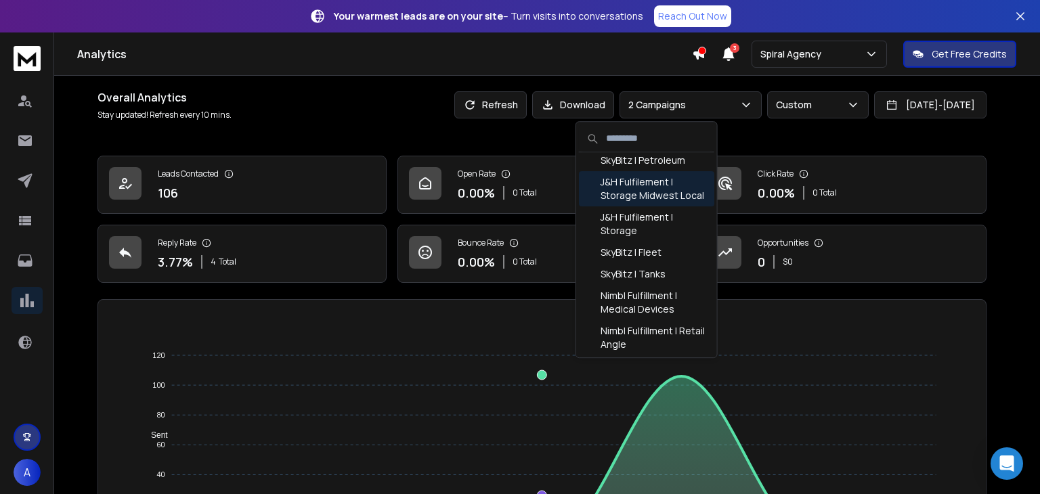
click at [651, 190] on div "J&H Fulfilement | Storage Midwest Local" at bounding box center [646, 188] width 135 height 35
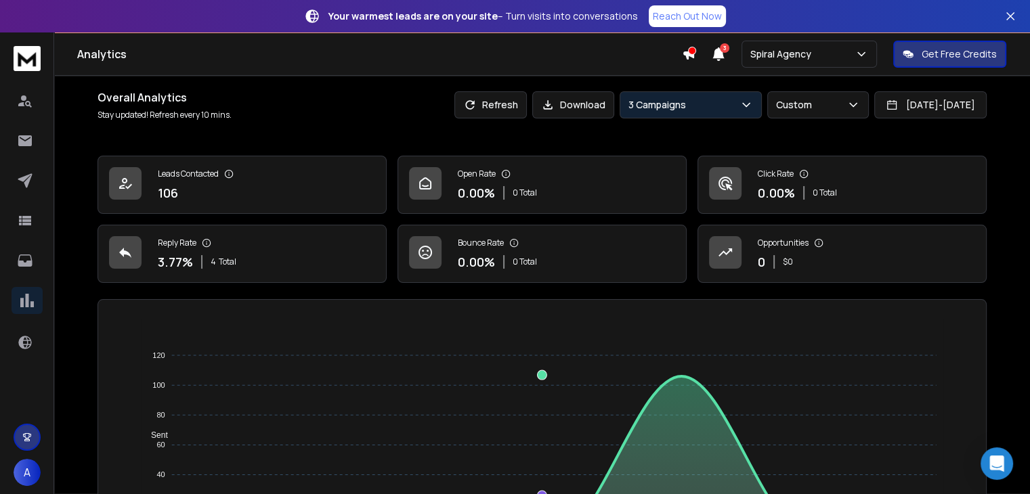
click at [649, 111] on div "3 Campaigns" at bounding box center [690, 105] width 125 height 14
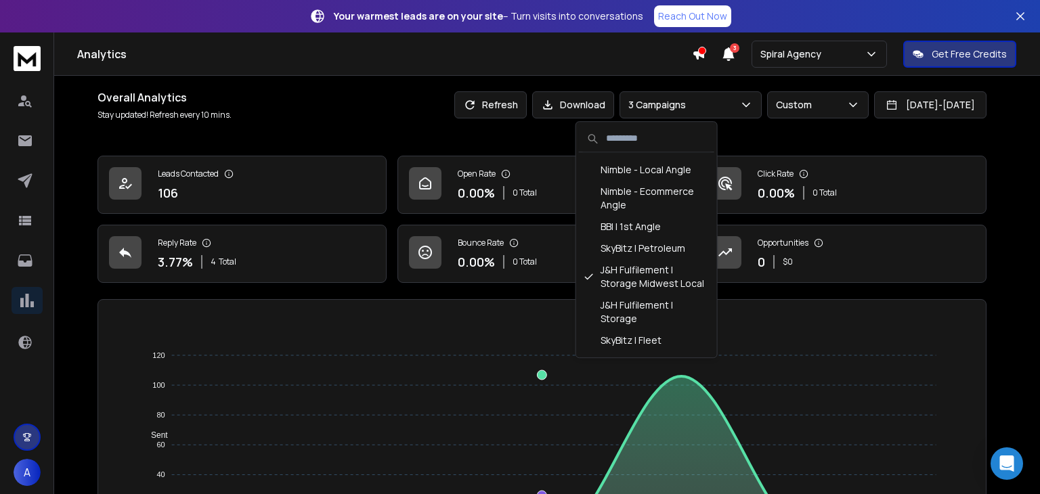
scroll to position [175, 0]
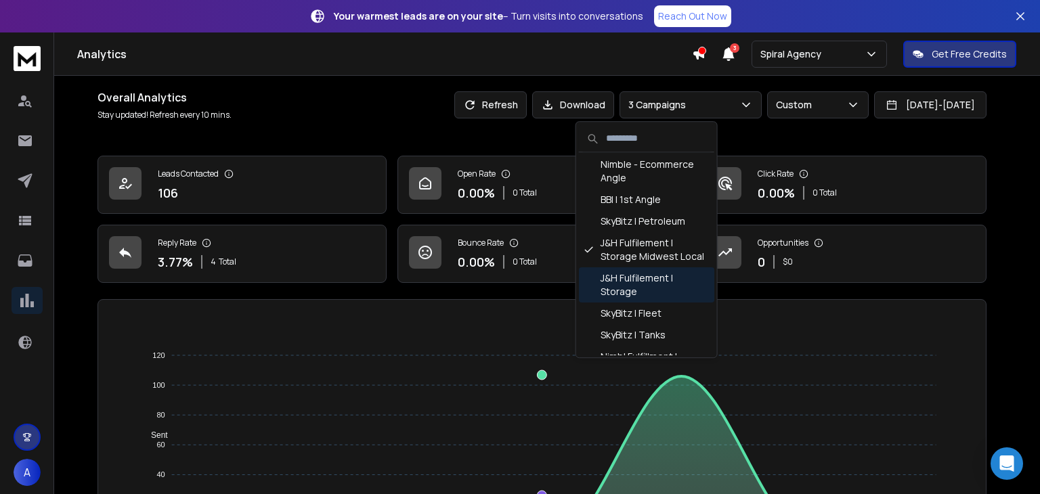
click at [680, 284] on div "J&H Fulfilement | Storage" at bounding box center [646, 284] width 135 height 35
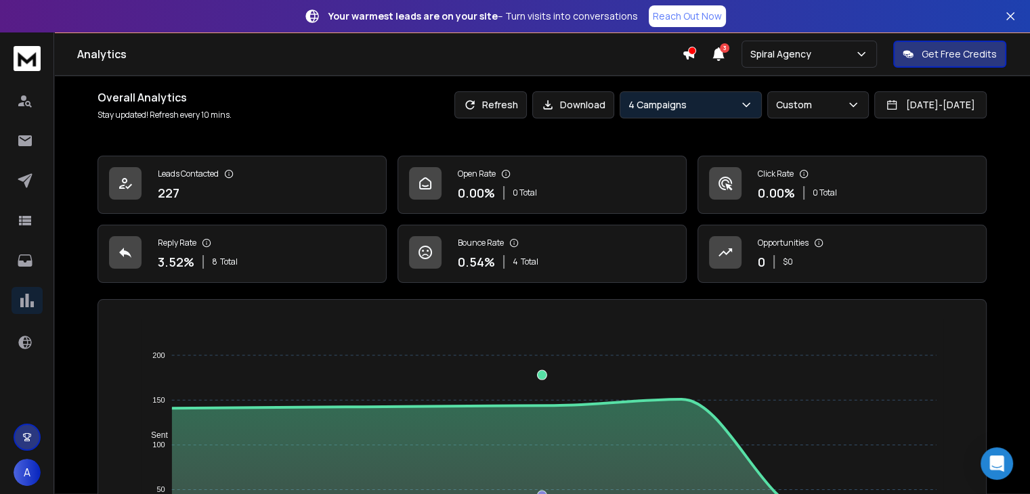
click at [739, 111] on icon at bounding box center [746, 105] width 14 height 14
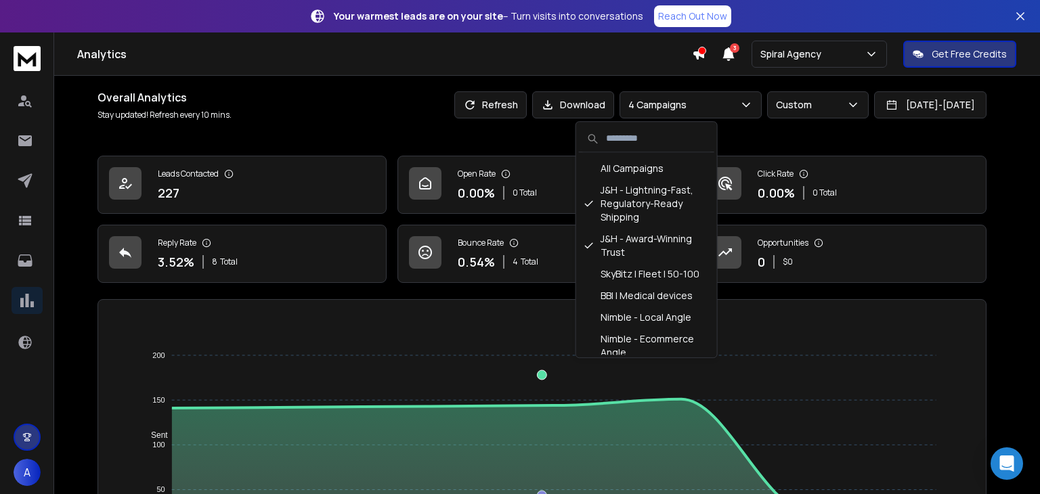
click at [714, 185] on div "All Campaigns J&H - Lightning-Fast, Regulatory-Ready Shipping J&H - Award-Winni…" at bounding box center [646, 253] width 135 height 203
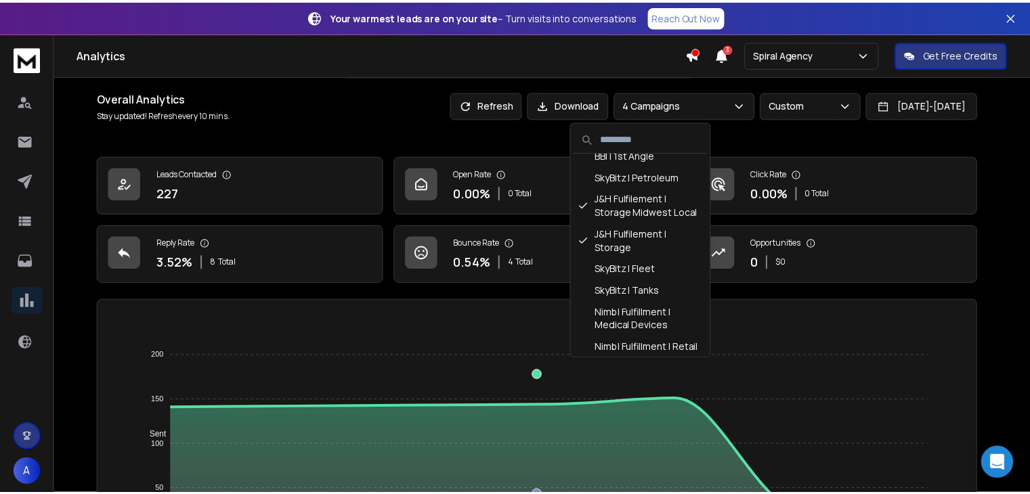
scroll to position [236, 0]
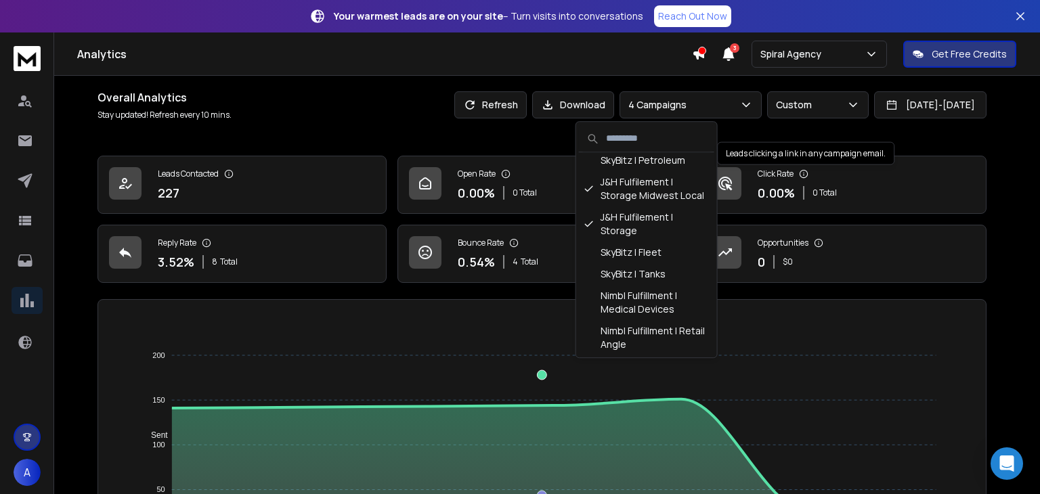
click at [756, 131] on div "Overall Analytics Stay updated! Refresh every 10 mins. Refresh Download 4 Campa…" at bounding box center [541, 490] width 889 height 803
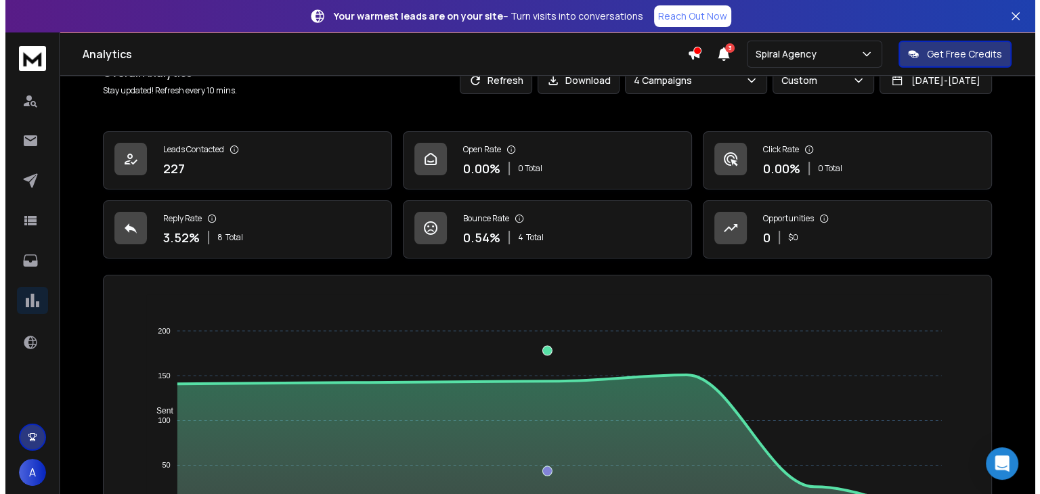
scroll to position [0, 0]
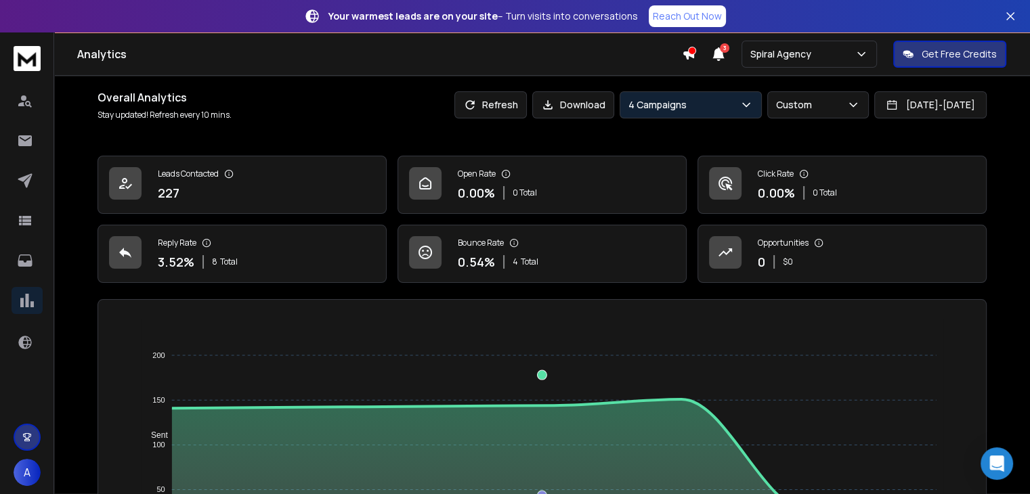
click at [669, 101] on div "4 Campaigns" at bounding box center [690, 105] width 125 height 14
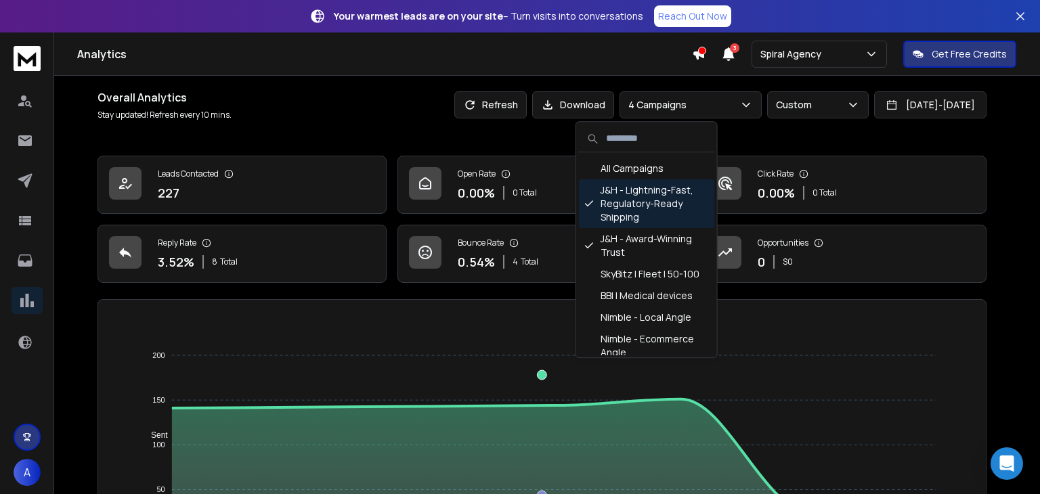
click at [604, 203] on div "J&H - Lightning-Fast, Regulatory-Ready Shipping" at bounding box center [646, 203] width 135 height 49
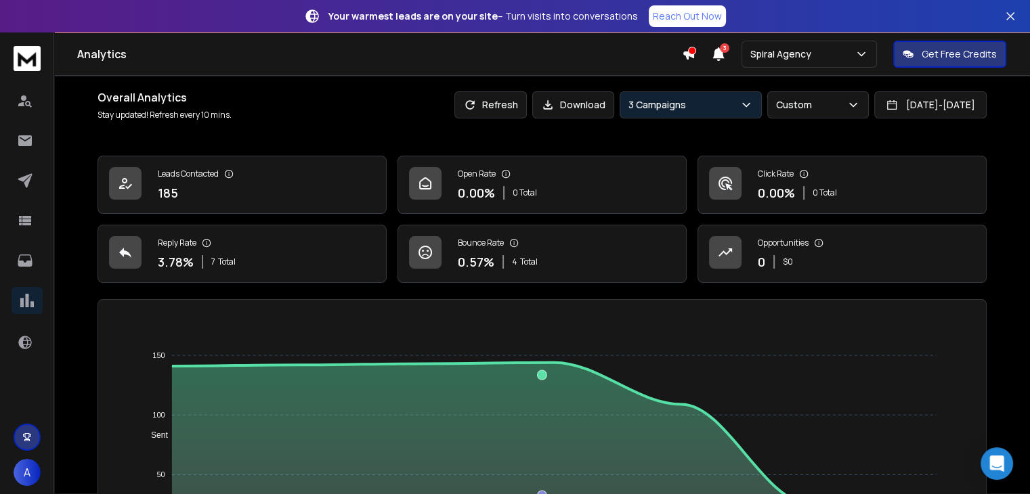
click at [653, 115] on button "3 Campaigns" at bounding box center [691, 104] width 142 height 27
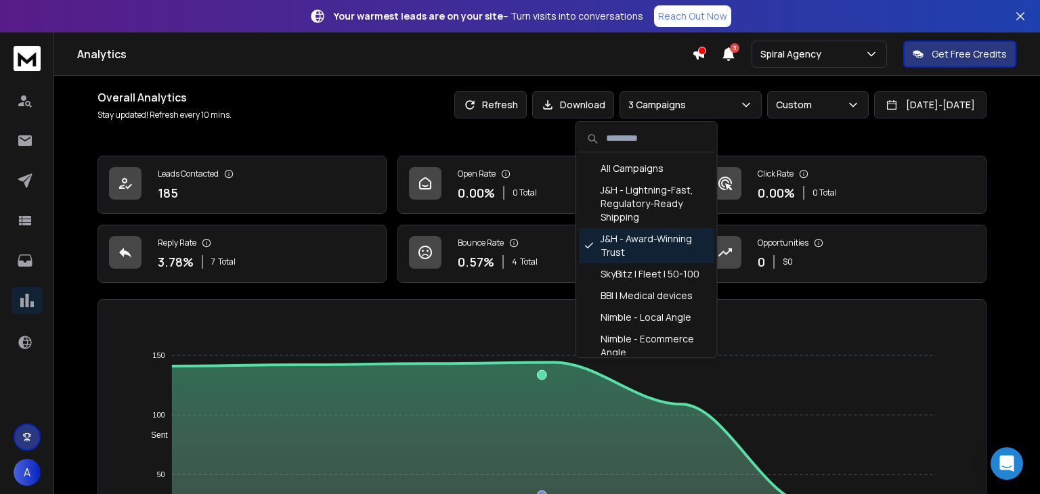
click at [604, 245] on div "J&H - Award-Winning Trust" at bounding box center [646, 245] width 135 height 35
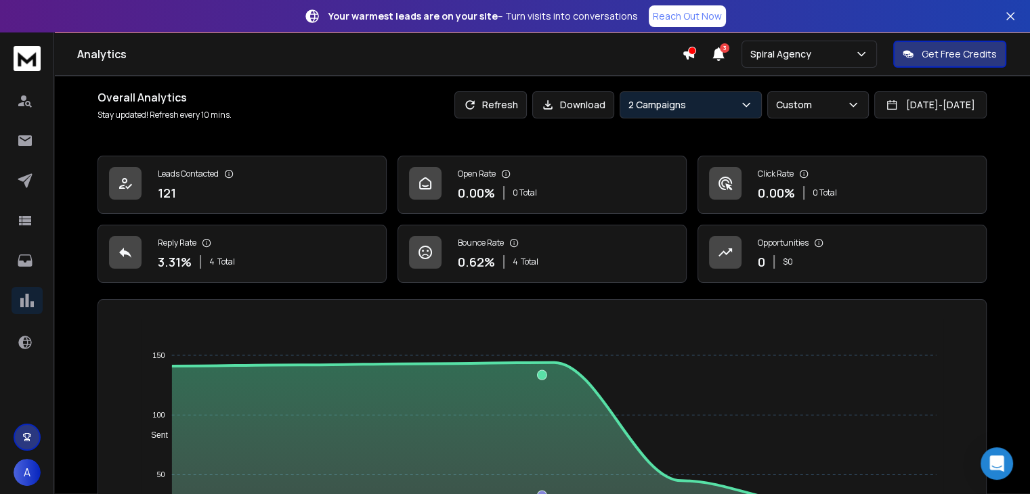
click at [668, 109] on div "2 Campaigns" at bounding box center [690, 105] width 125 height 14
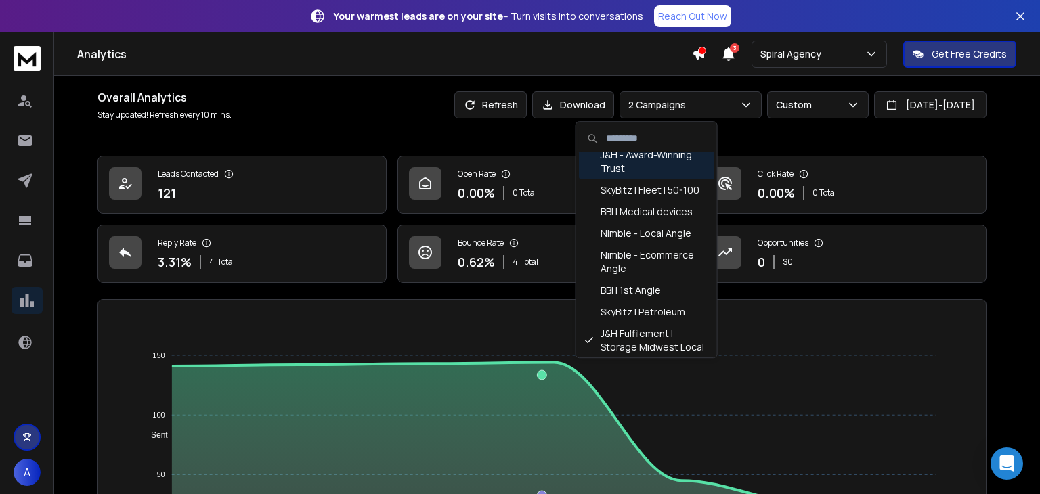
scroll to position [236, 0]
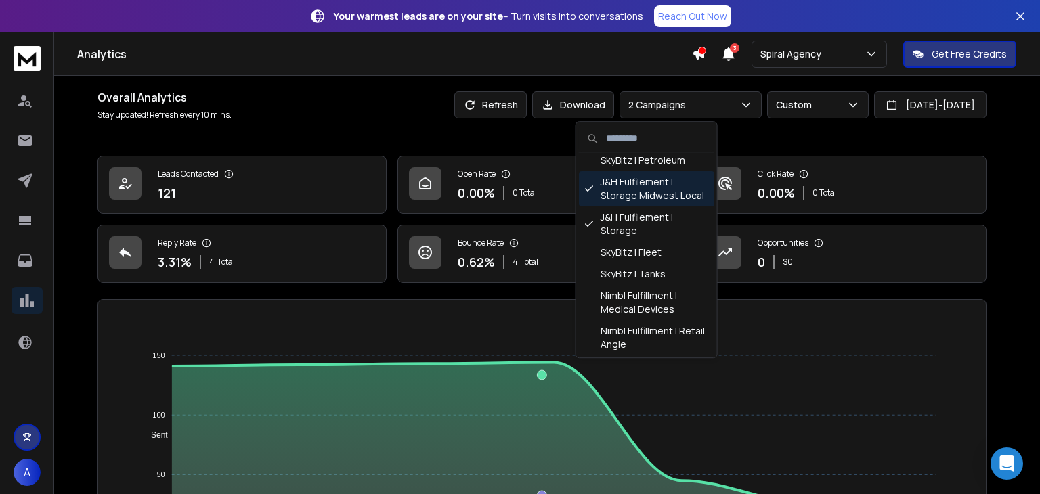
click at [628, 188] on div "J&H Fulfilement | Storage Midwest Local" at bounding box center [646, 188] width 135 height 35
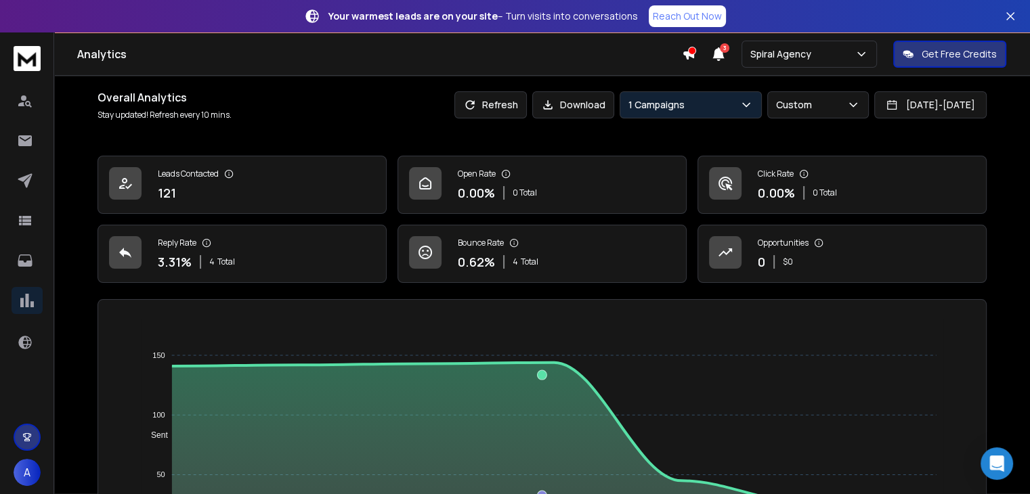
click at [655, 106] on div "1 Campaigns" at bounding box center [690, 105] width 125 height 14
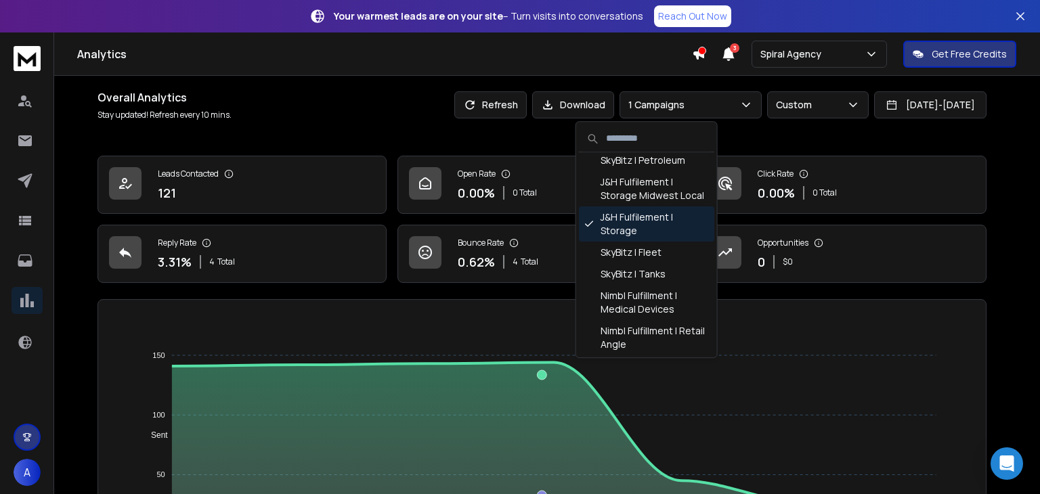
click at [615, 215] on div "J&H Fulfilement | Storage" at bounding box center [646, 224] width 135 height 35
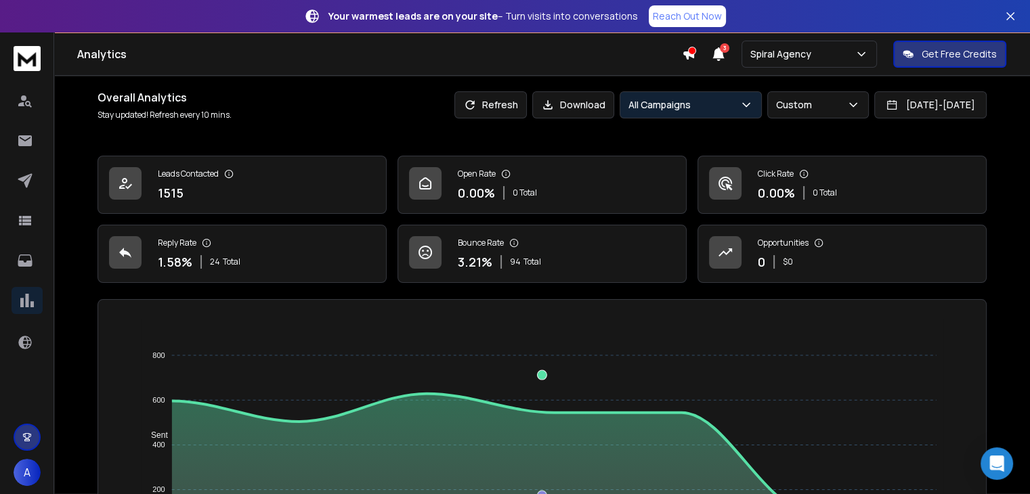
click at [653, 106] on div "All Campaigns" at bounding box center [690, 105] width 125 height 14
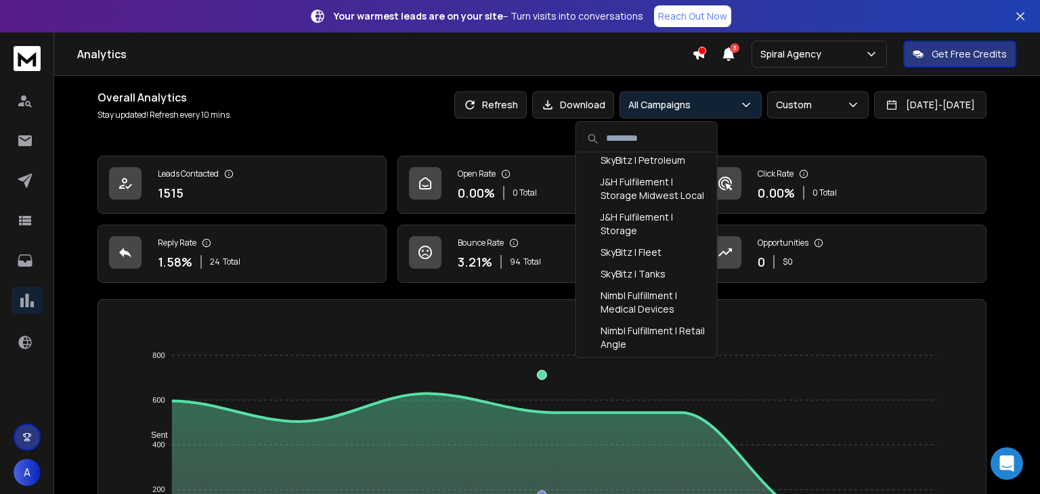
click at [739, 110] on icon at bounding box center [746, 105] width 14 height 14
click at [802, 48] on p "Spiral Agency" at bounding box center [793, 54] width 66 height 14
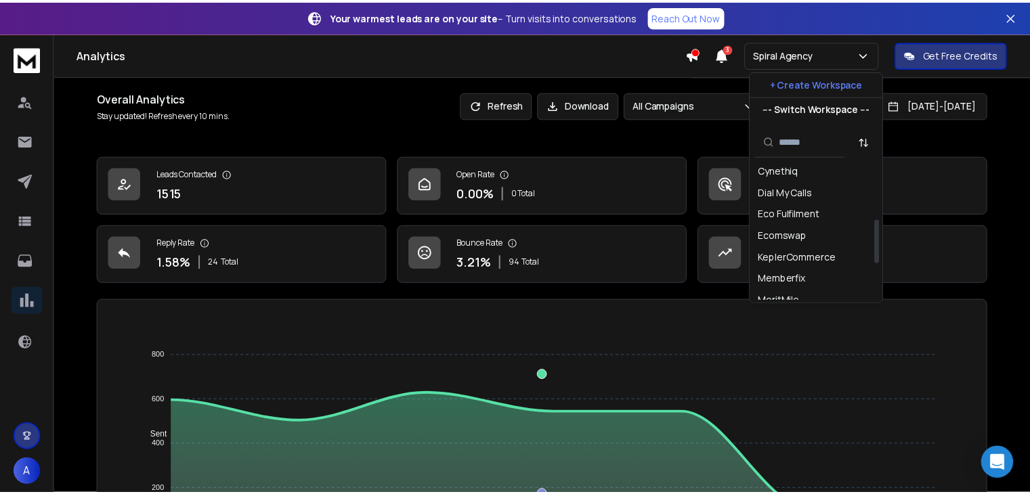
scroll to position [276, 0]
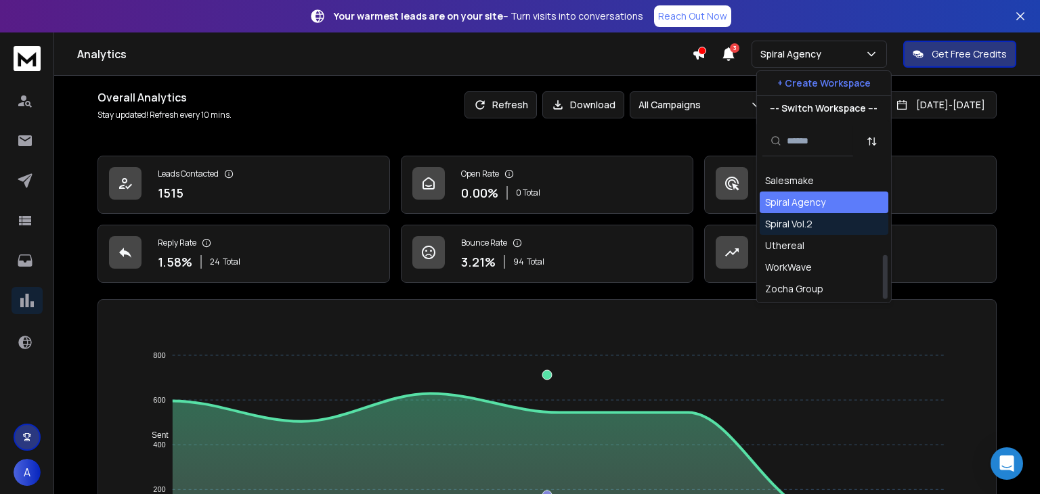
click at [782, 222] on div "Spiral Vol.2" at bounding box center [788, 224] width 47 height 14
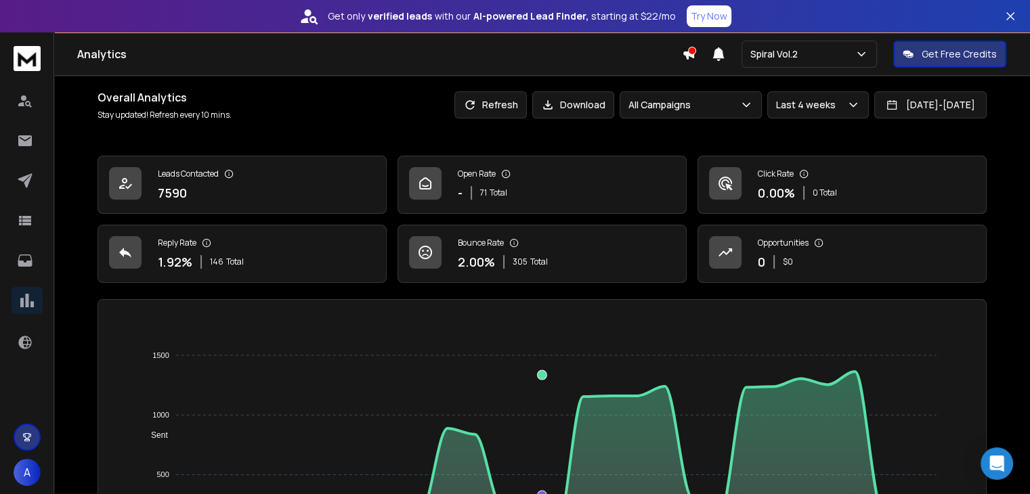
click at [645, 119] on div "Overall Analytics Stay updated! Refresh every 10 mins. Refresh Download All Cam…" at bounding box center [541, 104] width 889 height 31
click at [651, 104] on p "All Campaigns" at bounding box center [662, 105] width 68 height 14
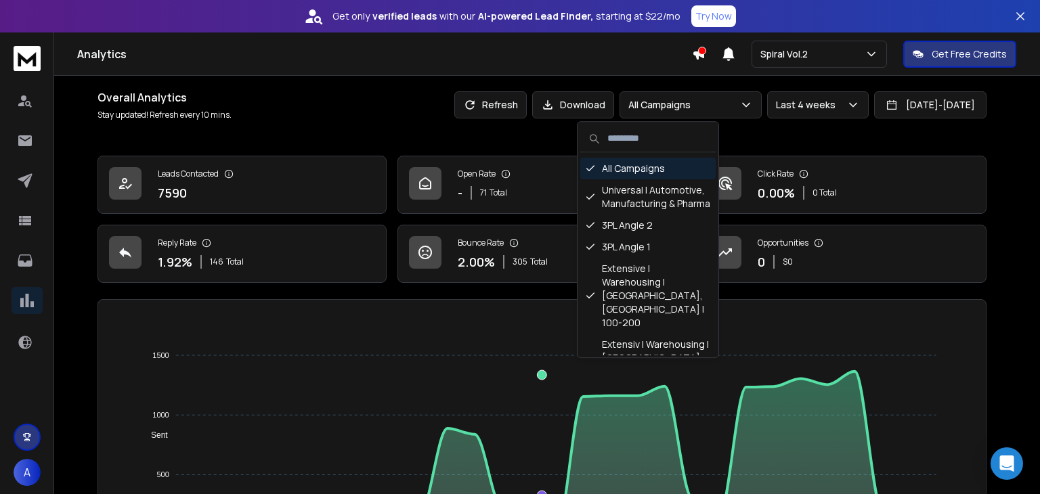
click at [599, 168] on div "All Campaigns" at bounding box center [647, 169] width 135 height 22
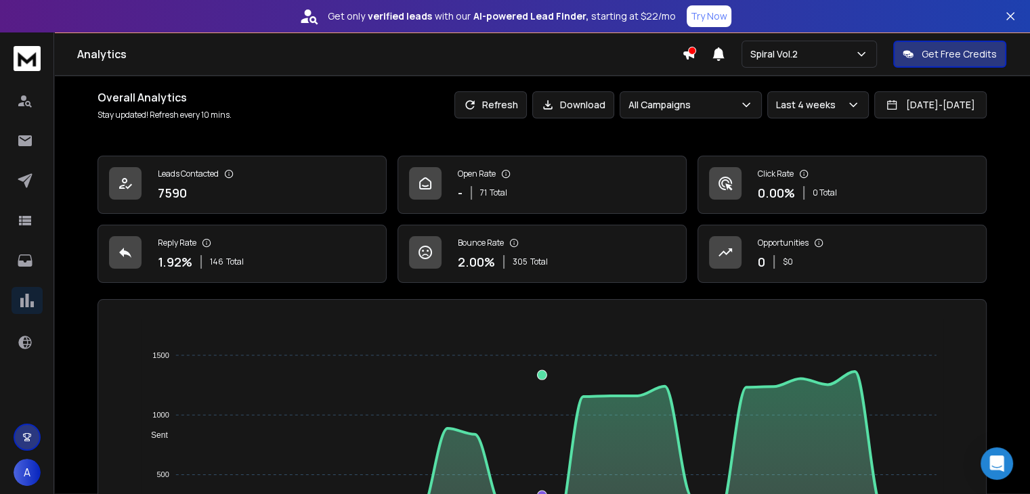
click at [679, 111] on div "All Campaigns" at bounding box center [690, 105] width 125 height 14
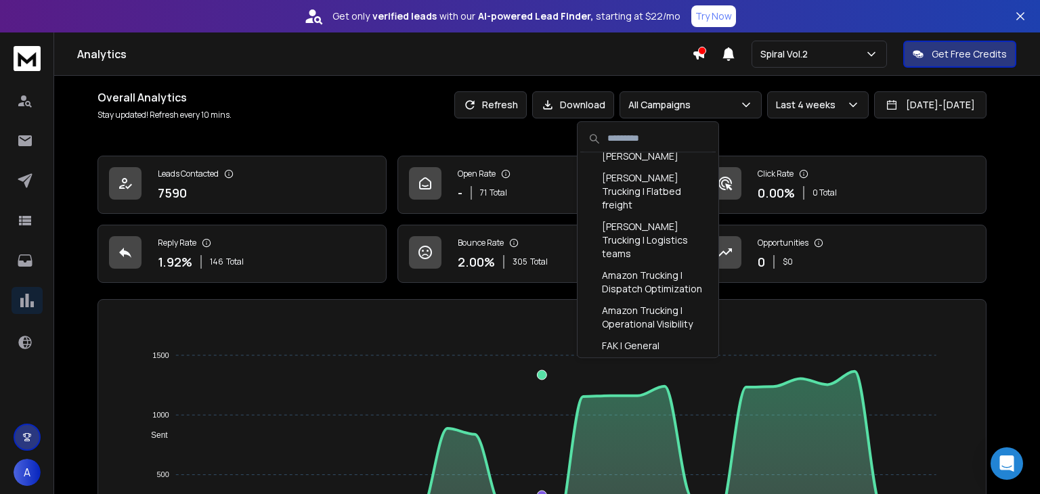
scroll to position [444, 0]
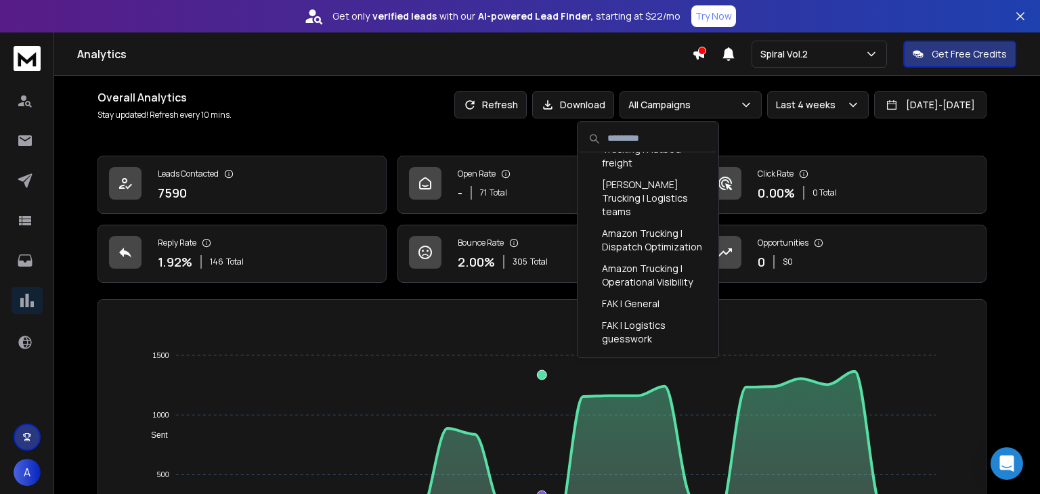
click at [632, 456] on div "Zaar | Freight Cost Optimization" at bounding box center [647, 473] width 135 height 35
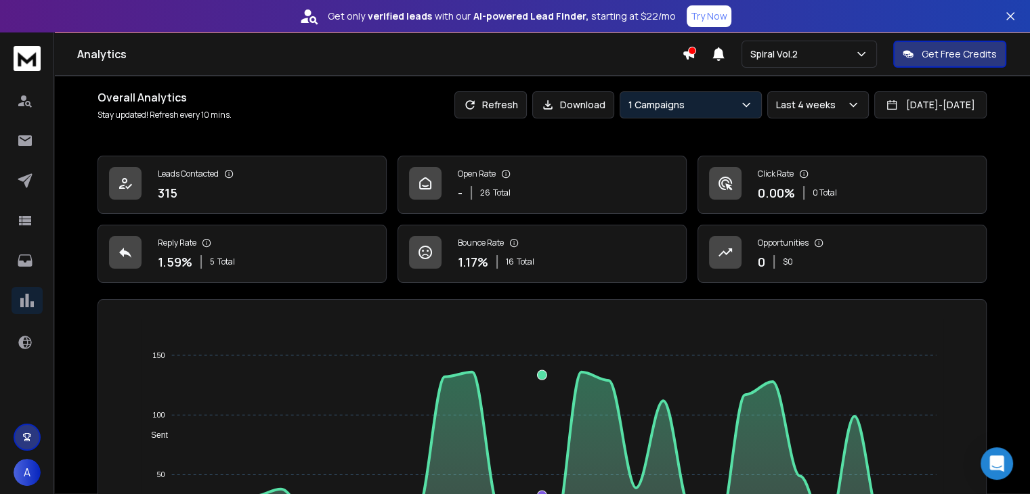
click at [664, 101] on div "1 Campaigns" at bounding box center [690, 105] width 125 height 14
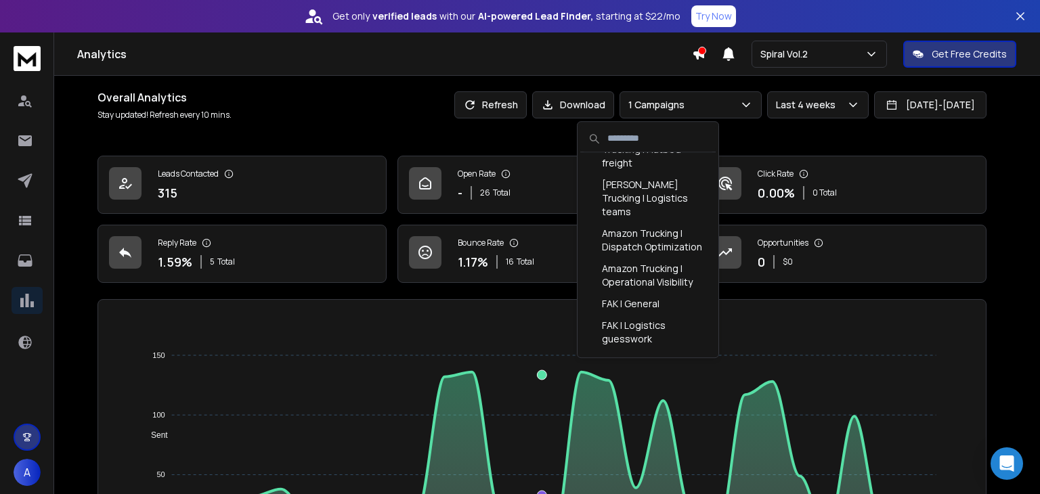
click at [626, 420] on div "Zaar | Vendor Compliance Solution" at bounding box center [647, 437] width 135 height 35
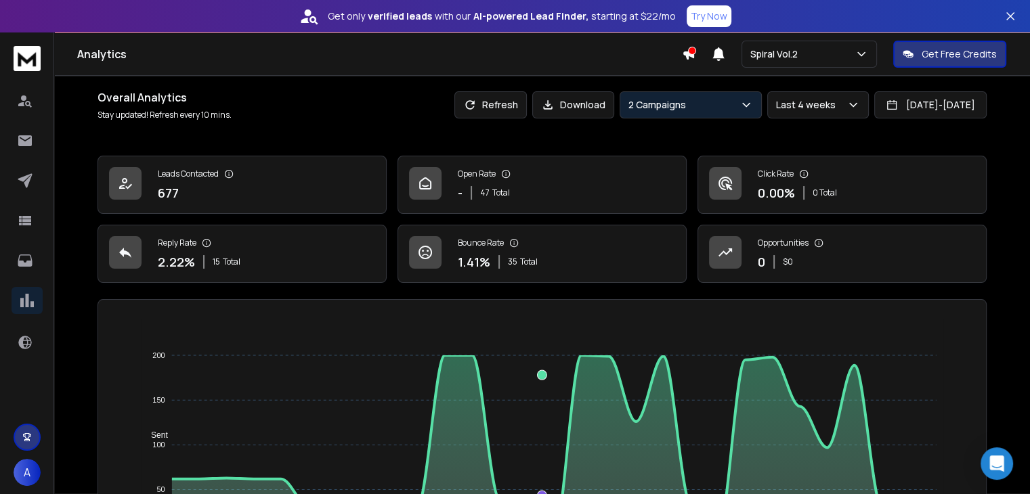
click at [680, 100] on div "2 Campaigns" at bounding box center [690, 105] width 125 height 14
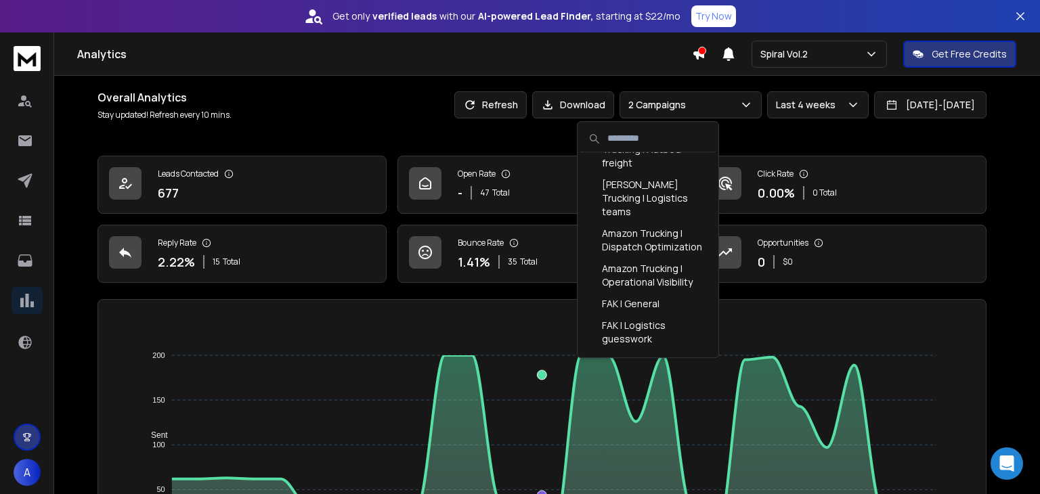
click at [816, 129] on div "Overall Analytics Stay updated! Refresh every 10 mins. Refresh Download 2 Campa…" at bounding box center [541, 463] width 889 height 749
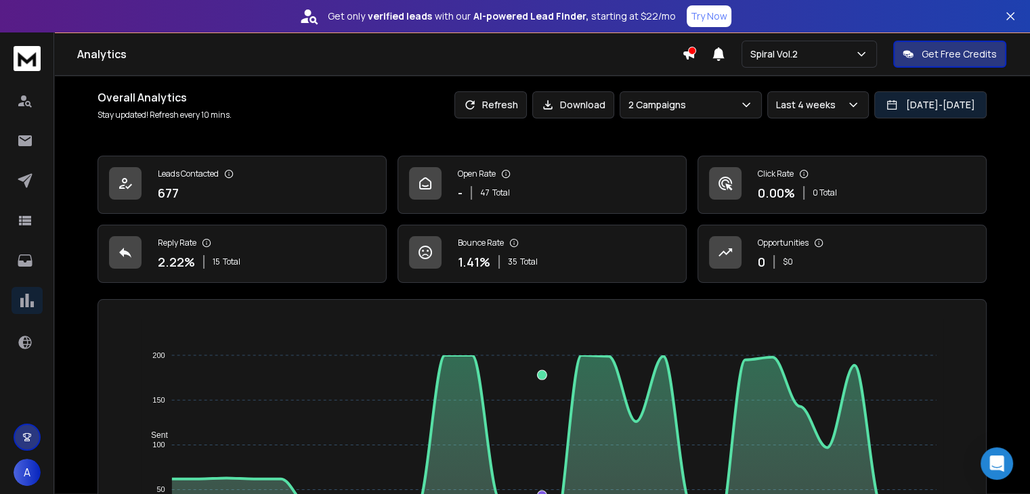
click at [910, 105] on button "18 Aug 2025 - 15 Sep 2025" at bounding box center [930, 104] width 112 height 27
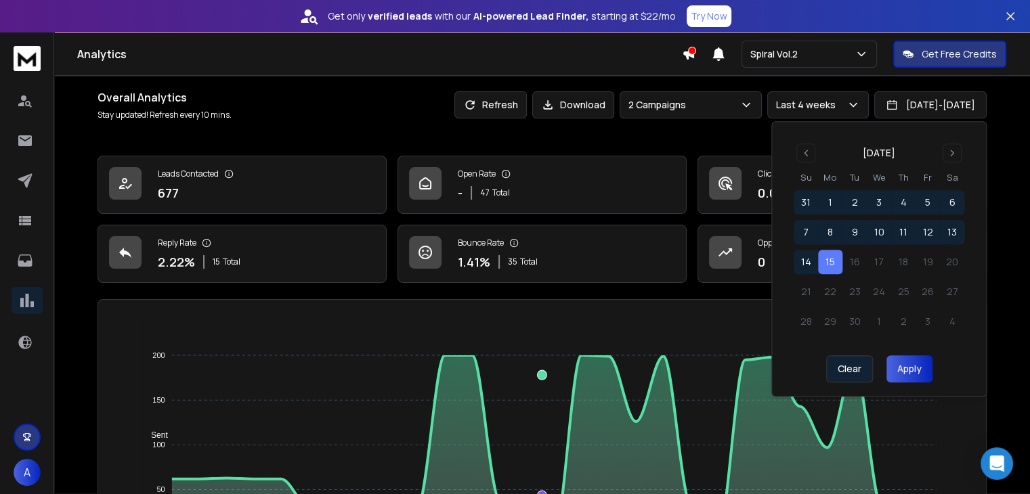
click at [852, 368] on button "Clear" at bounding box center [849, 368] width 47 height 27
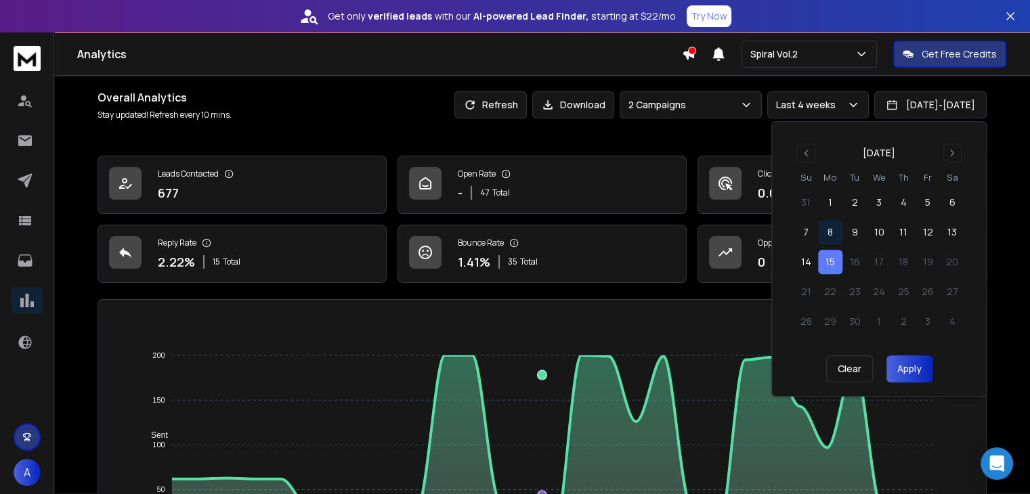
click at [830, 226] on button "8" at bounding box center [830, 232] width 24 height 24
click at [810, 263] on button "14" at bounding box center [806, 262] width 24 height 24
click at [913, 369] on button "Apply" at bounding box center [909, 368] width 46 height 27
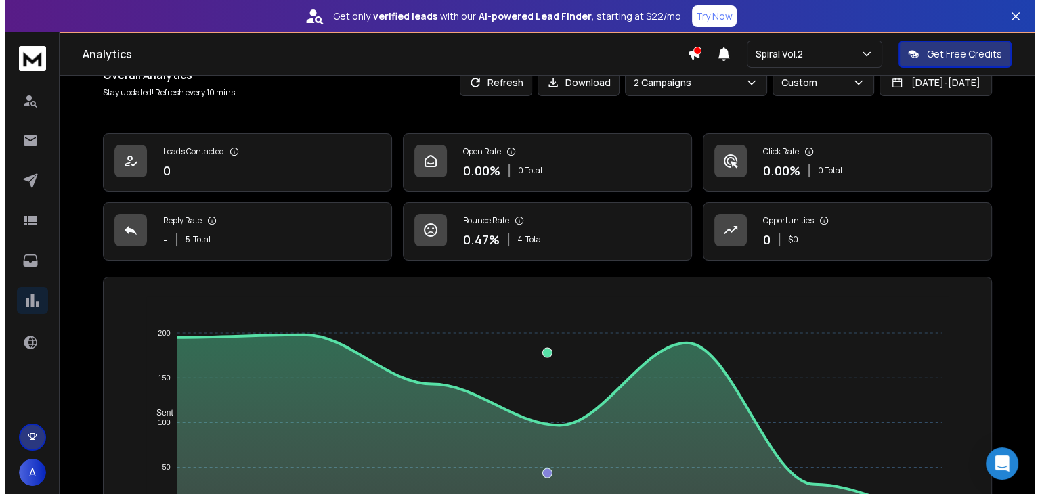
scroll to position [0, 0]
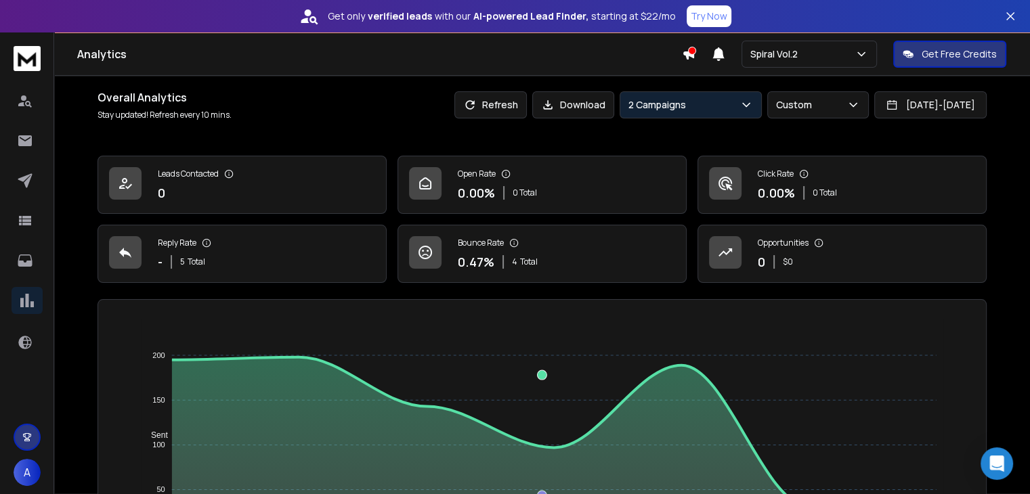
click at [739, 109] on icon at bounding box center [746, 105] width 14 height 14
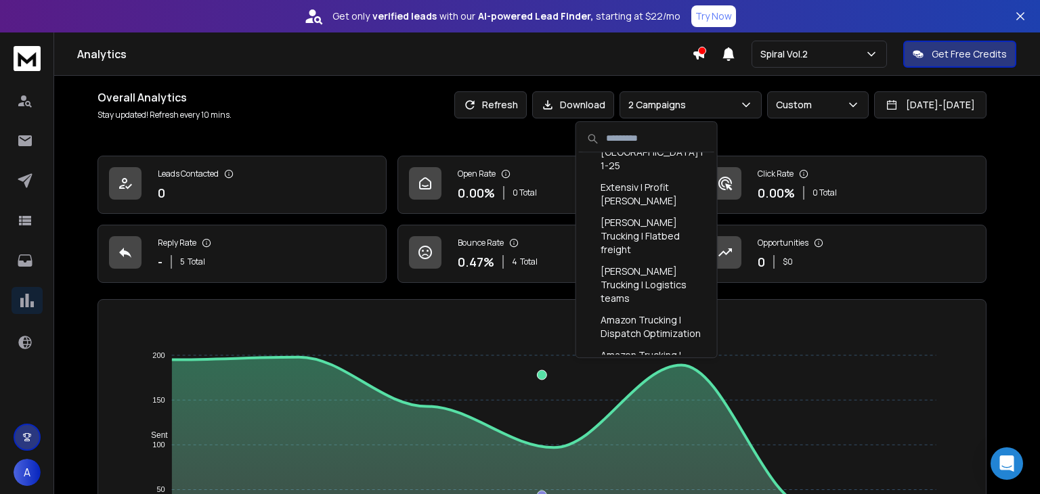
scroll to position [444, 0]
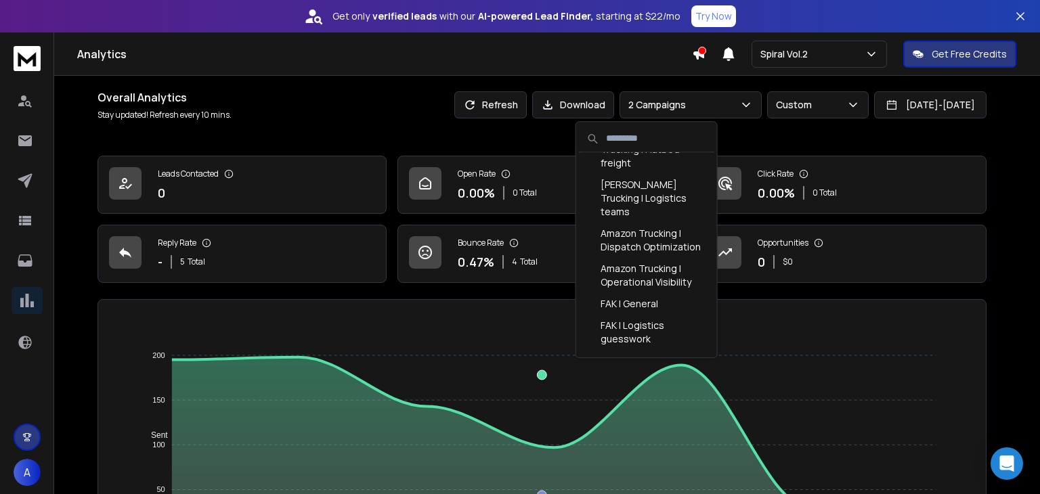
drag, startPoint x: 599, startPoint y: 301, endPoint x: 606, endPoint y: 314, distance: 15.5
click at [599, 420] on div "Zaar | Vendor Compliance Solution" at bounding box center [646, 437] width 135 height 35
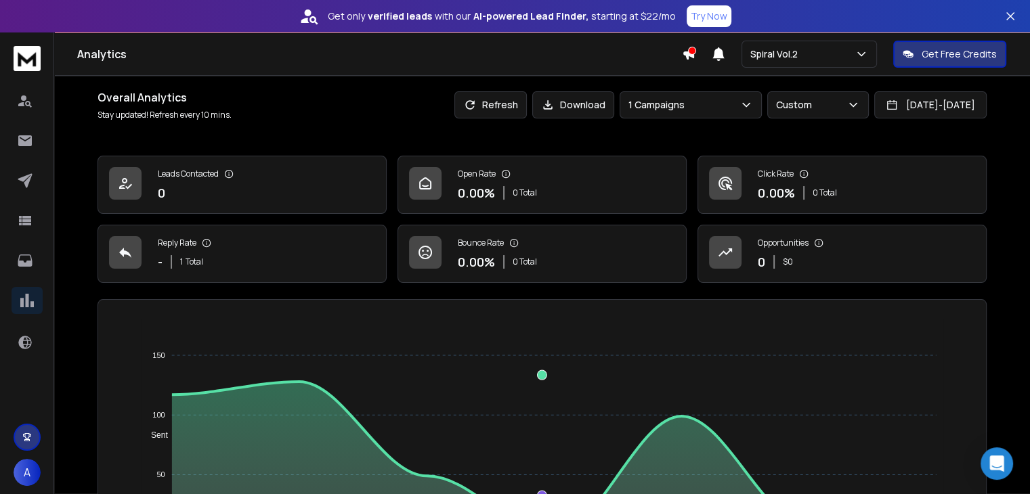
click at [656, 108] on div "1 Campaigns" at bounding box center [690, 105] width 125 height 14
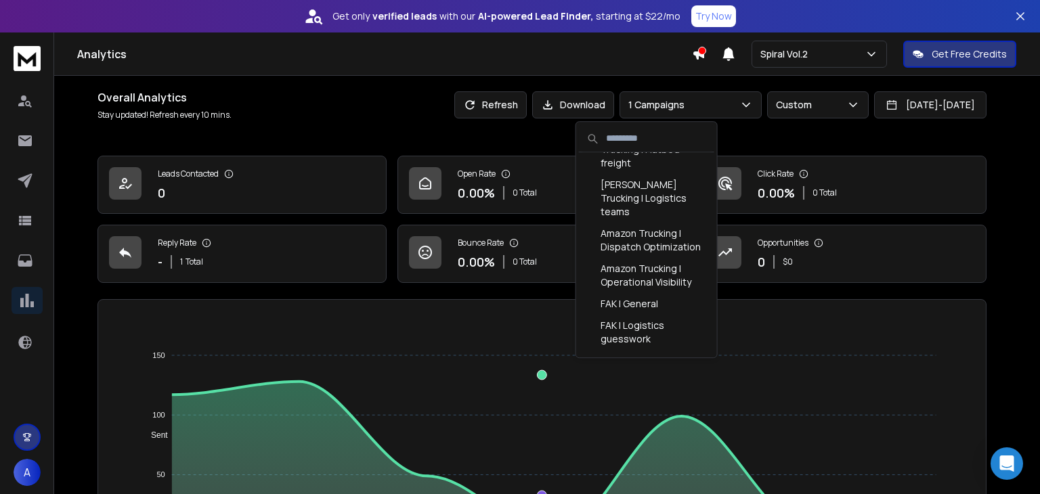
click at [612, 456] on div "Zaar | Freight Cost Optimization" at bounding box center [646, 473] width 135 height 35
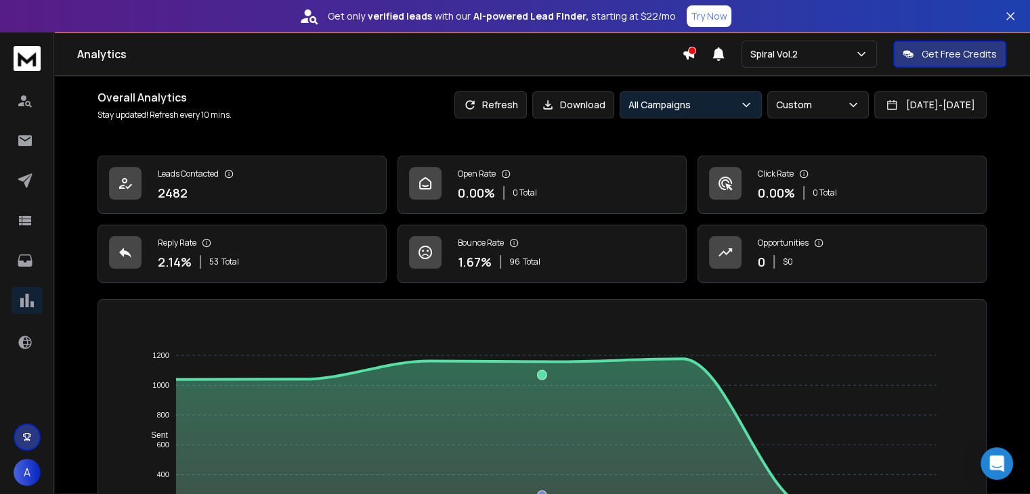
click at [674, 110] on div "All Campaigns" at bounding box center [690, 105] width 125 height 14
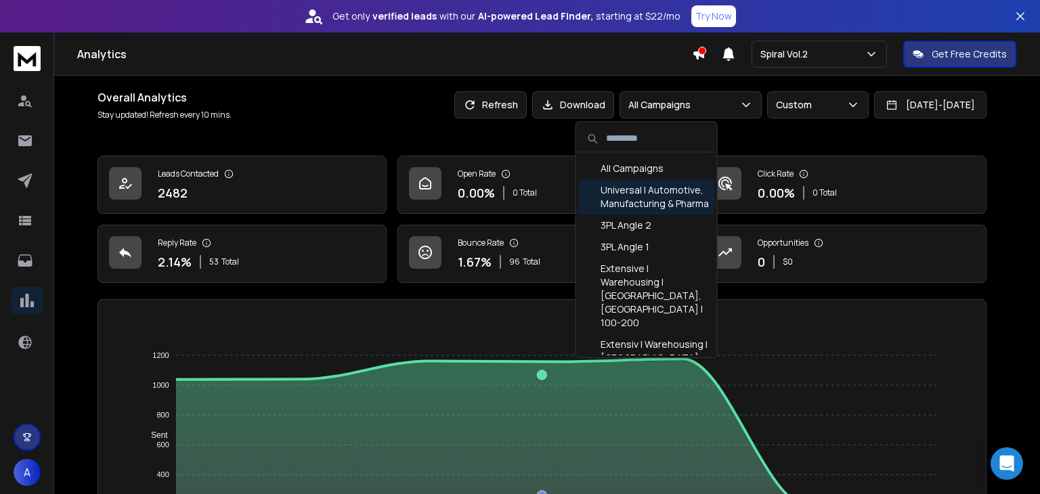
click at [655, 193] on div "Universal | Automotive, Manufacturing & Pharma" at bounding box center [646, 196] width 135 height 35
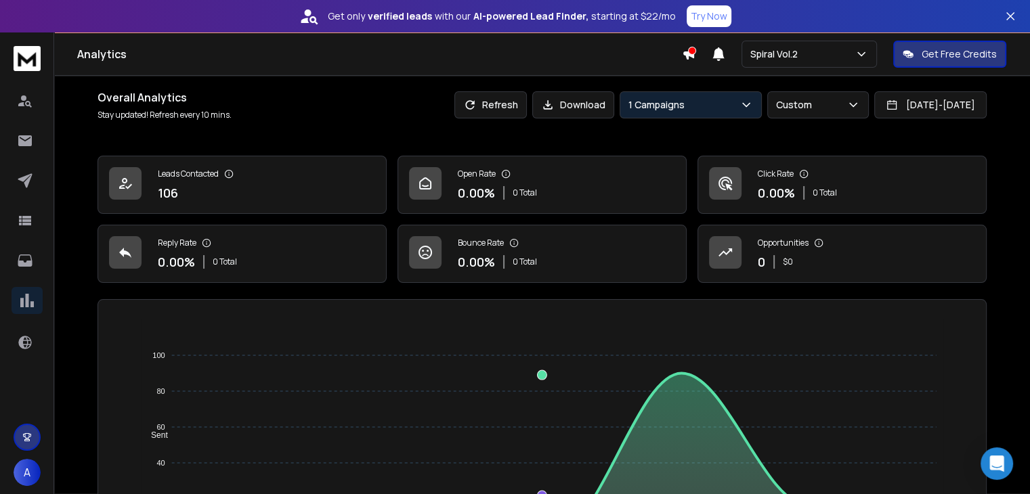
click at [645, 100] on div "1 Campaigns" at bounding box center [690, 105] width 125 height 14
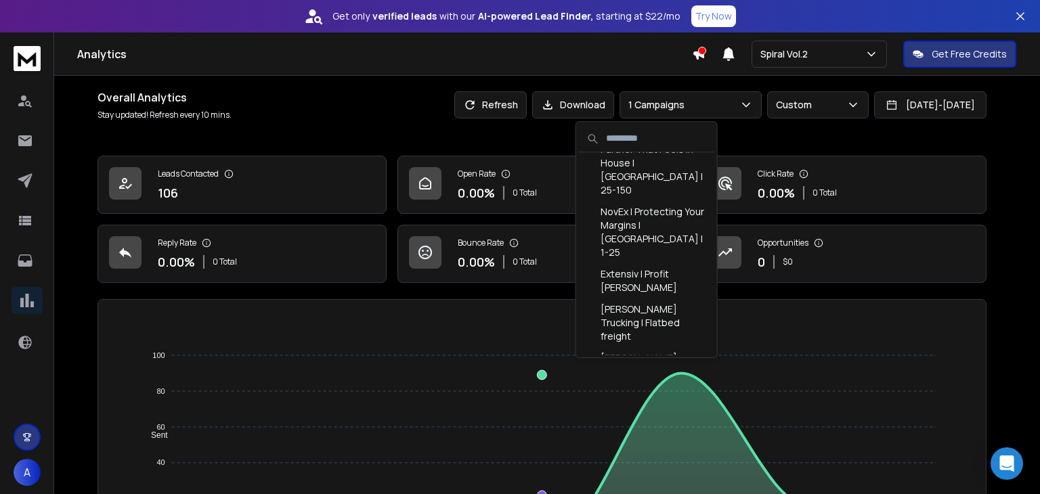
scroll to position [406, 0]
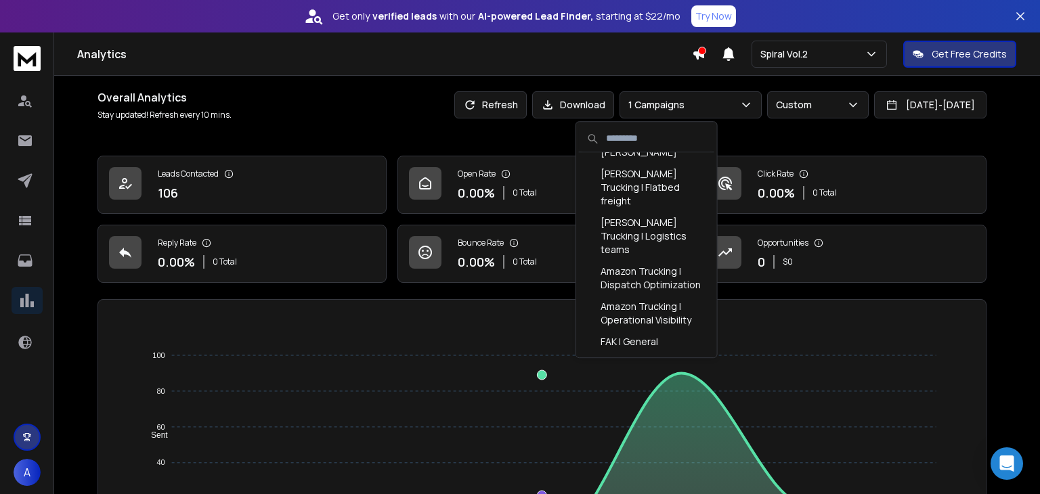
click at [640, 388] on div "Universal Logistics | Pharma" at bounding box center [646, 405] width 135 height 35
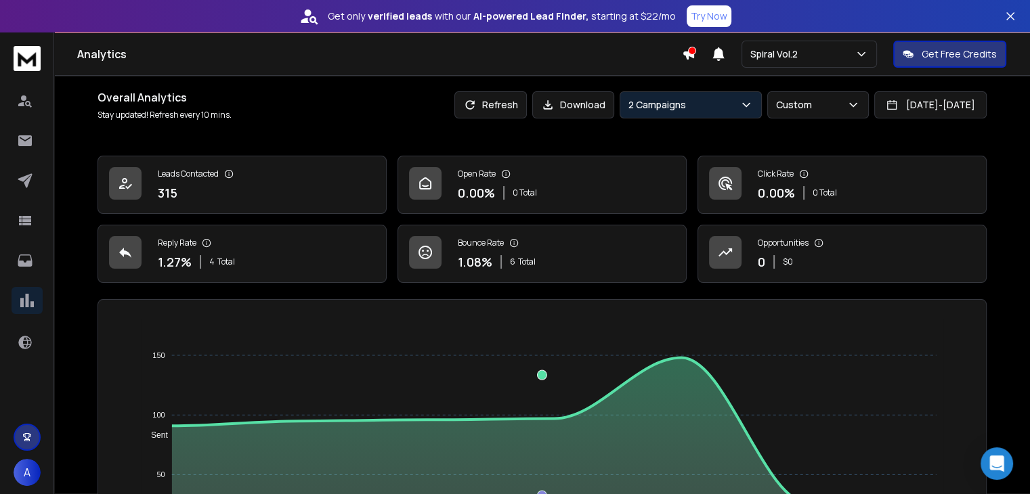
click at [676, 116] on button "2 Campaigns" at bounding box center [691, 104] width 142 height 27
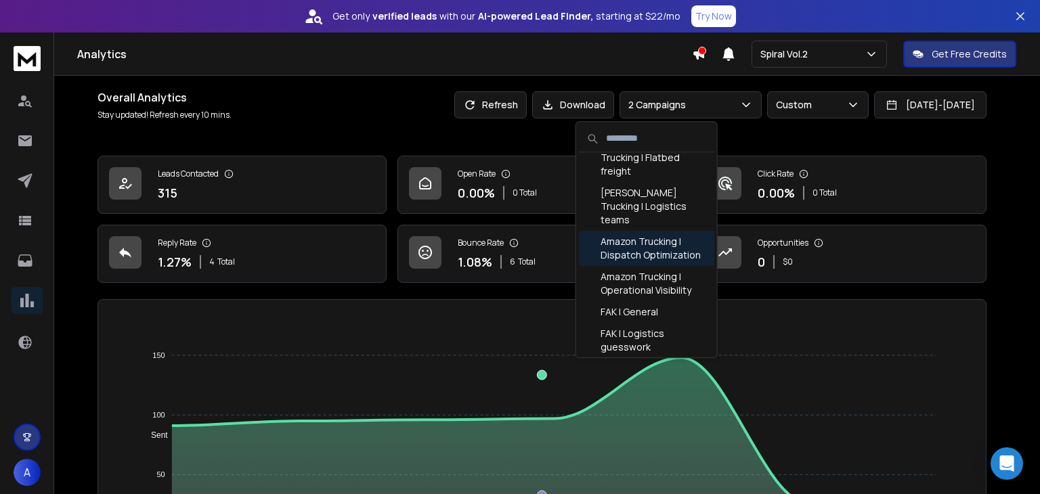
scroll to position [444, 0]
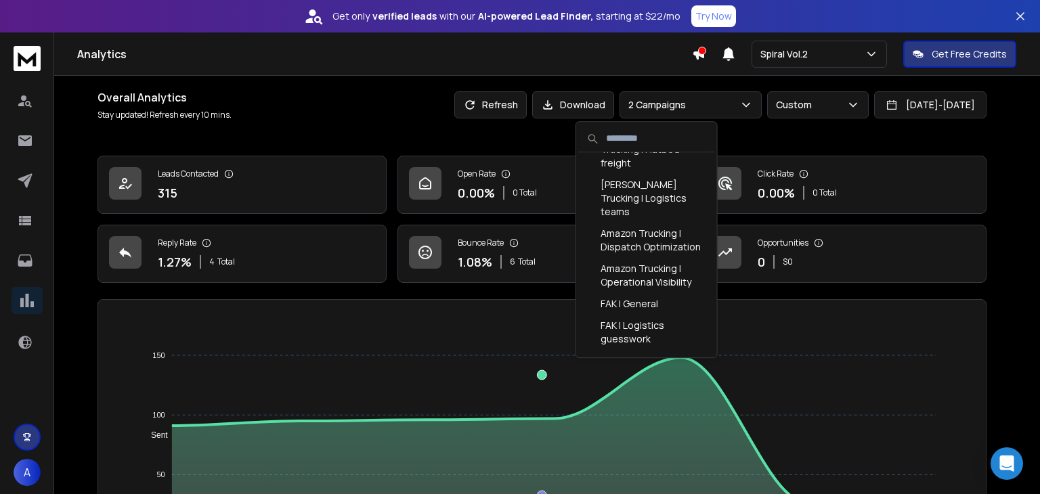
click at [647, 385] on div "Universal Logistics | Food & beverage" at bounding box center [646, 402] width 135 height 35
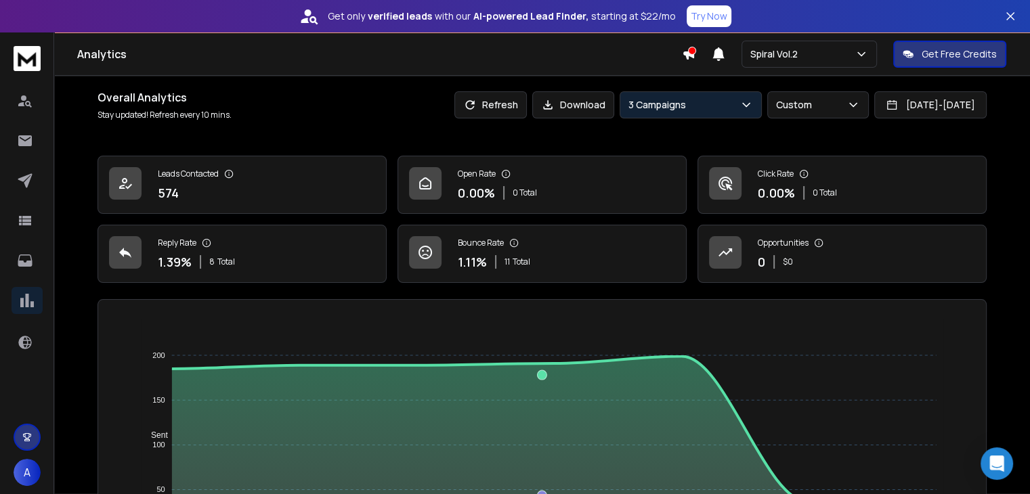
click at [661, 108] on div "3 Campaigns" at bounding box center [690, 105] width 125 height 14
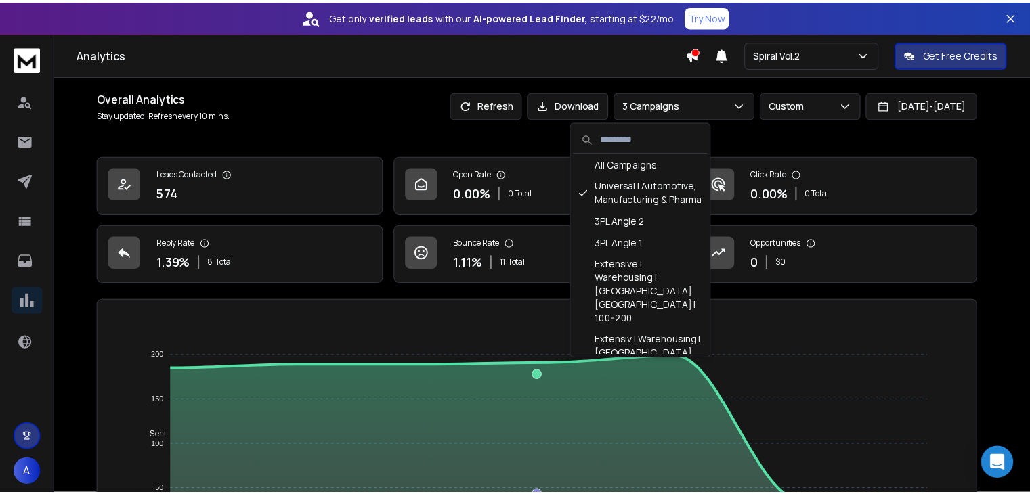
scroll to position [0, 0]
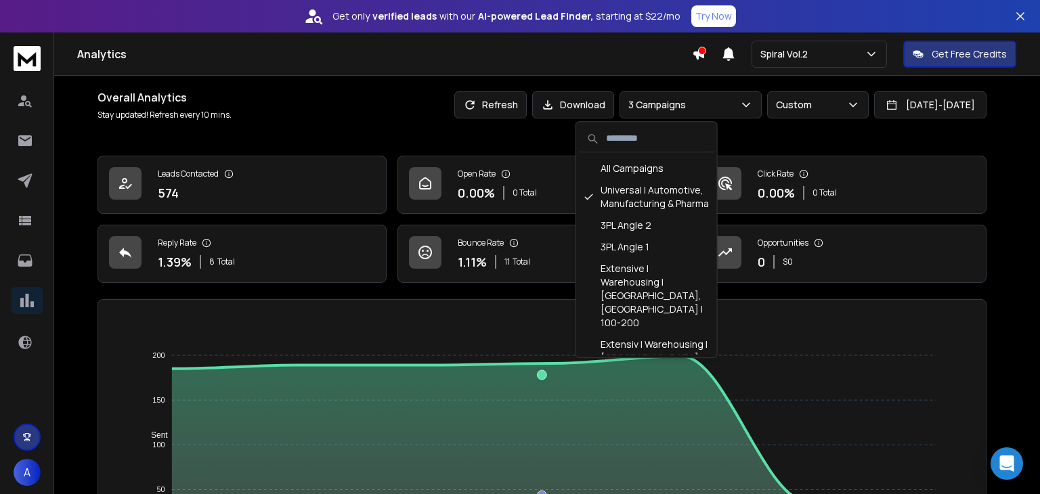
click at [739, 129] on div "Overall Analytics Stay updated! Refresh every 10 mins. Refresh Download 3 Campa…" at bounding box center [541, 490] width 889 height 803
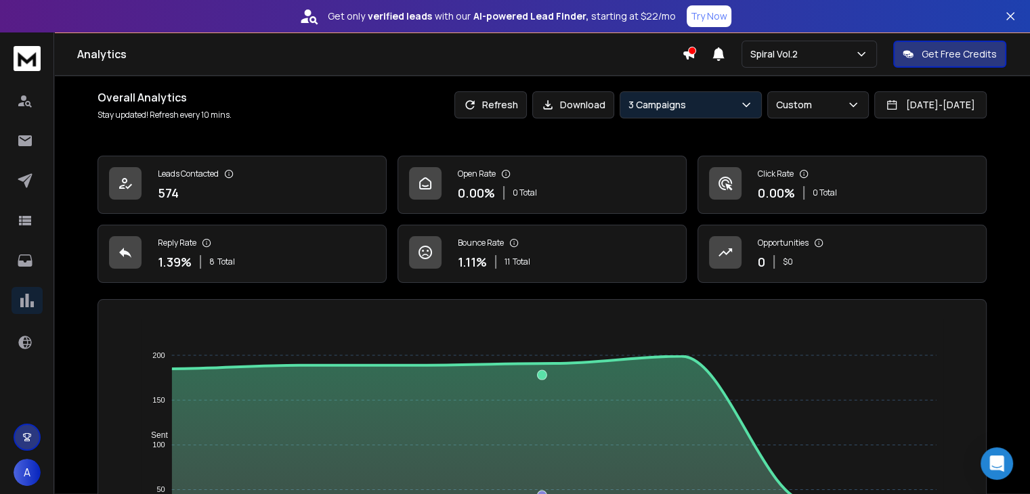
click at [739, 110] on icon at bounding box center [746, 105] width 14 height 14
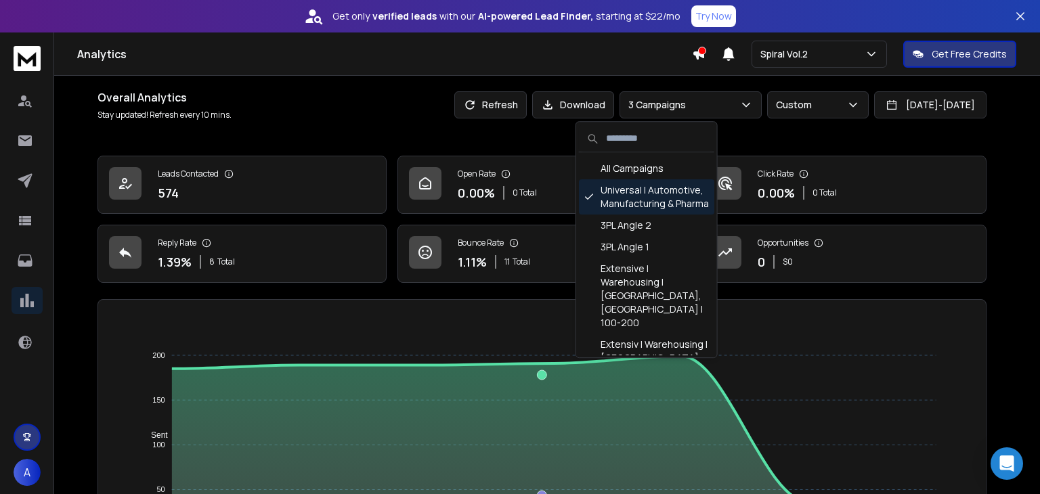
click at [599, 207] on div "Universal | Automotive, Manufacturing & Pharma" at bounding box center [646, 196] width 135 height 35
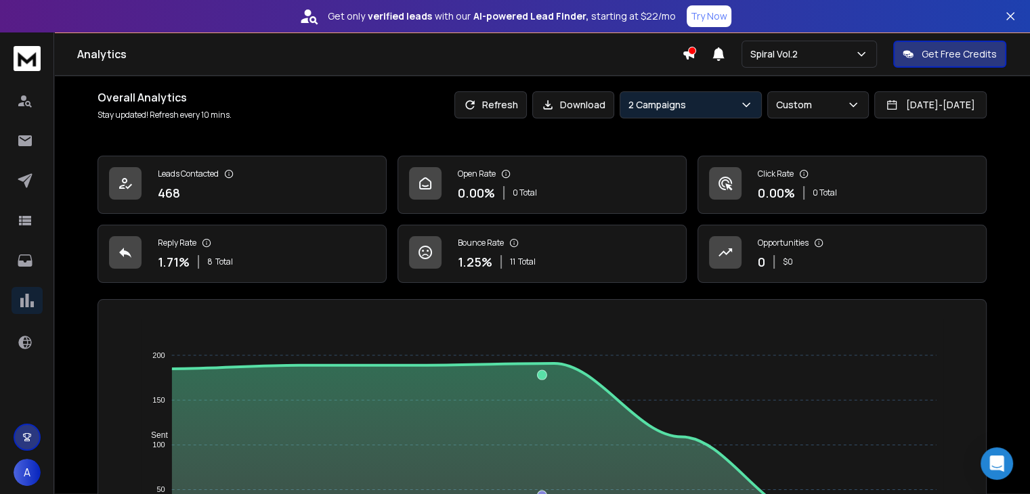
click at [673, 116] on button "2 Campaigns" at bounding box center [691, 104] width 142 height 27
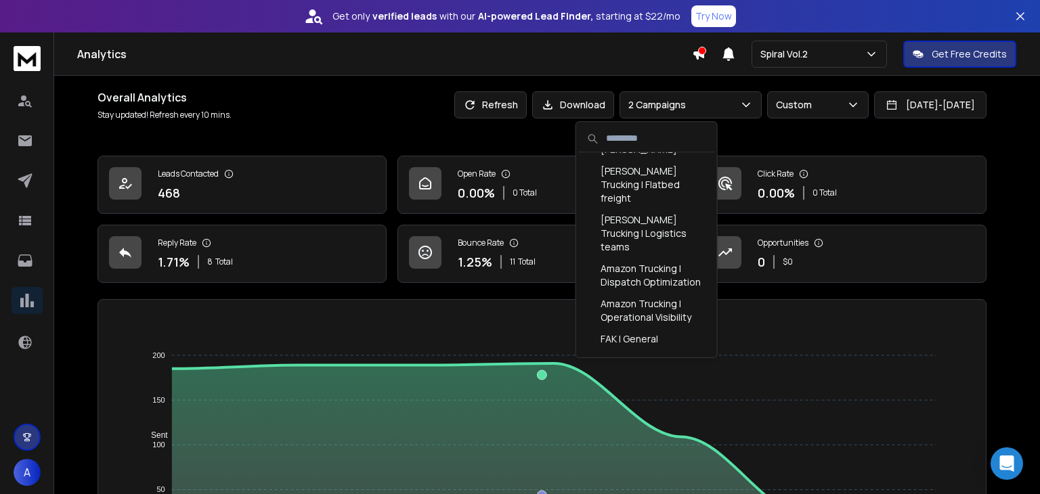
scroll to position [444, 0]
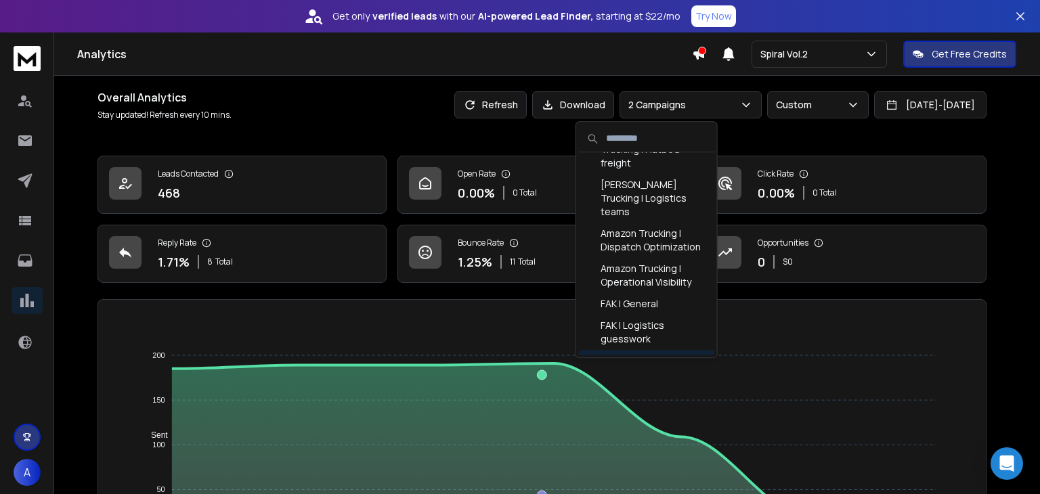
click at [636, 350] on div "Universal Logistics | Pharma" at bounding box center [646, 367] width 135 height 35
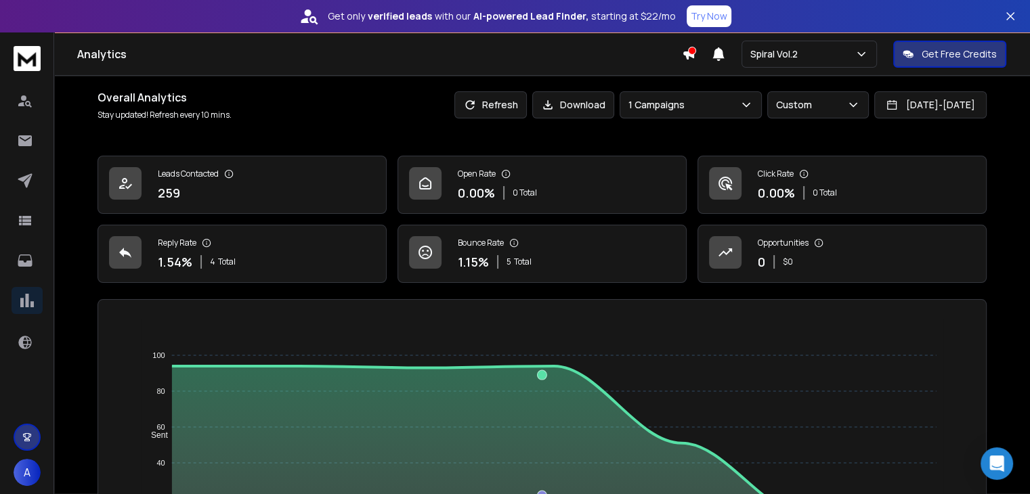
click at [682, 101] on div "1 Campaigns" at bounding box center [690, 105] width 125 height 14
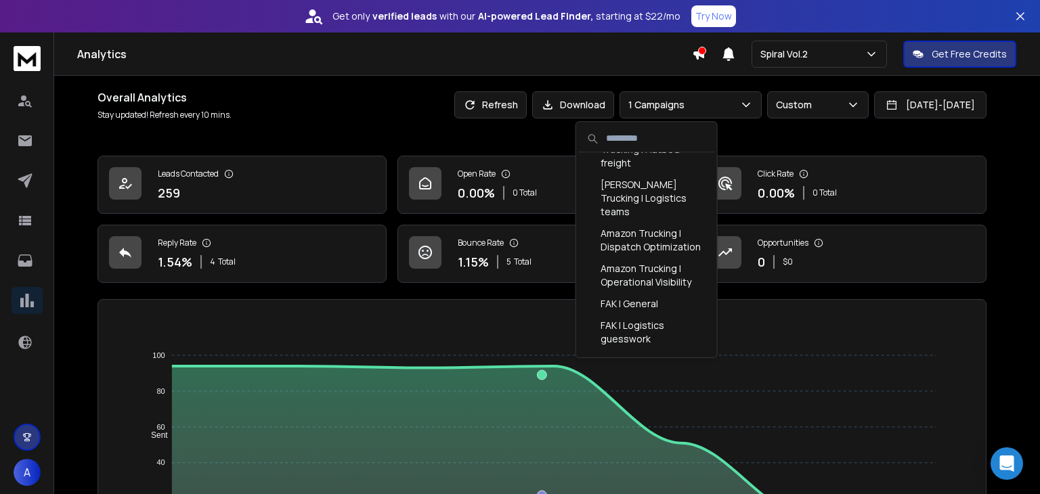
click at [622, 385] on div "Universal Logistics | Food & beverage" at bounding box center [646, 402] width 135 height 35
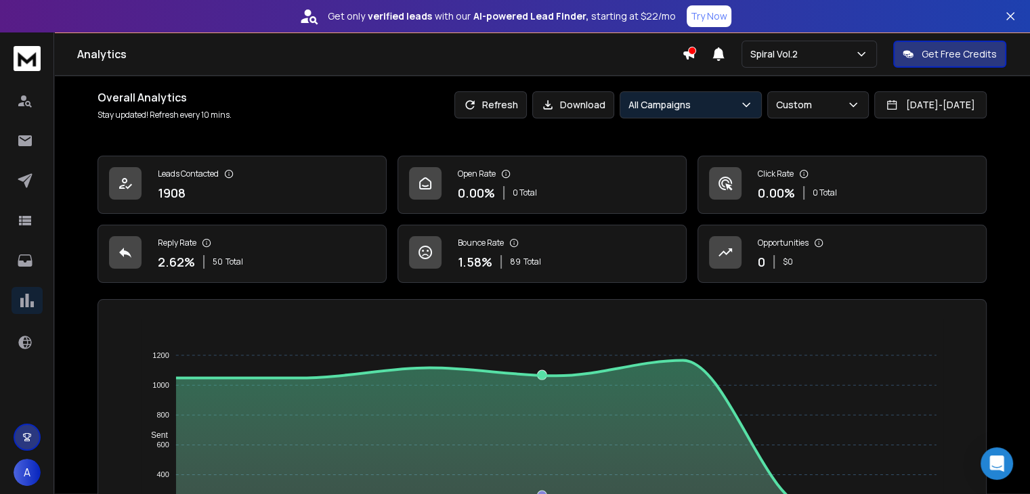
click at [658, 106] on div "All Campaigns" at bounding box center [690, 105] width 125 height 14
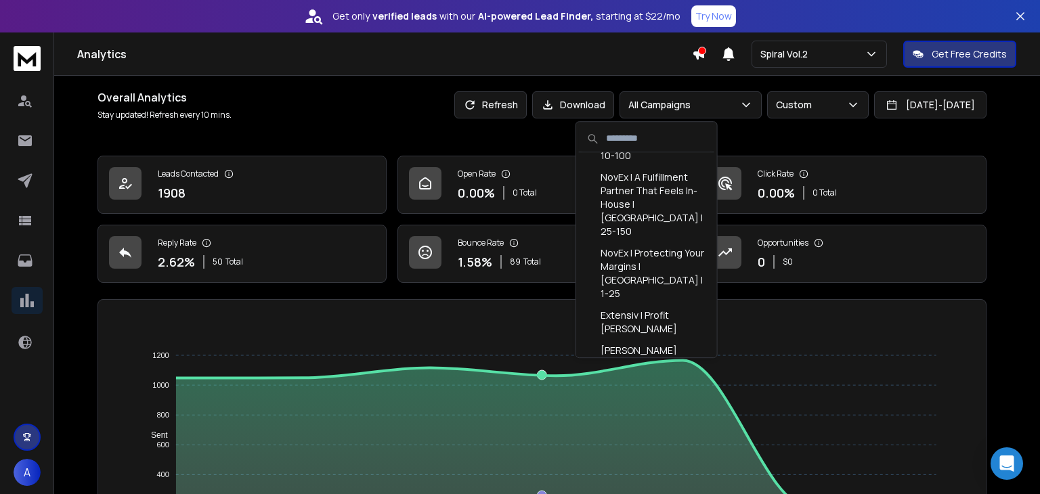
scroll to position [237, 0]
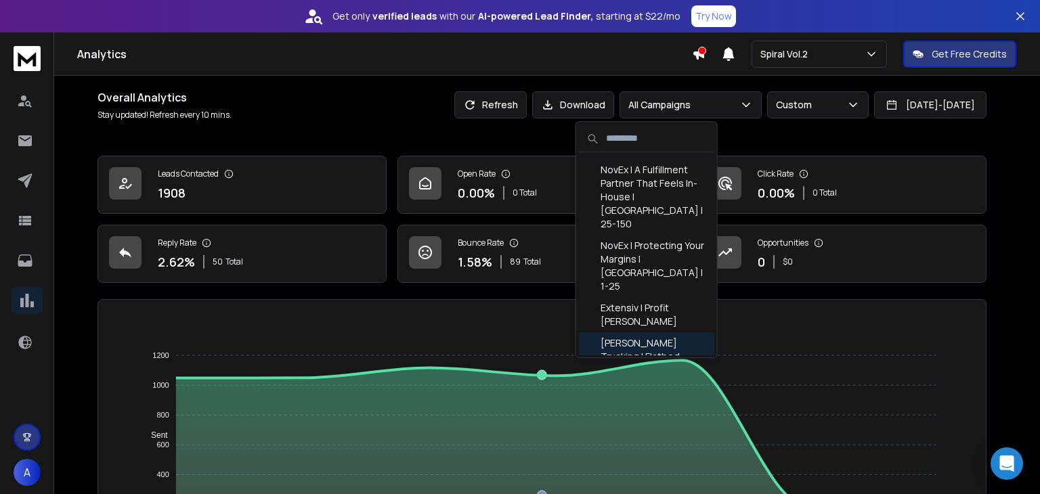
click at [617, 332] on div "Doss Trucking | Flatbed freight" at bounding box center [646, 356] width 135 height 49
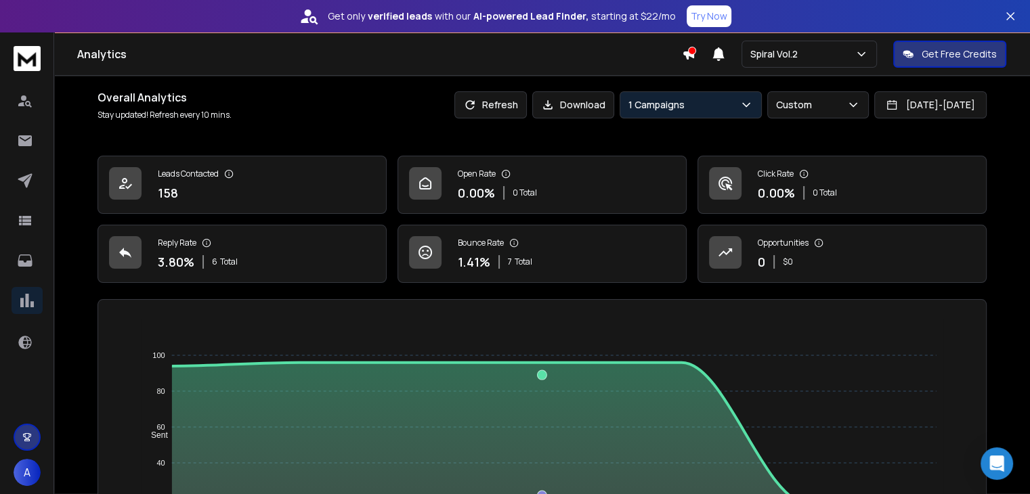
click at [700, 116] on button "1 Campaigns" at bounding box center [691, 104] width 142 height 27
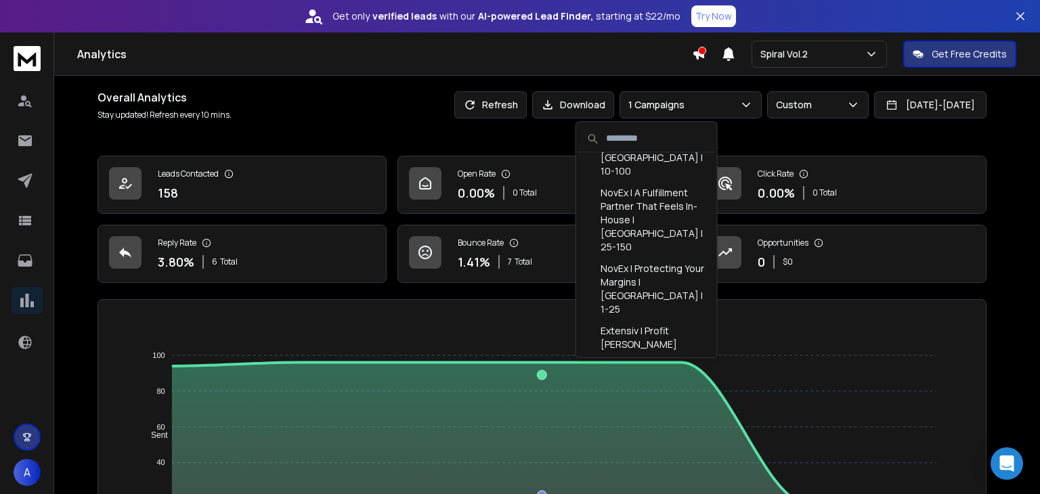
scroll to position [240, 0]
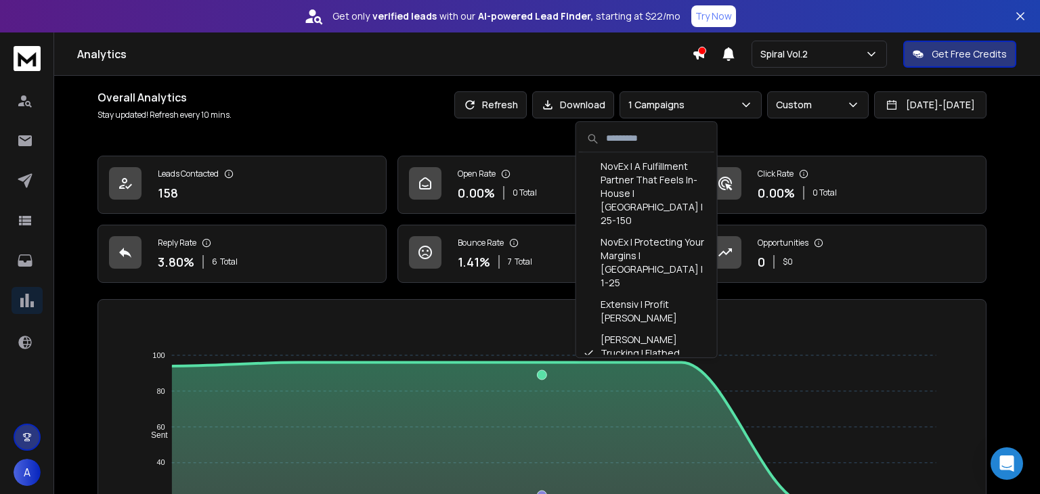
click at [674, 378] on div "Doss Trucking | Logistics teams" at bounding box center [646, 402] width 135 height 49
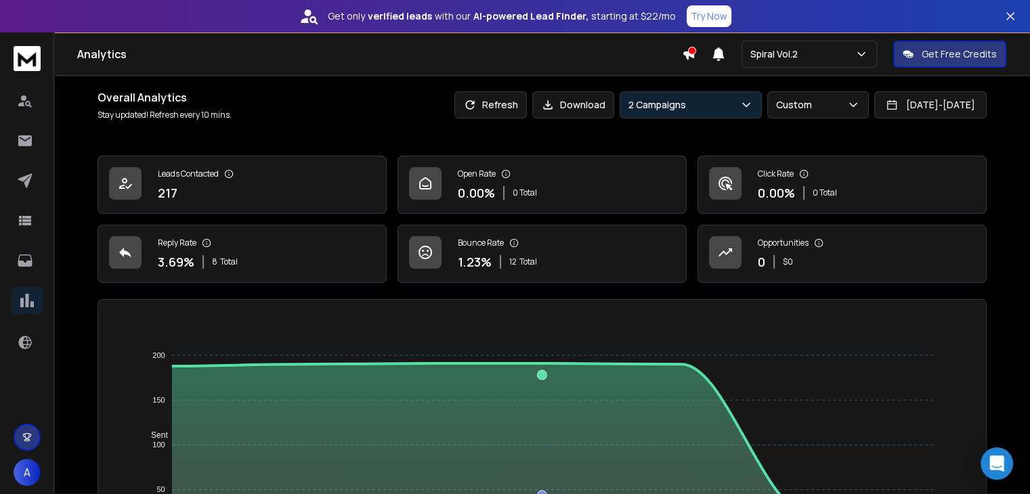
click at [699, 113] on button "2 Campaigns" at bounding box center [691, 104] width 142 height 27
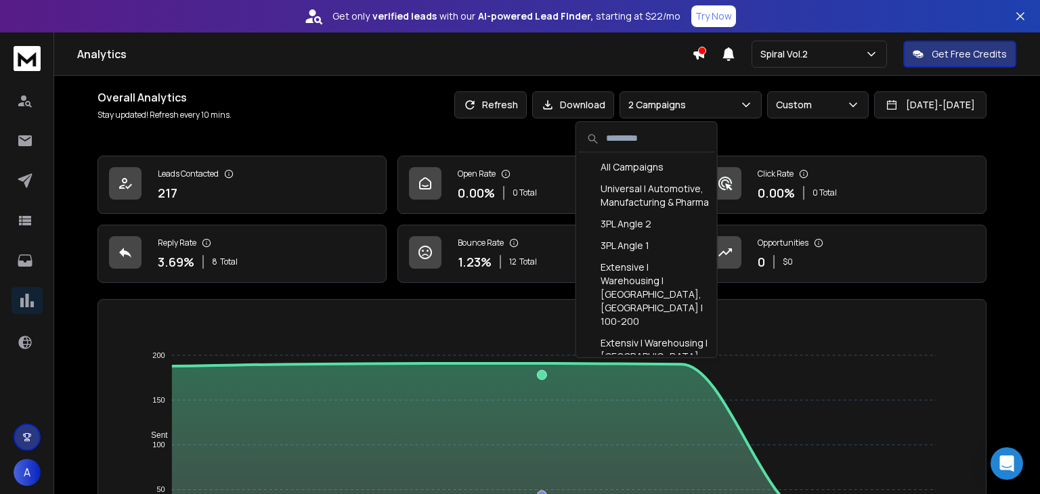
scroll to position [0, 0]
click at [493, 47] on h1 "Analytics" at bounding box center [384, 54] width 615 height 16
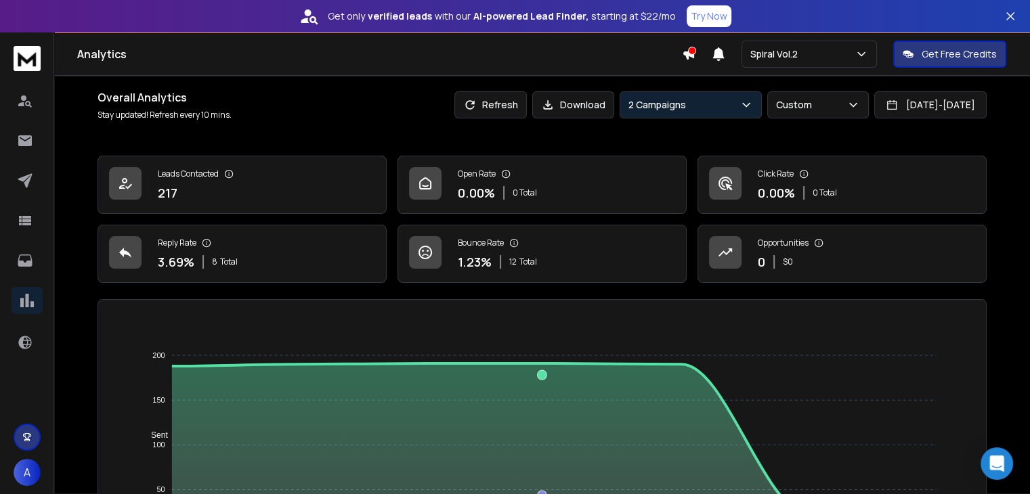
click at [685, 104] on div "2 Campaigns" at bounding box center [690, 105] width 125 height 14
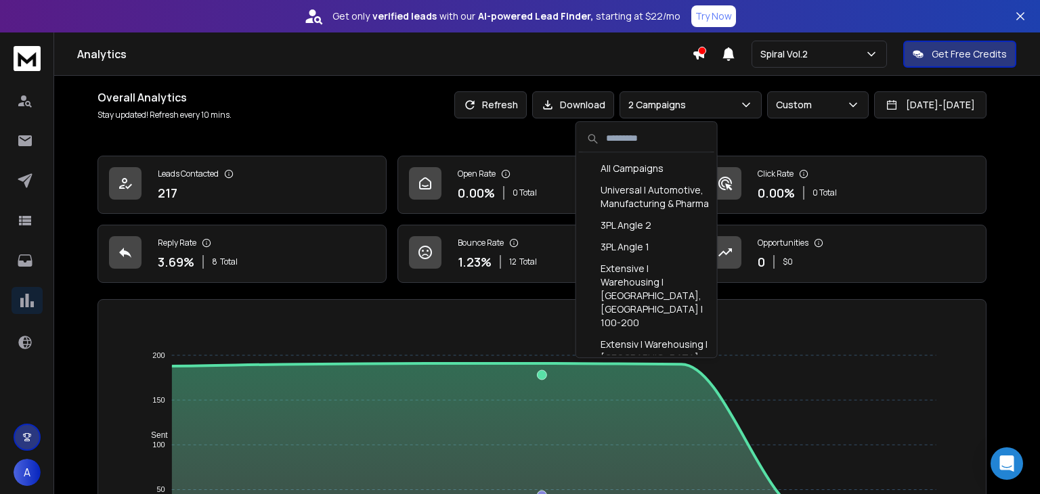
click at [611, 59] on h1 "Analytics" at bounding box center [384, 54] width 615 height 16
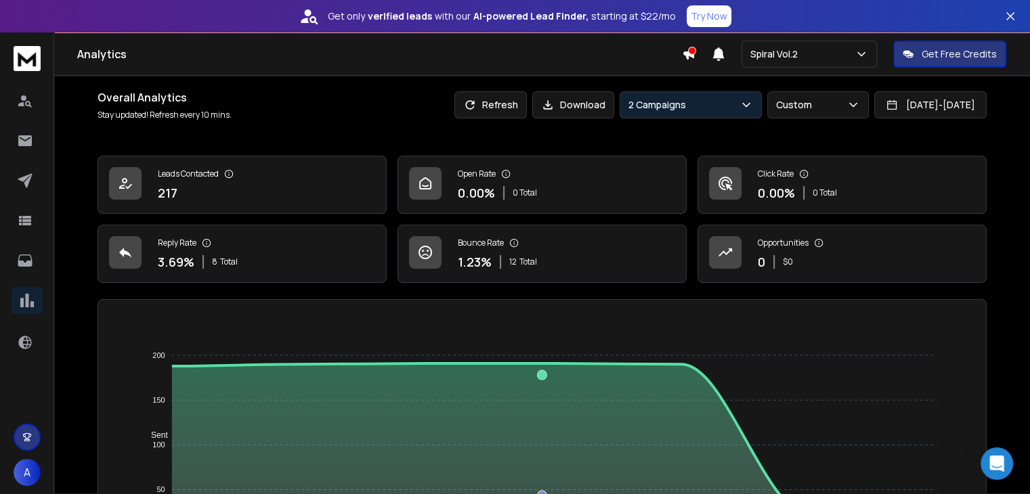
click at [739, 104] on icon at bounding box center [746, 105] width 14 height 14
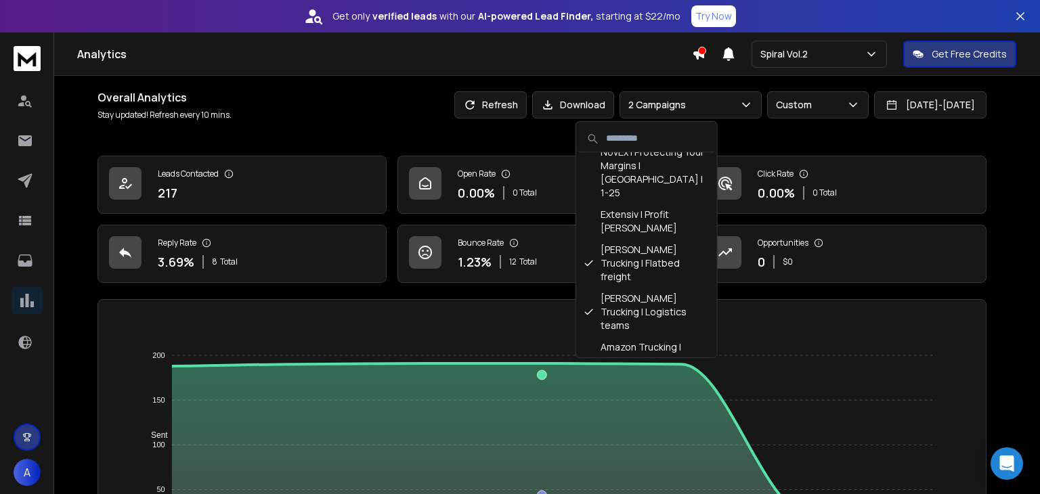
scroll to position [309, 0]
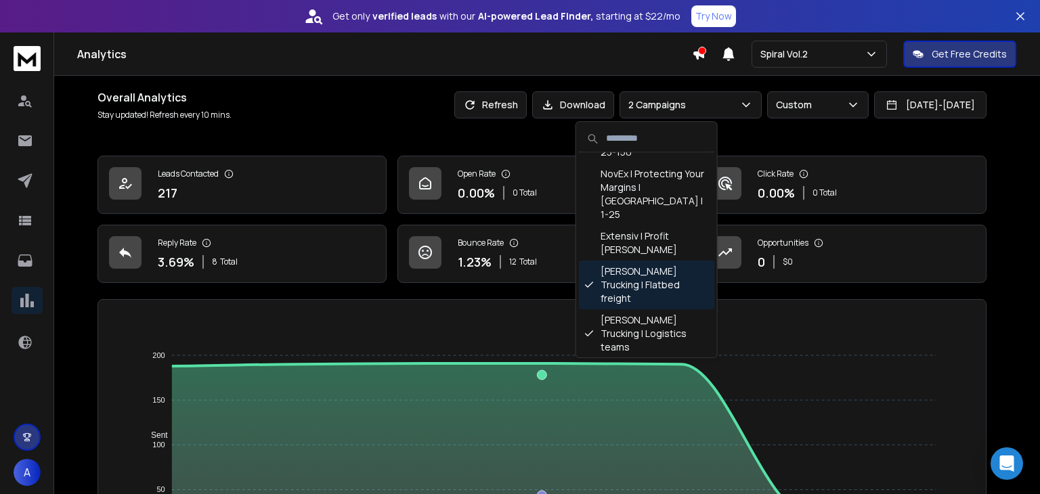
click at [615, 261] on div "Doss Trucking | Flatbed freight" at bounding box center [646, 285] width 135 height 49
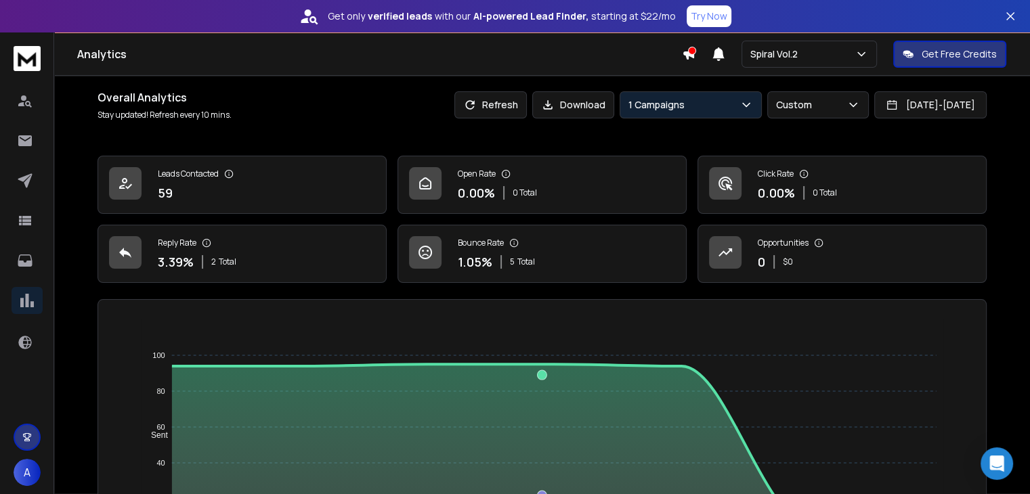
click at [628, 107] on p "1 Campaigns" at bounding box center [659, 105] width 62 height 14
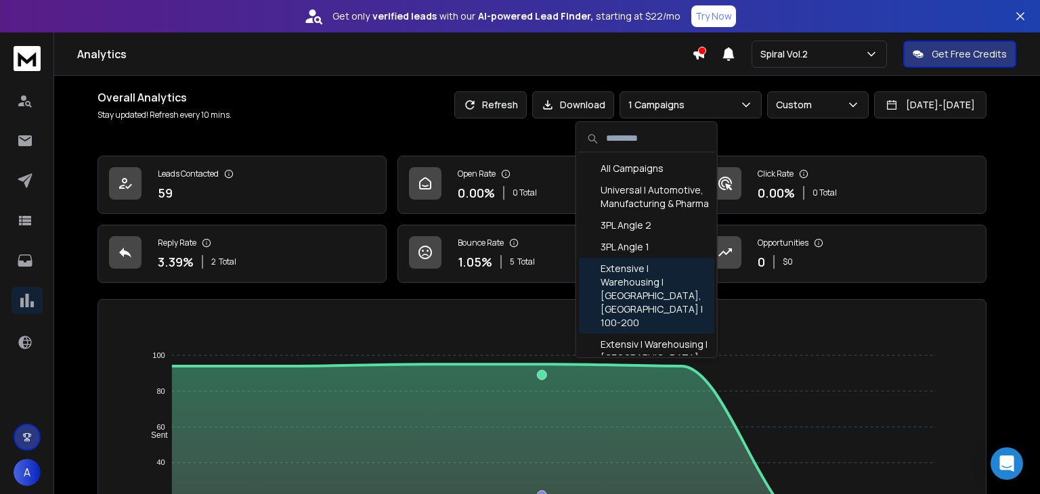
scroll to position [271, 0]
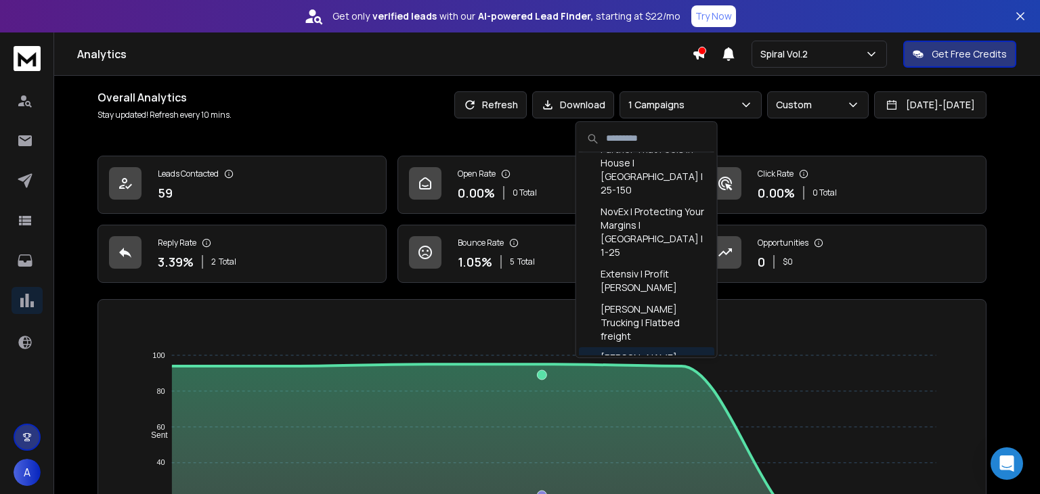
click at [622, 347] on div "Doss Trucking | Logistics teams" at bounding box center [646, 371] width 135 height 49
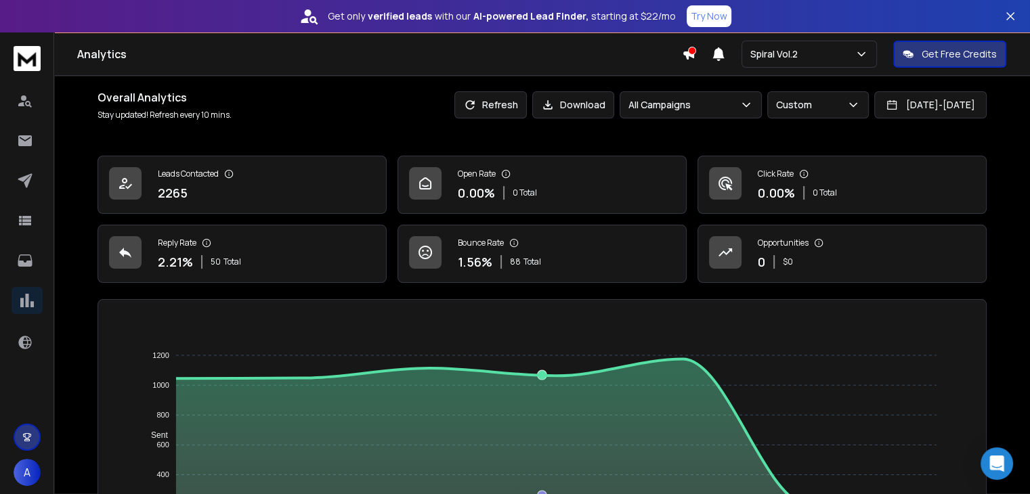
click at [646, 110] on p "All Campaigns" at bounding box center [662, 105] width 68 height 14
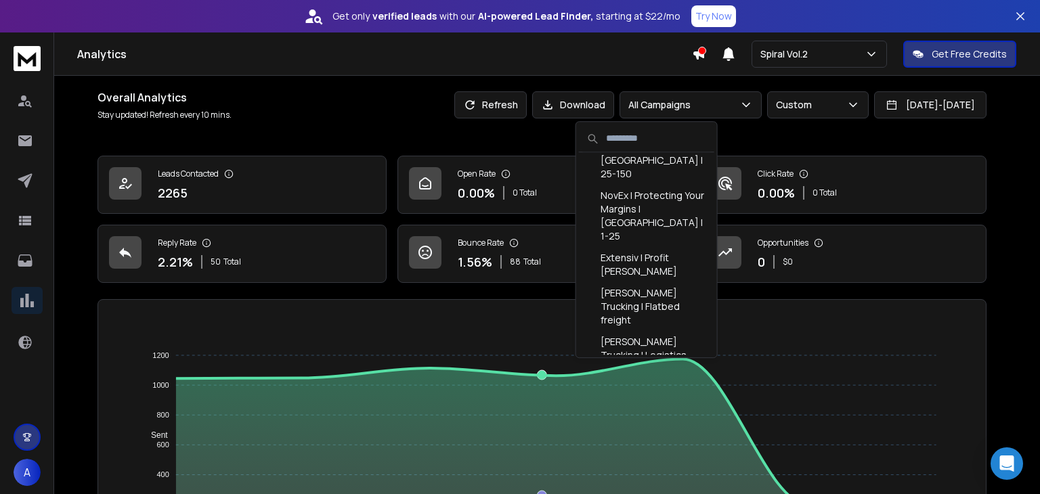
scroll to position [327, 0]
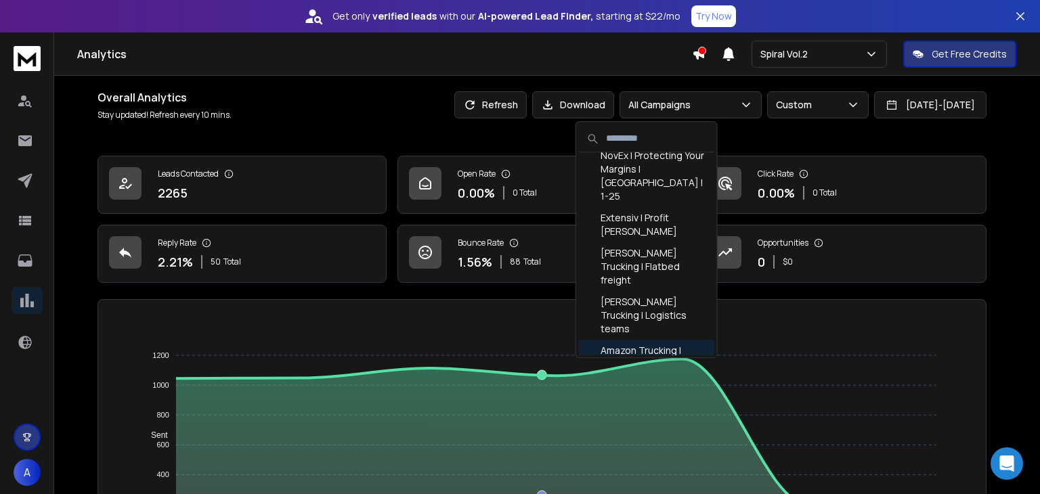
click at [674, 340] on div "Amazon Trucking | Dispatch Optimization" at bounding box center [646, 357] width 135 height 35
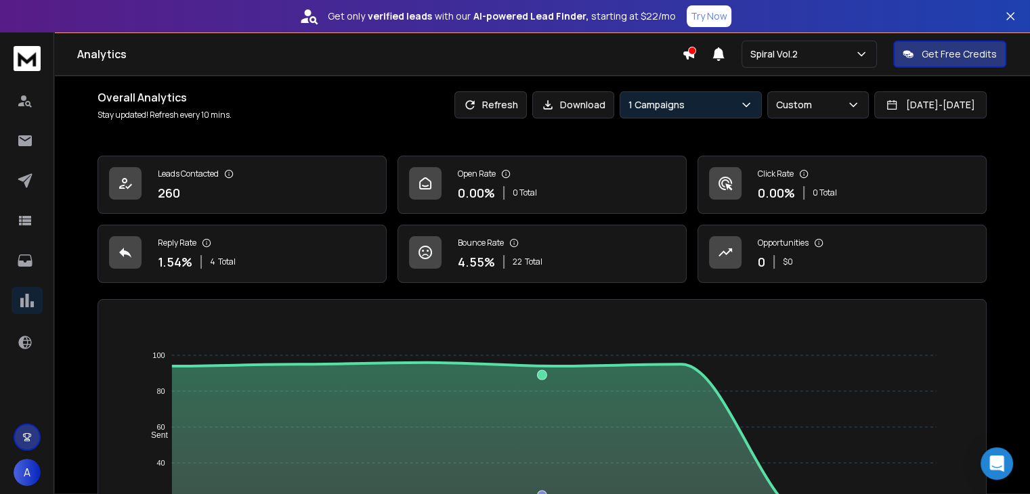
click at [643, 115] on button "1 Campaigns" at bounding box center [691, 104] width 142 height 27
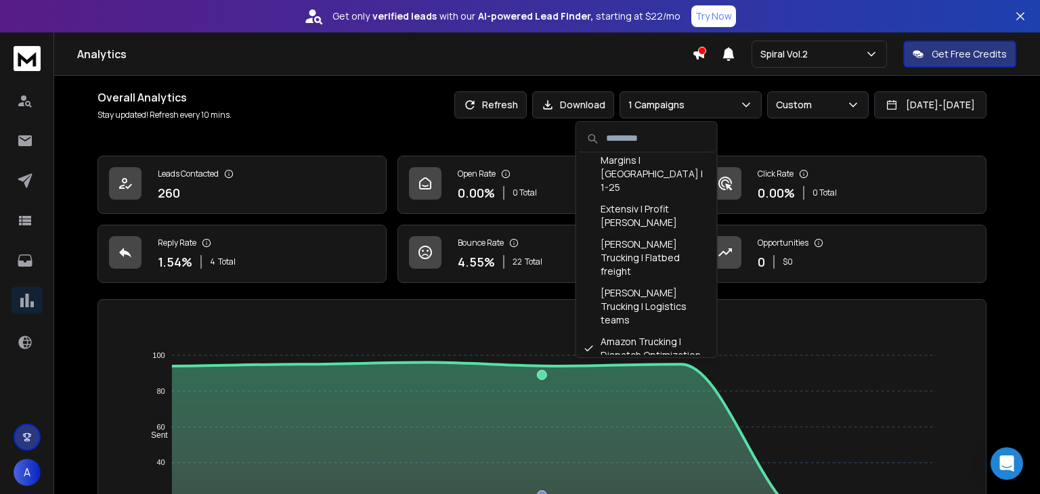
scroll to position [349, 0]
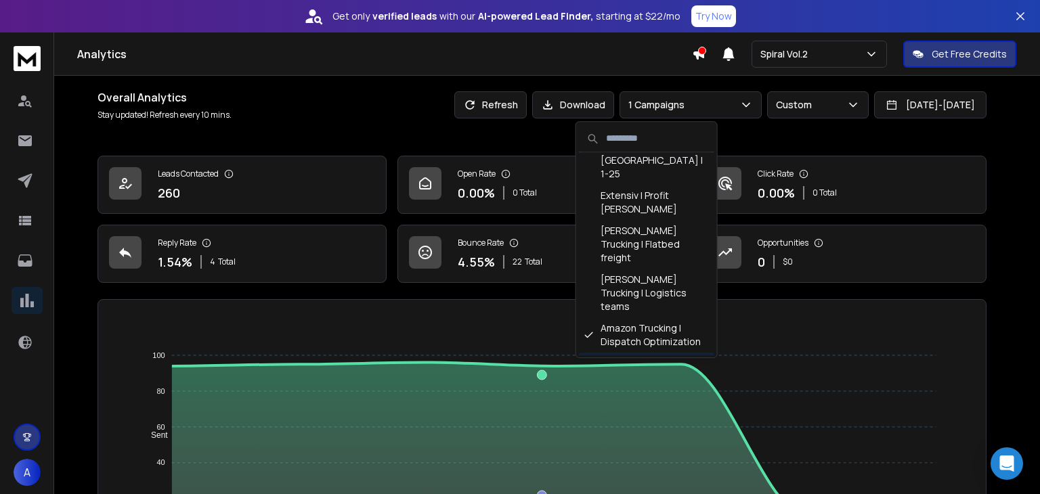
click at [617, 353] on div "Amazon Trucking | Operational Visibility" at bounding box center [646, 370] width 135 height 35
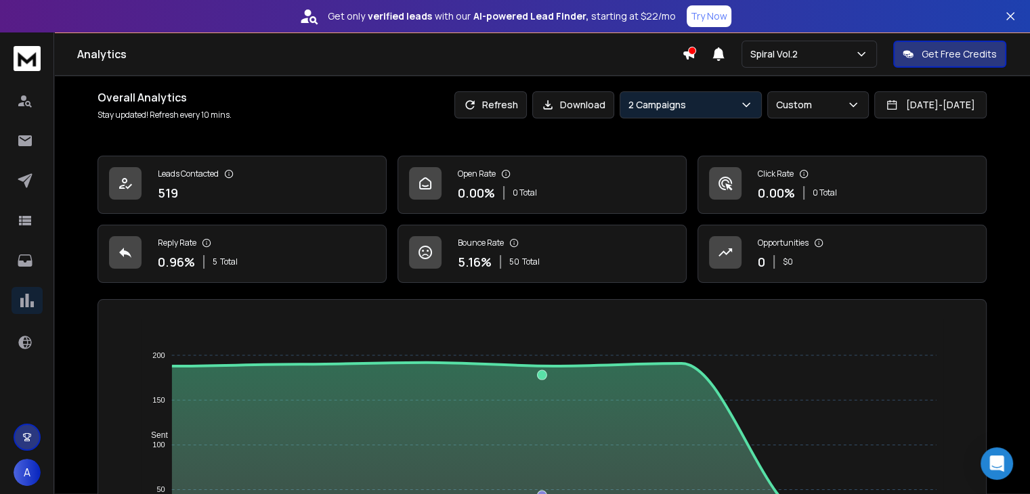
click at [662, 100] on div "2 Campaigns" at bounding box center [690, 105] width 125 height 14
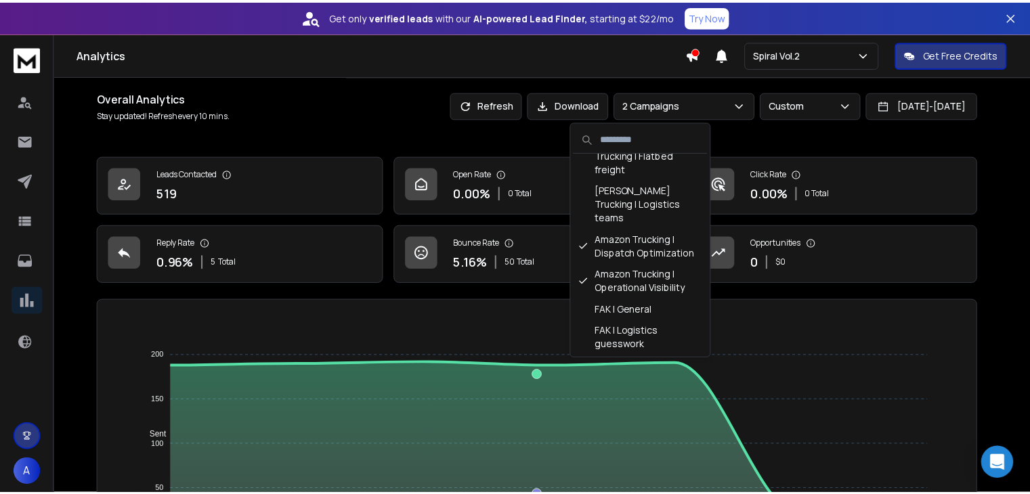
scroll to position [444, 0]
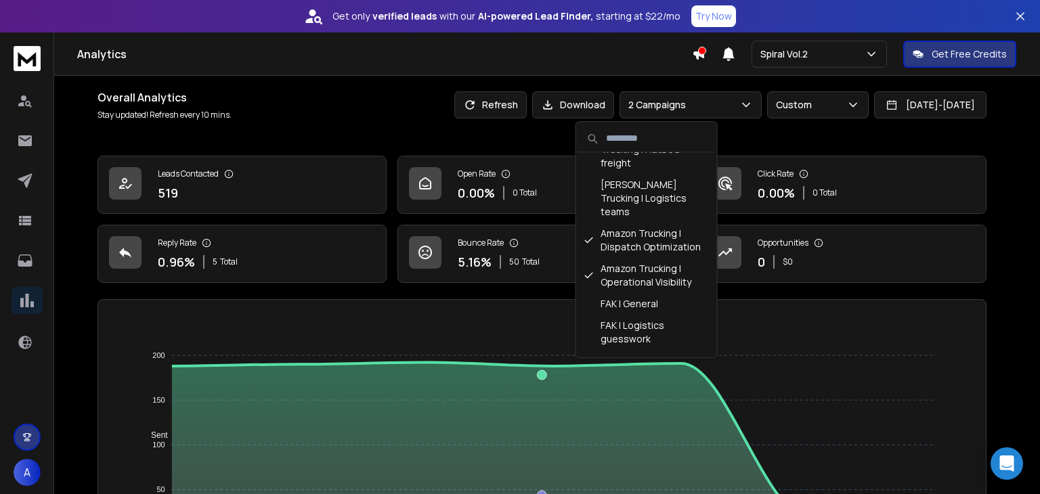
click at [630, 87] on div "Overall Analytics Stay updated! Refresh every 10 mins. Refresh Download 2 Campa…" at bounding box center [542, 464] width 976 height 776
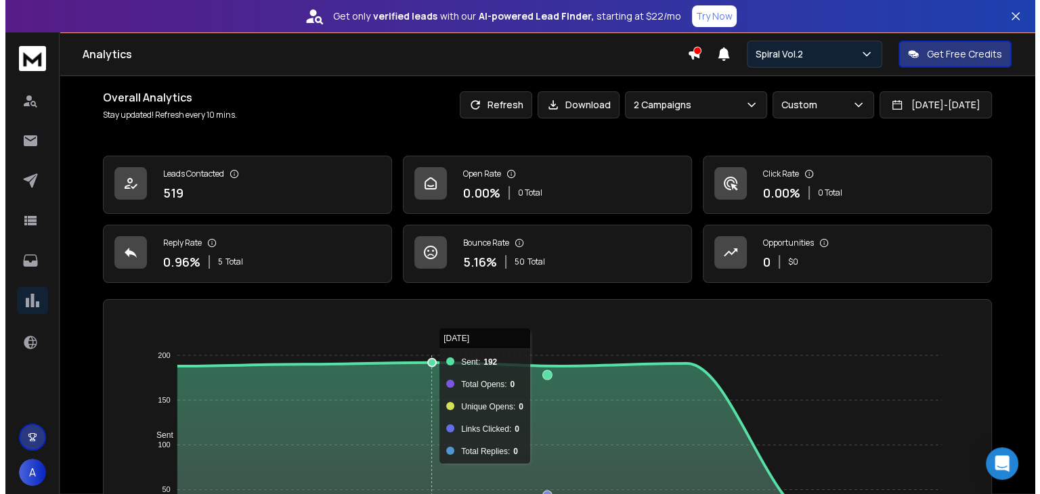
scroll to position [0, 0]
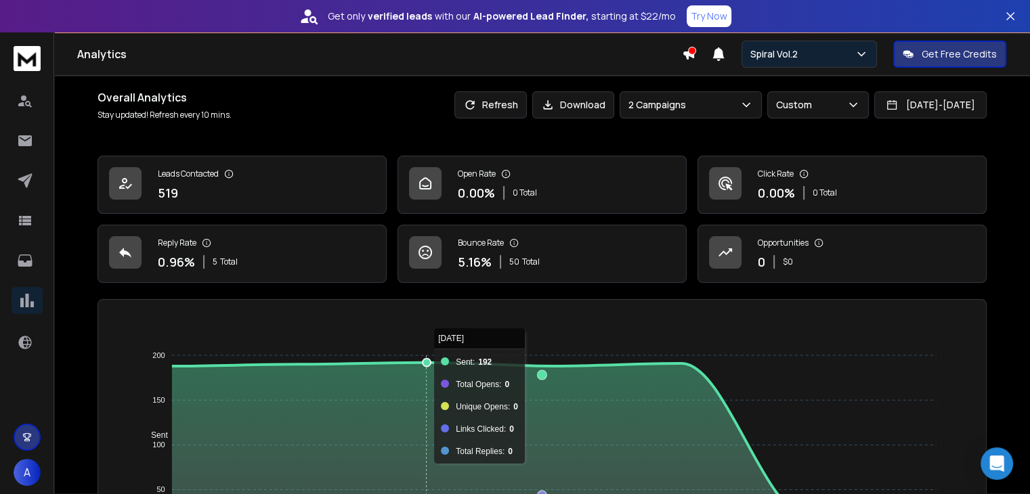
click at [796, 57] on p "Spiral Vol.2" at bounding box center [776, 54] width 53 height 14
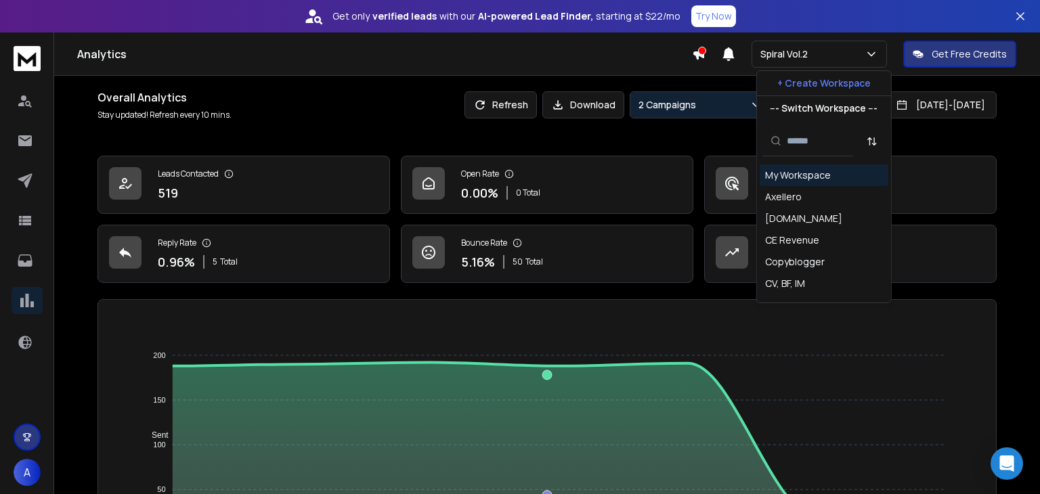
click at [642, 104] on p "2 Campaigns" at bounding box center [669, 105] width 63 height 14
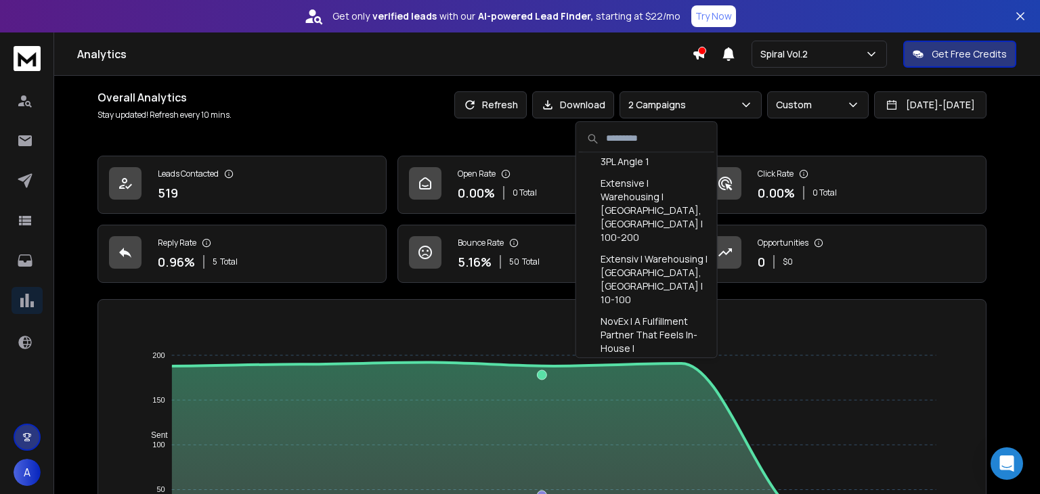
scroll to position [271, 0]
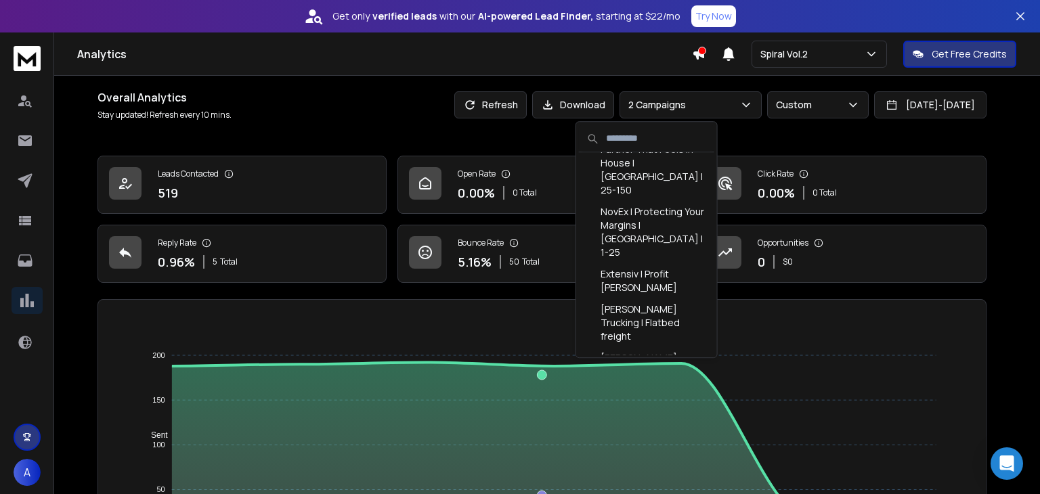
click at [609, 396] on div "Amazon Trucking | Dispatch Optimization" at bounding box center [646, 413] width 135 height 35
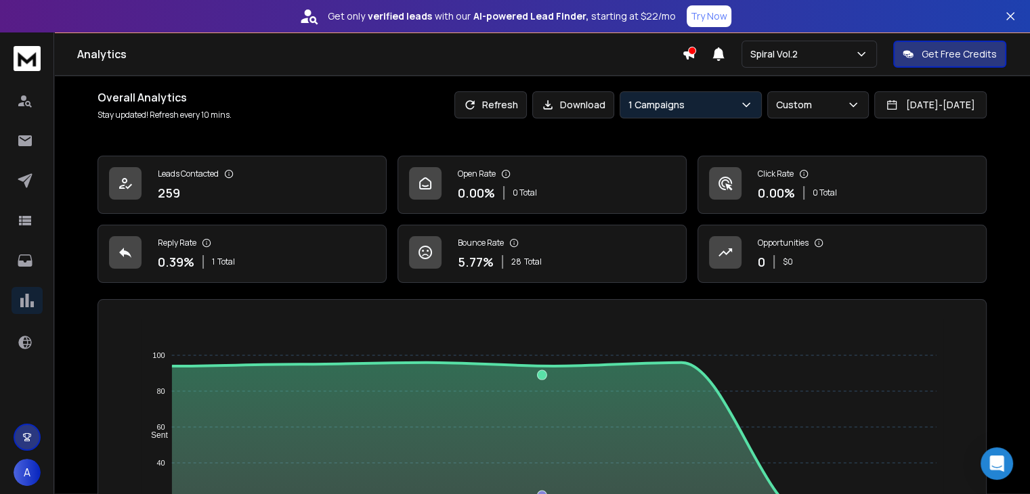
click at [628, 106] on p "1 Campaigns" at bounding box center [659, 105] width 62 height 14
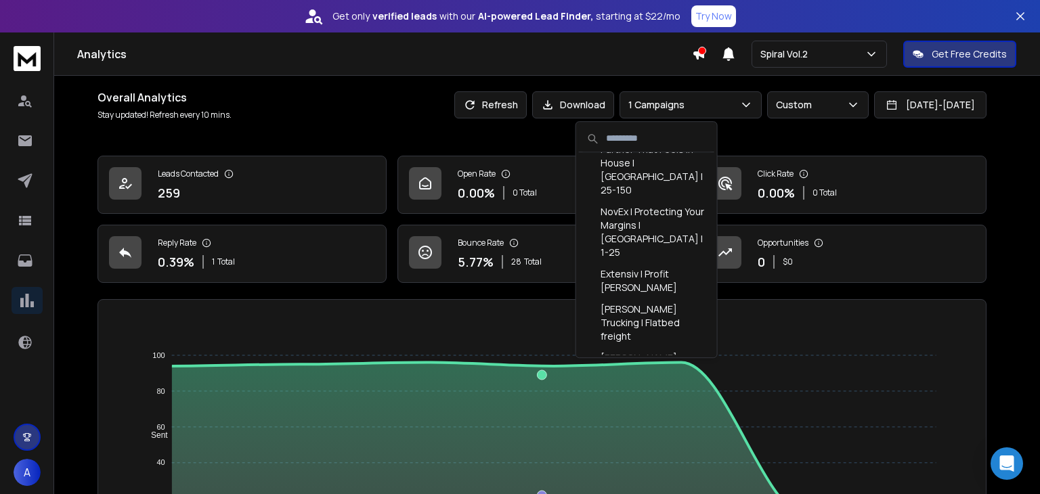
click at [612, 431] on div "Amazon Trucking | Operational Visibility" at bounding box center [646, 448] width 135 height 35
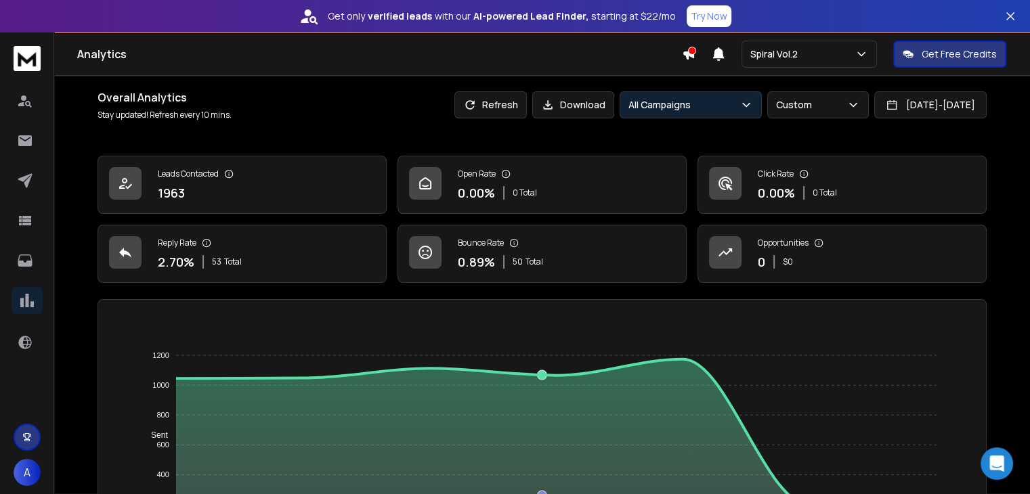
click at [667, 102] on div "All Campaigns" at bounding box center [690, 105] width 125 height 14
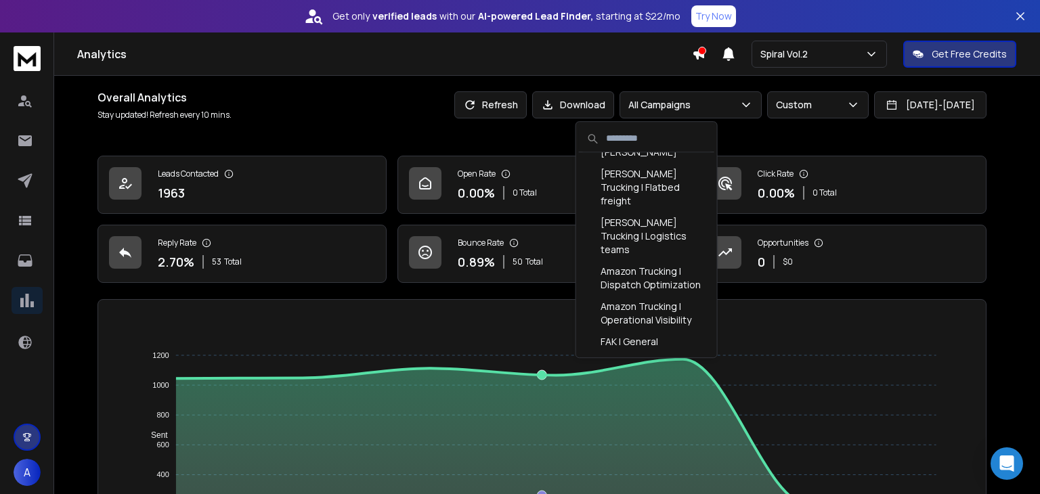
scroll to position [444, 0]
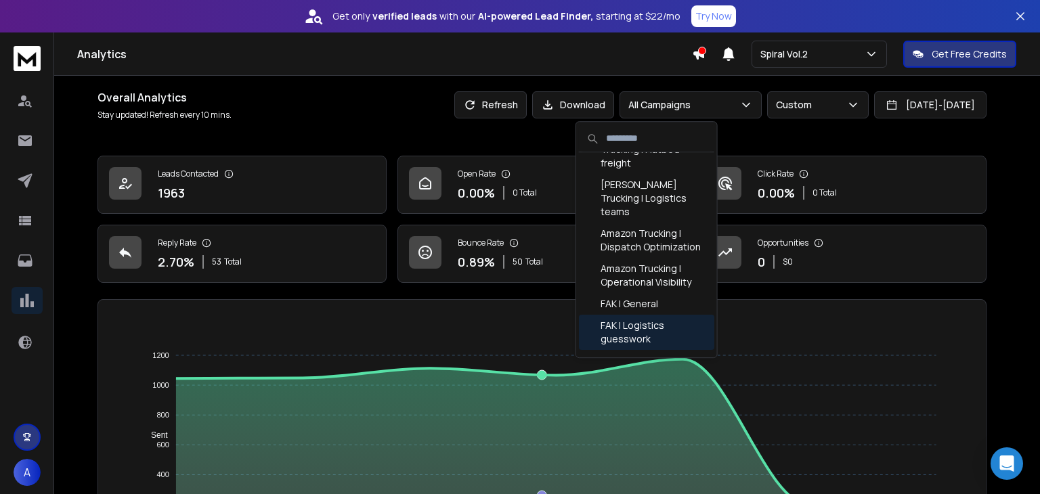
click at [636, 315] on div "FAK | Logistics guesswork" at bounding box center [646, 332] width 135 height 35
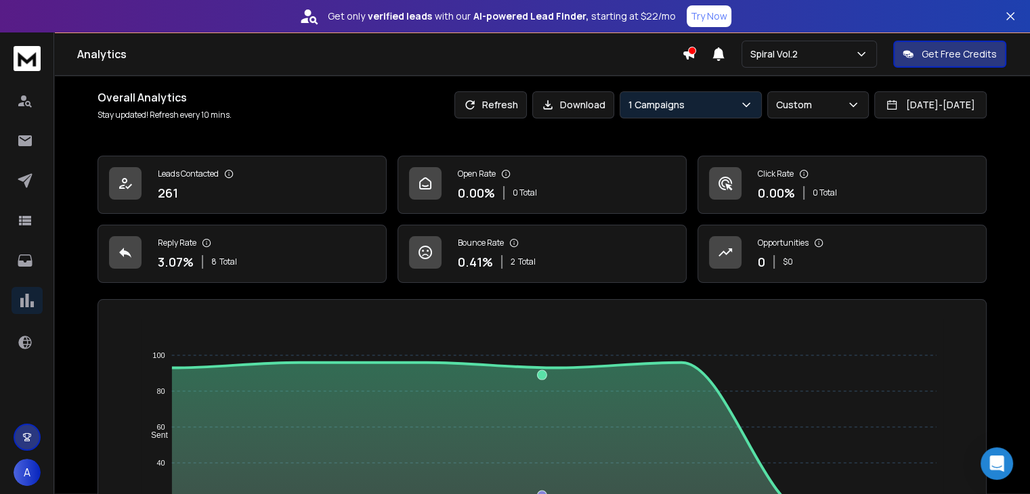
click at [665, 114] on button "1 Campaigns" at bounding box center [691, 104] width 142 height 27
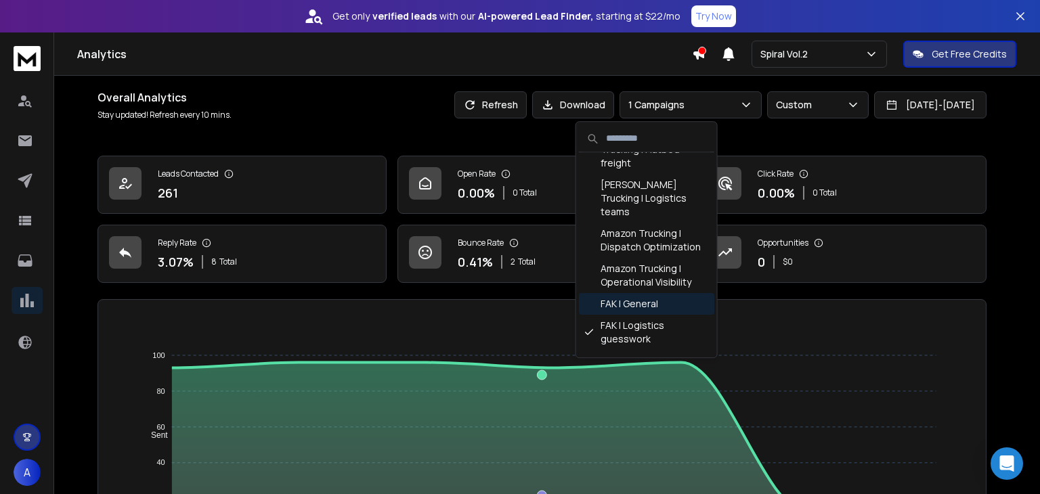
click at [653, 293] on div "FAK | General" at bounding box center [646, 304] width 135 height 22
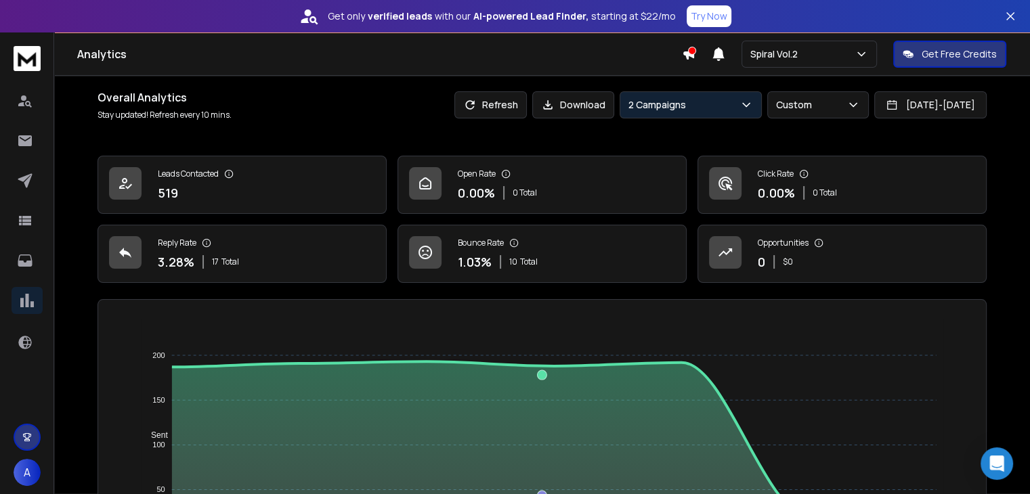
click at [682, 97] on button "2 Campaigns" at bounding box center [691, 104] width 142 height 27
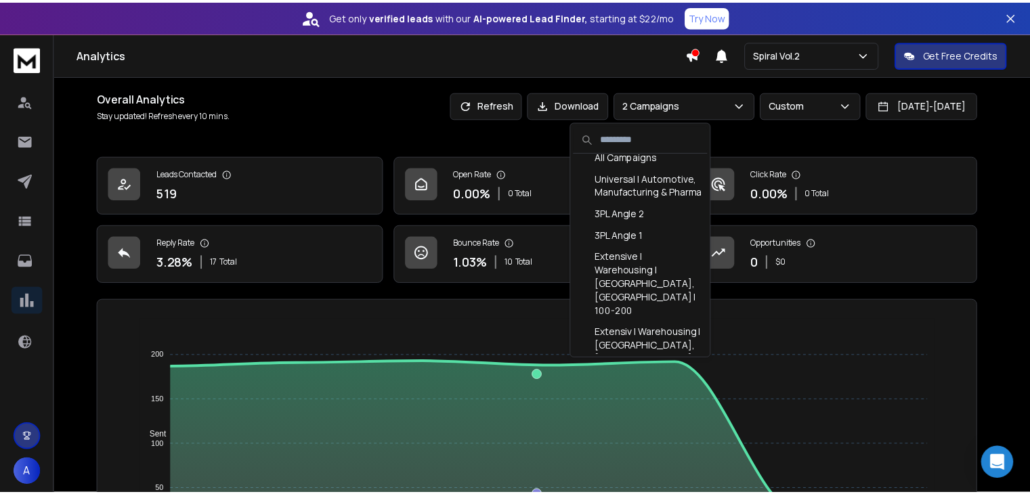
scroll to position [0, 0]
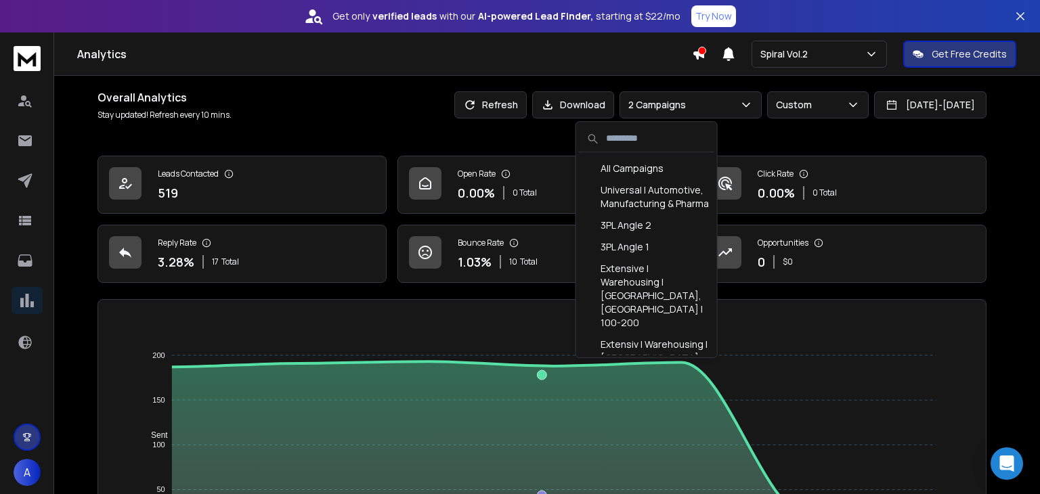
click at [521, 76] on div "Overall Analytics Stay updated! Refresh every 10 mins. Refresh Download 2 Campa…" at bounding box center [542, 464] width 976 height 776
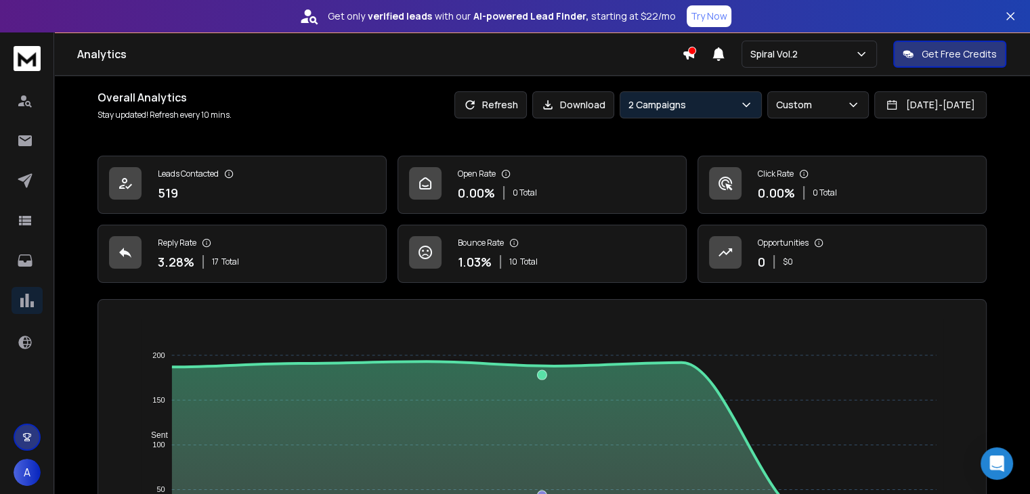
click at [739, 101] on icon at bounding box center [746, 105] width 14 height 14
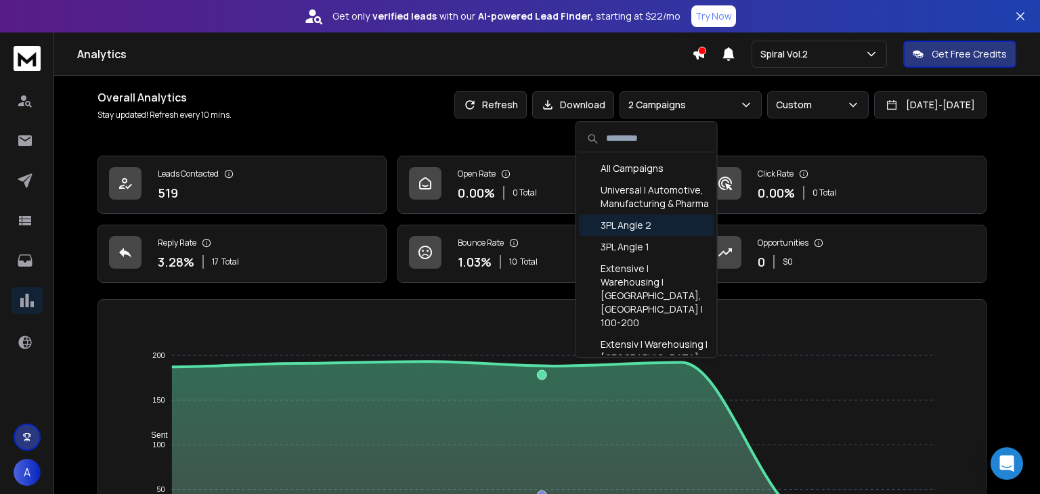
scroll to position [406, 0]
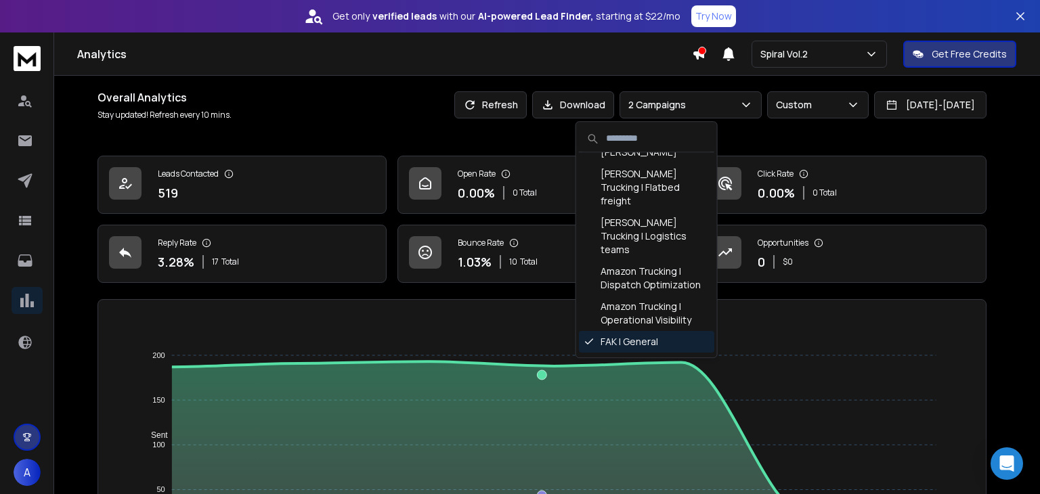
click at [600, 331] on div "FAK | General" at bounding box center [646, 342] width 135 height 22
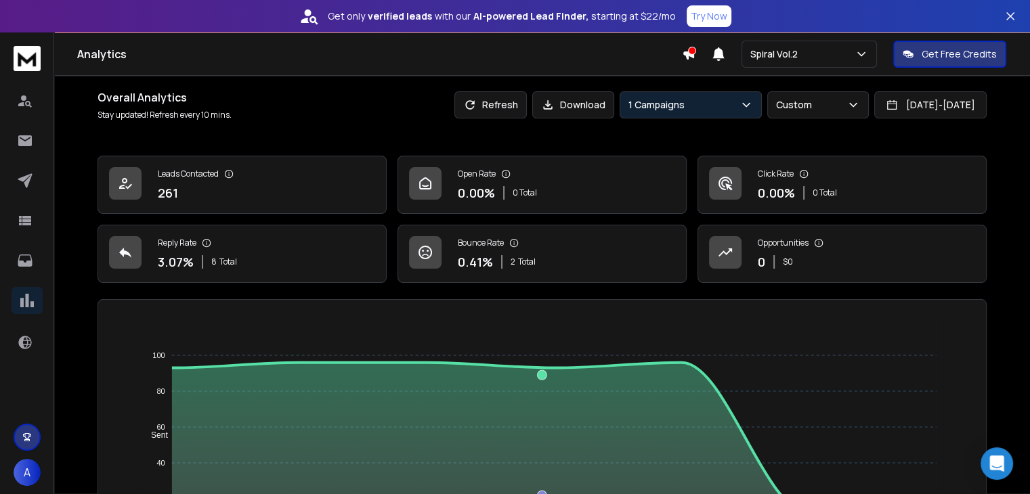
click at [657, 100] on div "1 Campaigns" at bounding box center [690, 105] width 125 height 14
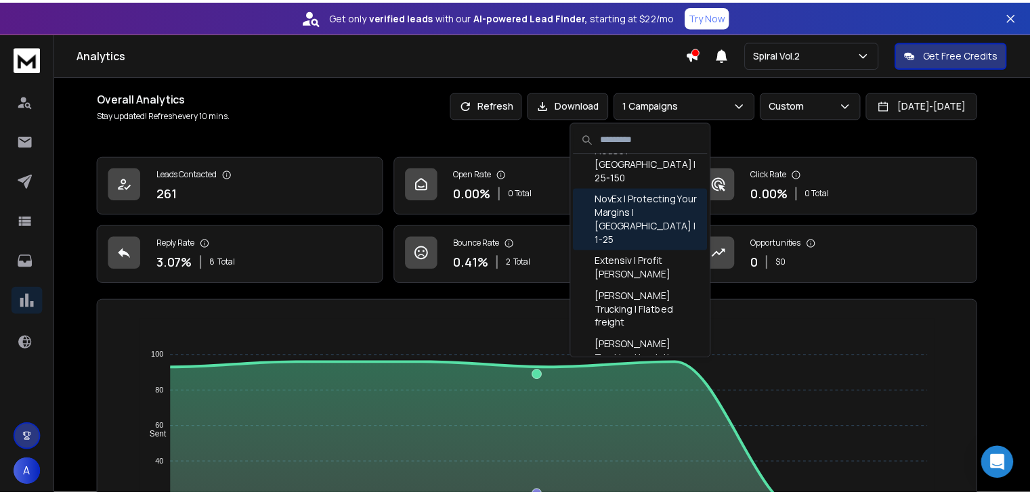
scroll to position [444, 0]
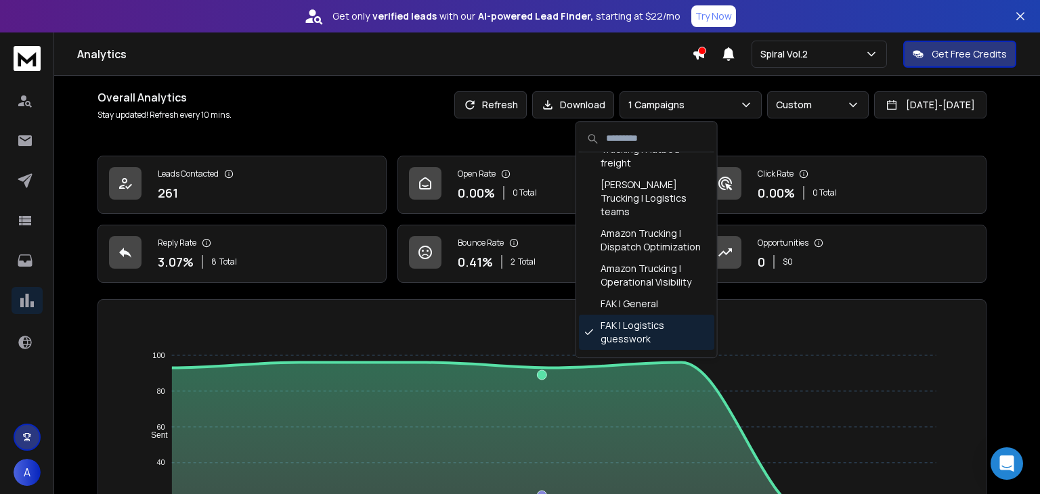
click at [607, 315] on div "FAK | Logistics guesswork" at bounding box center [646, 332] width 135 height 35
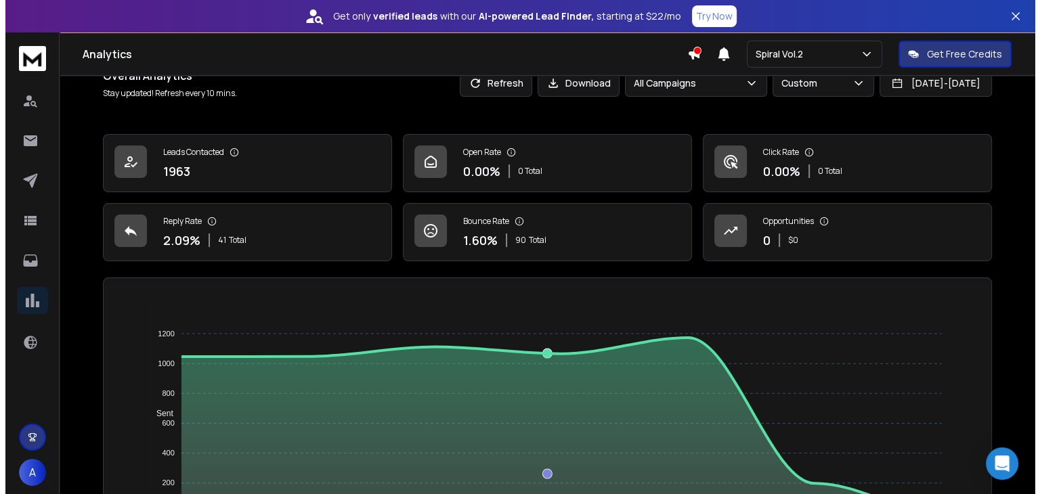
scroll to position [0, 0]
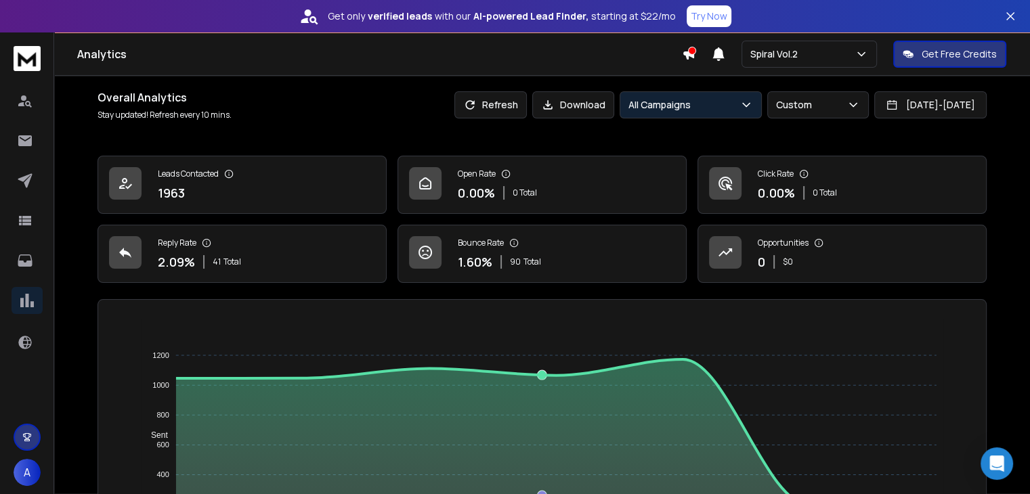
click at [654, 112] on button "All Campaigns" at bounding box center [691, 104] width 142 height 27
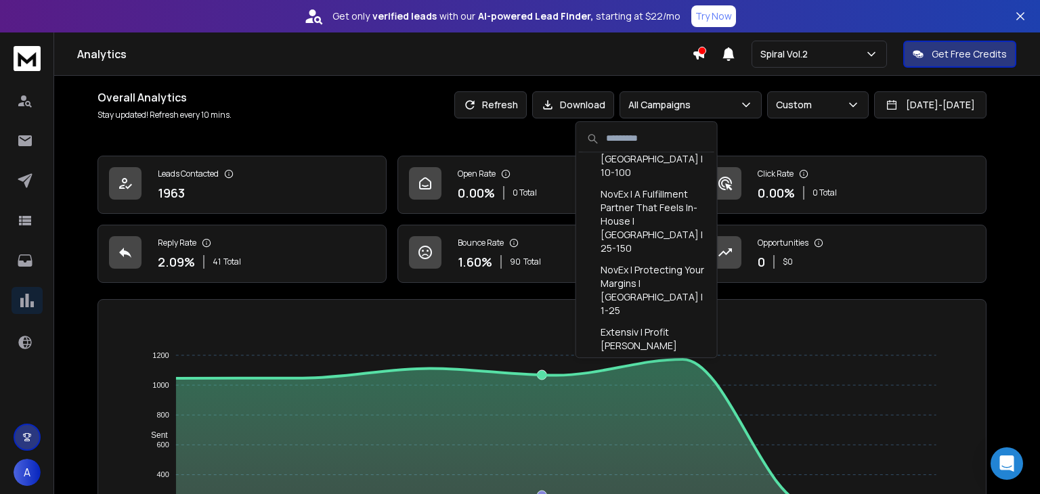
scroll to position [228, 0]
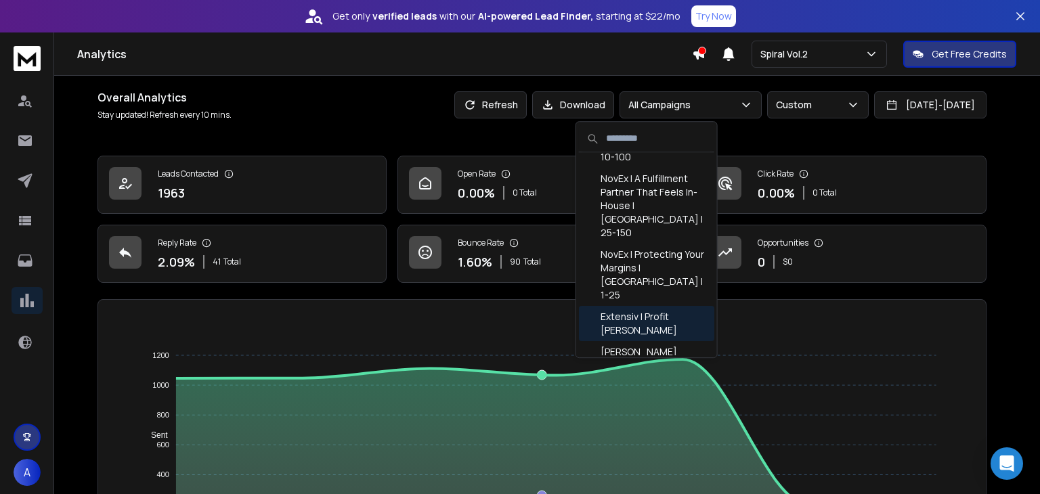
click at [645, 306] on div "Extensiv | Profit Leak" at bounding box center [646, 323] width 135 height 35
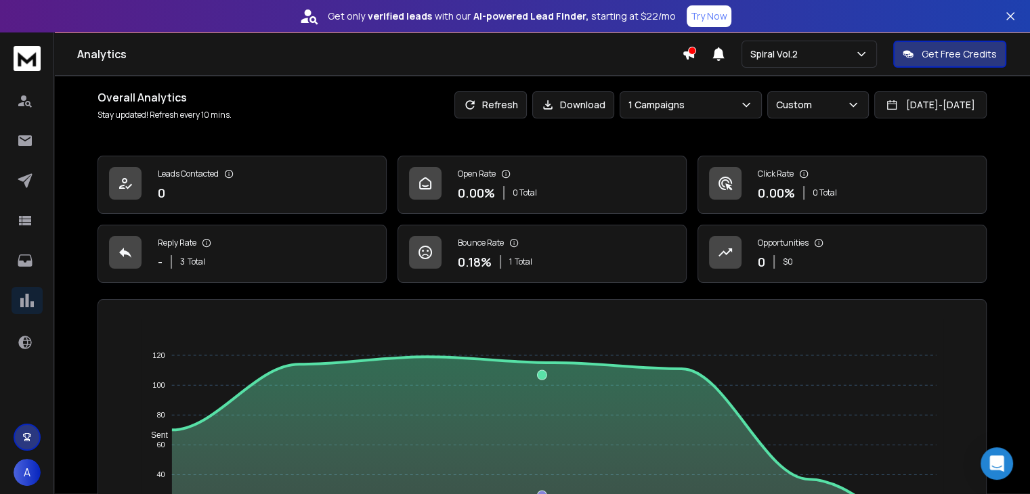
click at [691, 100] on div "1 Campaigns" at bounding box center [690, 105] width 125 height 14
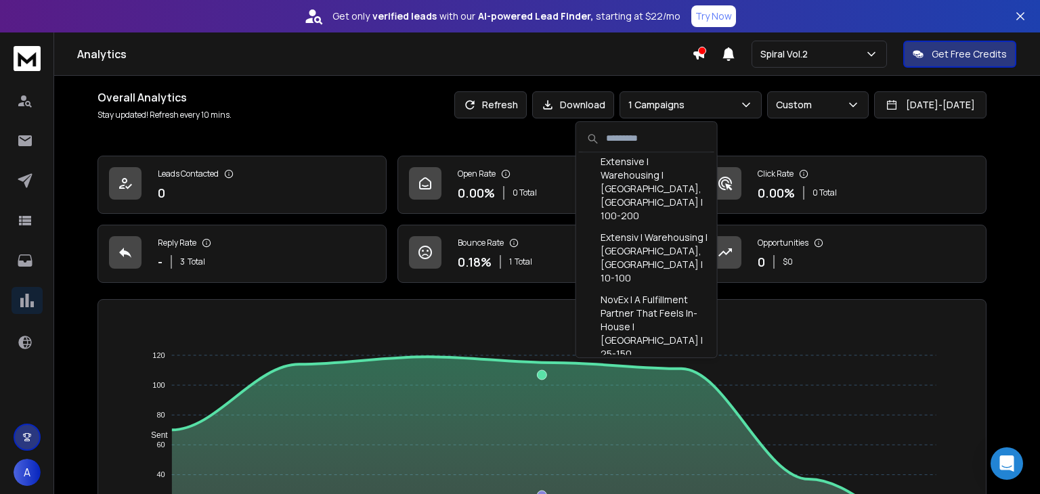
scroll to position [108, 0]
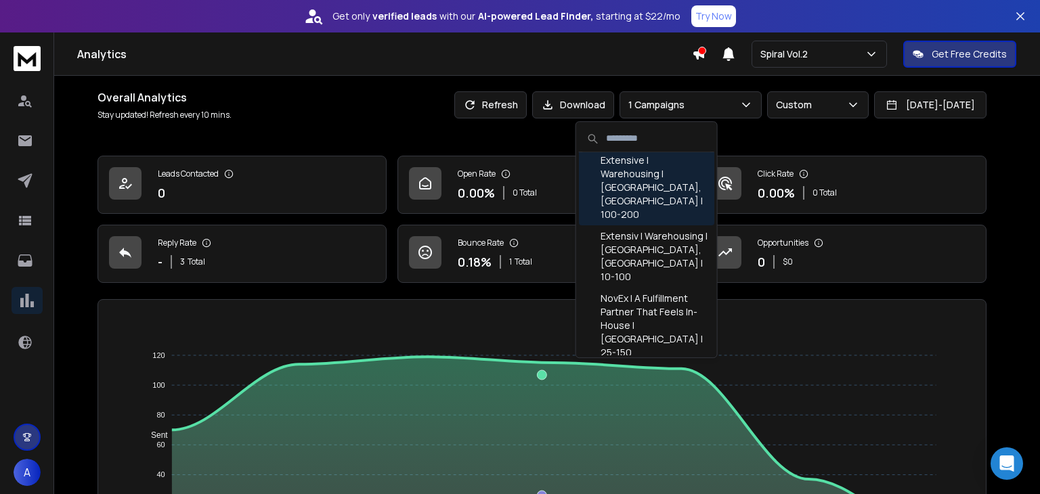
click at [617, 189] on div "Extensive | Warehousing | USA,Canada | 100-200" at bounding box center [646, 188] width 135 height 76
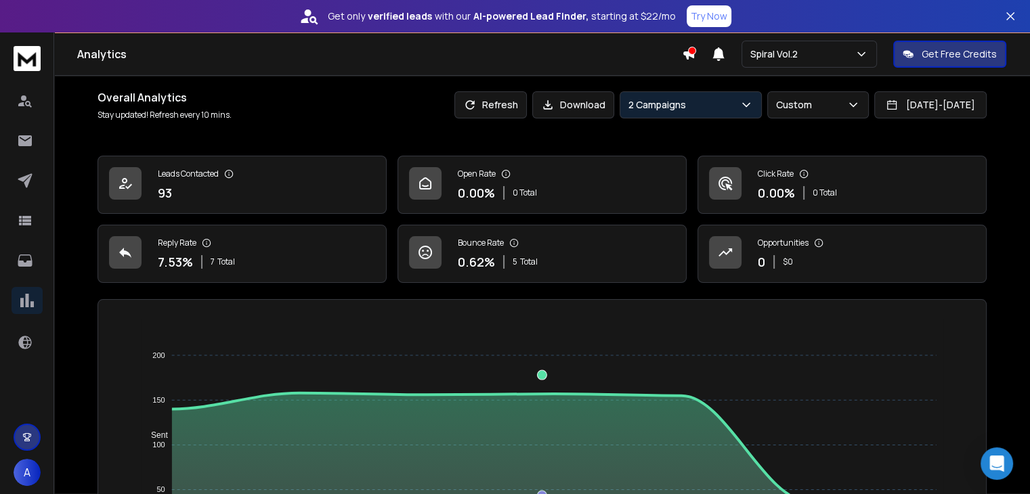
click at [739, 110] on icon at bounding box center [746, 105] width 14 height 14
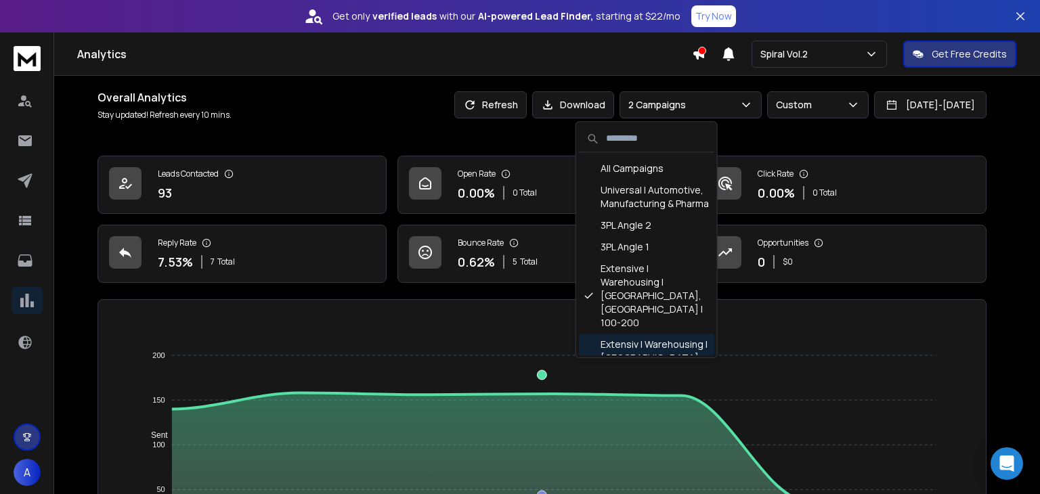
click at [649, 334] on div "Extensiv | Warehousing | USA,Canada | 10-100" at bounding box center [646, 365] width 135 height 62
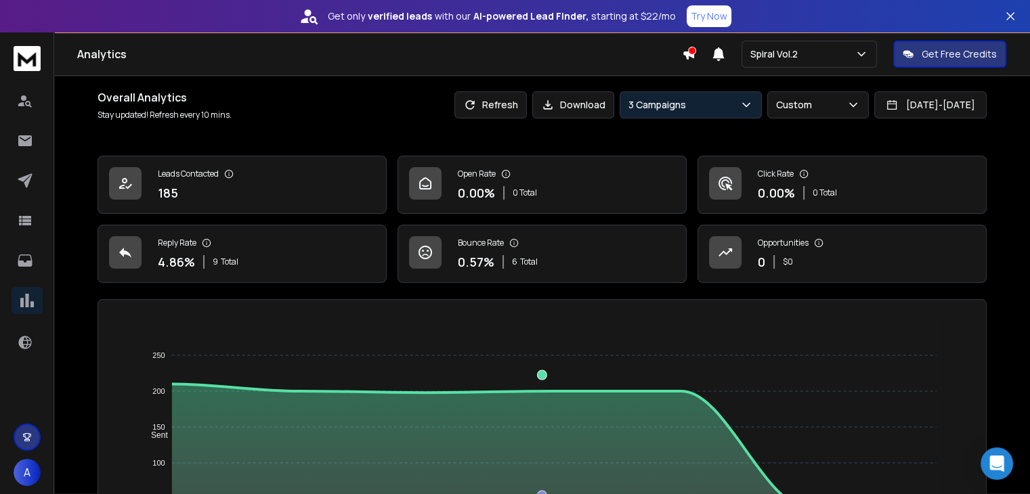
click at [660, 112] on button "3 Campaigns" at bounding box center [691, 104] width 142 height 27
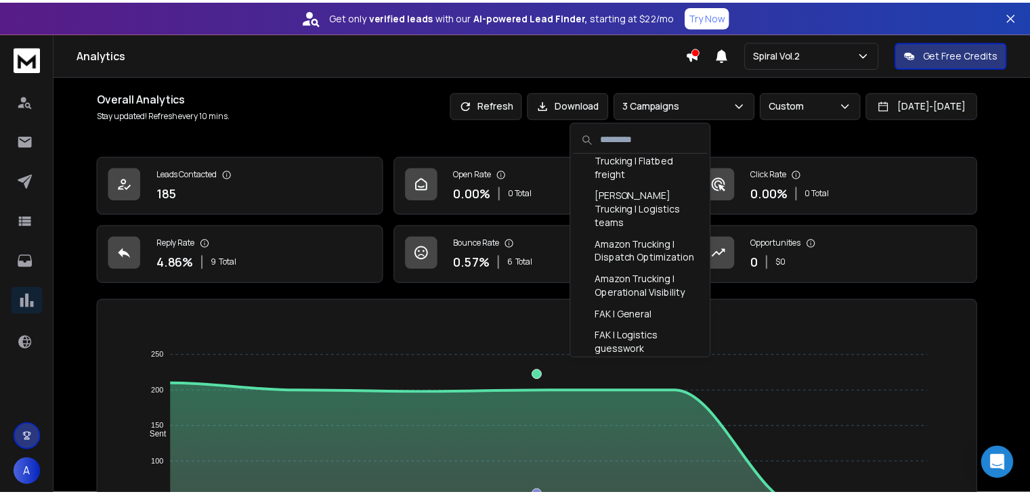
scroll to position [444, 0]
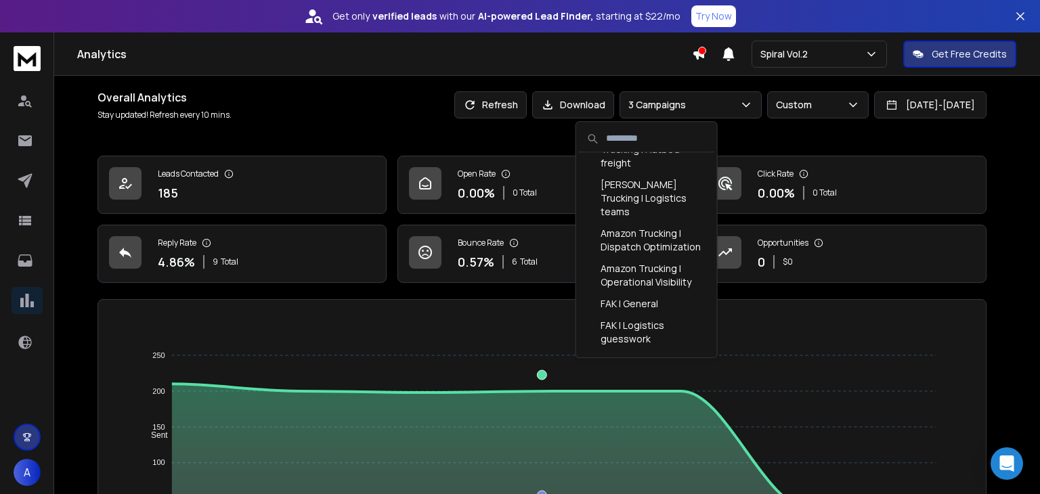
click at [1012, 312] on div "Overall Analytics Stay updated! Refresh every 10 mins. Refresh Download 3 Campa…" at bounding box center [542, 491] width 976 height 830
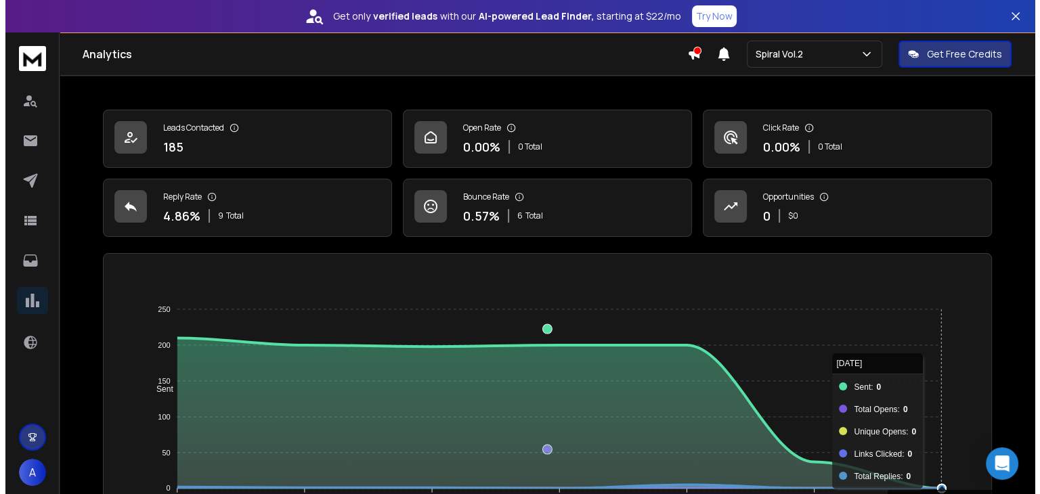
scroll to position [0, 0]
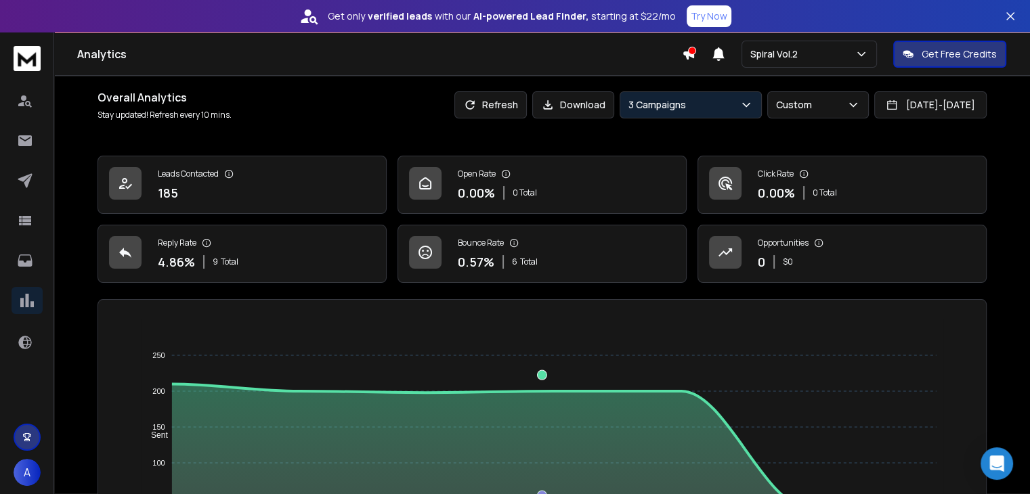
click at [682, 114] on button "3 Campaigns" at bounding box center [691, 104] width 142 height 27
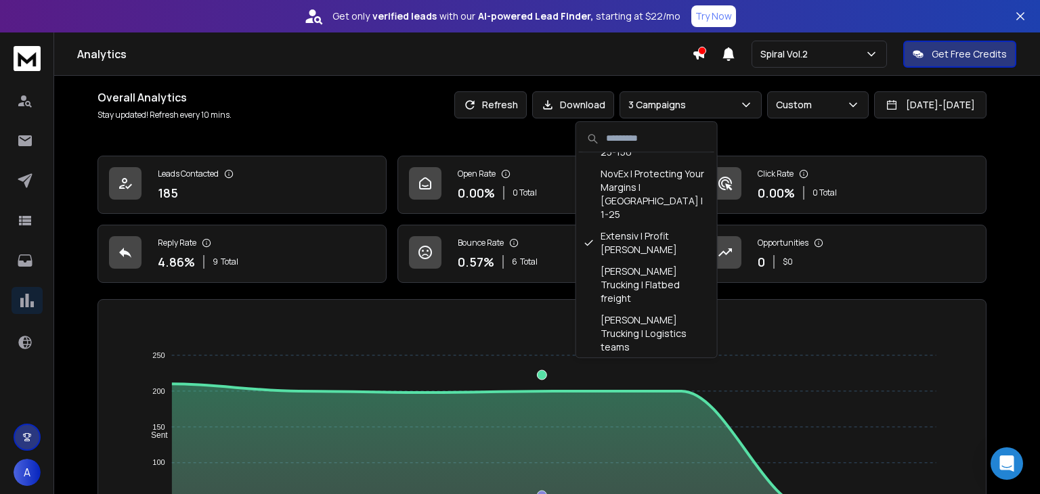
scroll to position [444, 0]
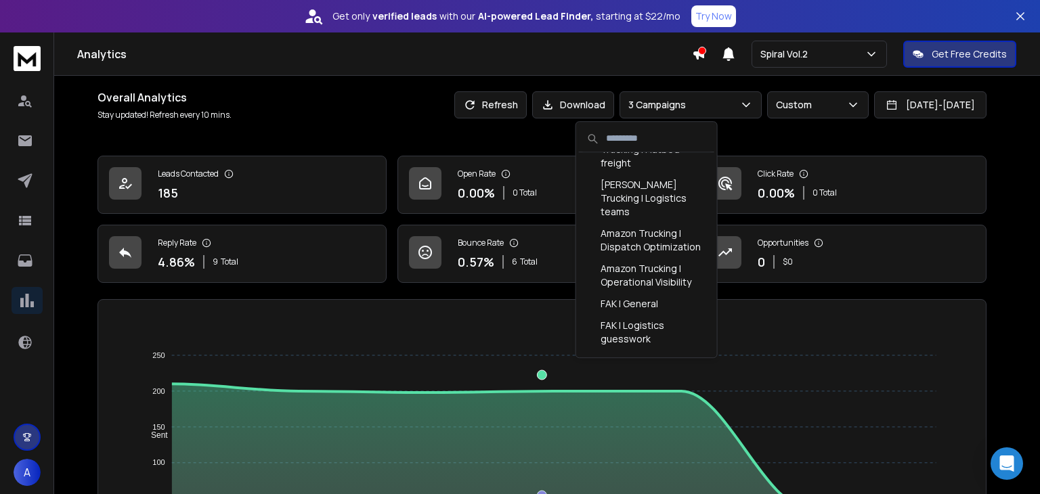
drag, startPoint x: 715, startPoint y: 320, endPoint x: 718, endPoint y: 299, distance: 21.3
click at [718, 299] on body "Get only verified leads with our AI-powered Lead Finder, starting at $22/mo Try…" at bounding box center [515, 247] width 1030 height 494
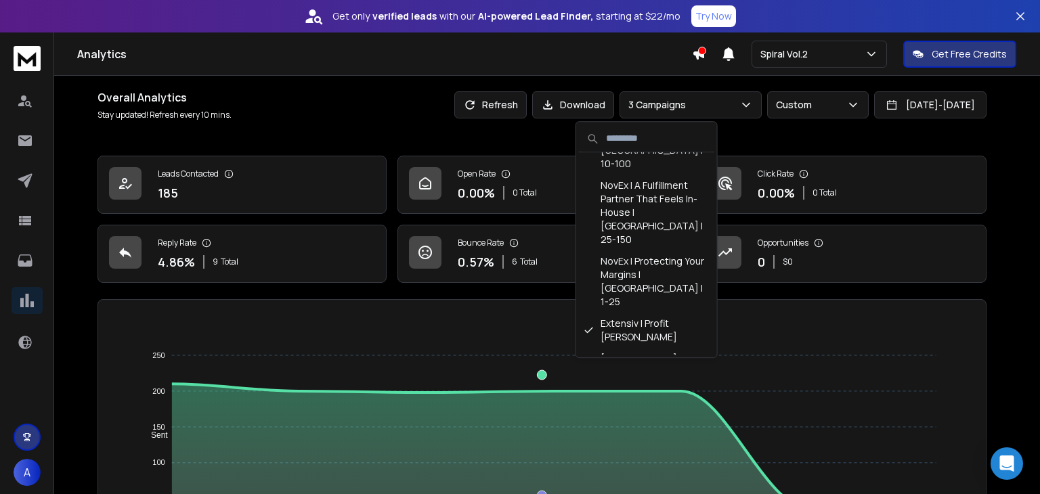
scroll to position [204, 0]
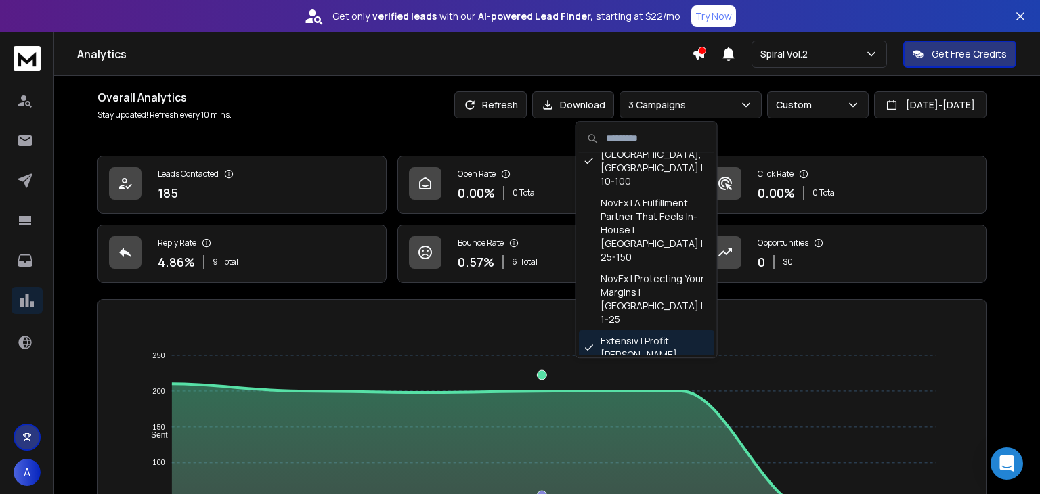
click at [593, 343] on icon at bounding box center [589, 348] width 11 height 11
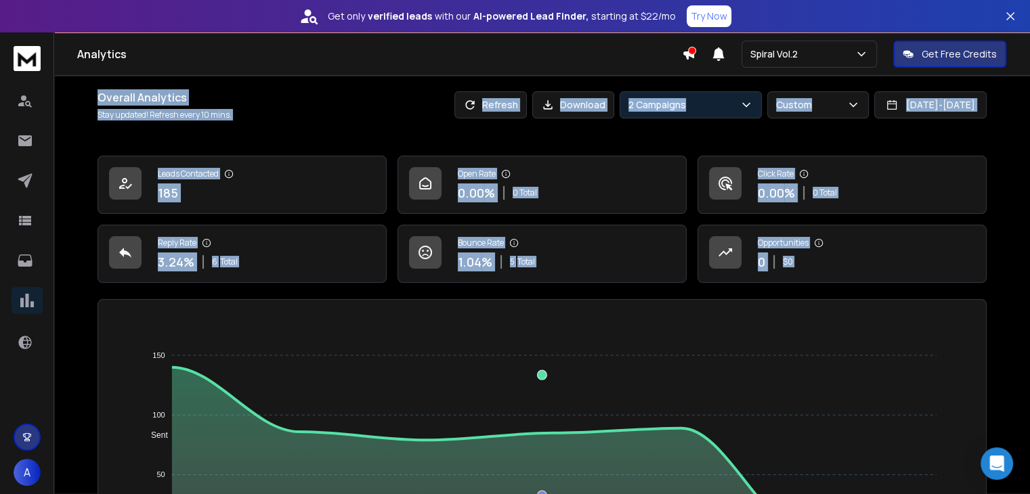
click at [699, 112] on button "2 Campaigns" at bounding box center [691, 104] width 142 height 27
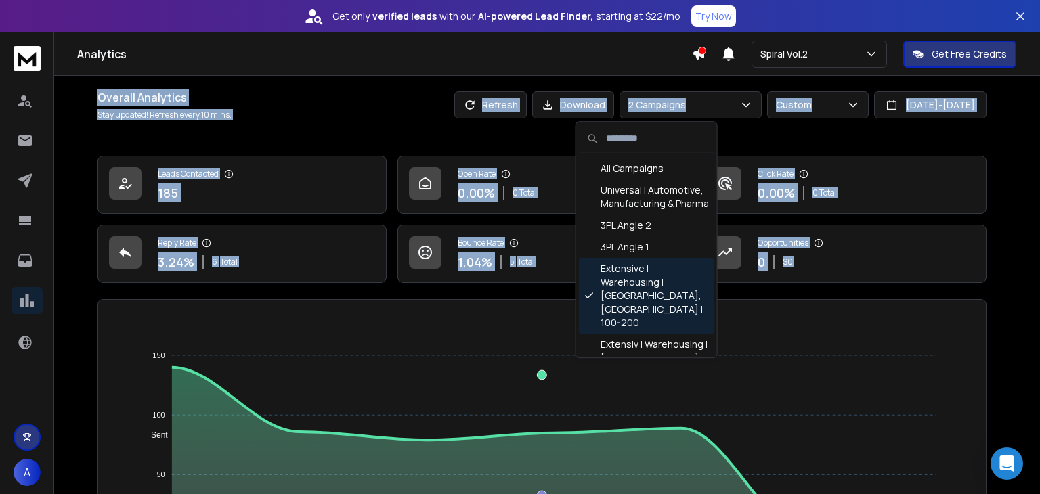
click at [613, 283] on div "Extensive | Warehousing | USA,Canada | 100-200" at bounding box center [646, 296] width 135 height 76
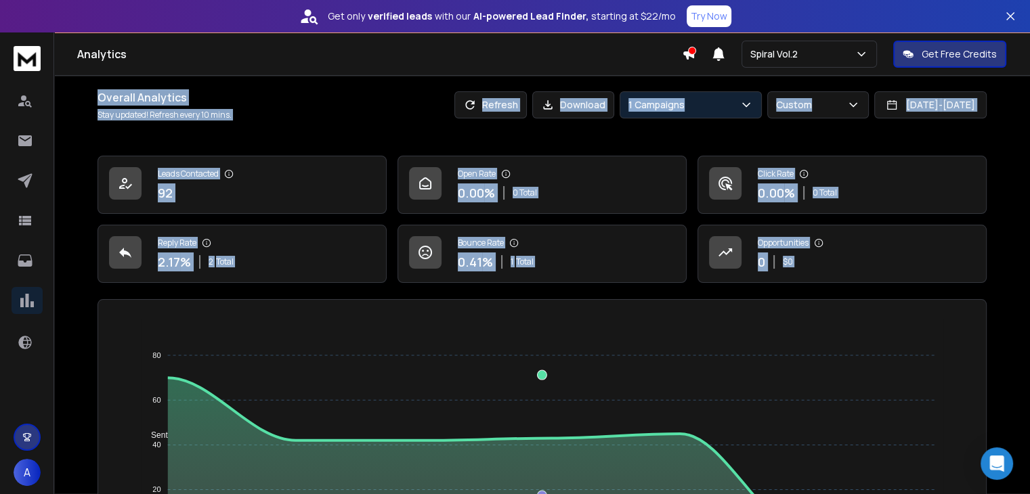
click at [661, 116] on button "1 Campaigns" at bounding box center [691, 104] width 142 height 27
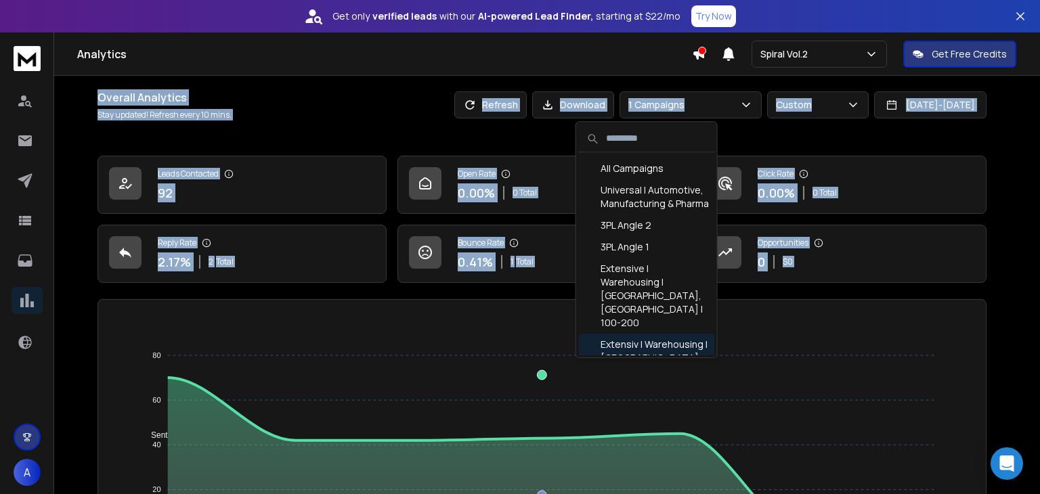
click at [594, 334] on div "Extensiv | Warehousing | USA,Canada | 10-100" at bounding box center [646, 365] width 135 height 62
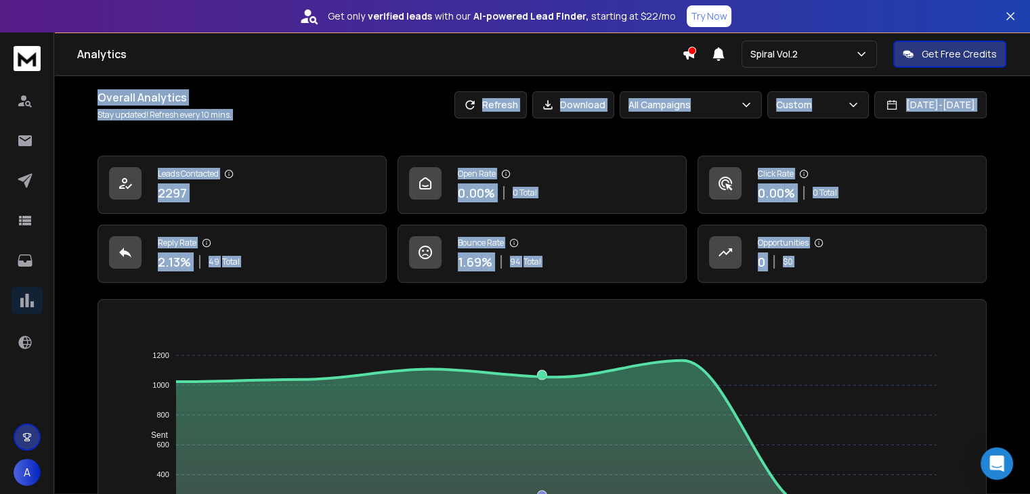
click at [550, 125] on div "Overall Analytics Stay updated! Refresh every 10 mins. Refresh Download All Cam…" at bounding box center [541, 108] width 889 height 39
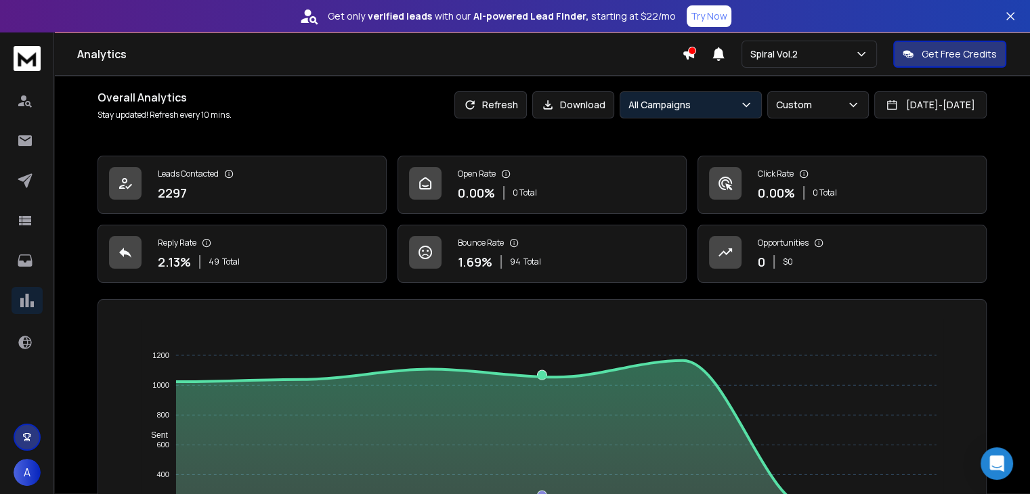
click at [677, 100] on div "All Campaigns" at bounding box center [690, 105] width 125 height 14
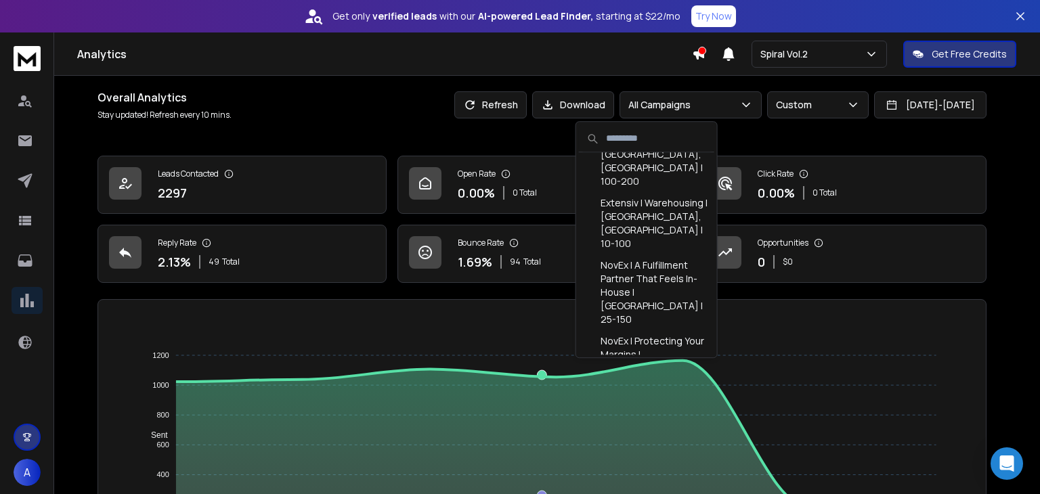
scroll to position [168, 0]
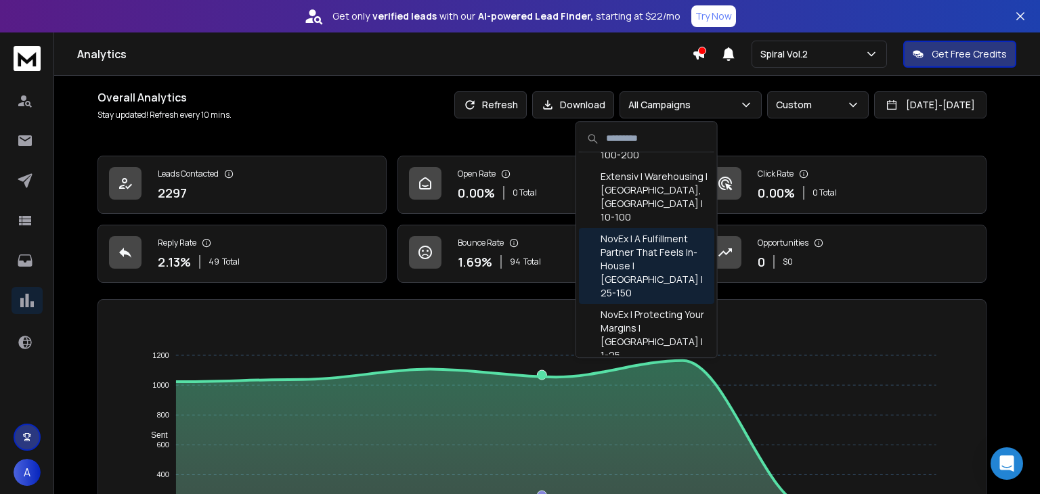
click at [620, 228] on div "NovEx | A Fulfillment Partner That Feels In-House | USA | 25-150" at bounding box center [646, 266] width 135 height 76
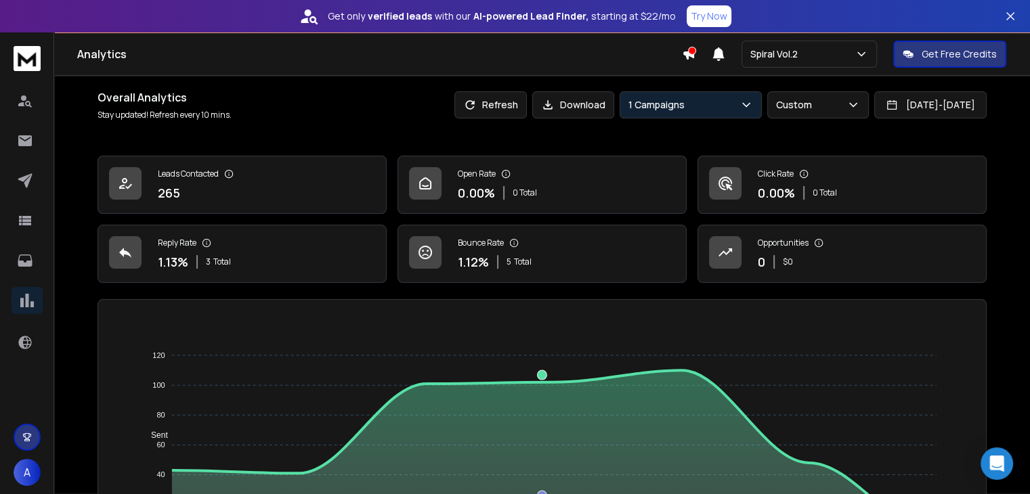
click at [701, 112] on button "1 Campaigns" at bounding box center [691, 104] width 142 height 27
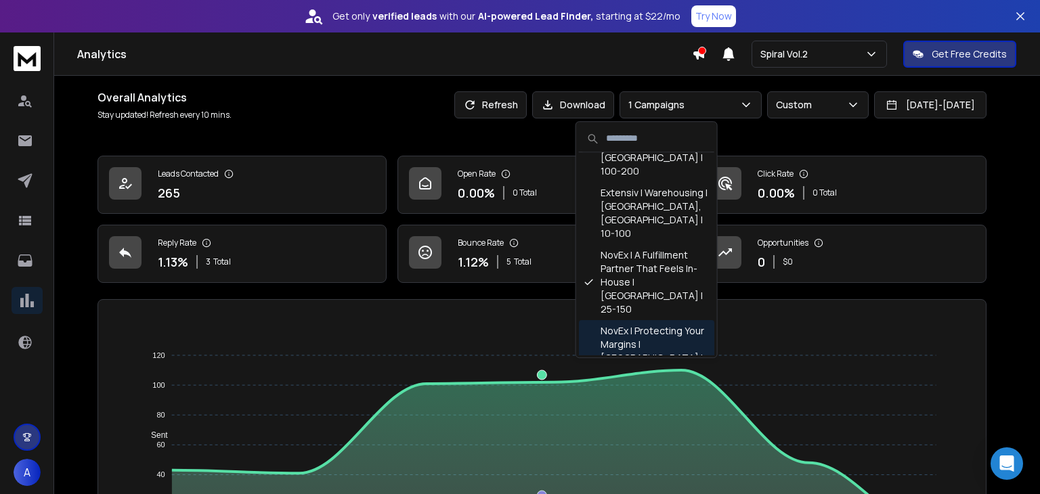
scroll to position [154, 0]
click at [670, 318] on div "NovEx | Protecting Your Margins | USA | 1-25" at bounding box center [646, 349] width 135 height 62
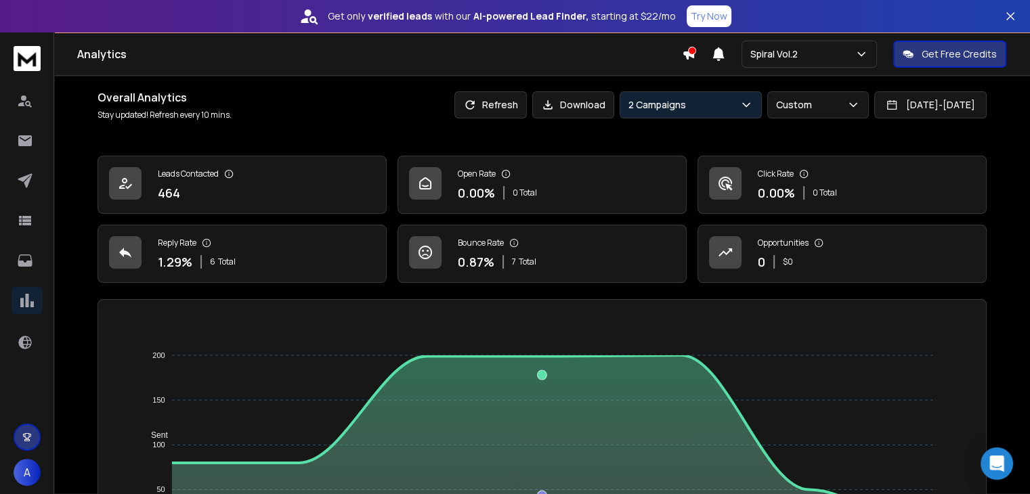
click at [693, 104] on div "2 Campaigns" at bounding box center [690, 105] width 125 height 14
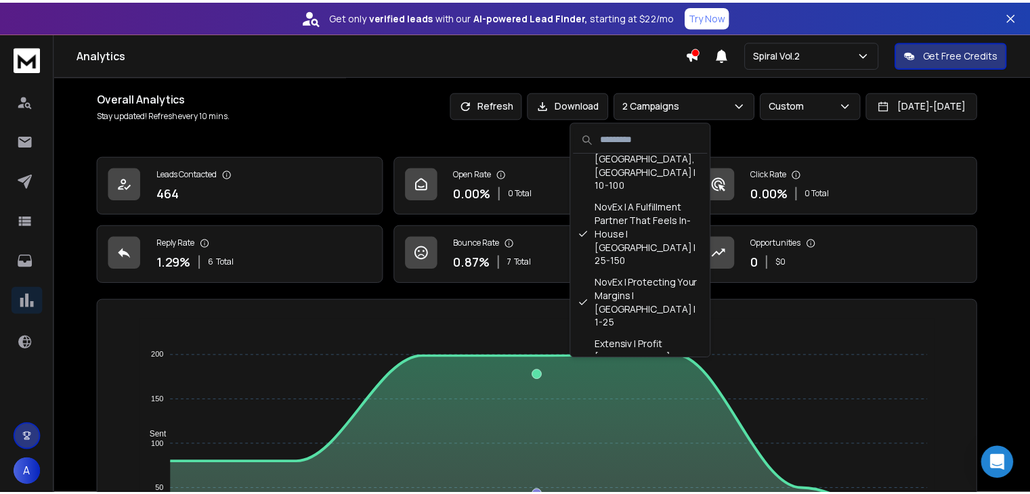
scroll to position [198, 0]
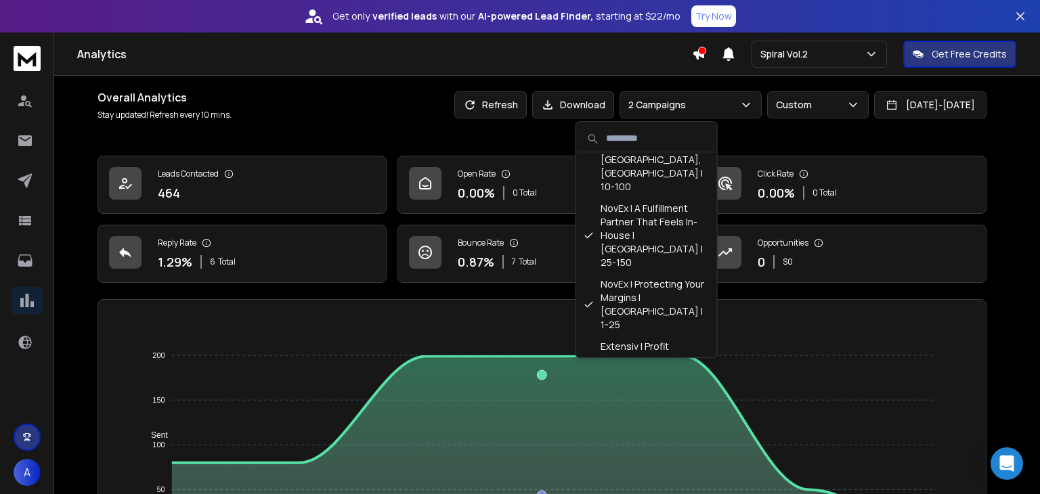
click at [631, 68] on div "Analytics Spiral Vol.2 Get Free Credits" at bounding box center [520, 53] width 1040 height 43
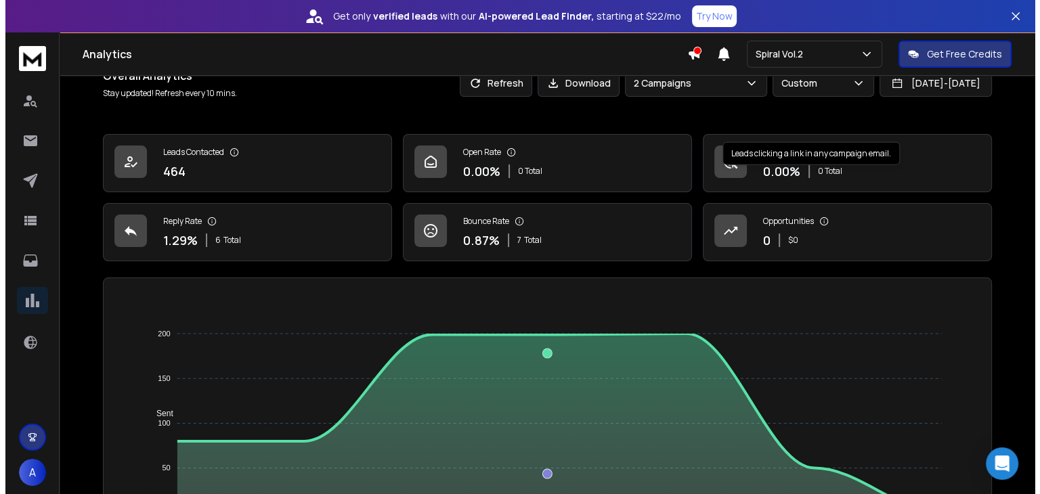
scroll to position [0, 0]
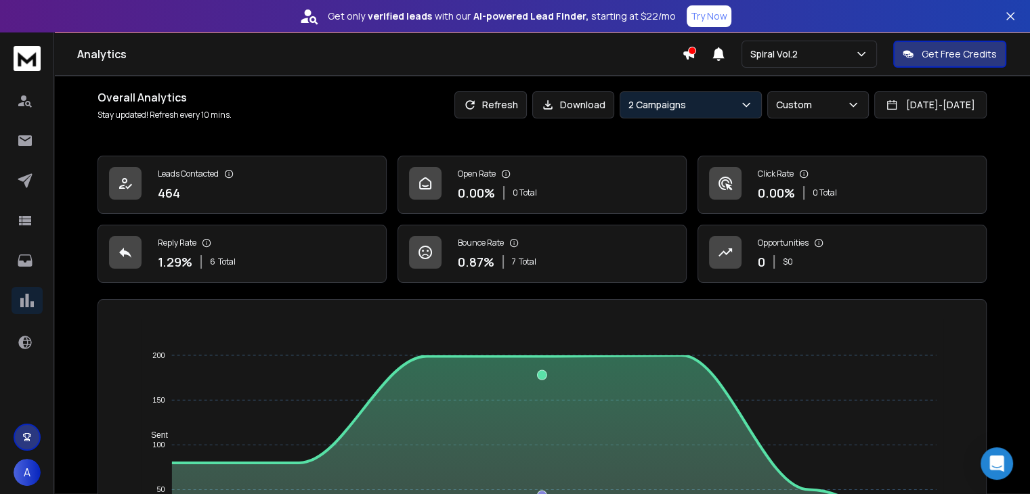
click at [659, 106] on div "2 Campaigns" at bounding box center [690, 105] width 125 height 14
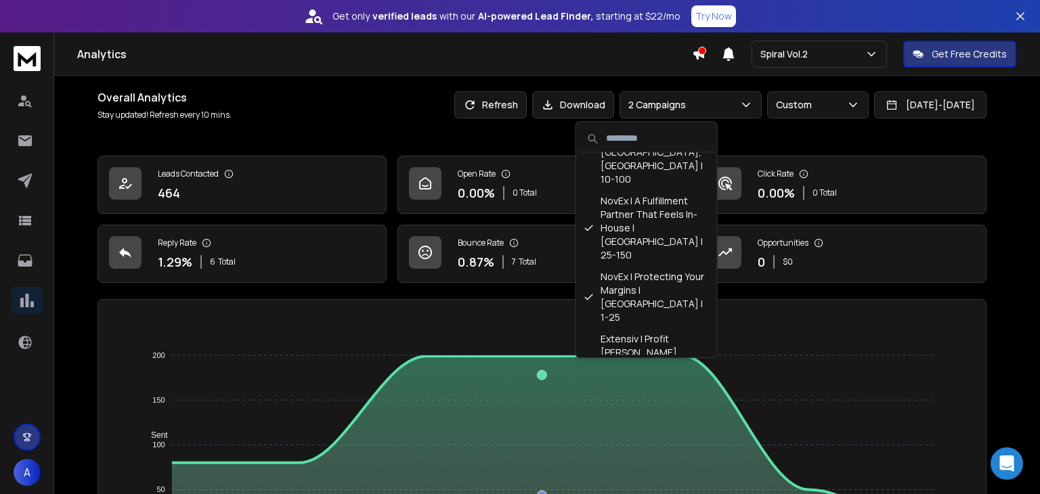
scroll to position [135, 0]
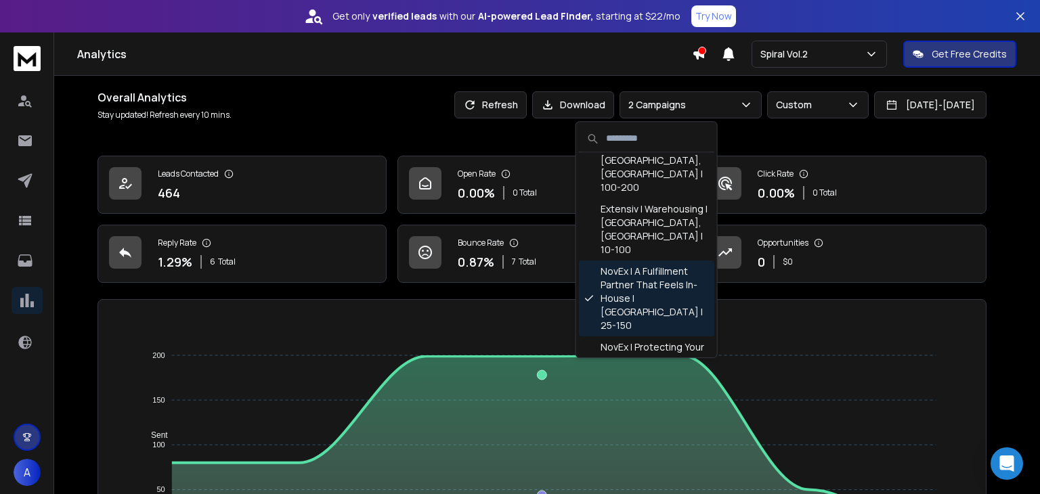
click at [601, 261] on div "NovEx | A Fulfillment Partner That Feels In-House | USA | 25-150" at bounding box center [646, 299] width 135 height 76
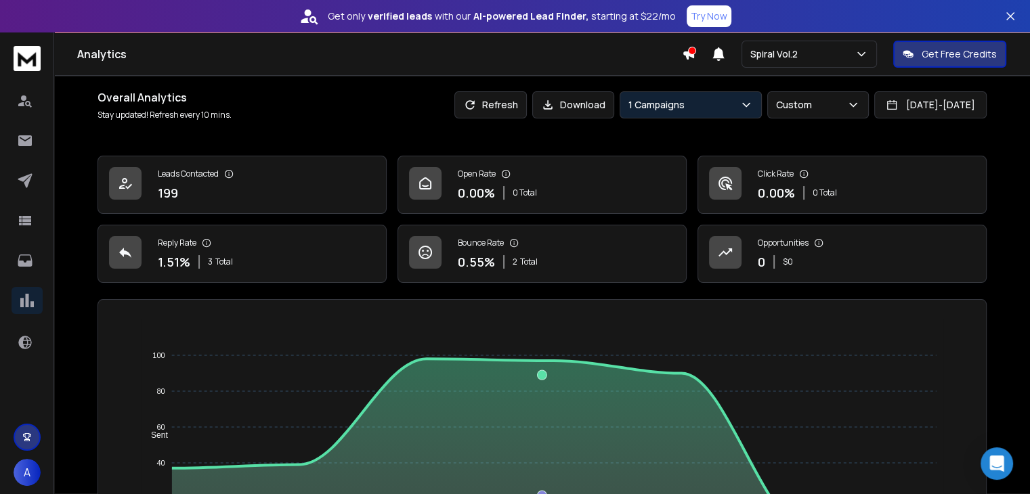
click at [645, 96] on button "1 Campaigns" at bounding box center [691, 104] width 142 height 27
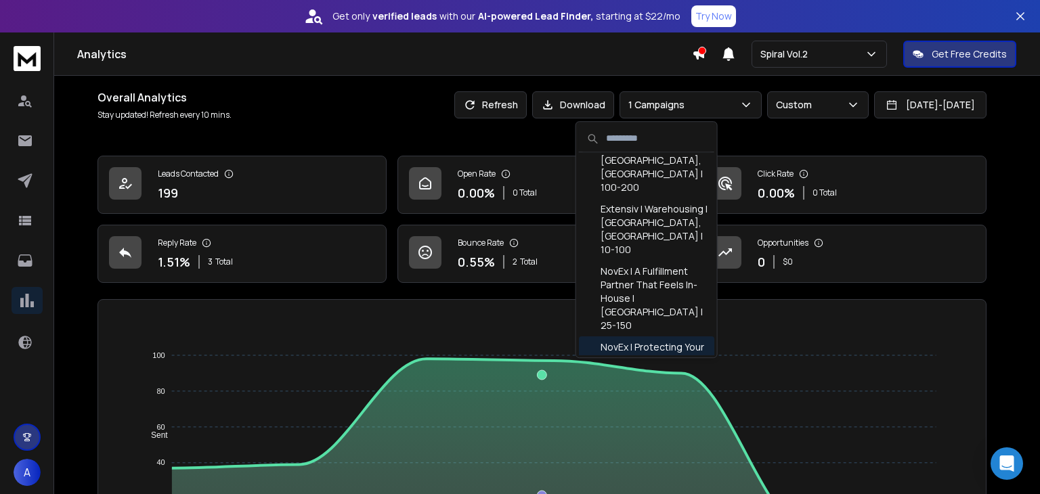
click at [621, 336] on div "NovEx | Protecting Your Margins | USA | 1-25" at bounding box center [646, 367] width 135 height 62
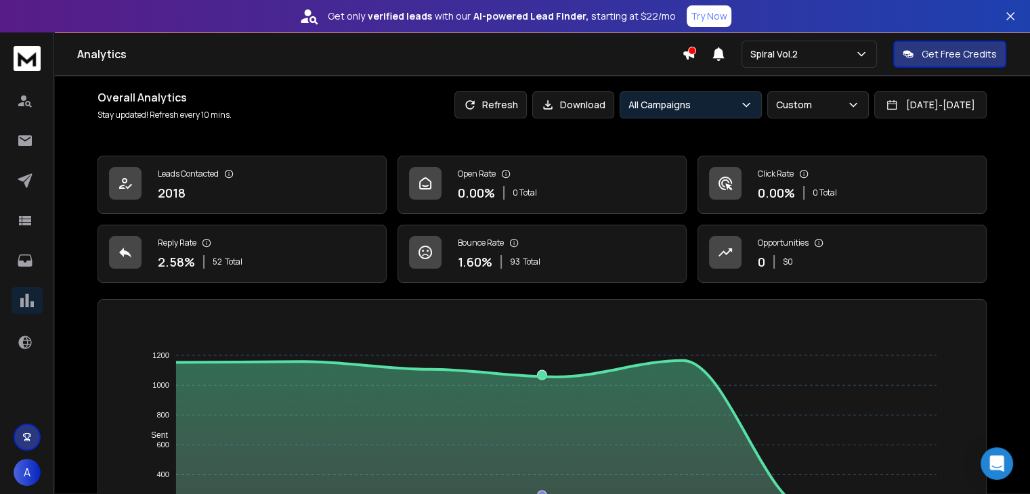
click at [679, 101] on div "All Campaigns" at bounding box center [690, 105] width 125 height 14
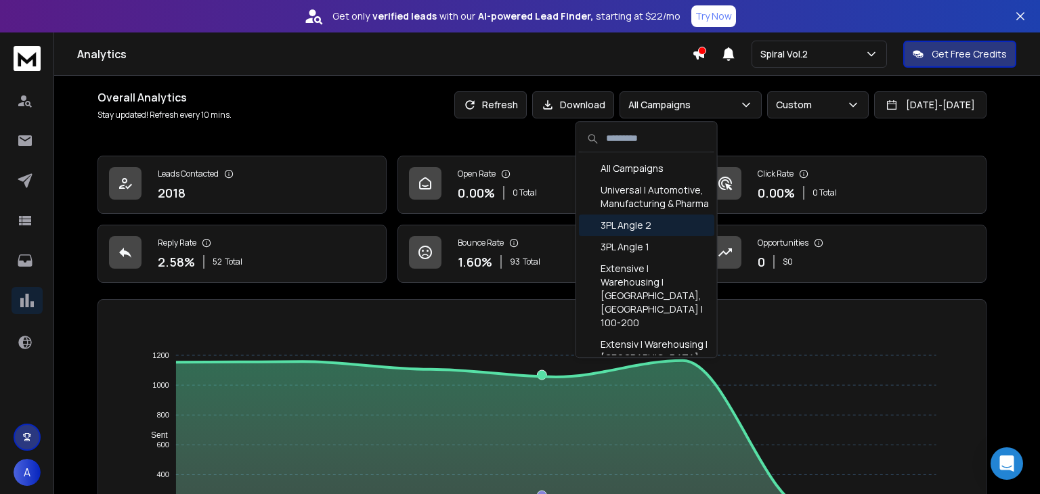
click at [629, 236] on div "3PL Angle 2" at bounding box center [646, 226] width 135 height 22
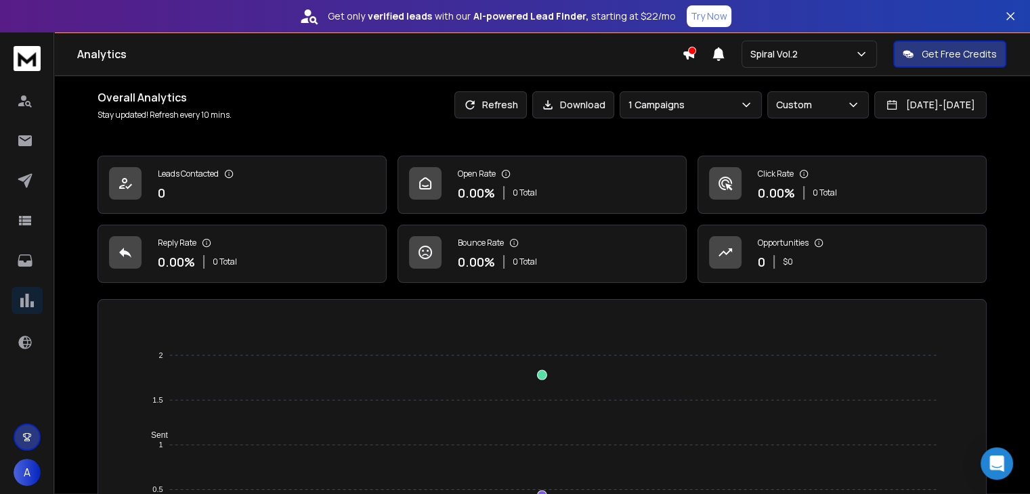
click at [653, 101] on div "1 Campaigns" at bounding box center [690, 105] width 125 height 14
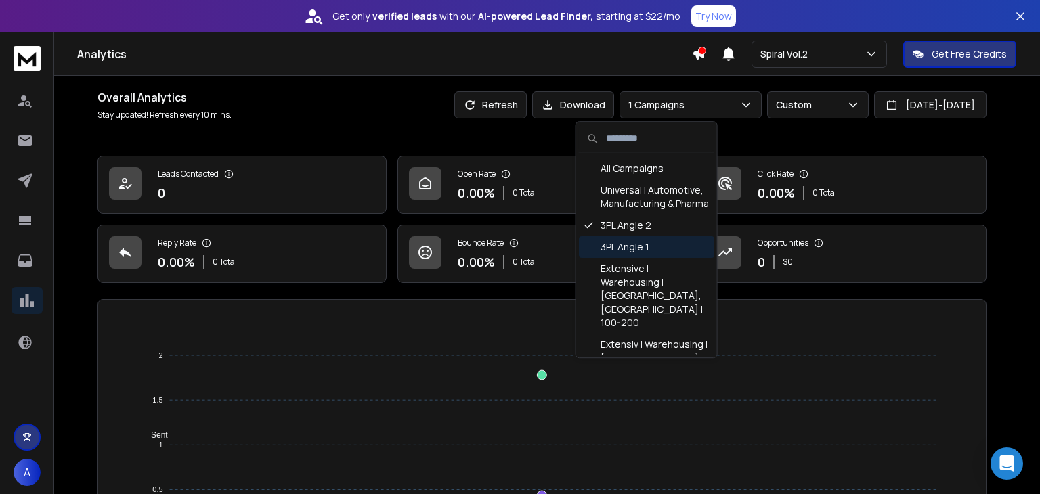
click at [624, 258] on div "3PL Angle 1" at bounding box center [646, 247] width 135 height 22
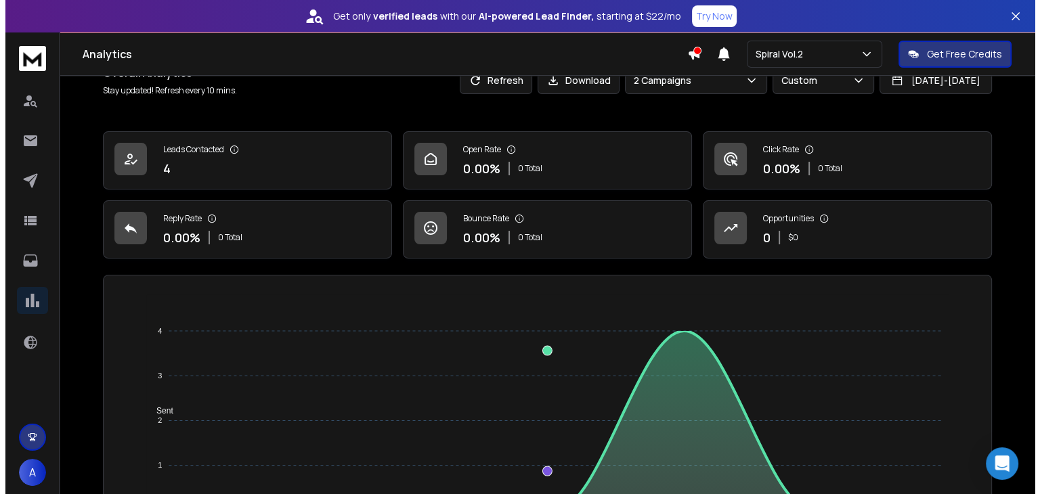
scroll to position [0, 0]
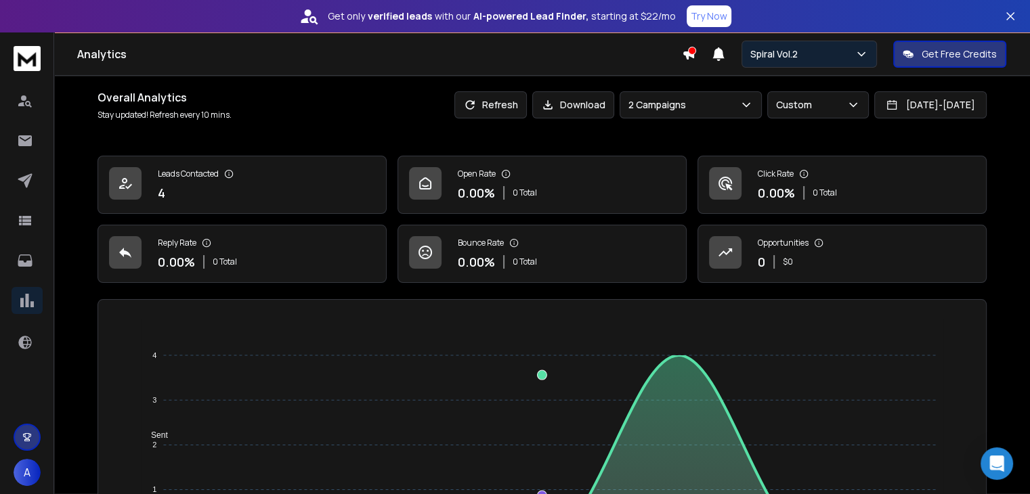
click at [817, 57] on div "Spiral Vol.2" at bounding box center [809, 54] width 118 height 14
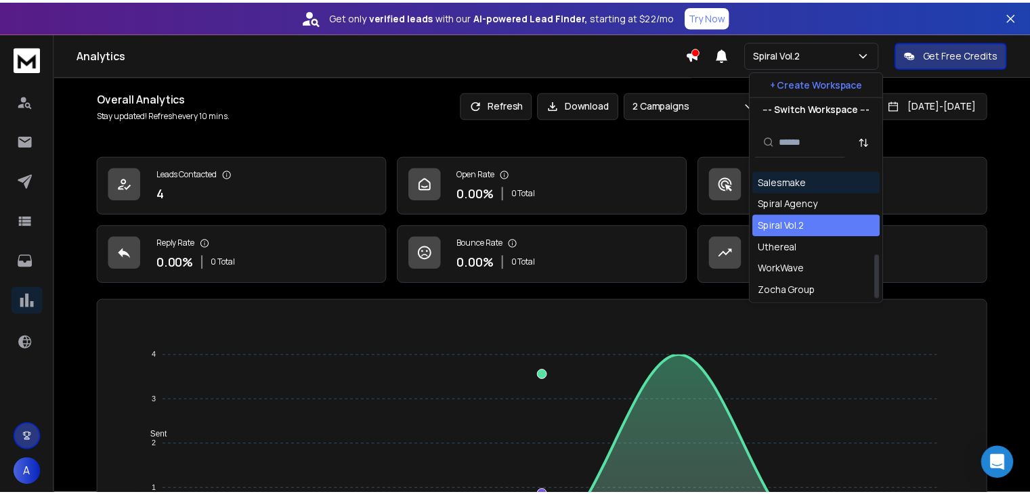
scroll to position [276, 0]
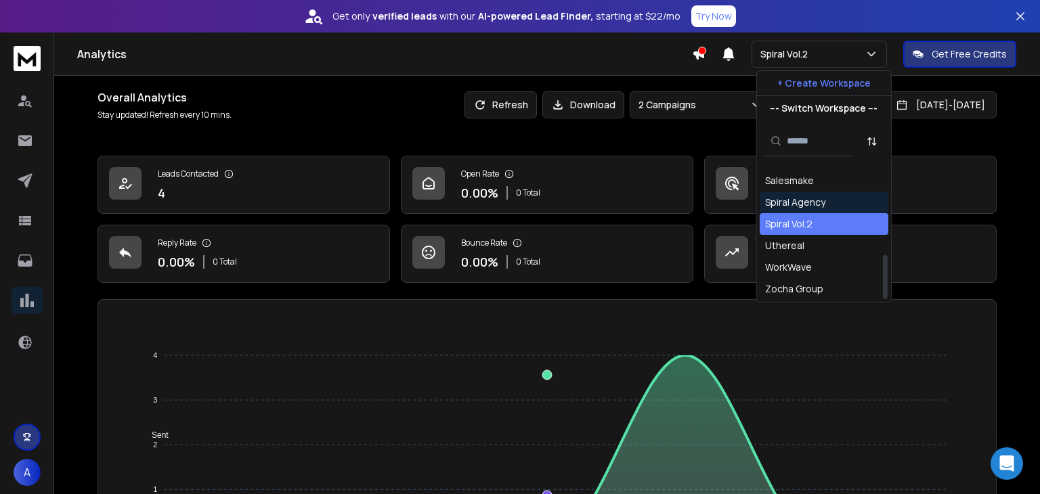
click at [798, 196] on div "Spiral Agency" at bounding box center [795, 203] width 60 height 14
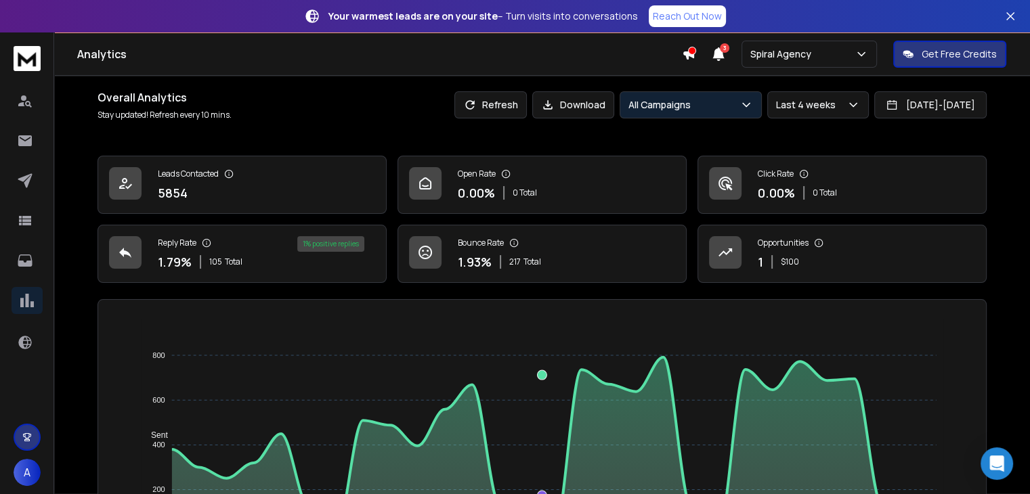
click at [672, 109] on div "All Campaigns" at bounding box center [690, 105] width 125 height 14
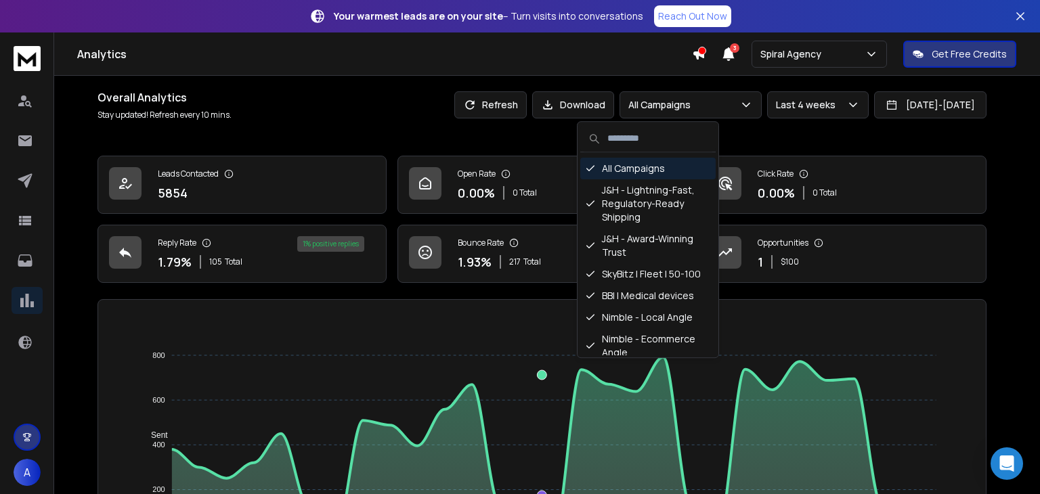
click at [594, 168] on icon at bounding box center [590, 168] width 11 height 11
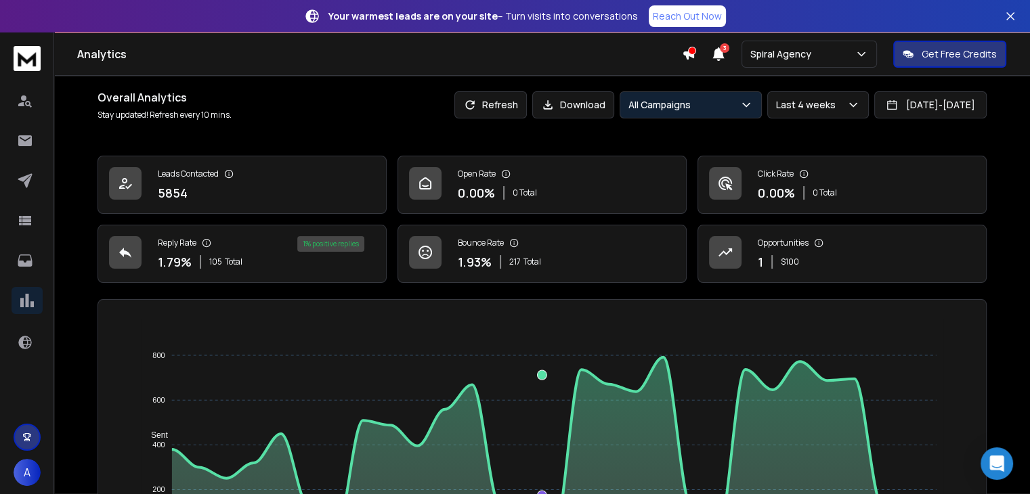
click at [664, 117] on button "All Campaigns" at bounding box center [691, 104] width 142 height 27
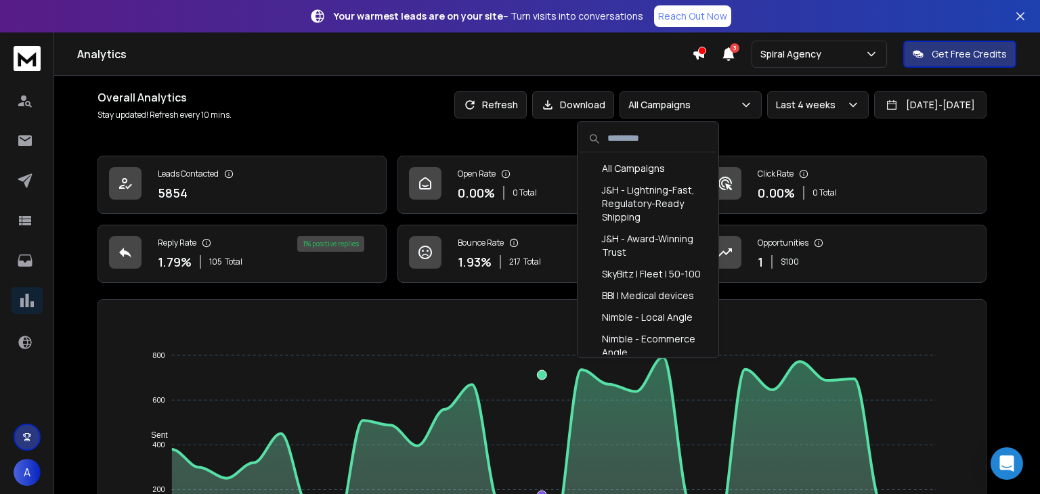
scroll to position [19, 0]
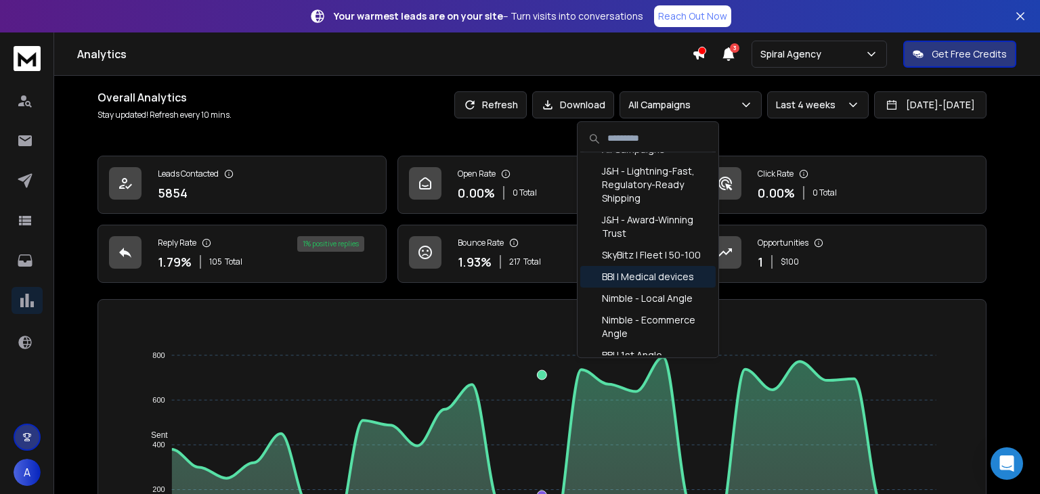
click at [674, 269] on div "BBI | Medical devices" at bounding box center [647, 277] width 135 height 22
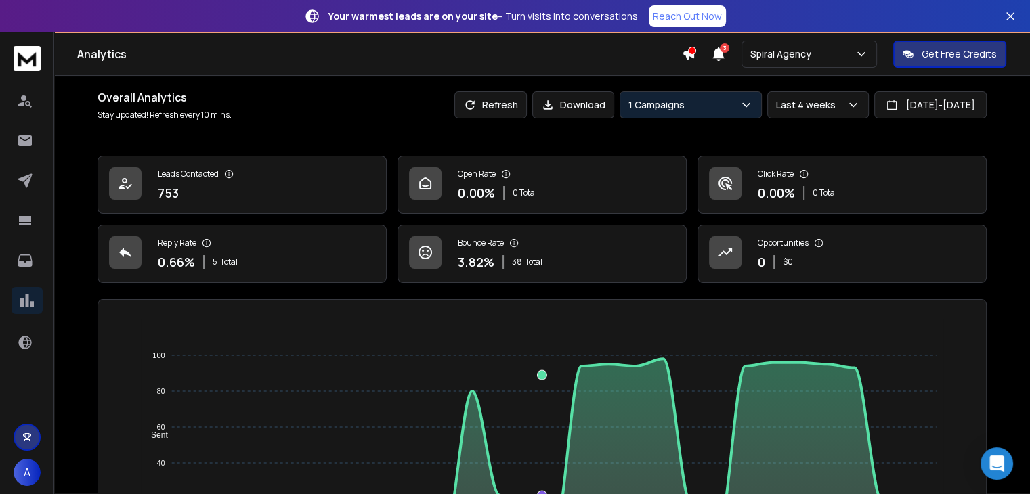
click at [739, 110] on icon at bounding box center [746, 105] width 14 height 14
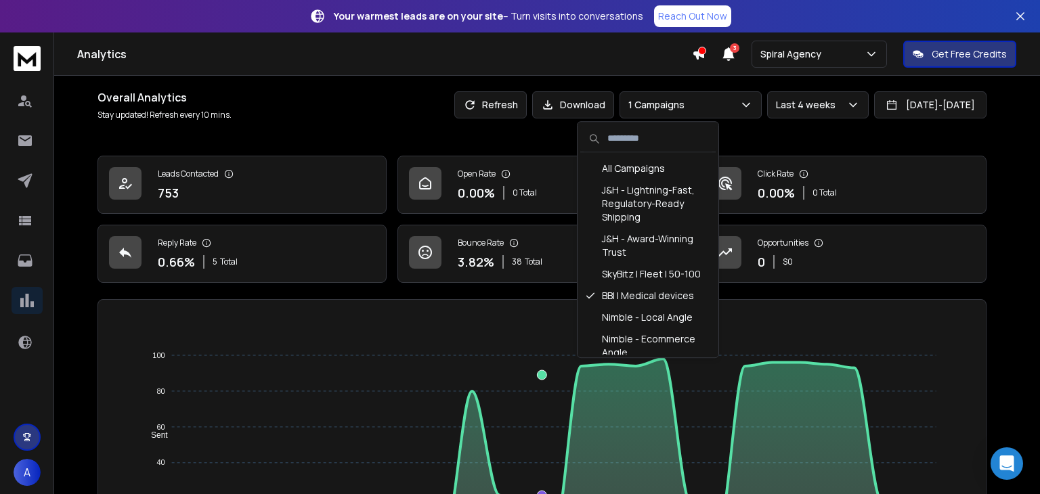
drag, startPoint x: 712, startPoint y: 236, endPoint x: 713, endPoint y: 243, distance: 7.6
click at [714, 250] on div "All Campaigns J&H - Lightning-Fast, Regulatory-Ready Shipping J&H - Award-Winni…" at bounding box center [647, 253] width 135 height 203
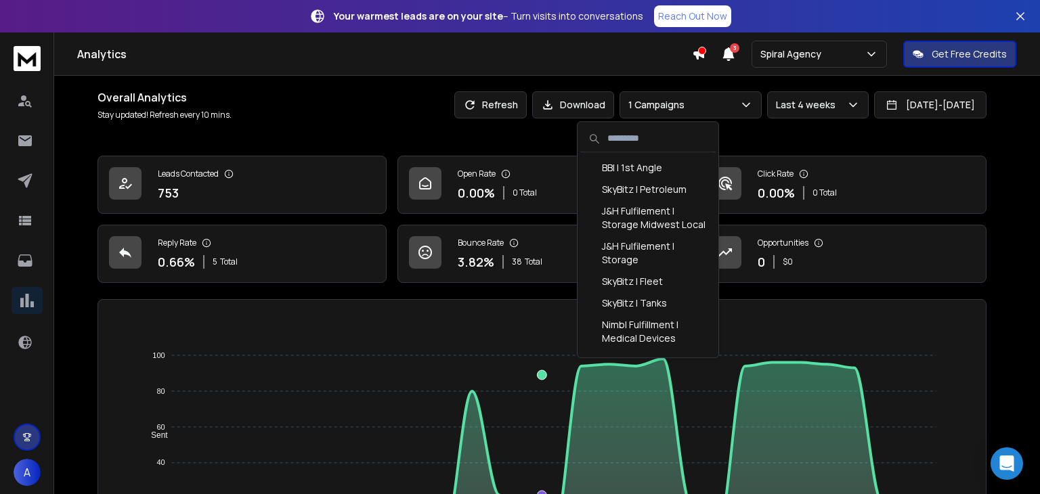
scroll to position [196, 0]
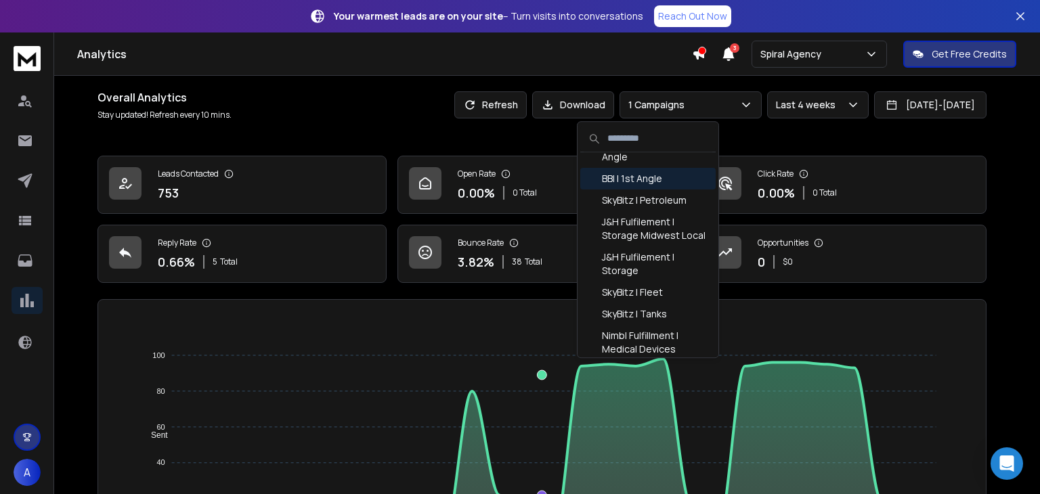
click at [677, 173] on div "BBI | 1st Angle" at bounding box center [647, 179] width 135 height 22
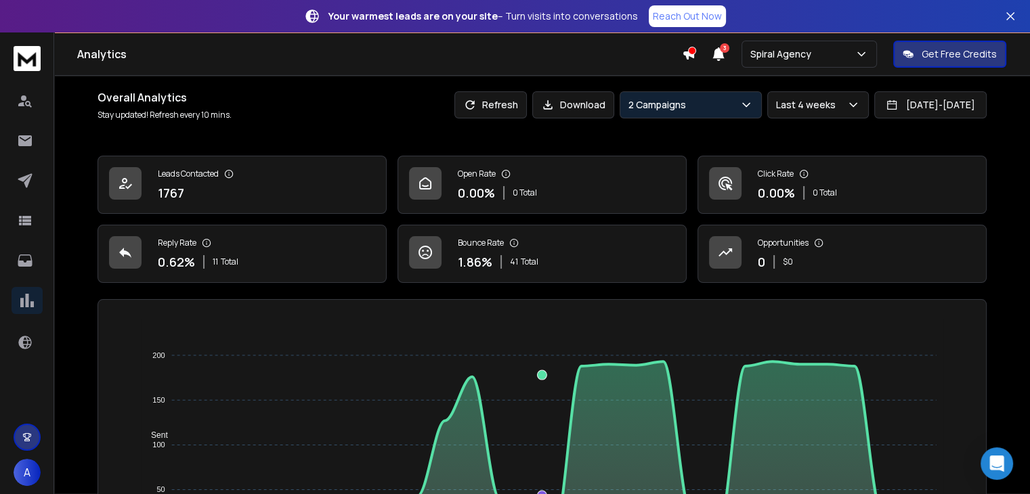
click at [656, 113] on button "2 Campaigns" at bounding box center [691, 104] width 142 height 27
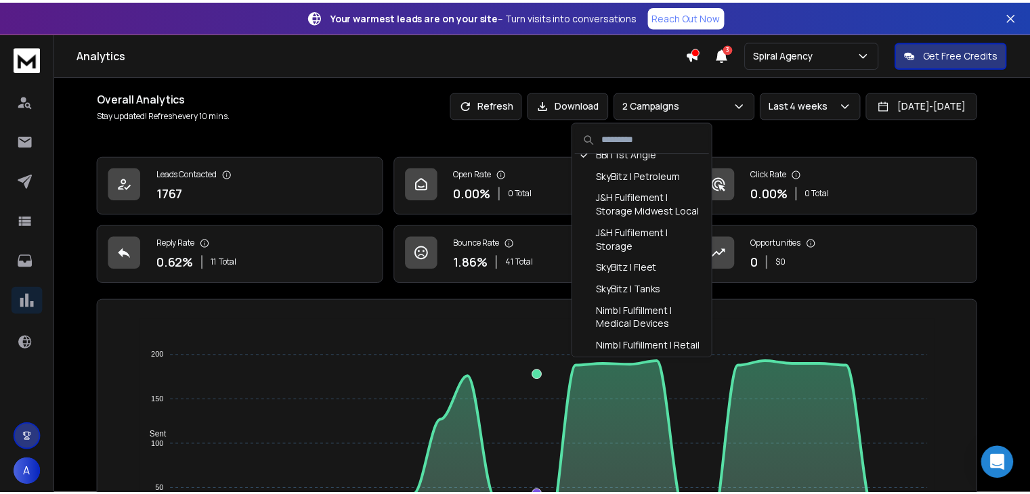
scroll to position [236, 0]
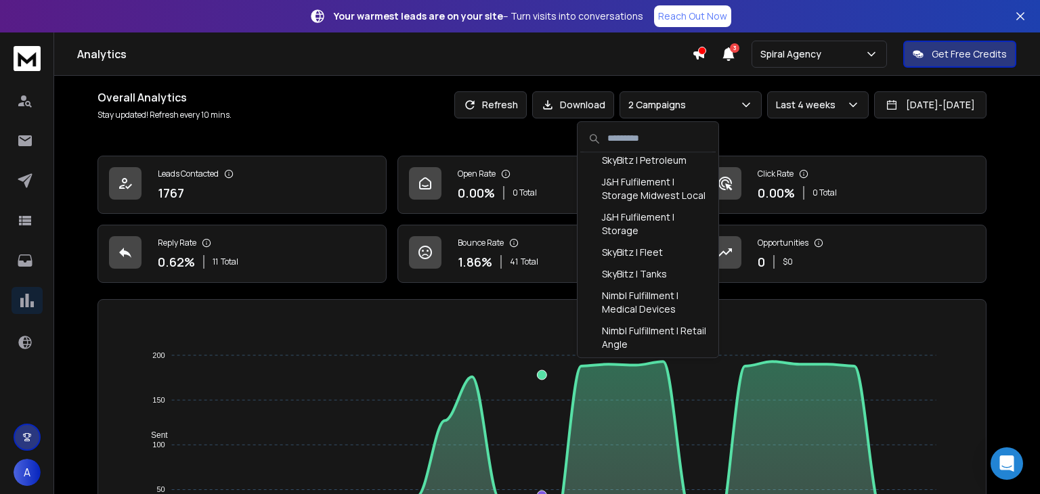
click at [771, 147] on div "Overall Analytics Stay updated! Refresh every 10 mins. Refresh Download 2 Campa…" at bounding box center [541, 463] width 889 height 749
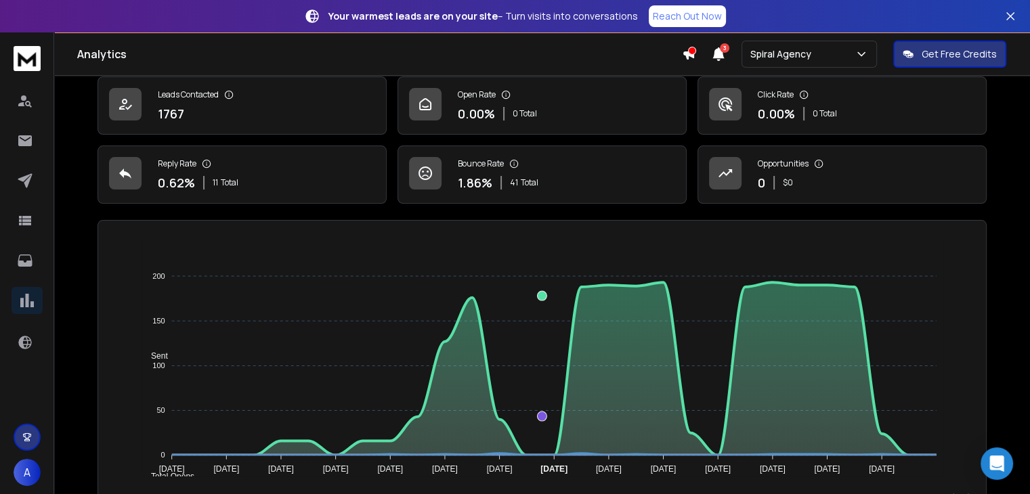
scroll to position [79, 0]
